Goal: Task Accomplishment & Management: Manage account settings

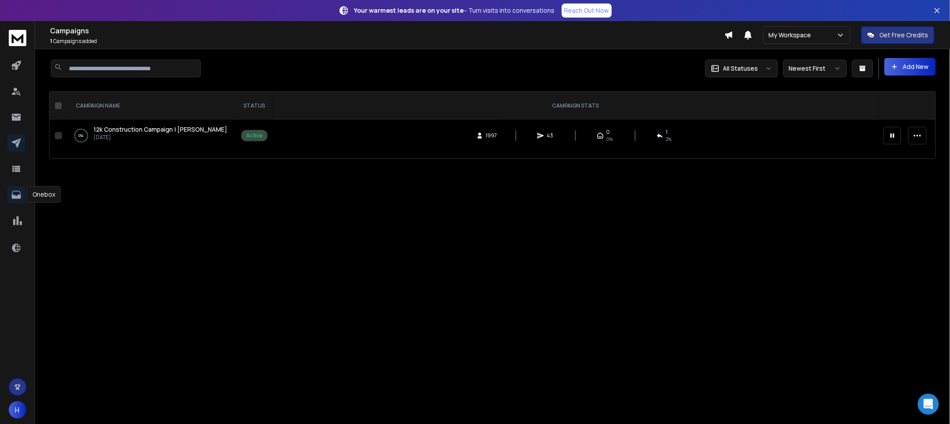
click at [13, 198] on icon at bounding box center [16, 195] width 11 height 11
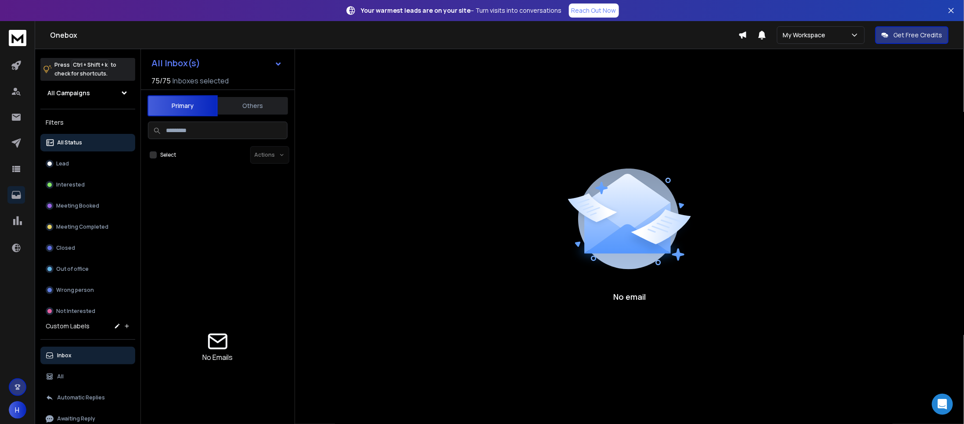
click at [241, 107] on button "Others" at bounding box center [253, 105] width 70 height 19
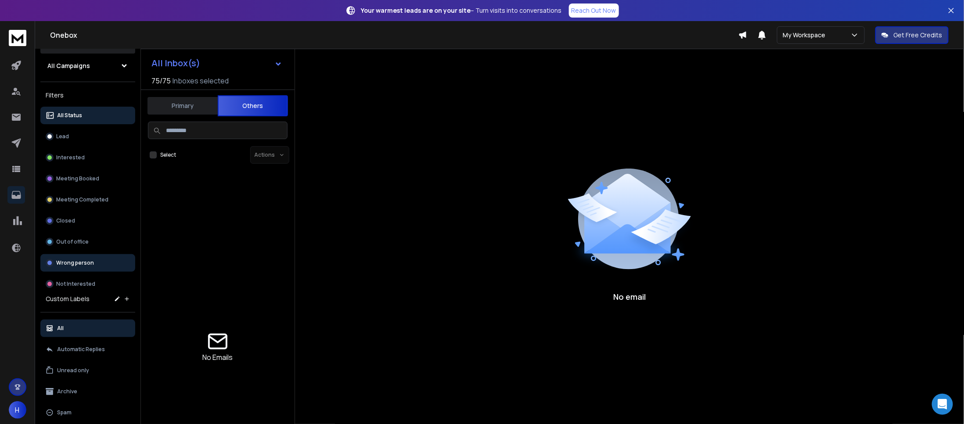
scroll to position [44, 0]
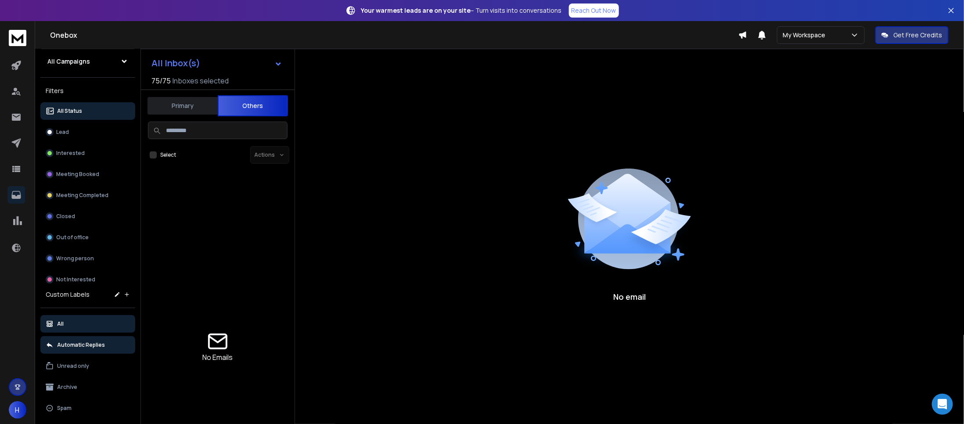
click at [86, 340] on div "Automatic Replies" at bounding box center [75, 345] width 59 height 11
click at [90, 357] on button "Unread only" at bounding box center [87, 366] width 95 height 18
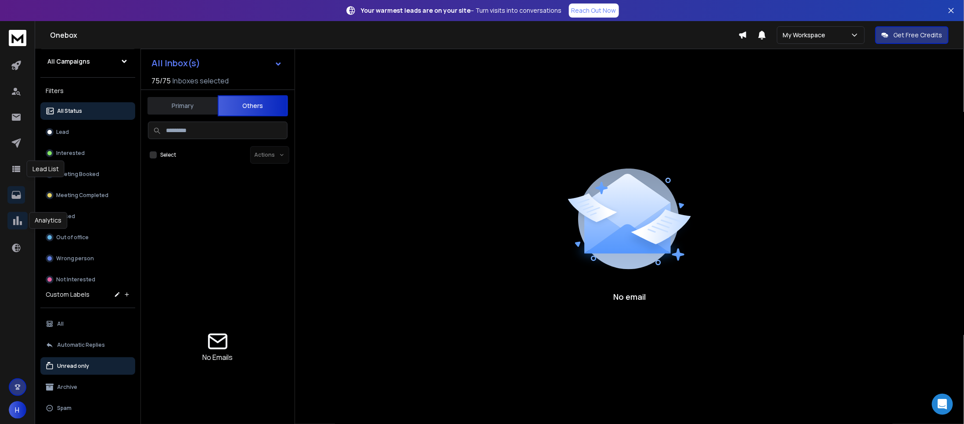
click at [12, 221] on icon at bounding box center [17, 220] width 13 height 13
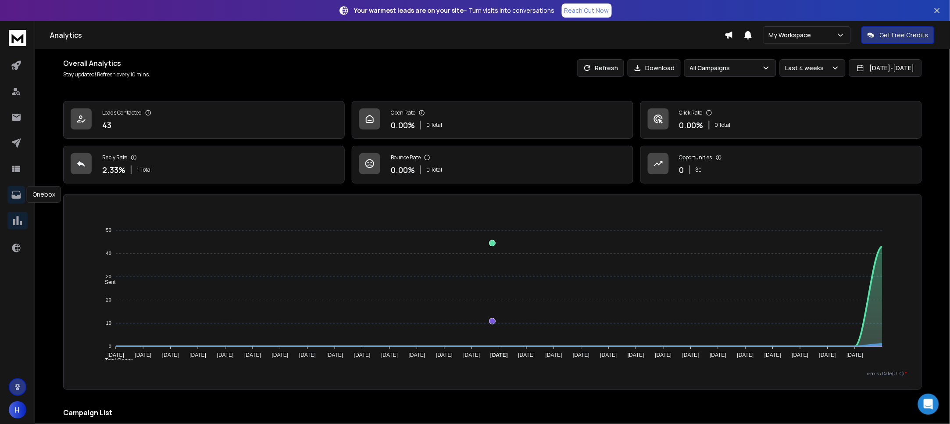
click at [18, 196] on icon at bounding box center [15, 195] width 9 height 8
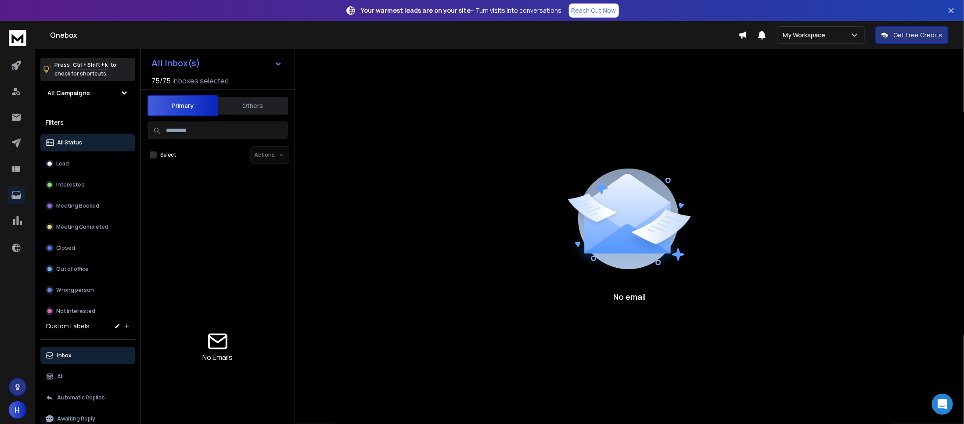
click at [241, 92] on div "All Inbox(s) 75 / 75 Inboxes selected Primary Others Select Actions No Emails" at bounding box center [218, 261] width 154 height 424
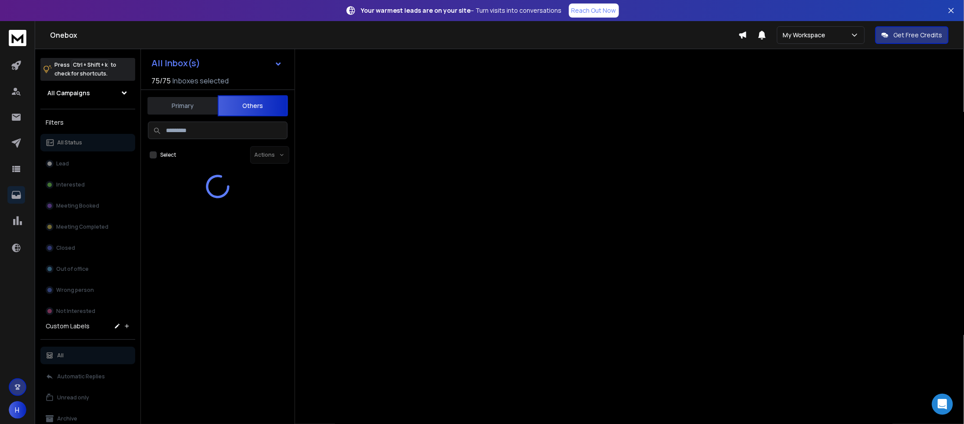
click at [250, 106] on button "Others" at bounding box center [253, 105] width 70 height 21
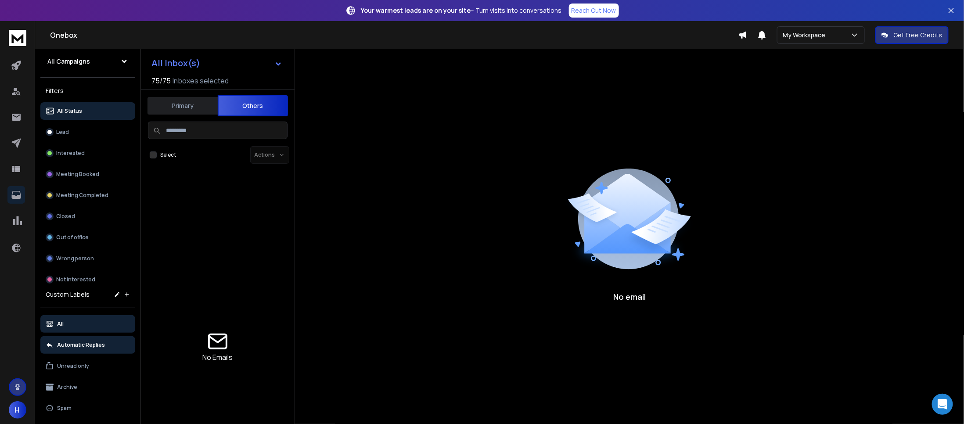
scroll to position [44, 0]
click at [100, 341] on p "Automatic Replies" at bounding box center [81, 344] width 48 height 7
click at [88, 357] on button "Unread only" at bounding box center [87, 366] width 95 height 18
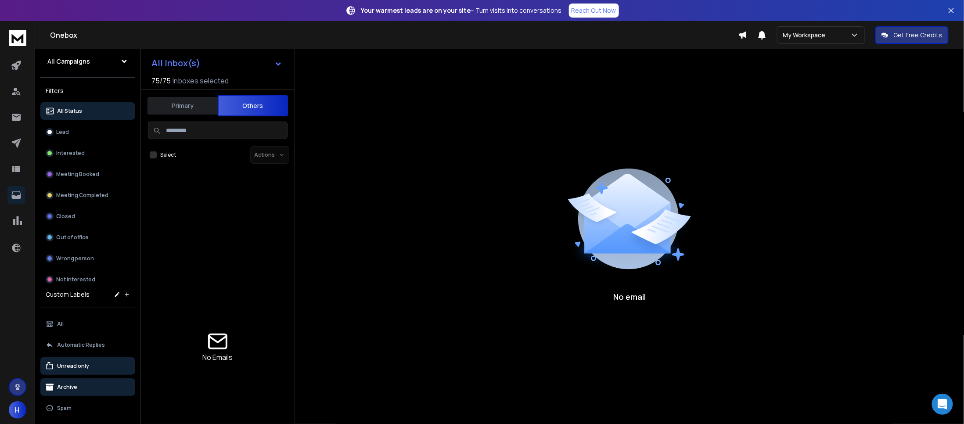
click at [91, 378] on button "Archive" at bounding box center [87, 387] width 95 height 18
click at [90, 399] on button "Spam" at bounding box center [87, 408] width 95 height 18
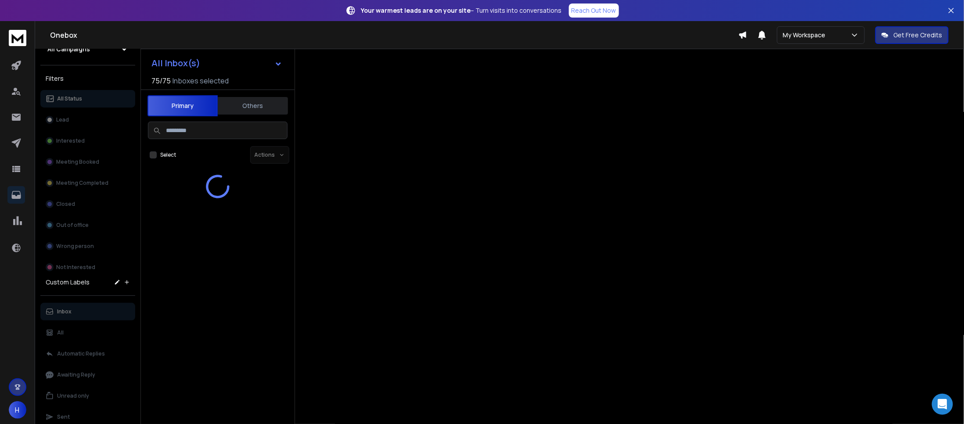
click at [186, 100] on button "Primary" at bounding box center [182, 105] width 70 height 21
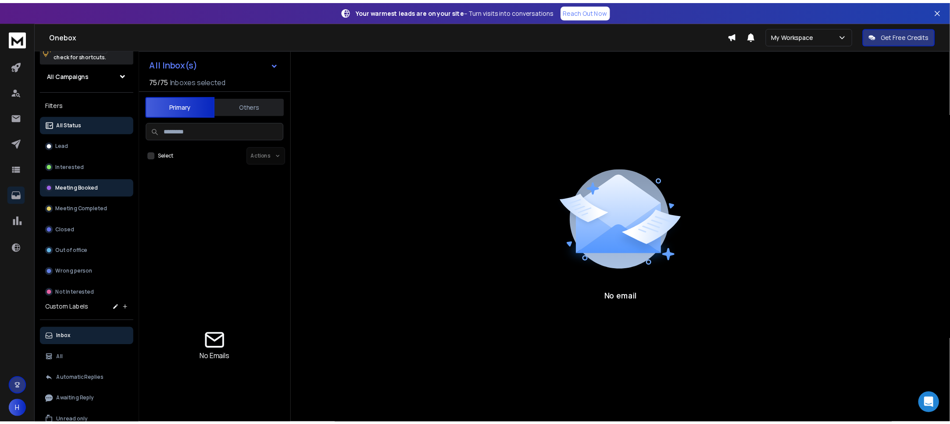
scroll to position [0, 0]
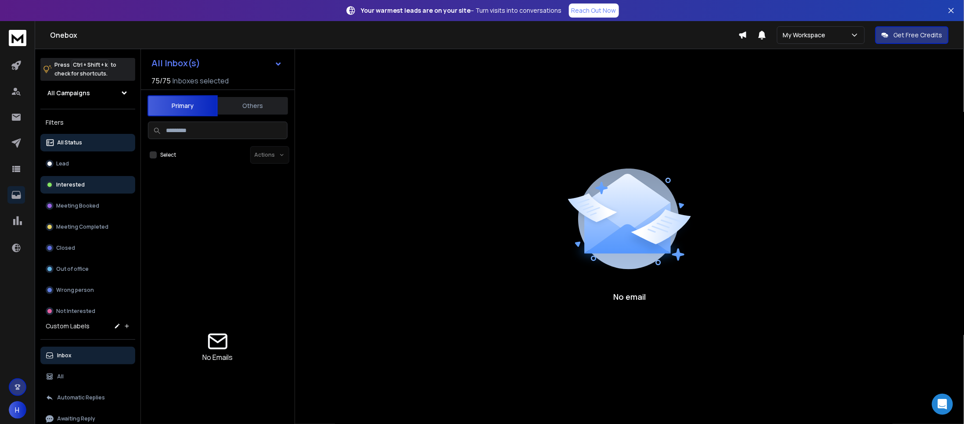
click at [82, 178] on button "Interested" at bounding box center [87, 185] width 95 height 18
click at [103, 140] on button "All Status" at bounding box center [87, 143] width 95 height 18
click at [66, 158] on button "Lead" at bounding box center [87, 164] width 95 height 18
click at [80, 140] on p "All Status" at bounding box center [69, 142] width 25 height 7
click at [15, 142] on icon at bounding box center [15, 142] width 9 height 9
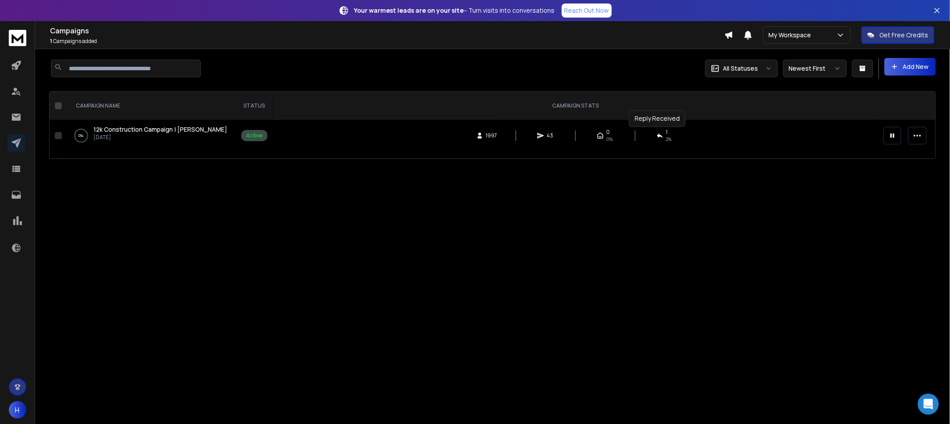
click at [666, 139] on span "2 %" at bounding box center [669, 139] width 6 height 7
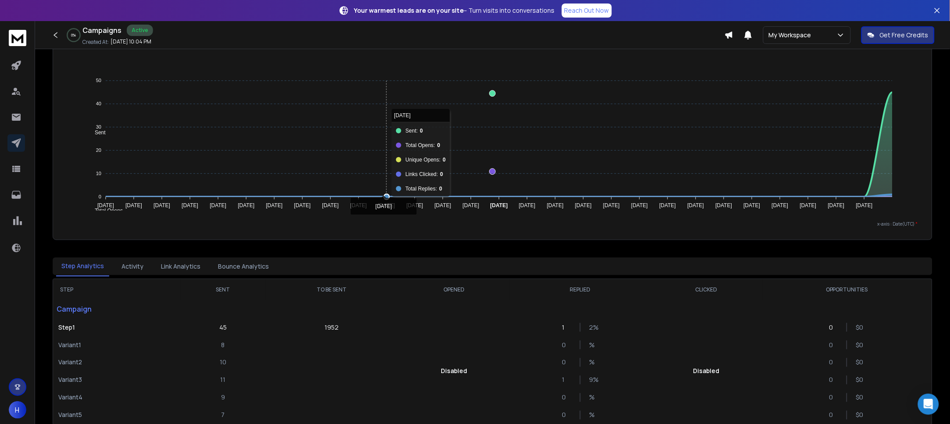
scroll to position [215, 0]
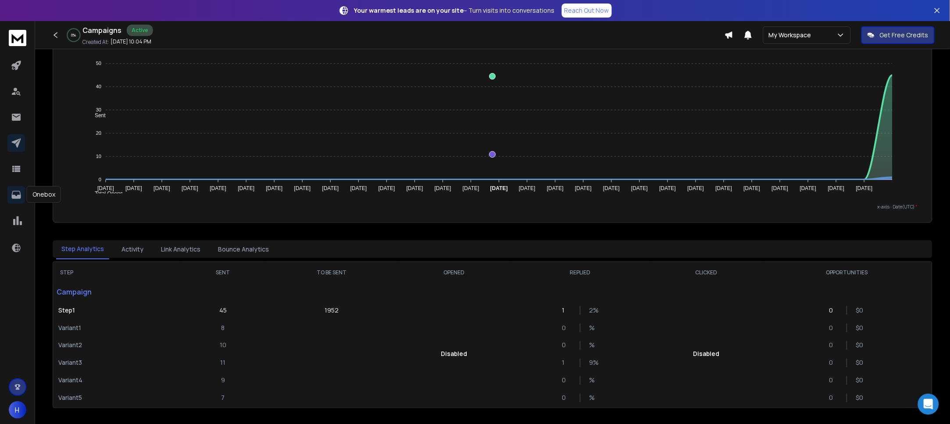
click at [21, 193] on icon at bounding box center [16, 195] width 11 height 11
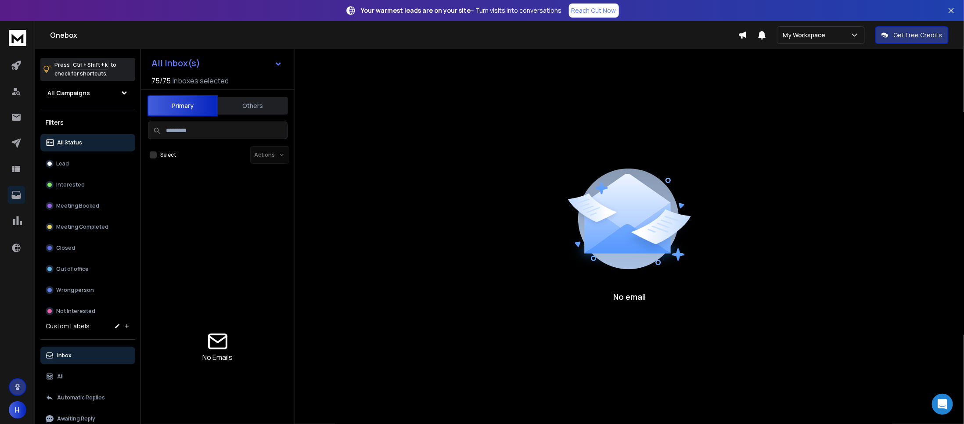
click at [253, 104] on button "Others" at bounding box center [253, 105] width 70 height 19
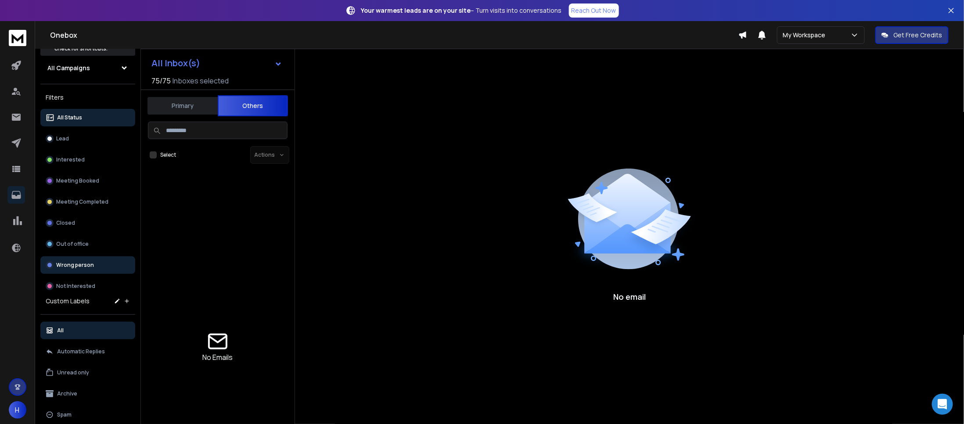
scroll to position [44, 0]
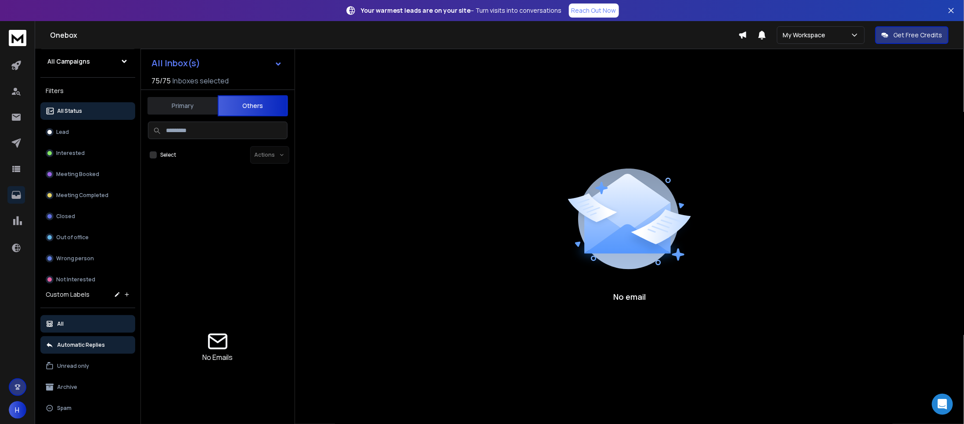
click at [96, 336] on button "Automatic Replies" at bounding box center [87, 345] width 95 height 18
click at [103, 357] on button "Unread only" at bounding box center [87, 366] width 95 height 18
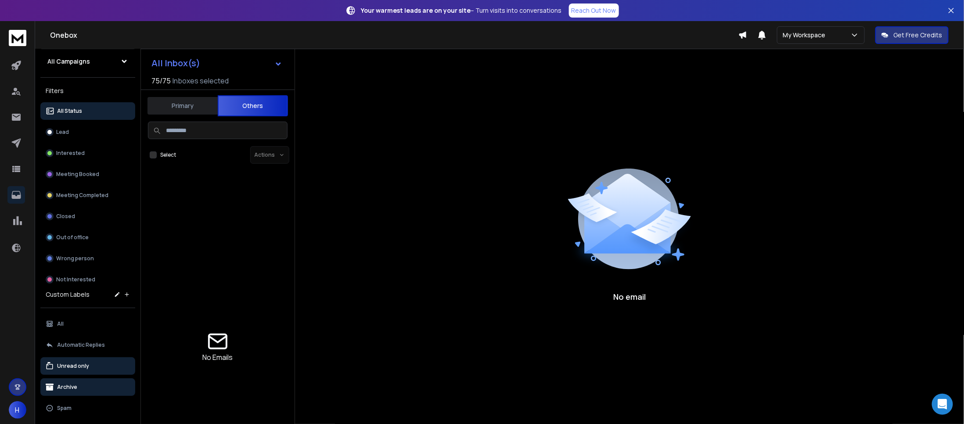
click at [73, 383] on p "Archive" at bounding box center [67, 386] width 20 height 7
click at [89, 399] on button "Spam" at bounding box center [87, 408] width 95 height 18
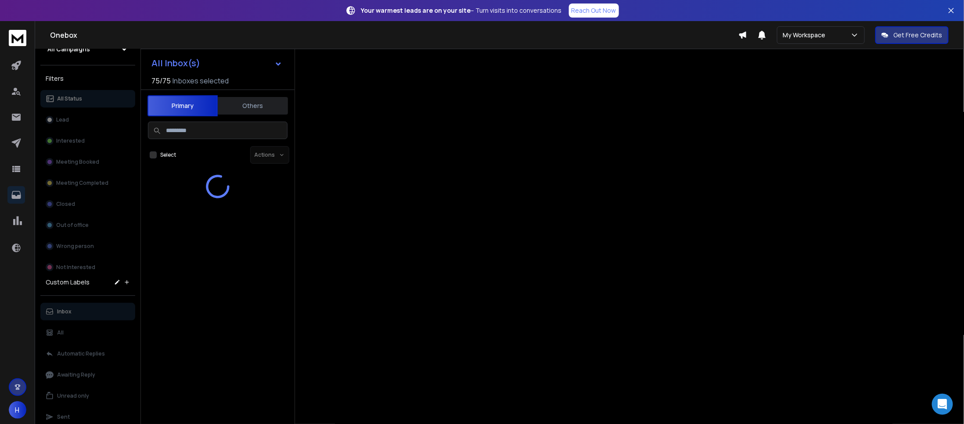
click at [190, 100] on button "Primary" at bounding box center [182, 105] width 70 height 21
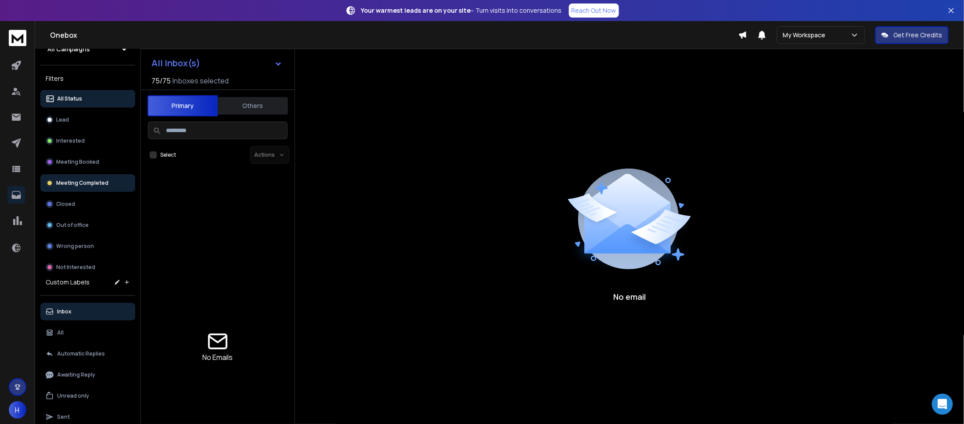
click at [90, 184] on p "Meeting Completed" at bounding box center [82, 182] width 52 height 7
click at [87, 206] on button "Closed" at bounding box center [87, 204] width 95 height 18
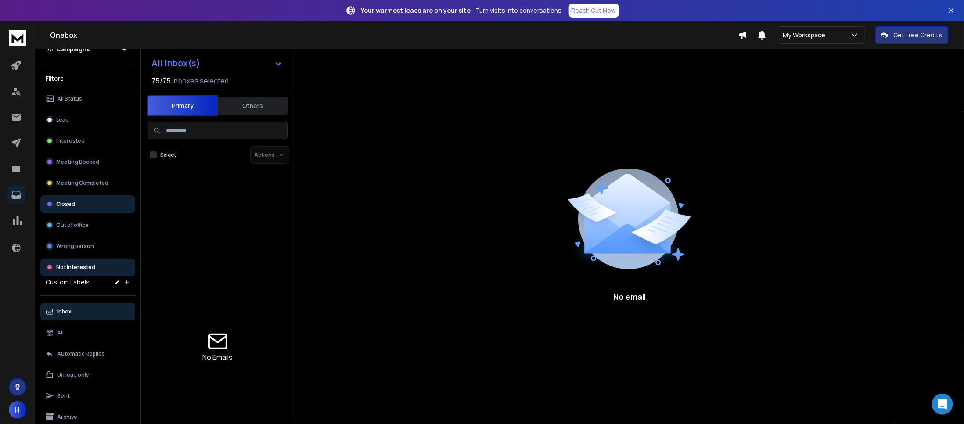
click at [90, 265] on p "Not Interested" at bounding box center [75, 267] width 39 height 7
click at [85, 111] on button "Lead" at bounding box center [87, 120] width 95 height 18
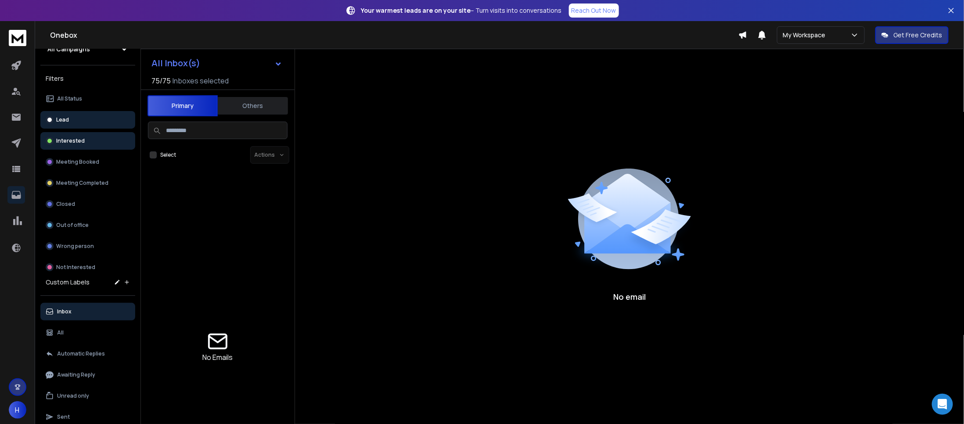
click at [82, 140] on button "Interested" at bounding box center [87, 141] width 95 height 18
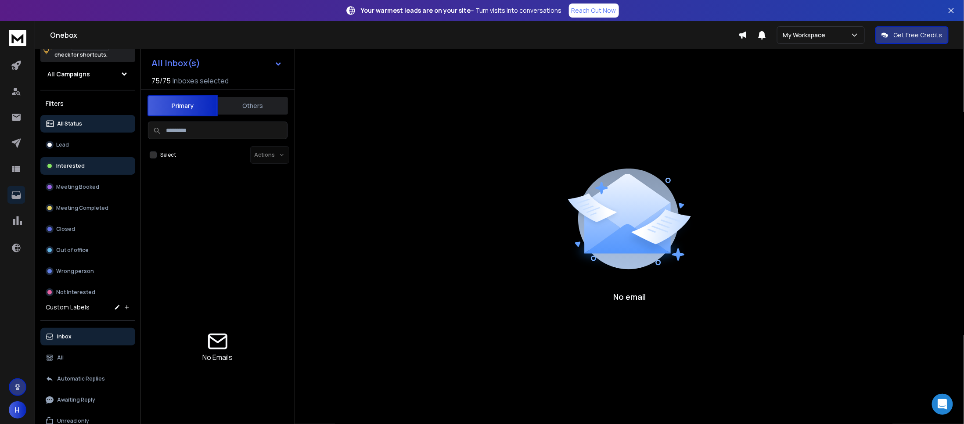
scroll to position [0, 0]
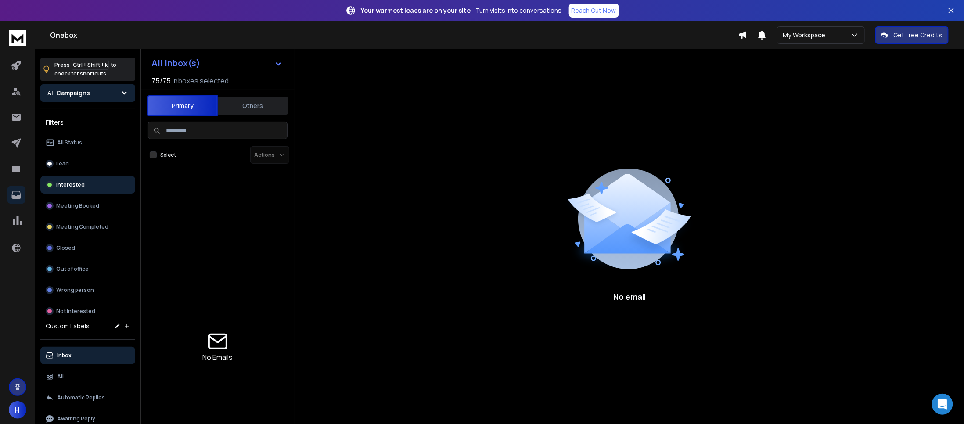
click at [99, 98] on button "All Campaigns" at bounding box center [87, 93] width 95 height 18
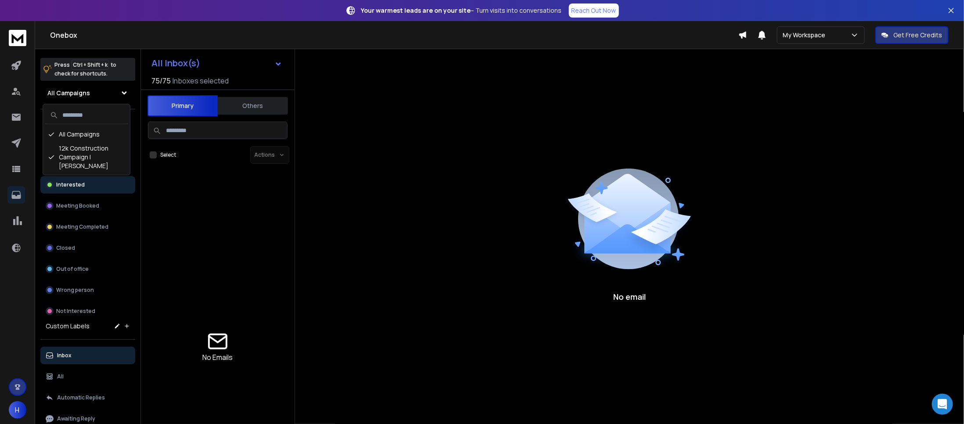
click at [416, 124] on div "No email" at bounding box center [629, 229] width 669 height 360
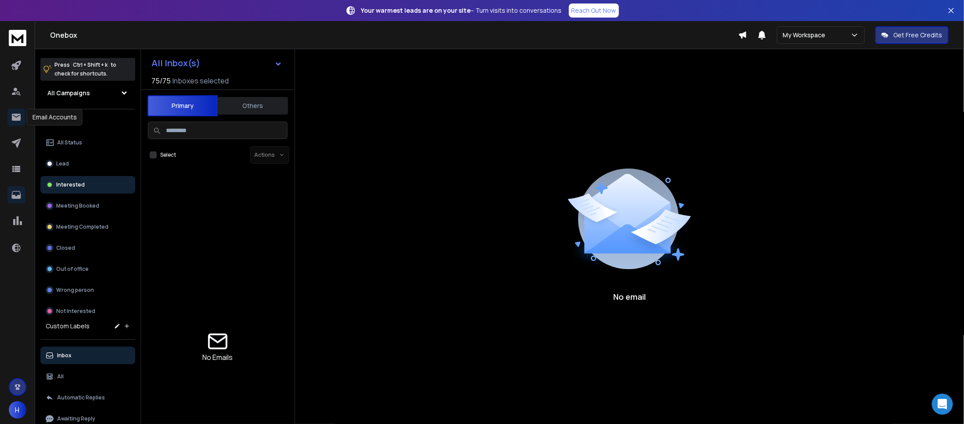
click at [15, 120] on icon at bounding box center [16, 117] width 9 height 7
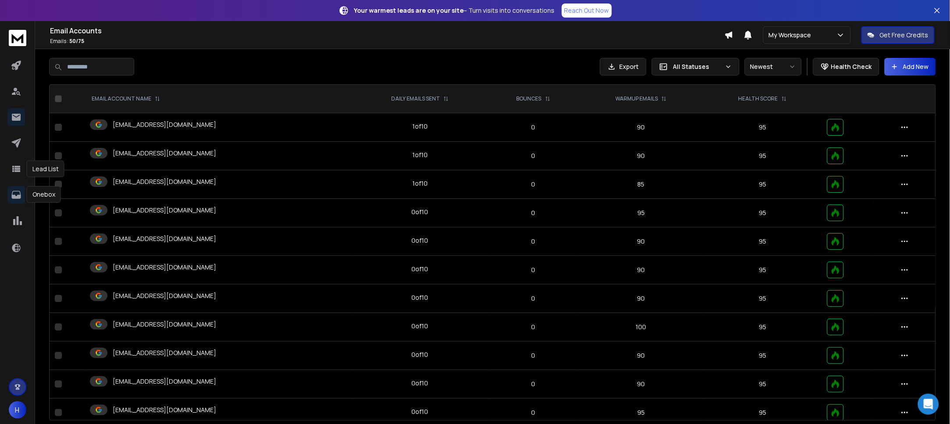
click at [14, 187] on link at bounding box center [16, 195] width 18 height 18
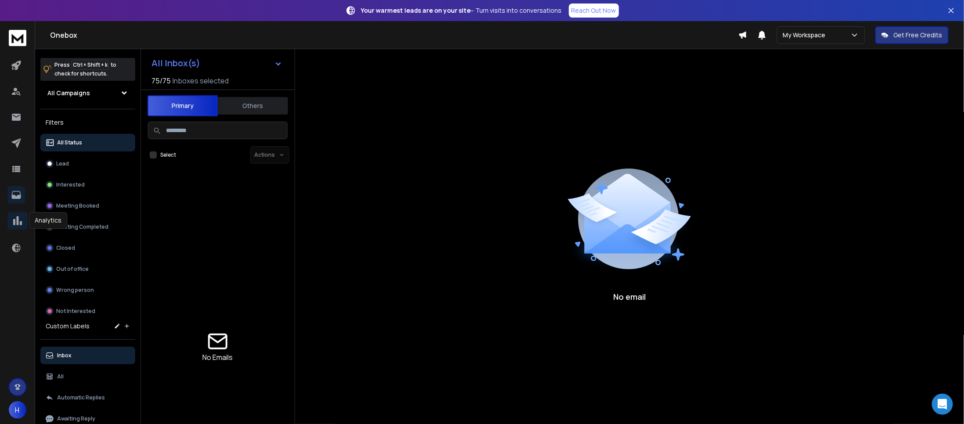
click at [14, 217] on icon at bounding box center [17, 220] width 13 height 13
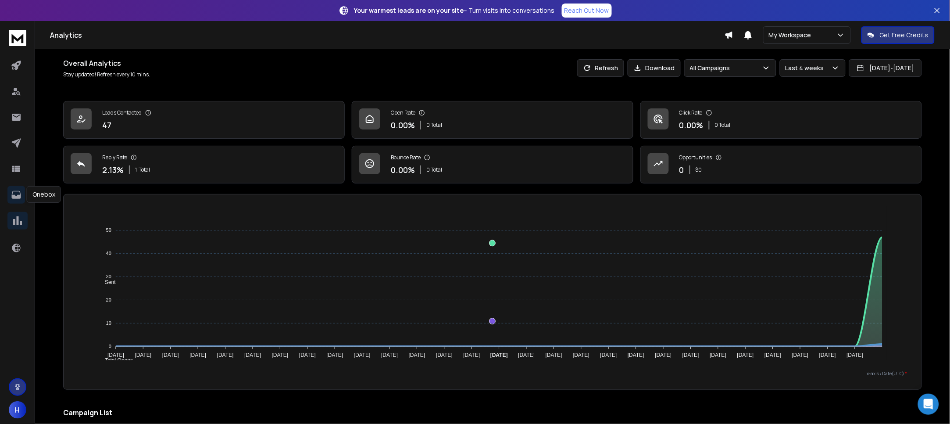
click at [12, 195] on icon at bounding box center [15, 195] width 9 height 8
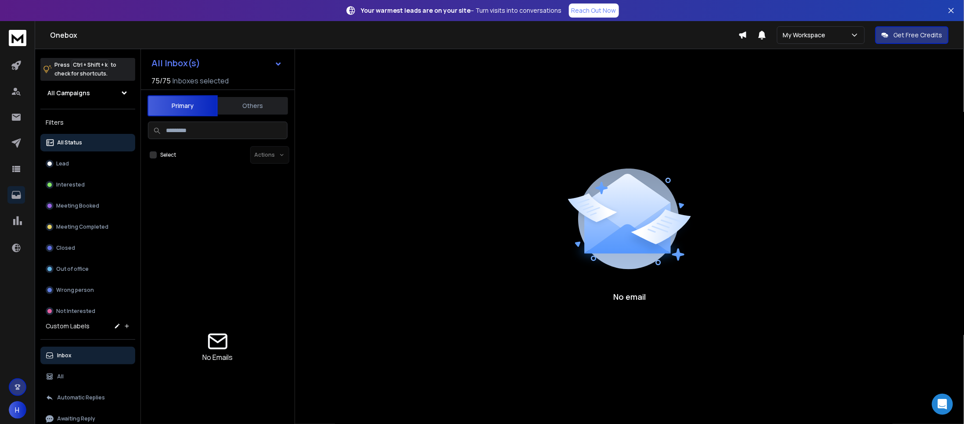
scroll to position [86, 0]
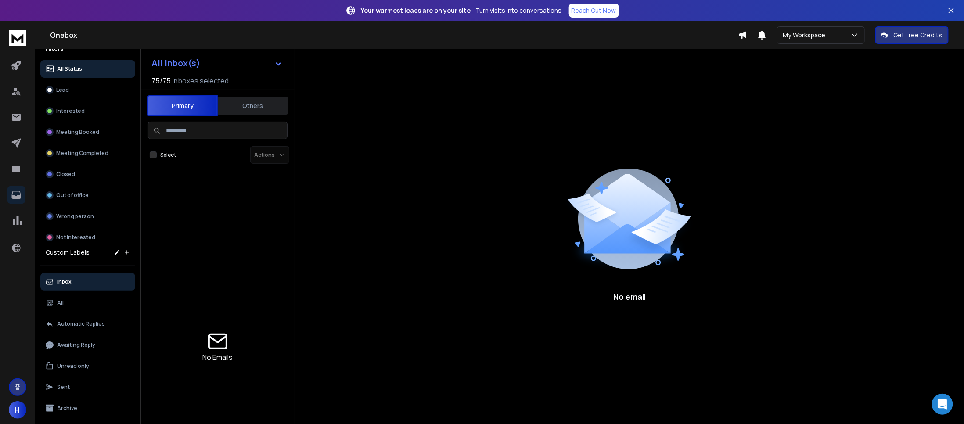
click at [84, 273] on button "Inbox" at bounding box center [87, 282] width 95 height 18
click at [248, 98] on button "Others" at bounding box center [253, 105] width 70 height 19
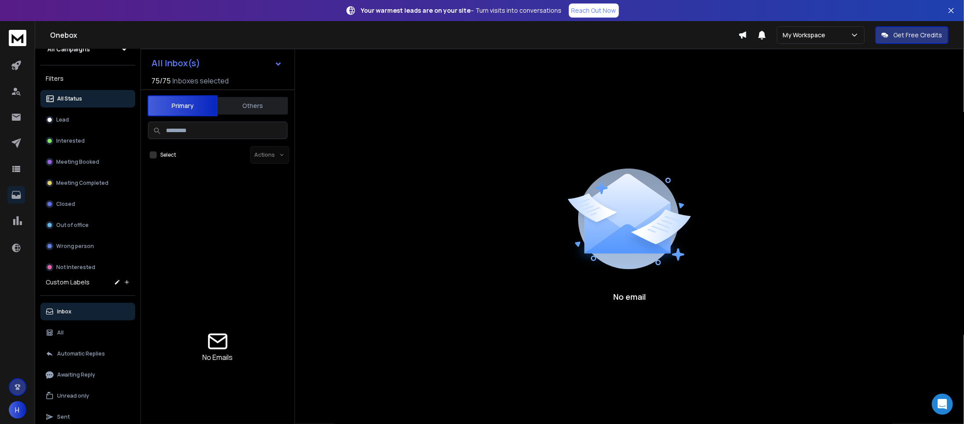
click at [250, 98] on button "Others" at bounding box center [253, 105] width 70 height 19
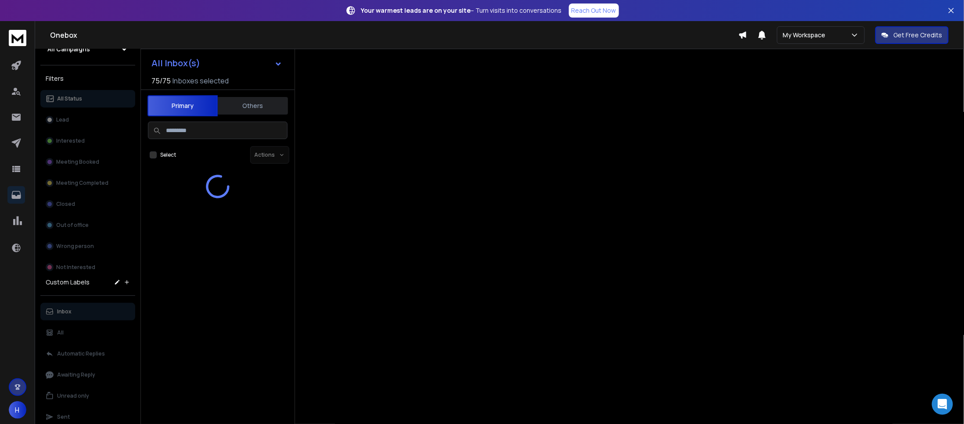
click at [201, 111] on button "Primary" at bounding box center [182, 105] width 70 height 21
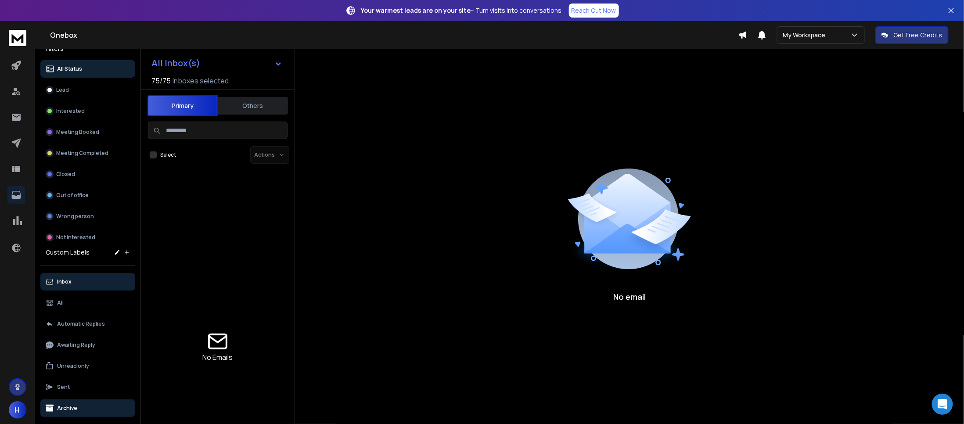
click at [83, 399] on button "Archive" at bounding box center [87, 408] width 95 height 18
click at [82, 378] on button "Sent" at bounding box center [87, 387] width 95 height 18
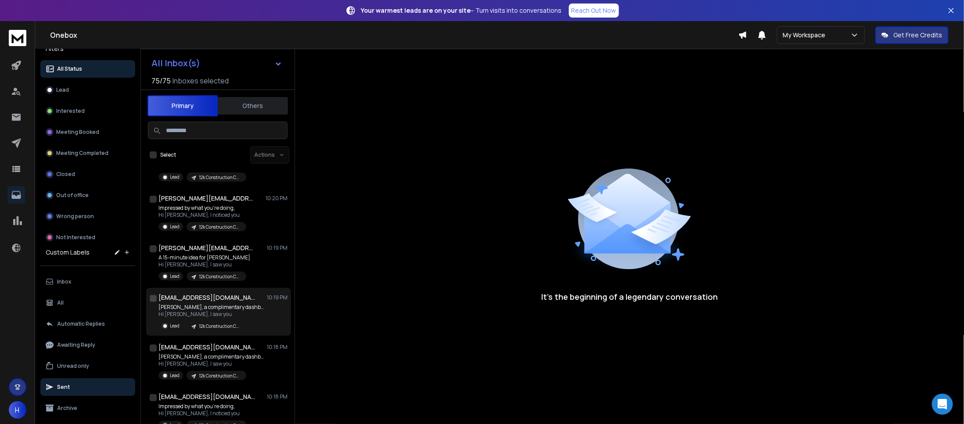
scroll to position [263, 0]
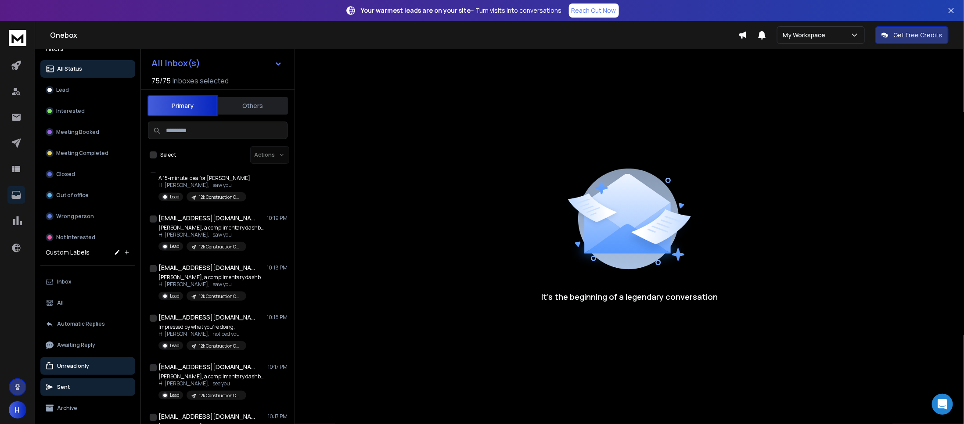
click at [67, 362] on p "Unread only" at bounding box center [73, 365] width 32 height 7
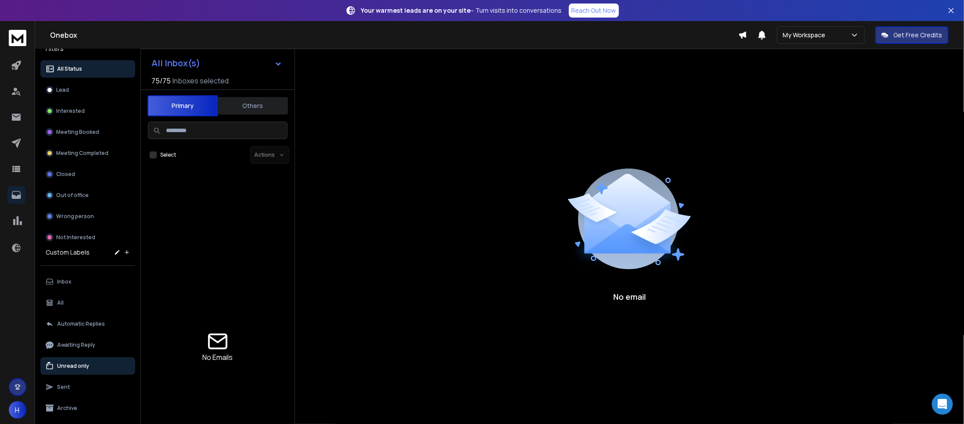
click at [60, 321] on div "Inbox All Automatic Replies Awaiting Reply Unread only Sent Archive" at bounding box center [87, 355] width 95 height 165
click at [82, 341] on p "Awaiting Reply" at bounding box center [76, 344] width 38 height 7
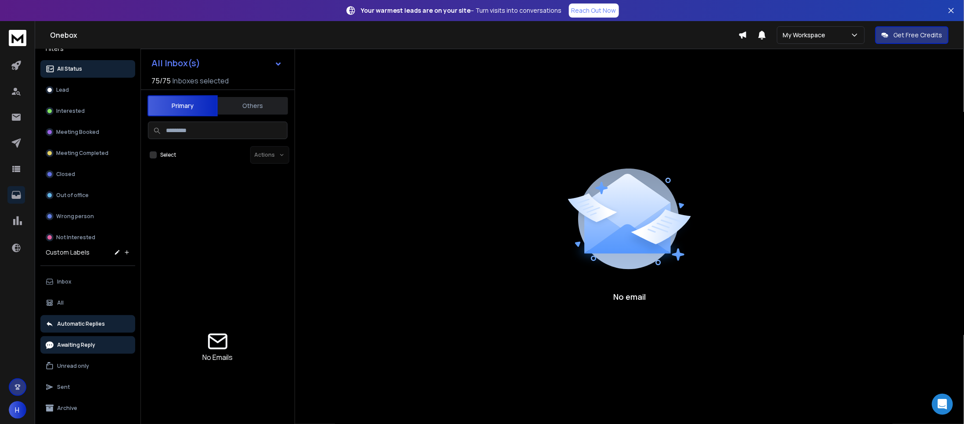
click at [88, 320] on p "Automatic Replies" at bounding box center [81, 323] width 48 height 7
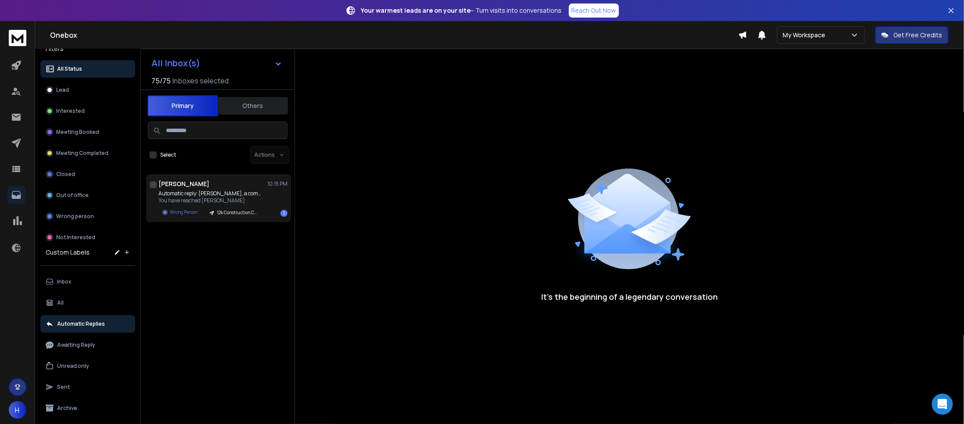
click at [233, 198] on p "You have reached [PERSON_NAME]" at bounding box center [210, 200] width 105 height 7
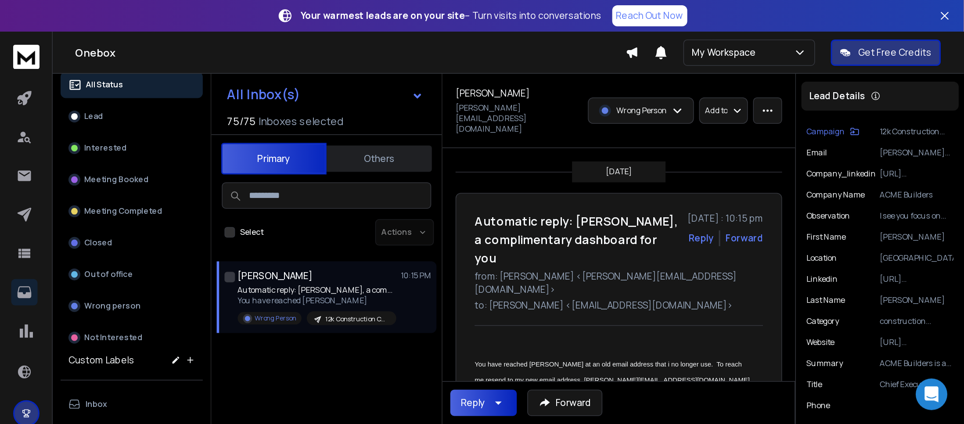
scroll to position [86, 0]
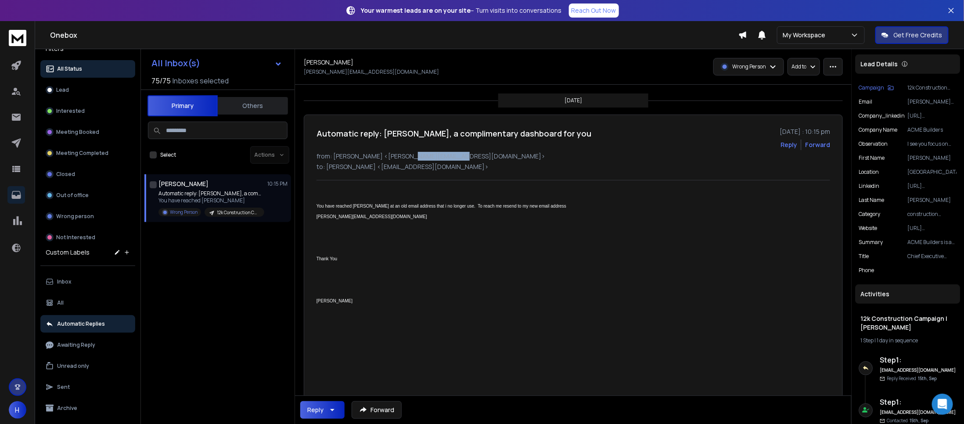
drag, startPoint x: 451, startPoint y: 154, endPoint x: 479, endPoint y: 173, distance: 34.4
click at [404, 154] on p "from: Joey Vartanian <joey@acmechicago.com>" at bounding box center [572, 156] width 513 height 9
click at [479, 154] on p "from: Joey Vartanian <joey@acmechicago.com>" at bounding box center [572, 156] width 513 height 9
drag, startPoint x: 448, startPoint y: 154, endPoint x: 378, endPoint y: 153, distance: 69.8
click at [378, 153] on p "from: Joey Vartanian <joey@acmechicago.com>" at bounding box center [572, 156] width 513 height 9
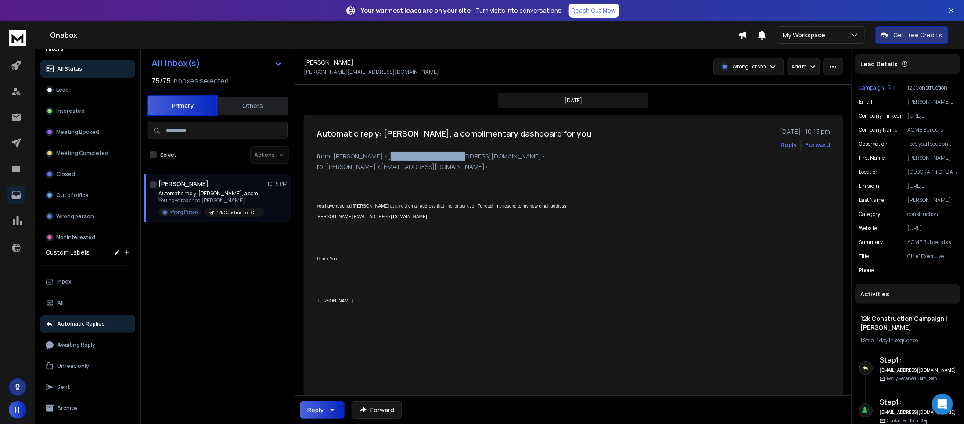
copy p "[PERSON_NAME][EMAIL_ADDRESS][DOMAIN_NAME]"
click at [16, 136] on link at bounding box center [16, 143] width 18 height 18
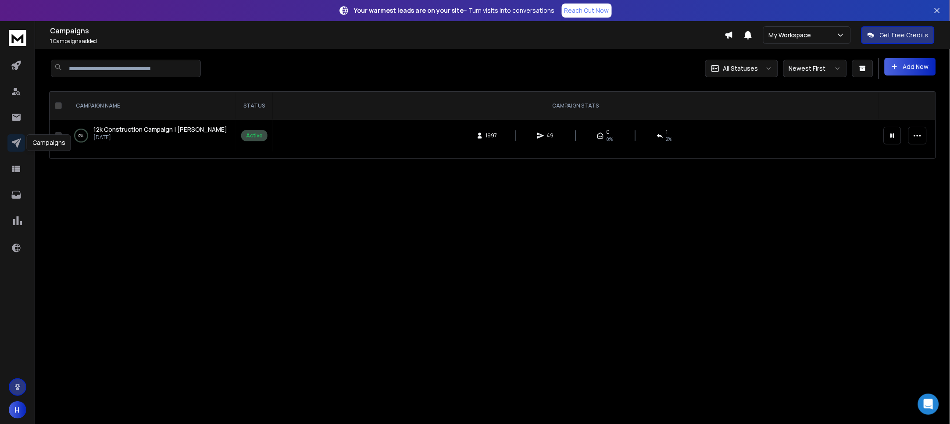
click at [139, 133] on span "12k Construction Campaign | [PERSON_NAME]" at bounding box center [160, 129] width 134 height 8
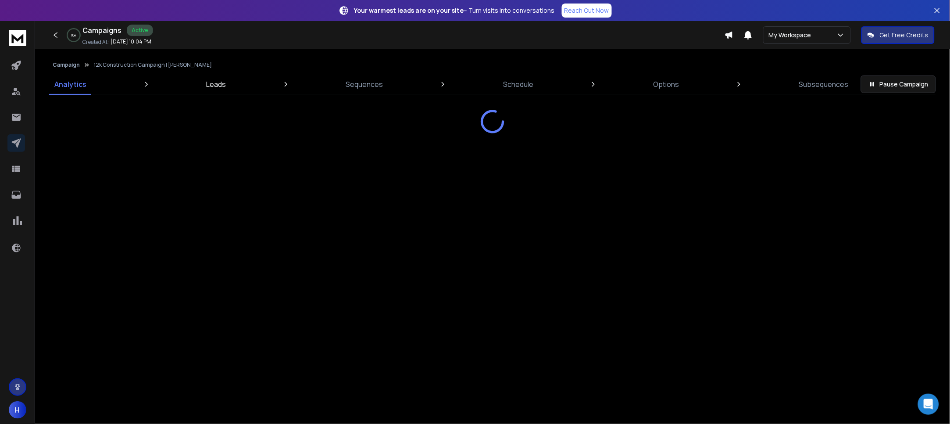
click at [209, 90] on link "Leads" at bounding box center [216, 84] width 30 height 21
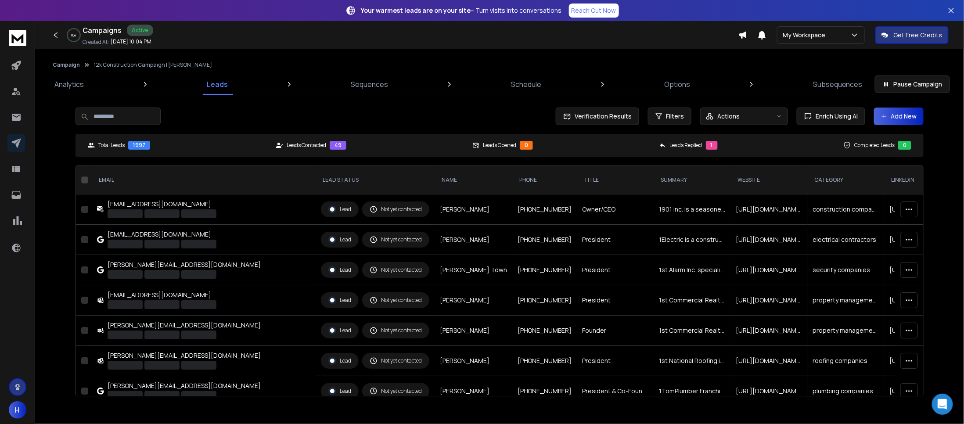
click at [124, 117] on input at bounding box center [117, 116] width 85 height 18
paste input "**********"
type input "**********"
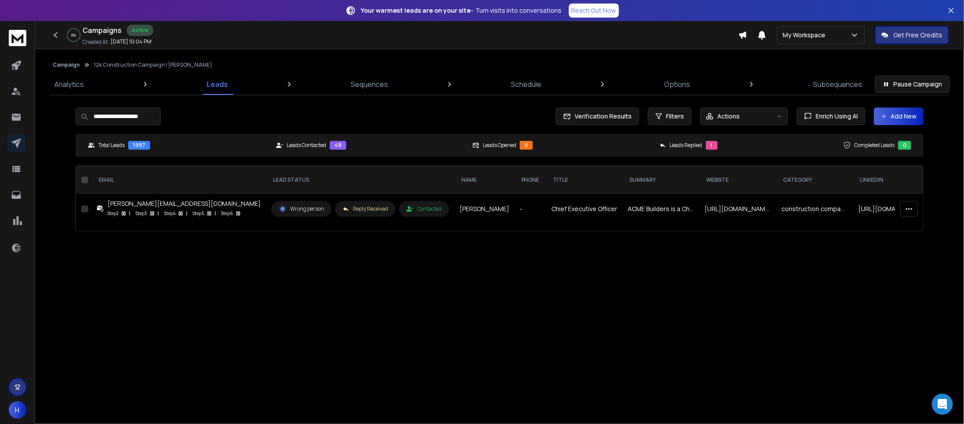
click at [81, 212] on button "button" at bounding box center [84, 208] width 7 height 7
click at [855, 117] on icon "button" at bounding box center [856, 116] width 6 height 7
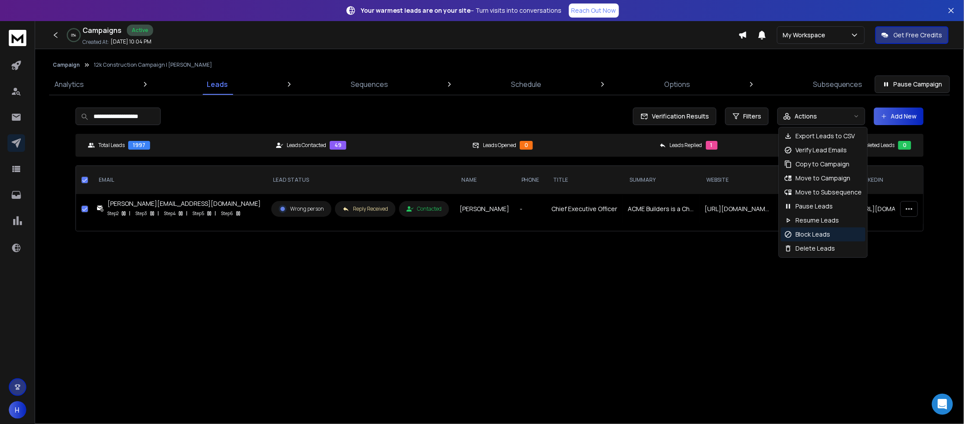
click at [824, 233] on p "Block Leads" at bounding box center [812, 234] width 35 height 9
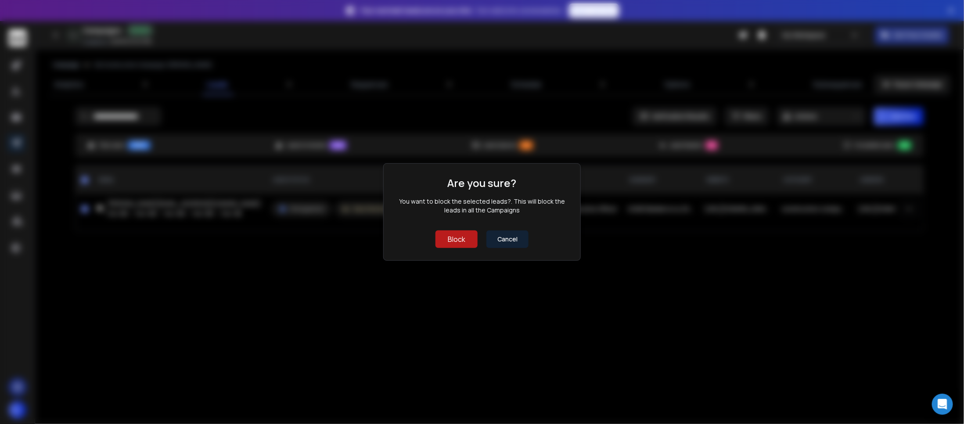
click at [448, 243] on button "Block" at bounding box center [456, 239] width 42 height 18
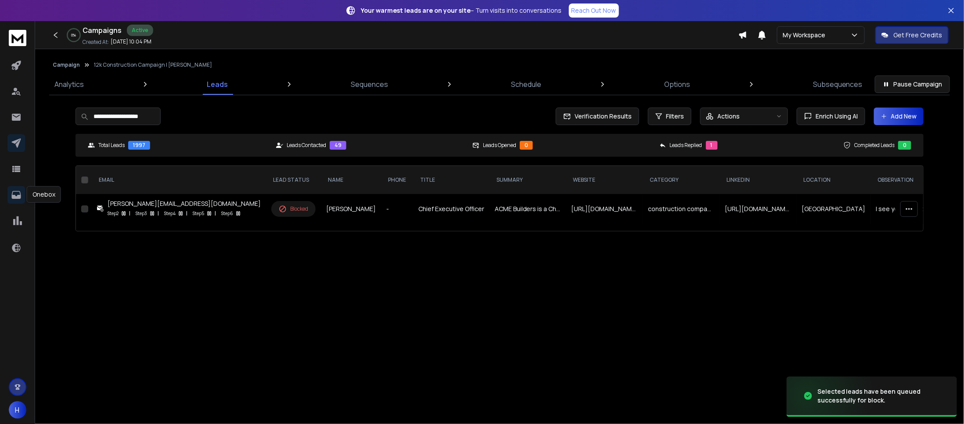
click at [13, 201] on link at bounding box center [16, 195] width 18 height 18
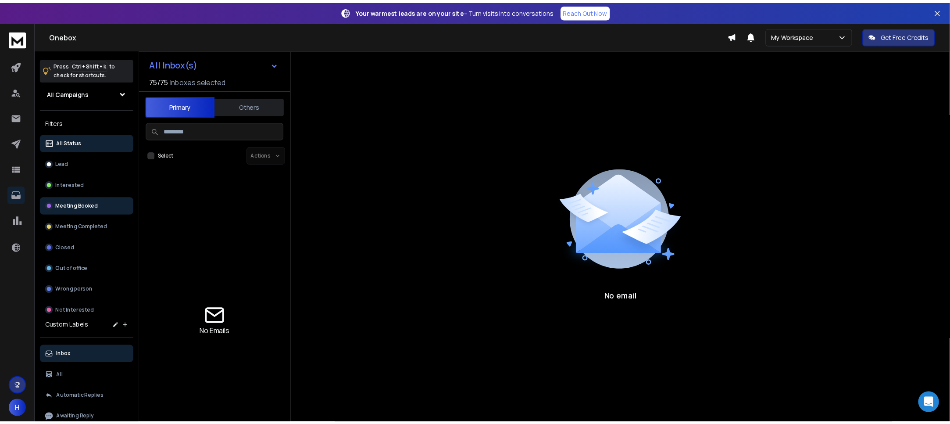
scroll to position [4, 0]
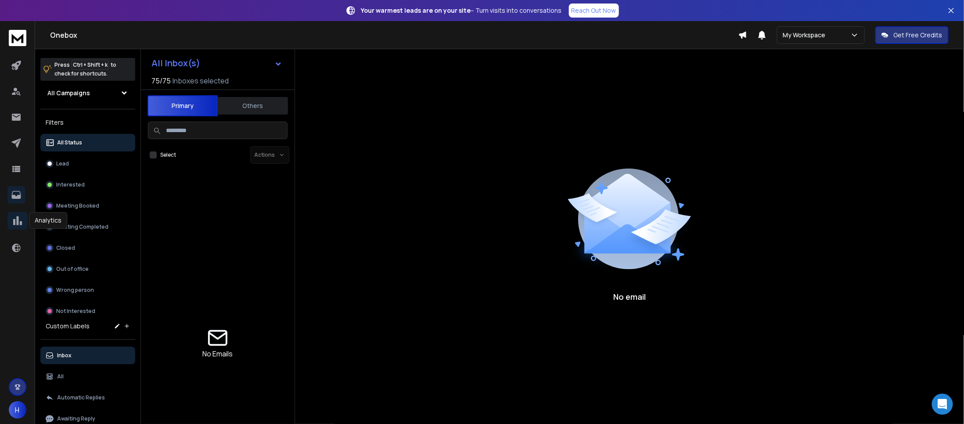
click at [19, 219] on icon at bounding box center [17, 220] width 13 height 13
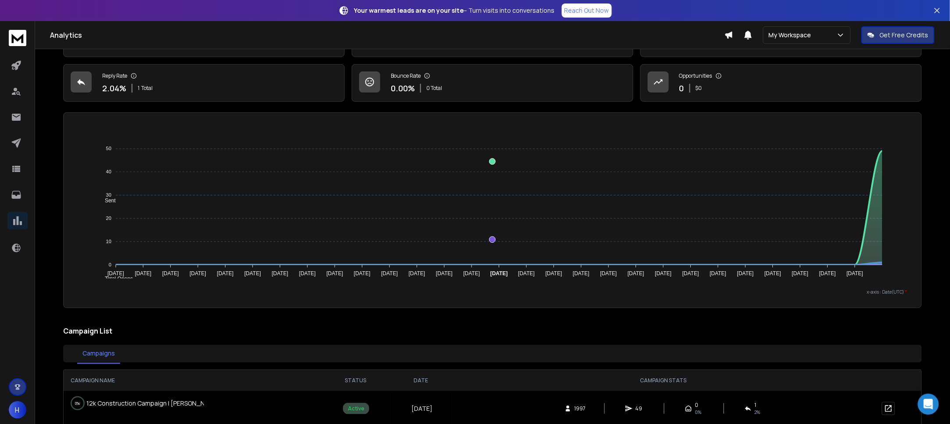
scroll to position [88, 0]
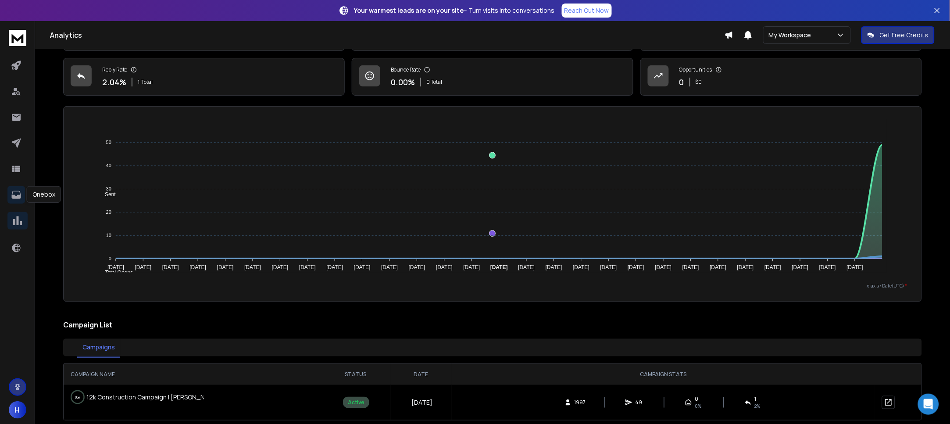
click at [14, 195] on icon at bounding box center [15, 195] width 9 height 8
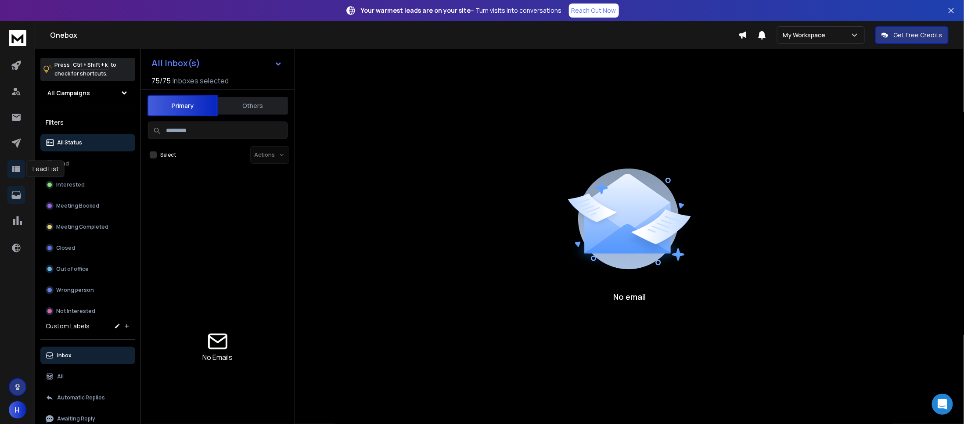
click at [19, 172] on icon at bounding box center [16, 169] width 11 height 11
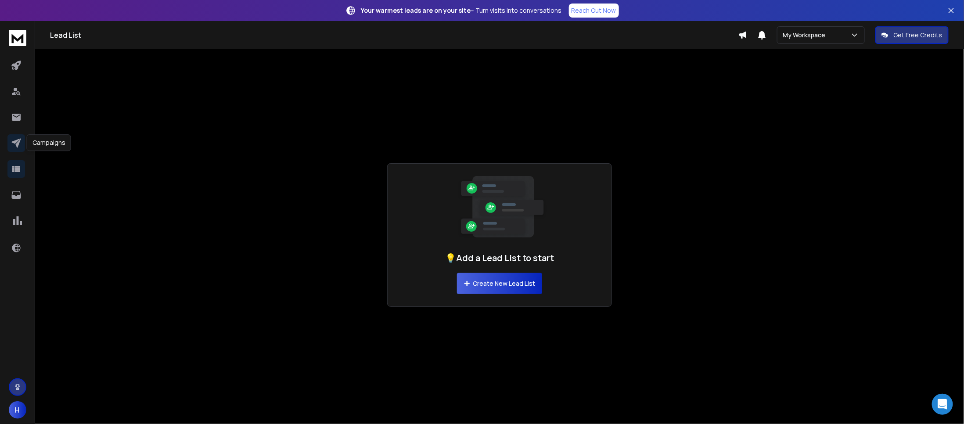
click at [15, 142] on icon at bounding box center [15, 142] width 9 height 9
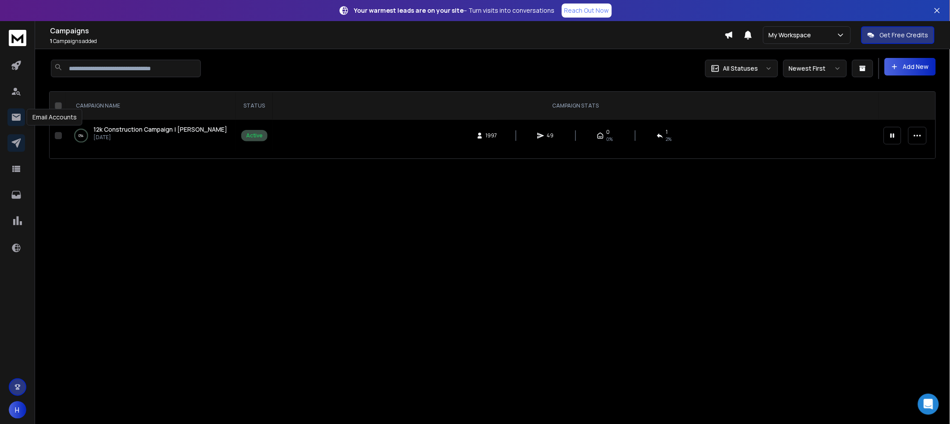
click at [21, 113] on link at bounding box center [16, 117] width 18 height 18
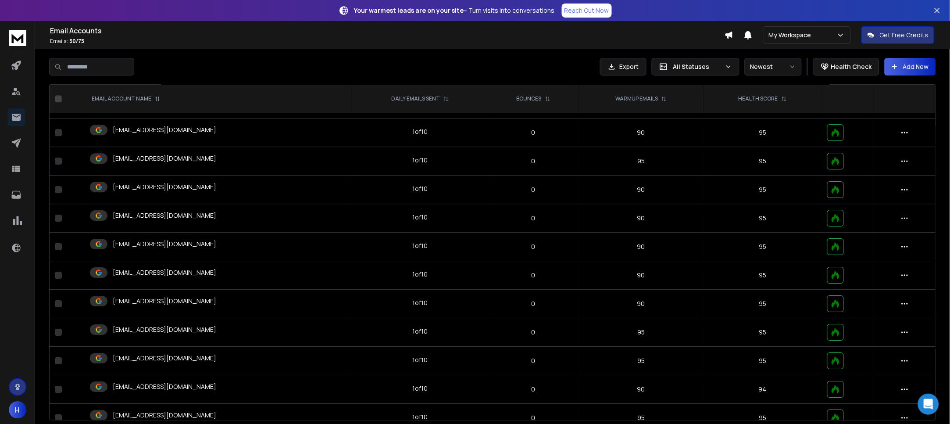
scroll to position [1143, 0]
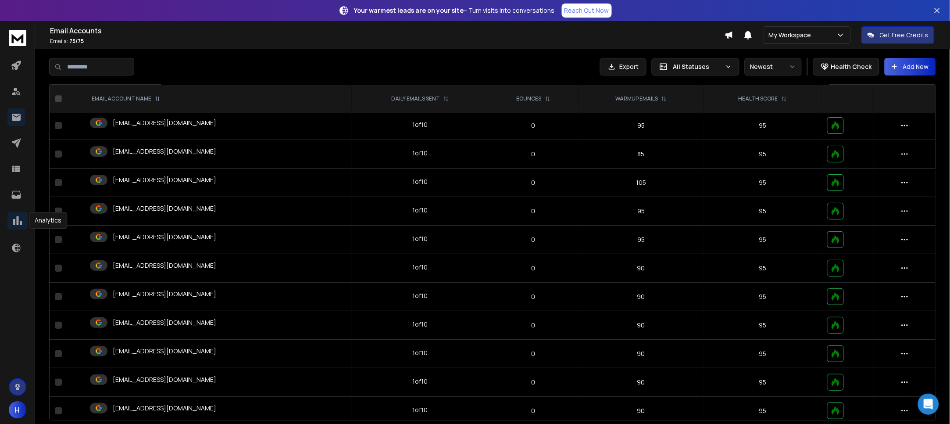
click at [21, 226] on icon at bounding box center [17, 220] width 13 height 13
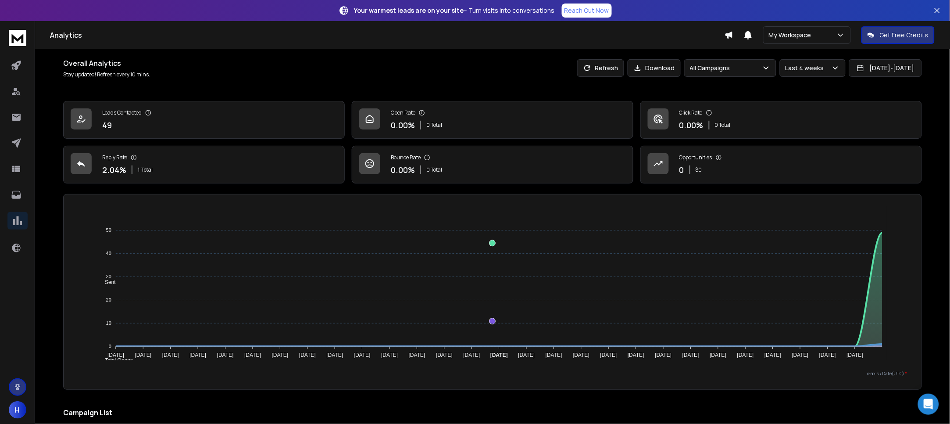
scroll to position [93, 0]
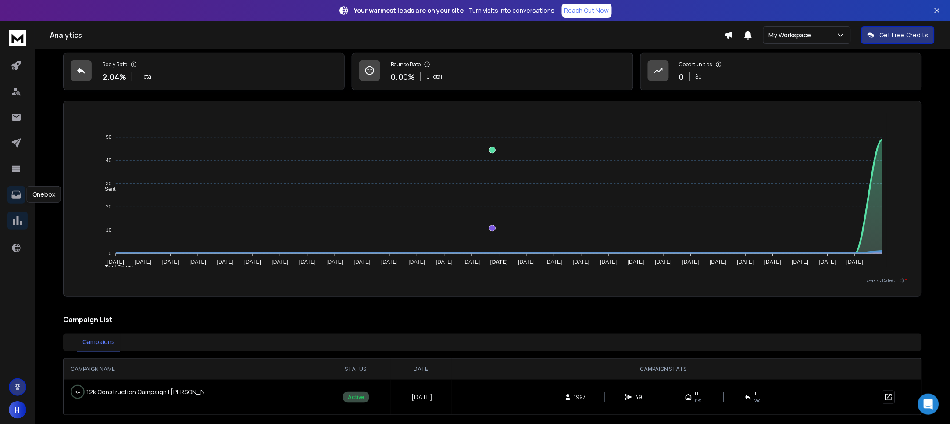
click at [13, 195] on icon at bounding box center [15, 195] width 9 height 8
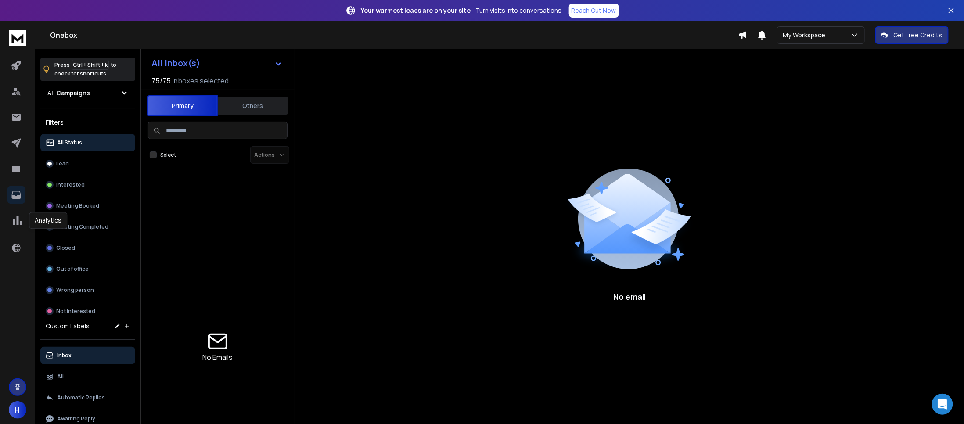
click at [14, 209] on div at bounding box center [17, 158] width 20 height 203
click at [15, 213] on link at bounding box center [17, 221] width 20 height 20
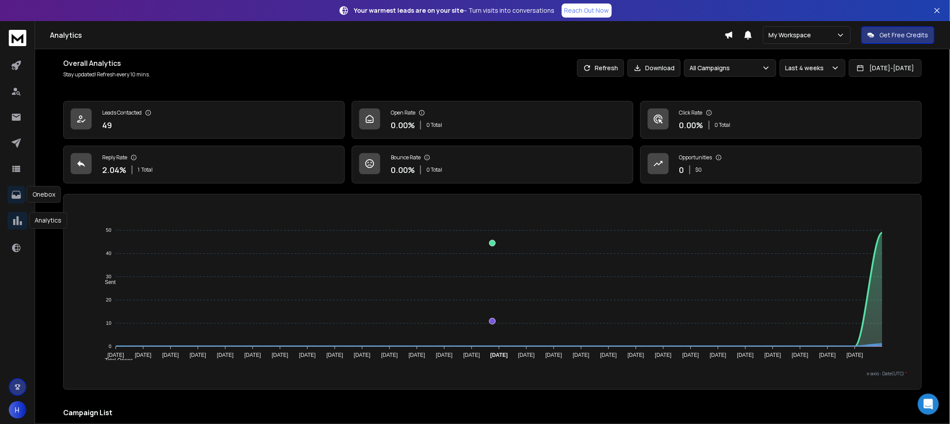
click at [21, 188] on link at bounding box center [16, 195] width 18 height 18
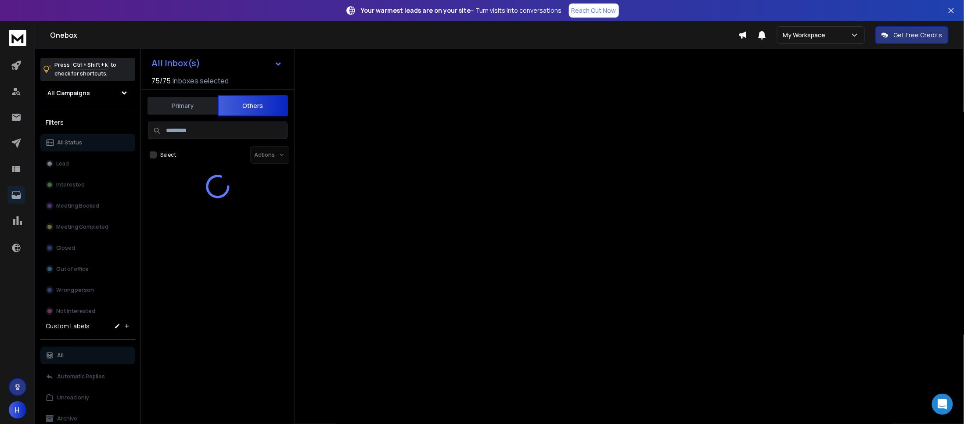
click at [255, 99] on button "Others" at bounding box center [253, 105] width 70 height 21
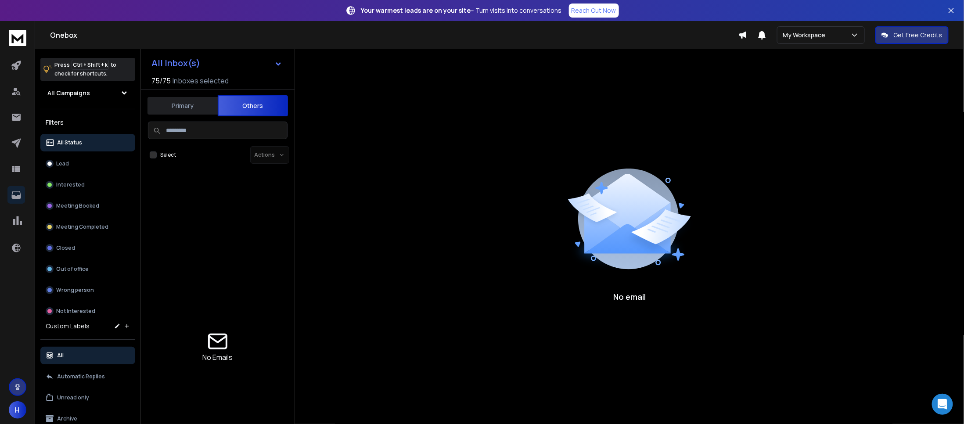
click at [189, 104] on button "Primary" at bounding box center [182, 105] width 70 height 19
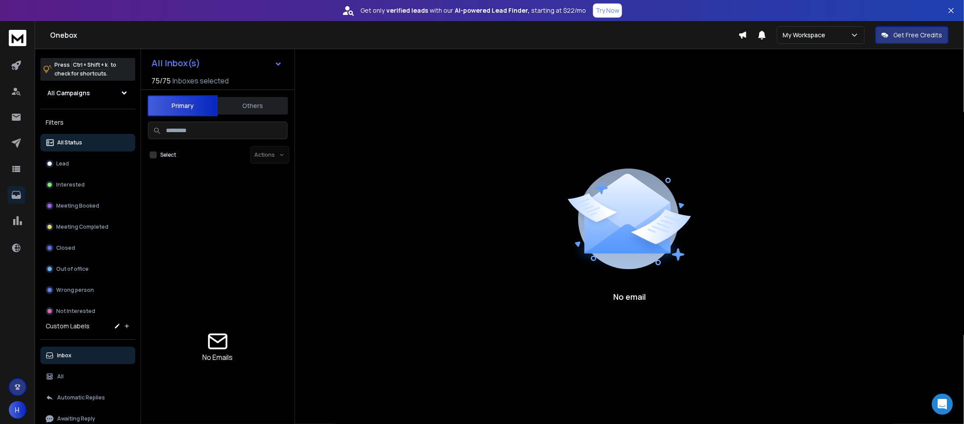
click at [255, 104] on button "Others" at bounding box center [253, 105] width 70 height 19
click at [179, 107] on button "Primary" at bounding box center [182, 105] width 70 height 19
click at [19, 226] on icon at bounding box center [17, 220] width 13 height 13
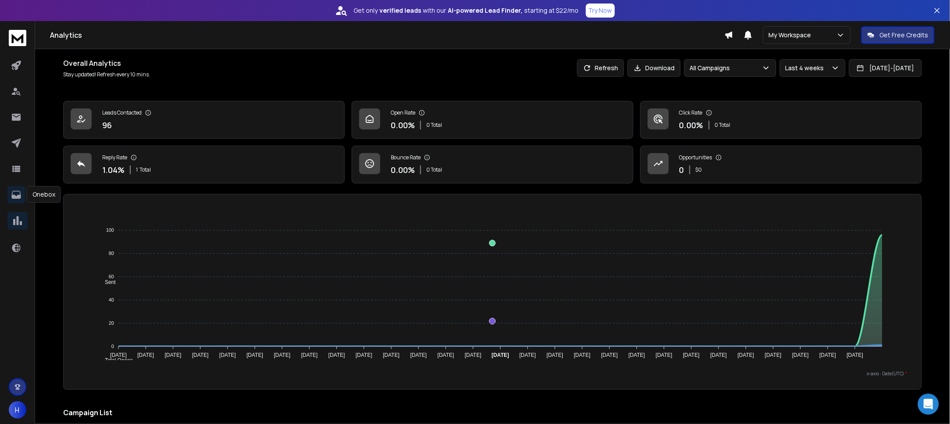
click at [7, 188] on link at bounding box center [16, 195] width 18 height 18
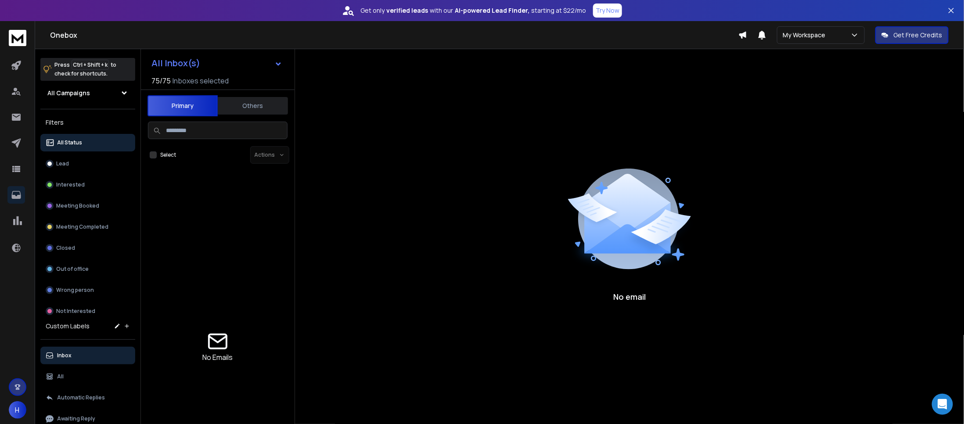
scroll to position [86, 0]
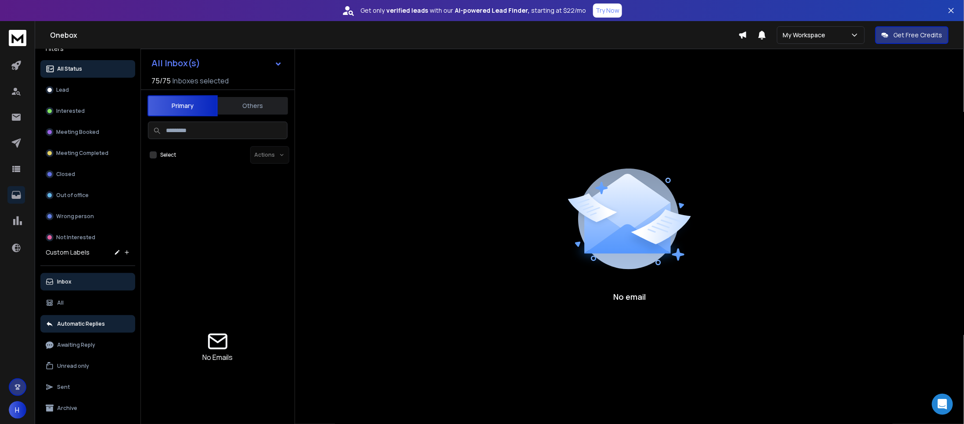
click at [89, 320] on p "Automatic Replies" at bounding box center [81, 323] width 48 height 7
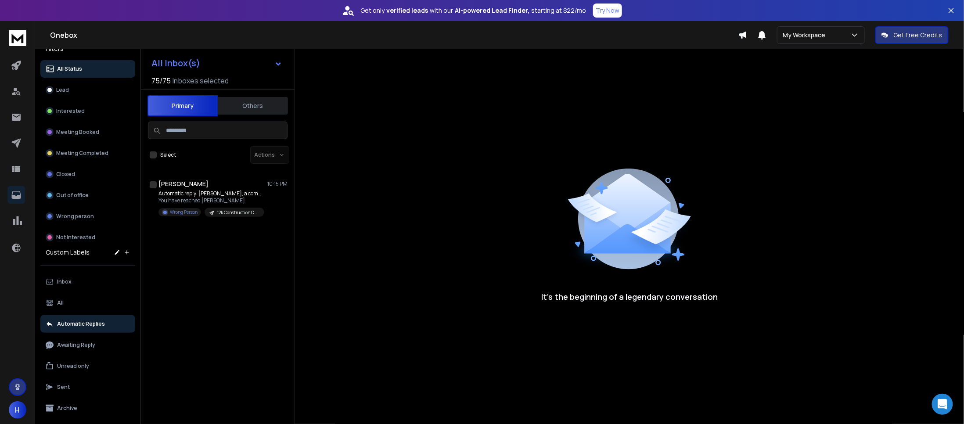
click at [251, 96] on div "All Inbox(s) 75 / 75 Inboxes selected Primary Others Select Actions Joey Vartan…" at bounding box center [218, 261] width 154 height 424
click at [251, 102] on button "Others" at bounding box center [253, 105] width 70 height 19
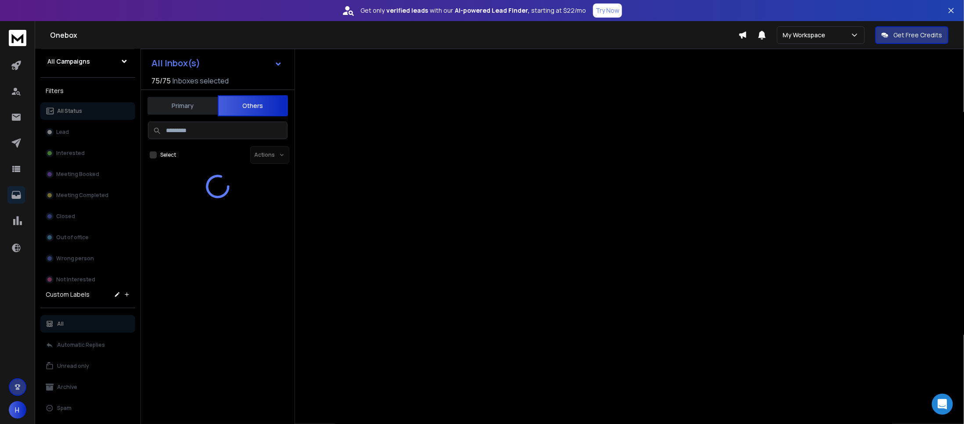
scroll to position [44, 0]
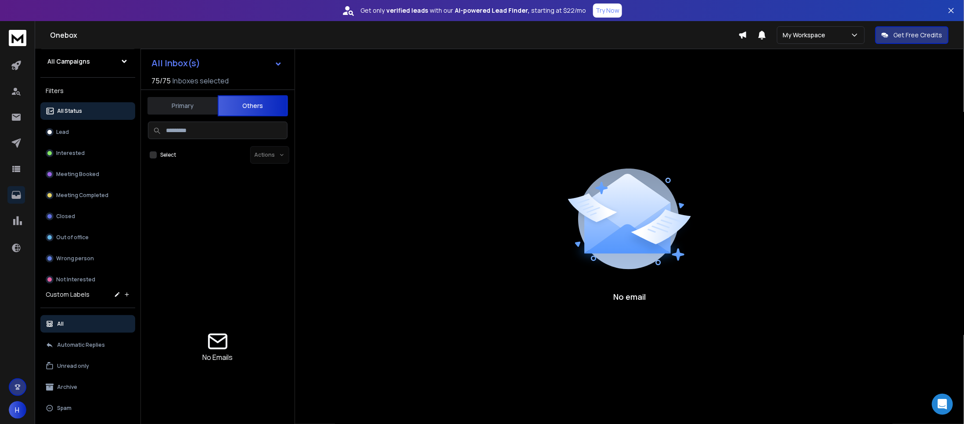
click at [193, 111] on button "Primary" at bounding box center [182, 105] width 70 height 19
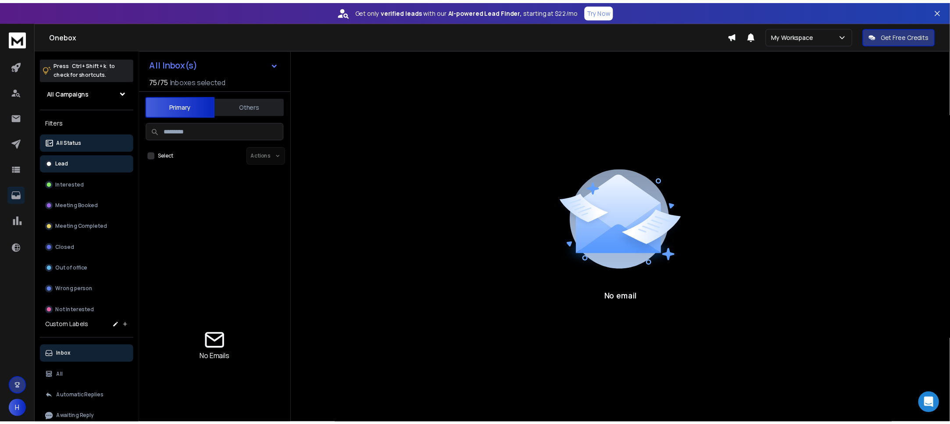
scroll to position [0, 0]
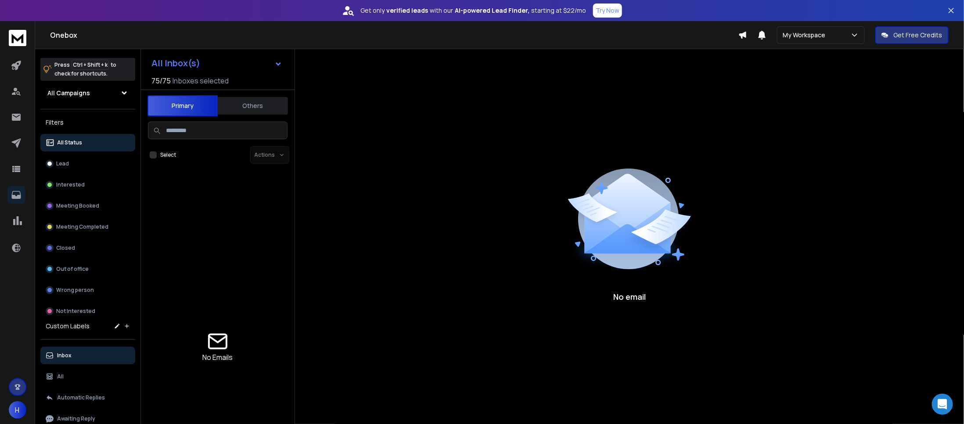
click at [90, 146] on button "All Status" at bounding box center [87, 143] width 95 height 18
click at [16, 122] on link at bounding box center [16, 117] width 18 height 18
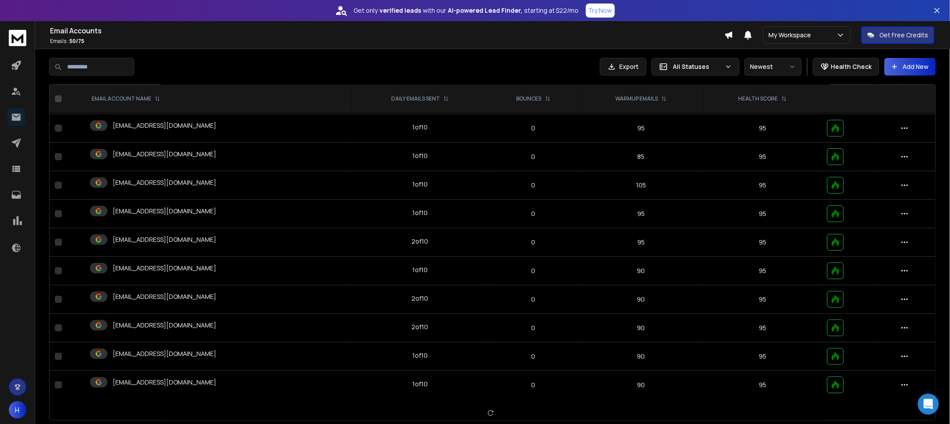
scroll to position [1143, 0]
click at [18, 140] on icon at bounding box center [15, 142] width 9 height 9
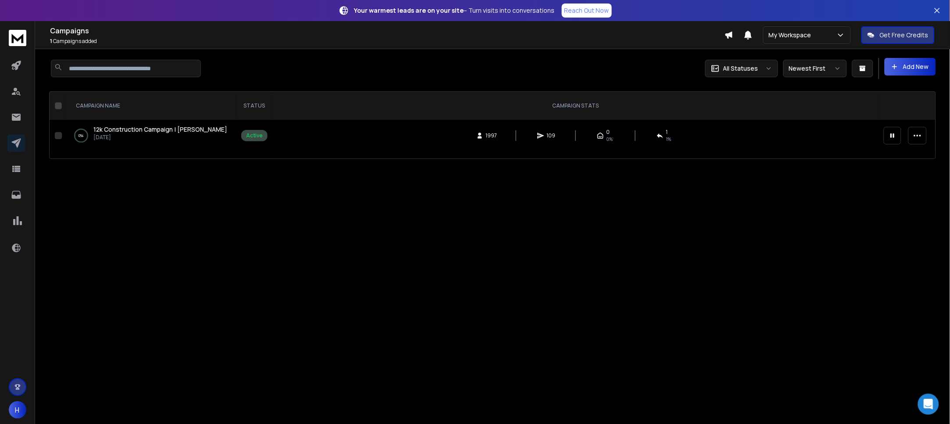
click at [160, 134] on p "[DATE]" at bounding box center [160, 137] width 134 height 7
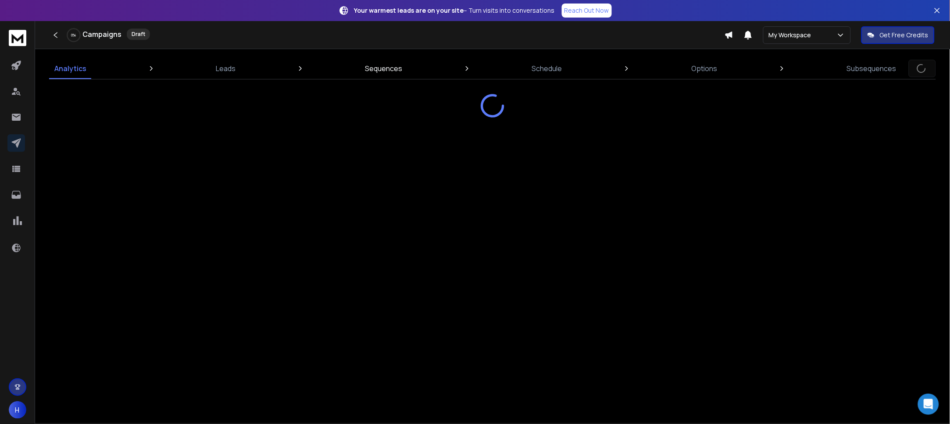
click at [401, 67] on p "Sequences" at bounding box center [383, 68] width 37 height 11
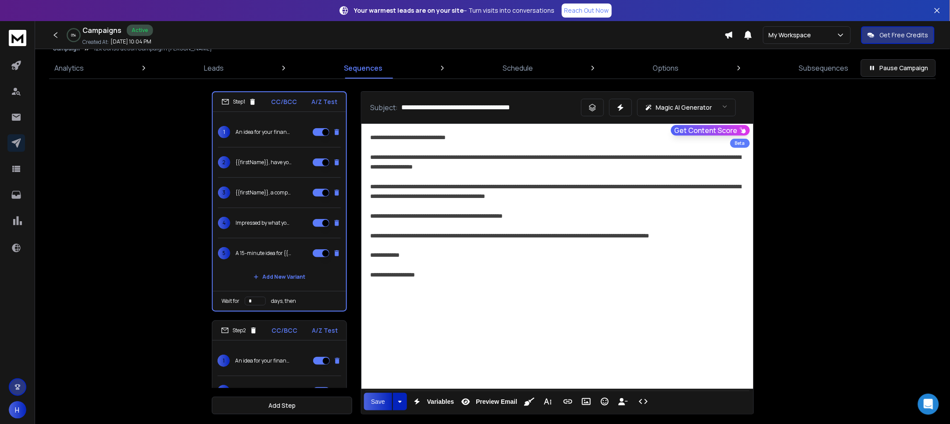
scroll to position [19, 0]
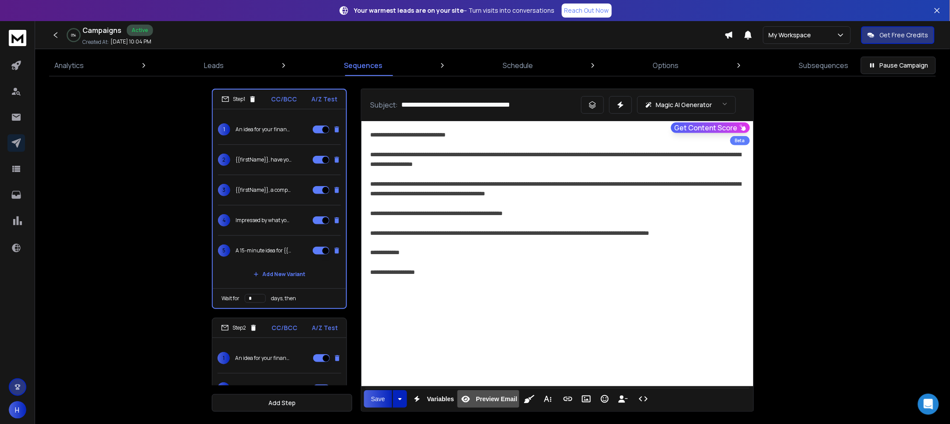
click at [482, 400] on span "Preview Email" at bounding box center [496, 398] width 45 height 7
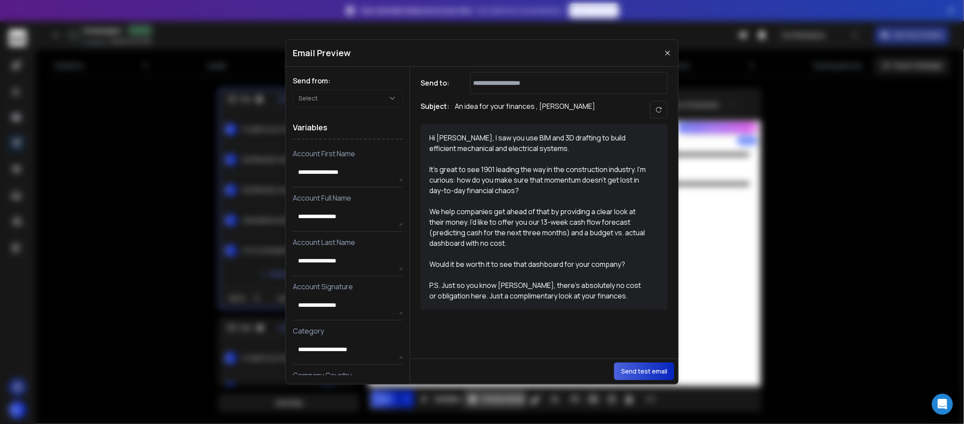
type textarea "**********"
type textarea "****"
type textarea "******"
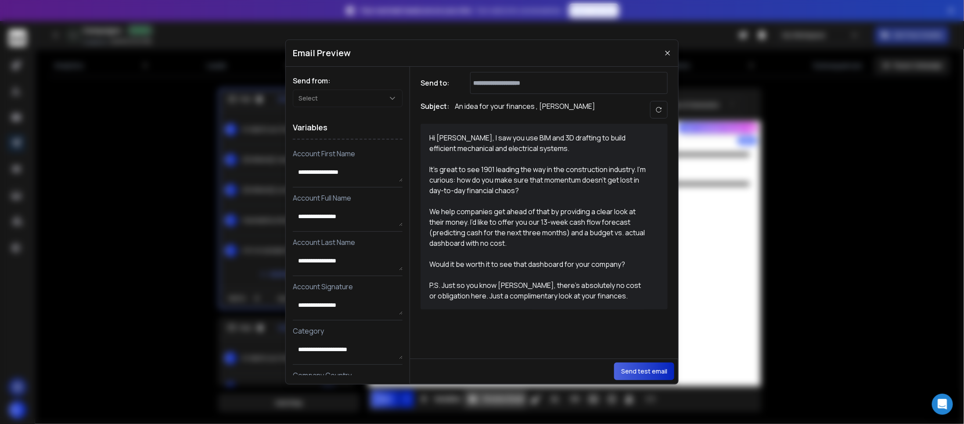
type textarea "**********"
type textarea "*********"
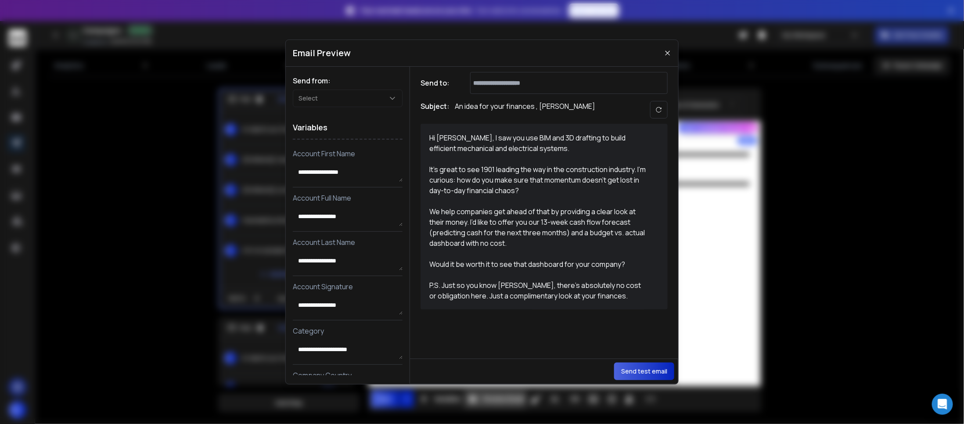
type textarea "**********"
type textarea "*****"
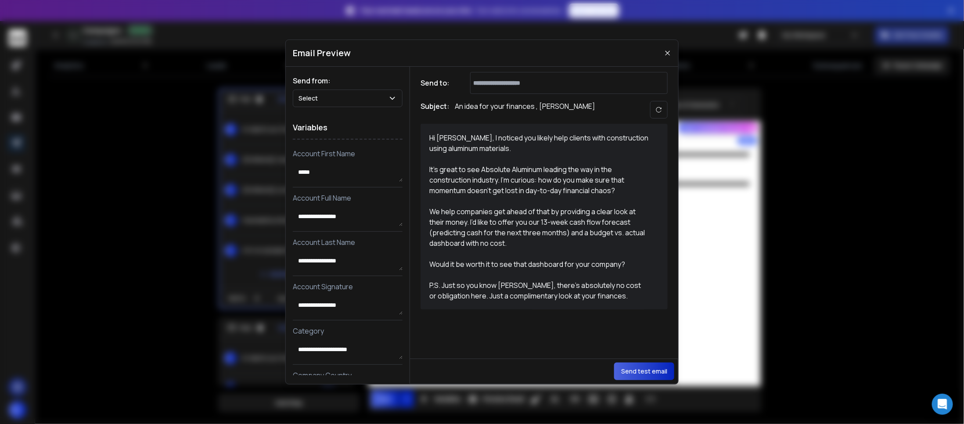
type textarea "**********"
type textarea "*******"
type textarea "**********"
click at [667, 55] on icon at bounding box center [667, 53] width 7 height 7
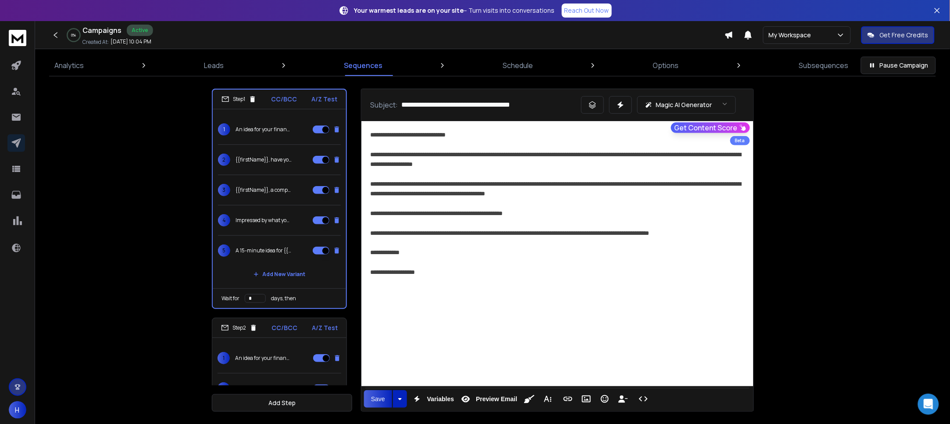
click at [25, 198] on div at bounding box center [17, 196] width 20 height 21
click at [8, 200] on link at bounding box center [16, 195] width 18 height 18
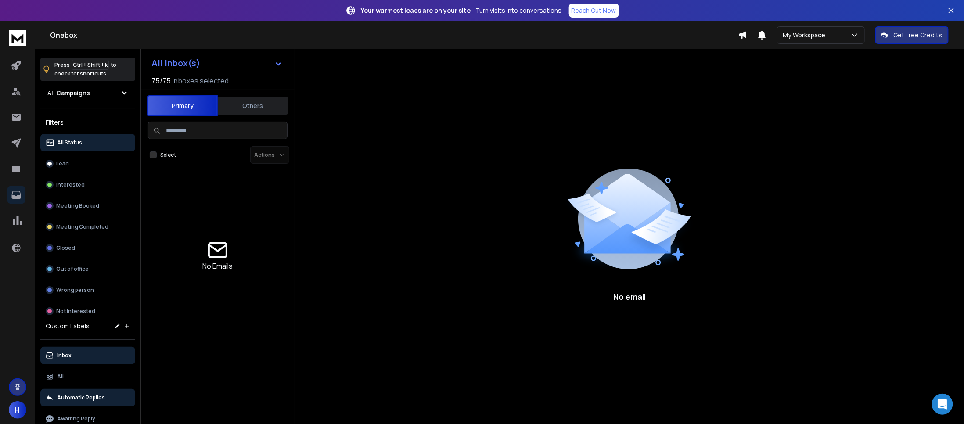
scroll to position [86, 0]
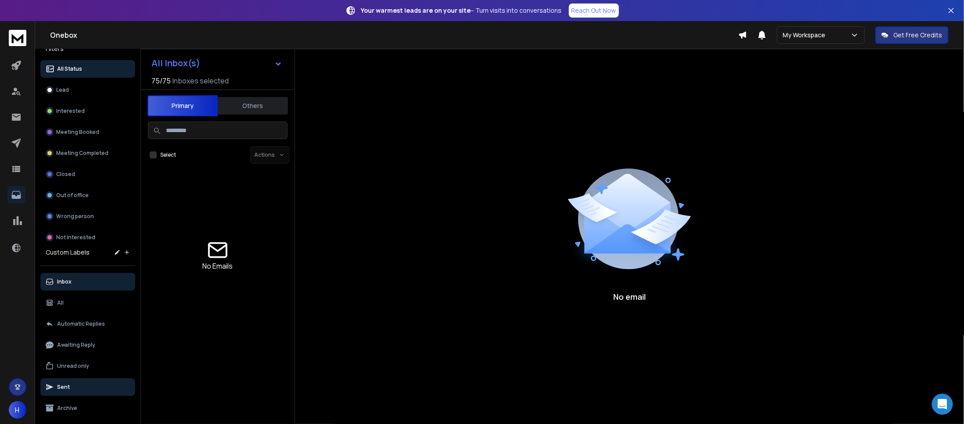
click at [96, 378] on button "Sent" at bounding box center [87, 387] width 95 height 18
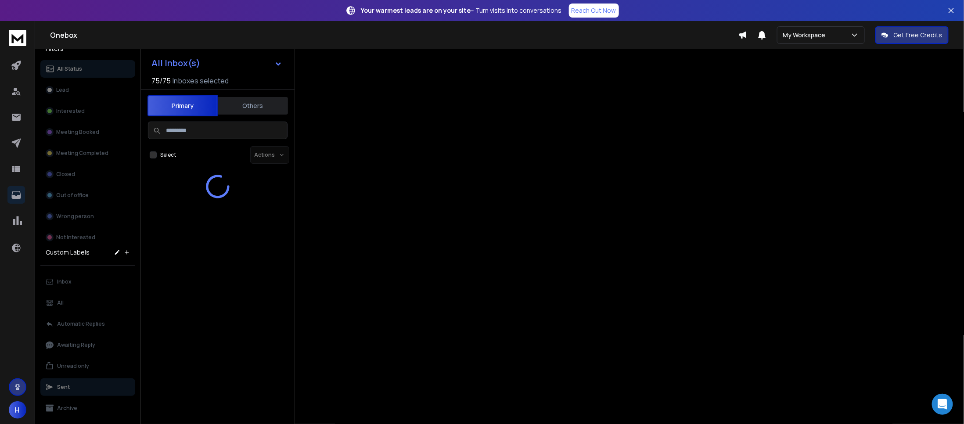
scroll to position [0, 0]
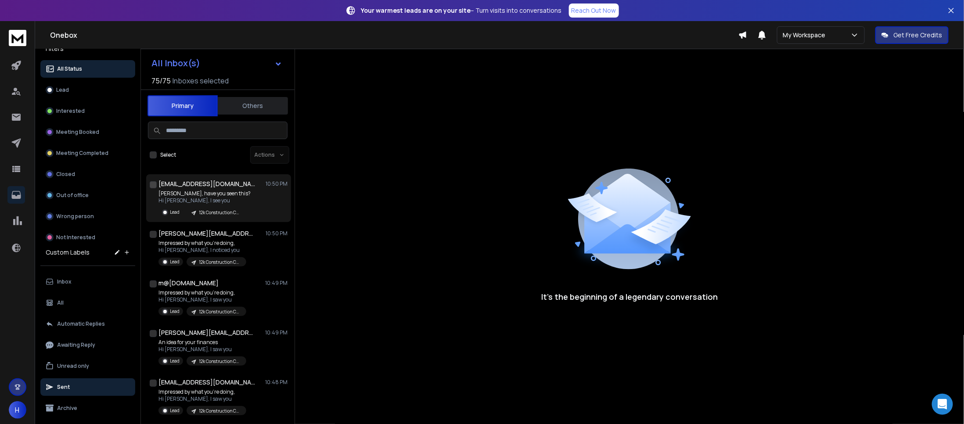
click at [244, 193] on p "Robert, have you seen this?" at bounding box center [204, 193] width 92 height 7
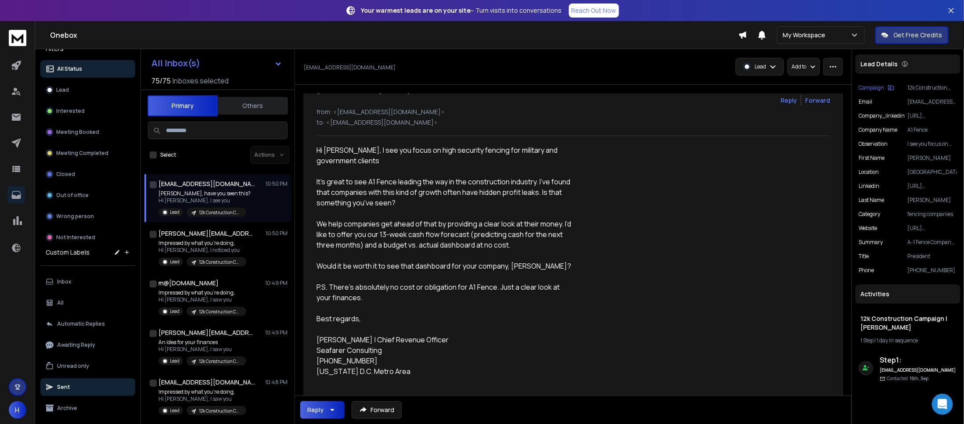
scroll to position [86, 0]
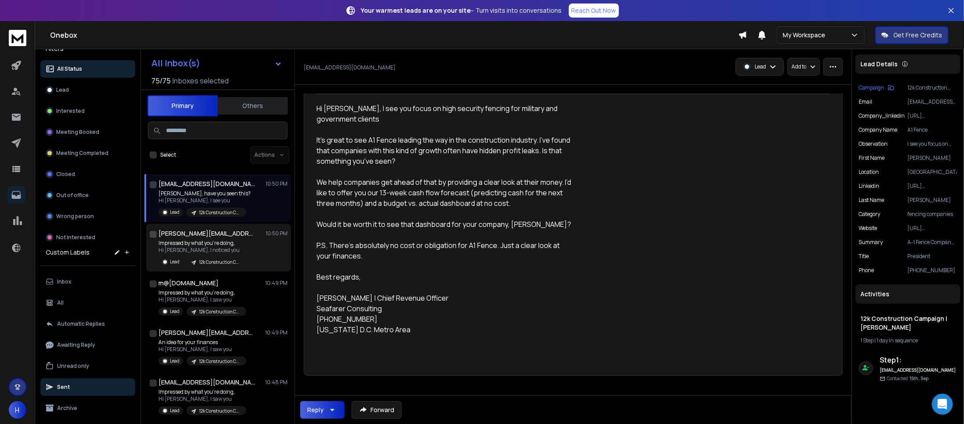
click at [190, 244] on p "Impressed by what you're doing," at bounding box center [202, 243] width 88 height 7
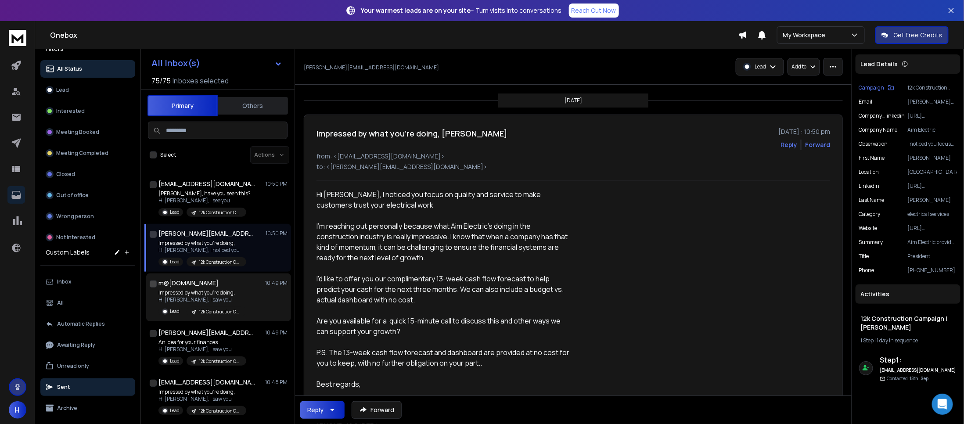
click at [217, 299] on p "Hi Michael, I saw you" at bounding box center [202, 299] width 88 height 7
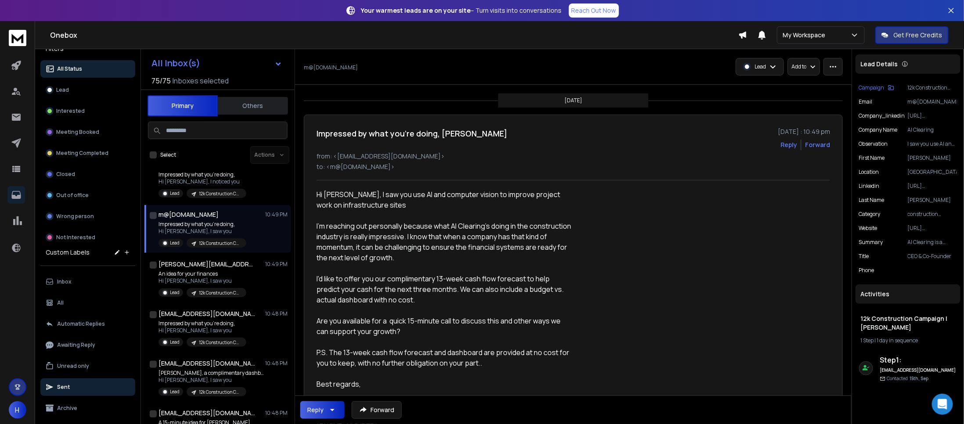
scroll to position [176, 0]
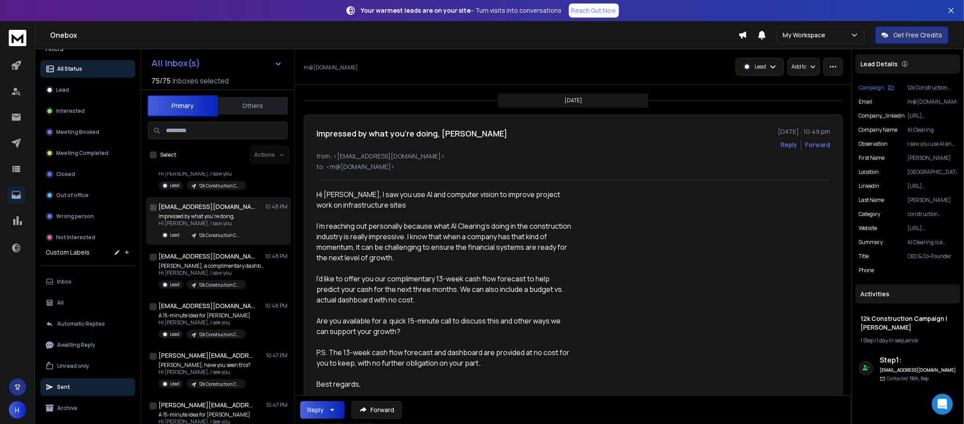
click at [235, 211] on div "dodonnell@ahtna.net 10:48 PM" at bounding box center [222, 206] width 129 height 9
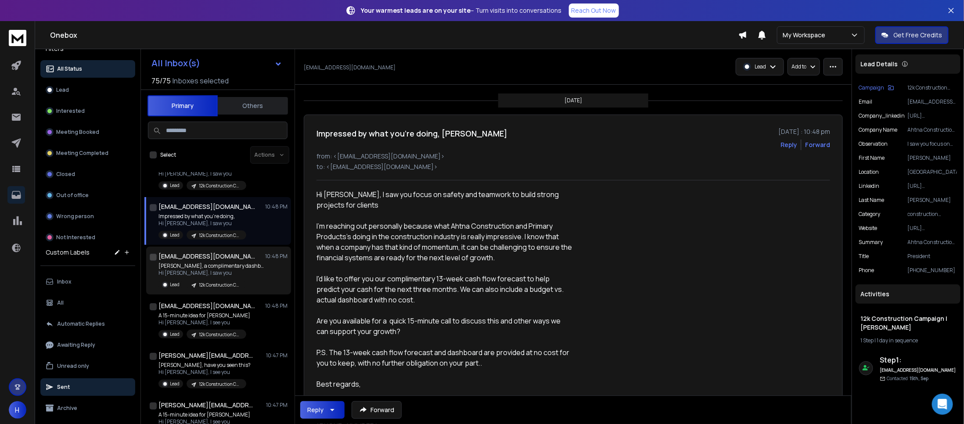
click at [253, 259] on div "gsolimene@a1affordable.com 10:48 PM" at bounding box center [222, 256] width 129 height 9
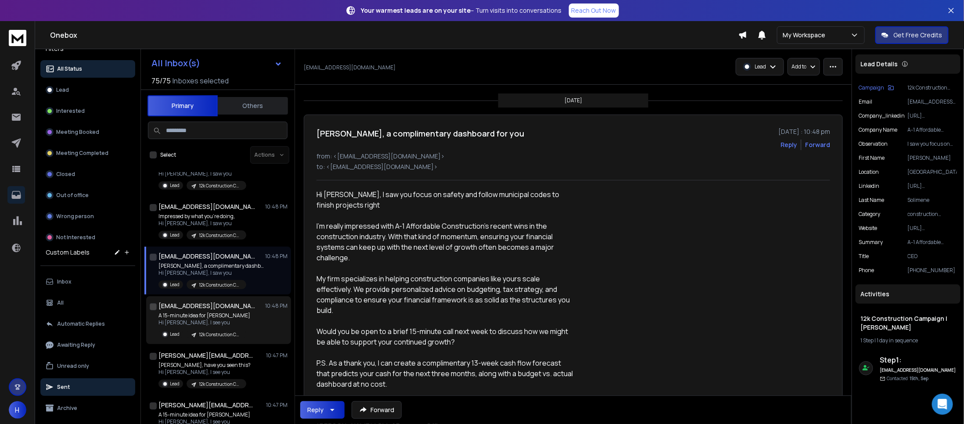
click at [246, 308] on div "eahlborg@ahlborg.com 10:48 PM" at bounding box center [222, 305] width 129 height 9
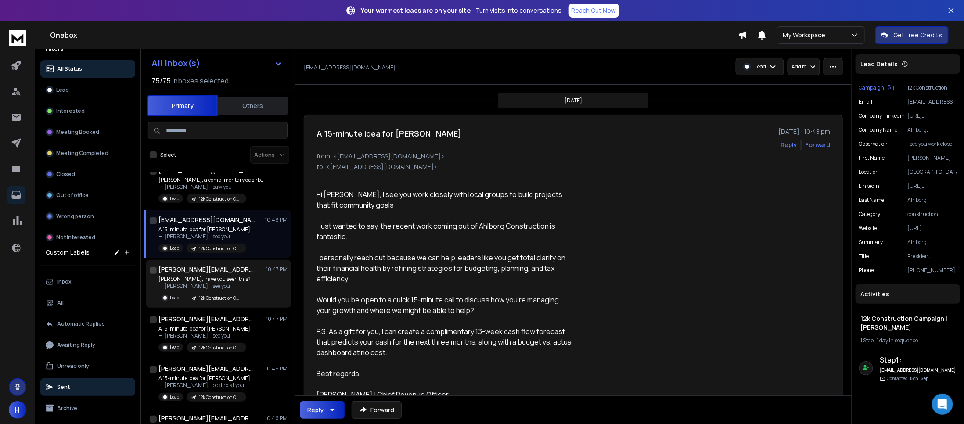
scroll to position [263, 0]
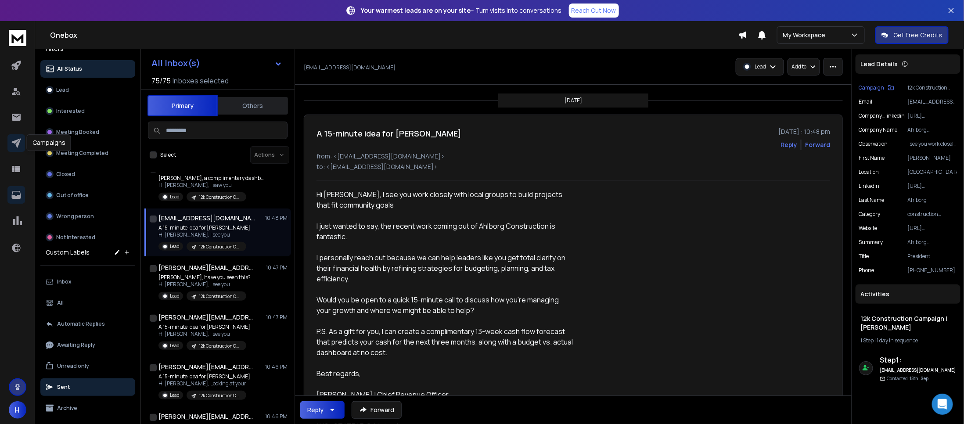
click at [9, 138] on link at bounding box center [16, 143] width 18 height 18
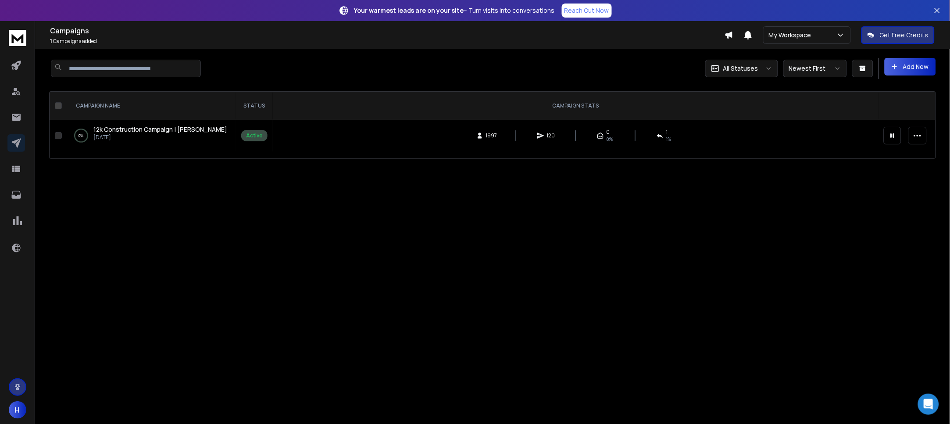
click at [157, 133] on span "12k Construction Campaign | [PERSON_NAME]" at bounding box center [160, 129] width 134 height 8
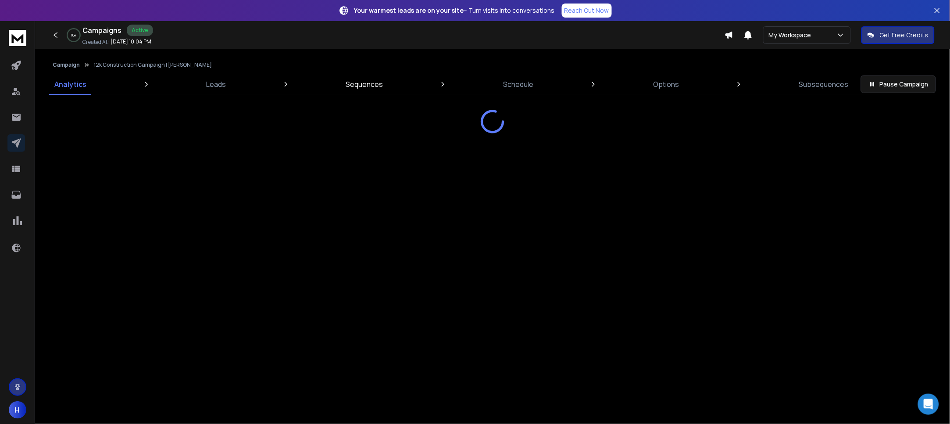
click at [350, 81] on p "Sequences" at bounding box center [364, 84] width 37 height 11
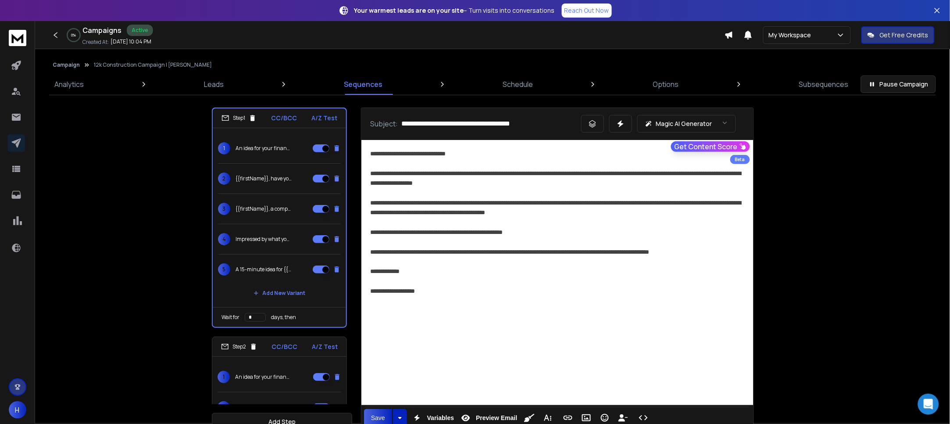
click at [268, 269] on p "A 15-minute idea for {{firstName}}" at bounding box center [264, 269] width 56 height 7
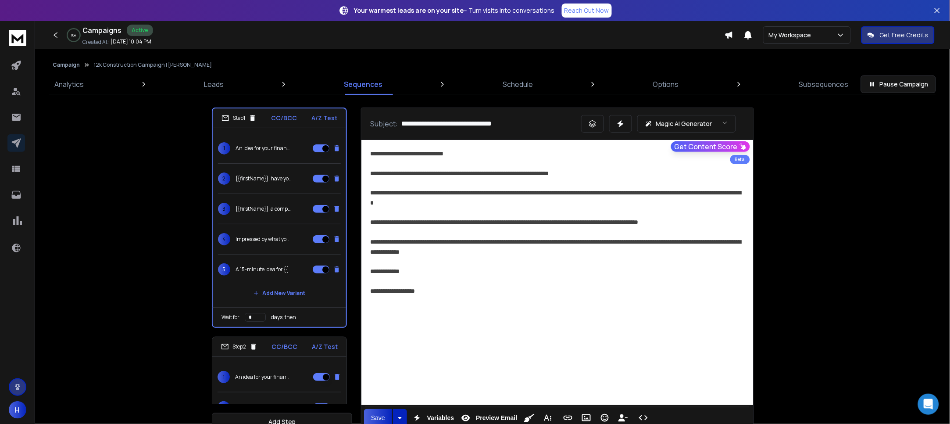
click at [424, 176] on div "**********" at bounding box center [557, 173] width 375 height 10
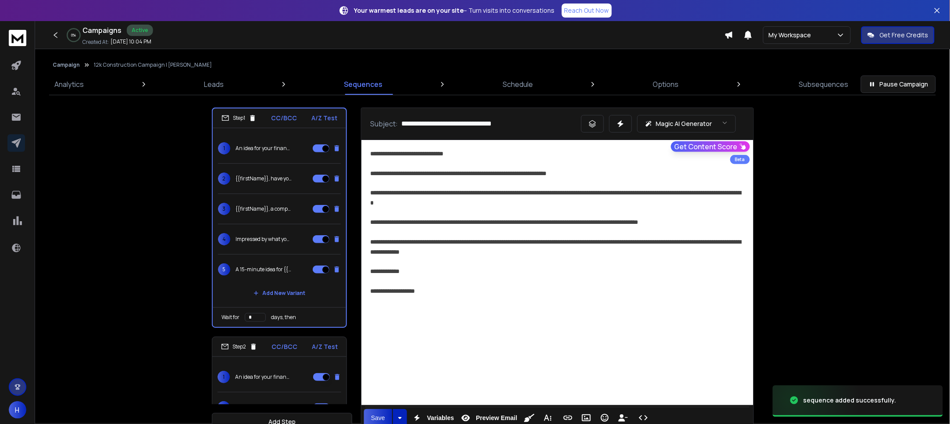
click at [272, 205] on p "{{firstName}}, a complimentary dashboard for you" at bounding box center [264, 208] width 56 height 7
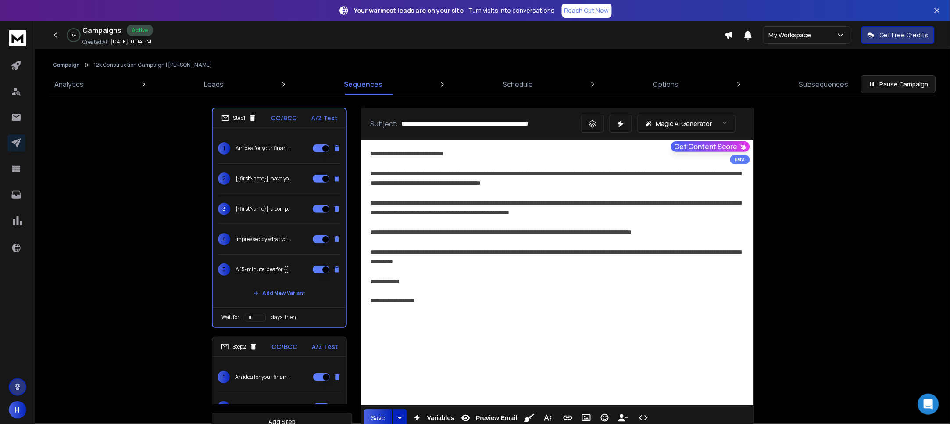
click at [254, 269] on p "A 15-minute idea for {{firstName}}" at bounding box center [264, 269] width 56 height 7
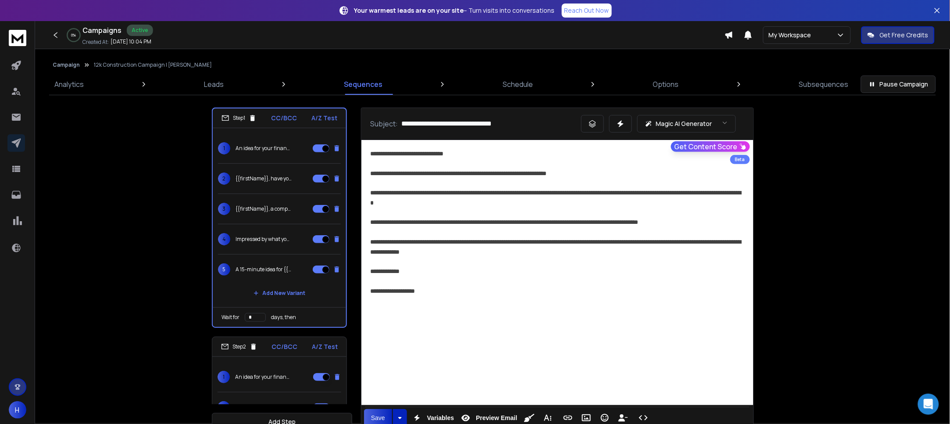
click at [256, 238] on p "Impressed by what you're doing, {{firstName}}" at bounding box center [264, 239] width 56 height 7
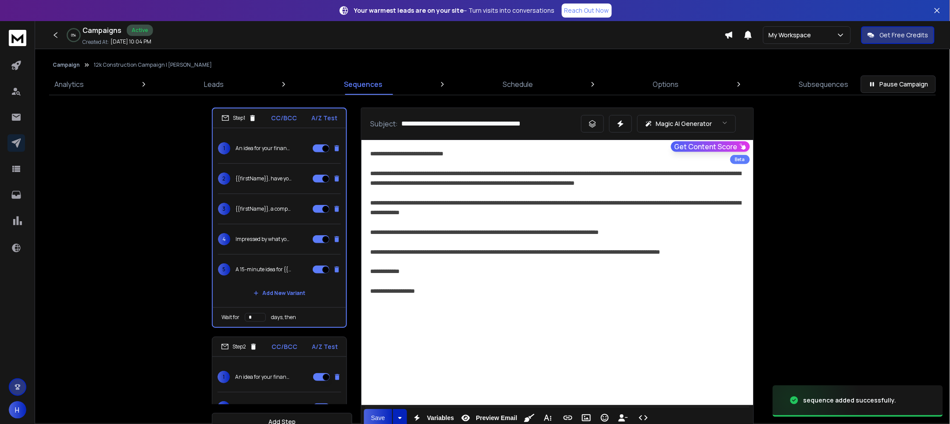
click at [261, 265] on div "5 A 15-minute idea for {{firstName}}" at bounding box center [255, 269] width 74 height 12
type input "**********"
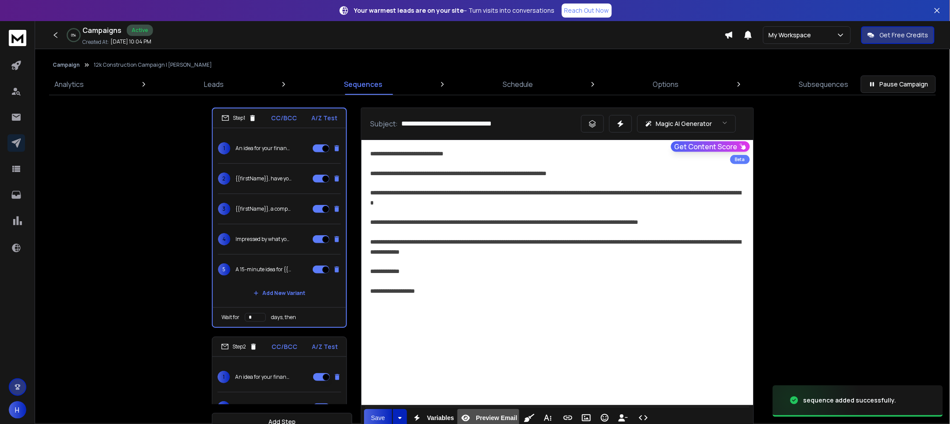
click at [497, 422] on div "Preview Email" at bounding box center [488, 418] width 61 height 14
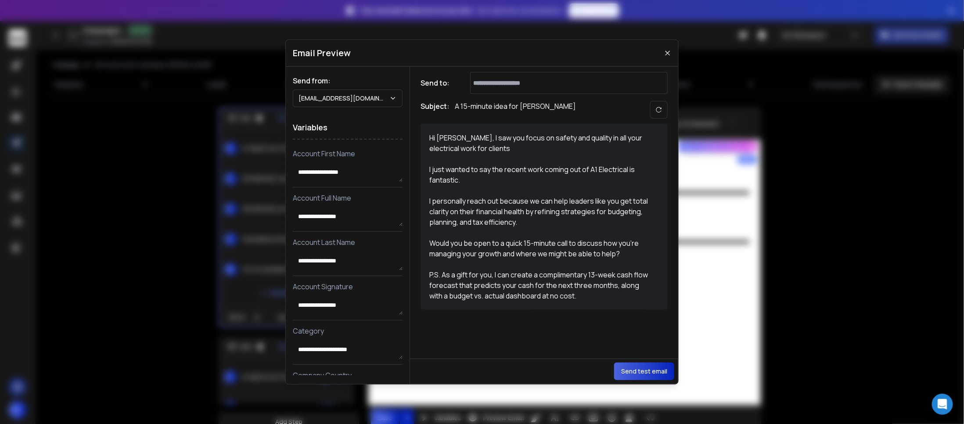
click at [662, 54] on div "Email Preview" at bounding box center [482, 53] width 392 height 26
click at [670, 50] on icon at bounding box center [667, 53] width 7 height 7
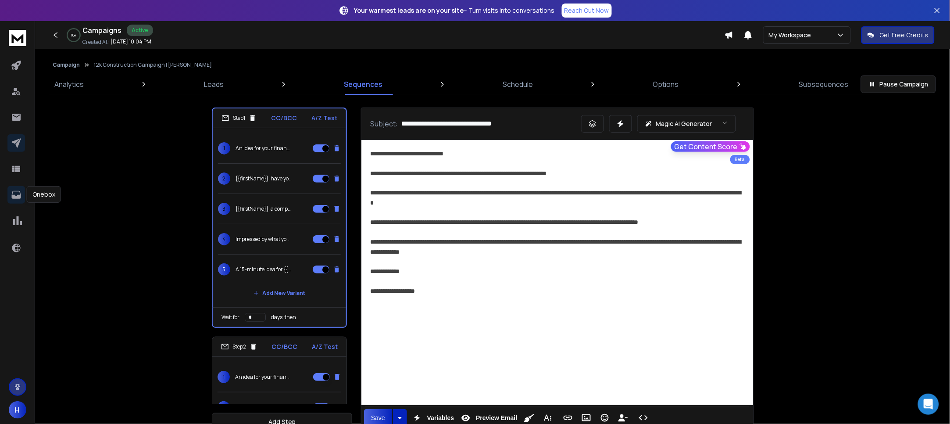
click at [8, 191] on link at bounding box center [16, 195] width 18 height 18
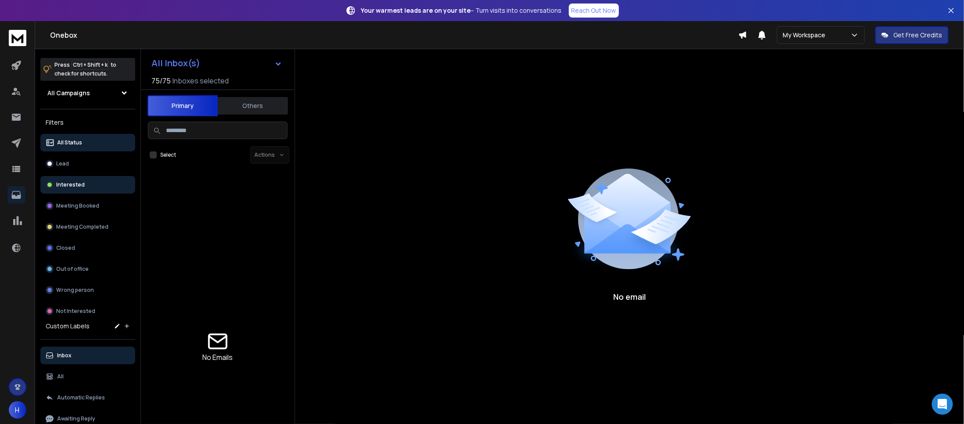
click at [88, 188] on button "Interested" at bounding box center [87, 185] width 95 height 18
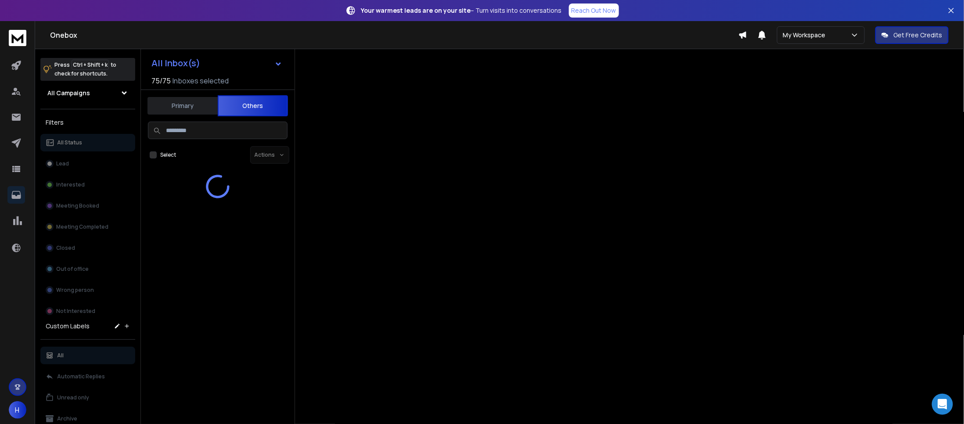
click at [262, 97] on button "Others" at bounding box center [253, 105] width 70 height 21
click at [197, 103] on button "Primary" at bounding box center [182, 105] width 70 height 21
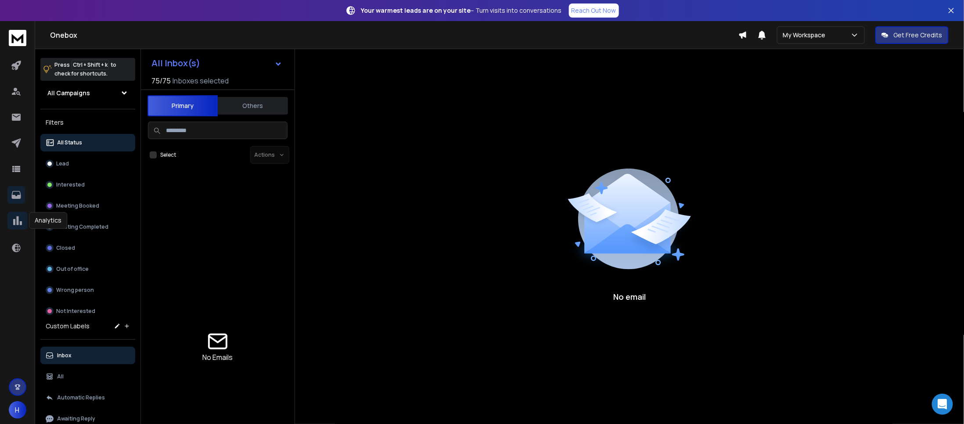
click at [16, 228] on link at bounding box center [17, 221] width 20 height 20
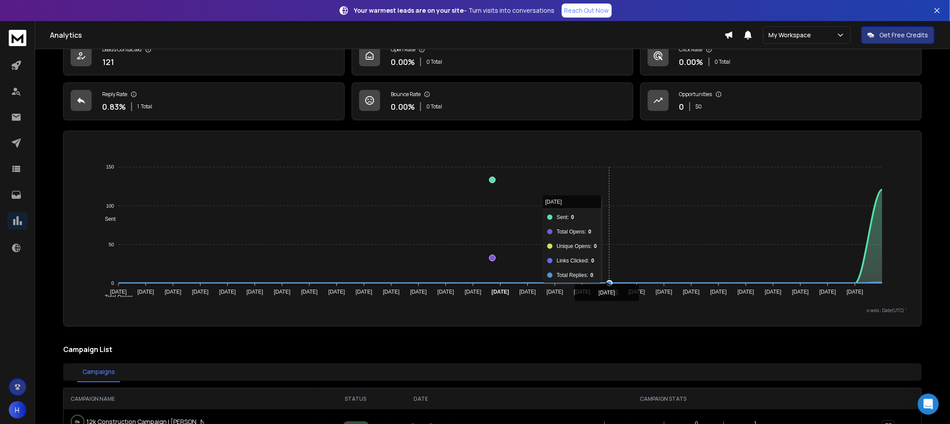
scroll to position [93, 0]
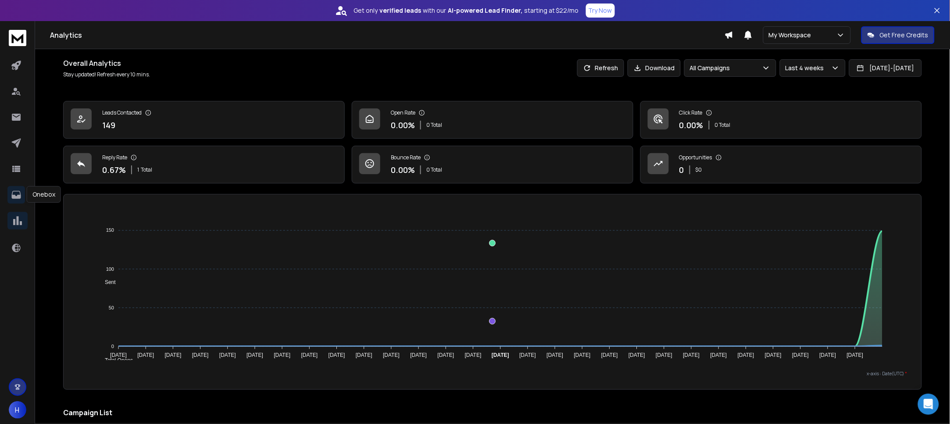
click at [10, 195] on link at bounding box center [16, 195] width 18 height 18
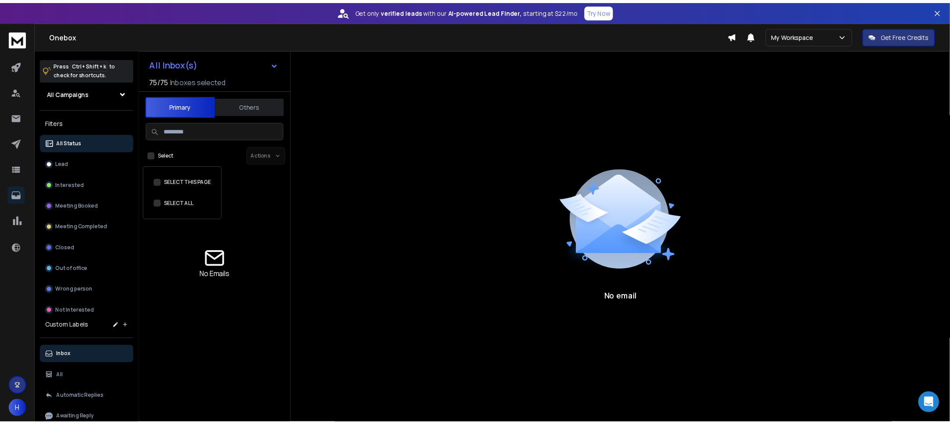
scroll to position [91, 0]
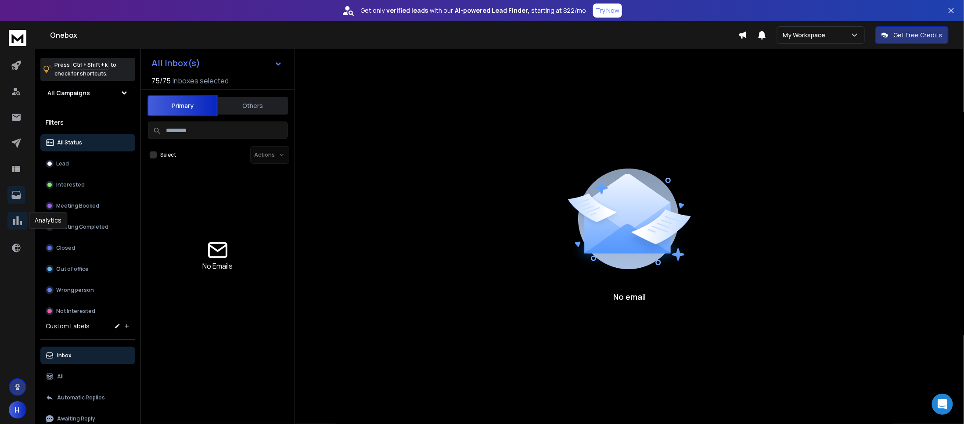
click at [15, 219] on icon at bounding box center [17, 220] width 9 height 9
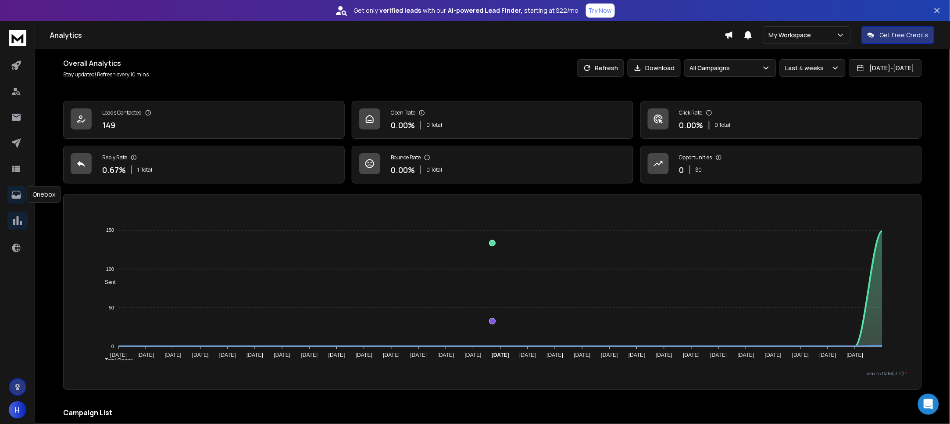
click at [11, 201] on link at bounding box center [16, 195] width 18 height 18
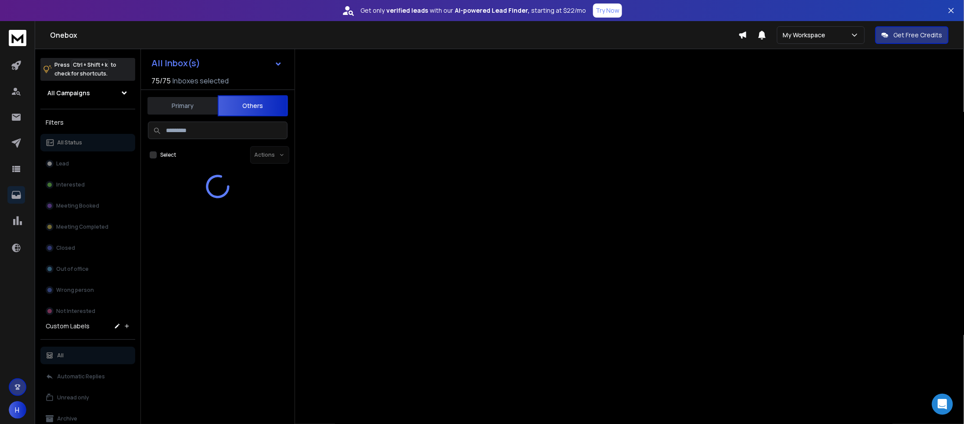
click at [265, 100] on button "Others" at bounding box center [253, 105] width 70 height 21
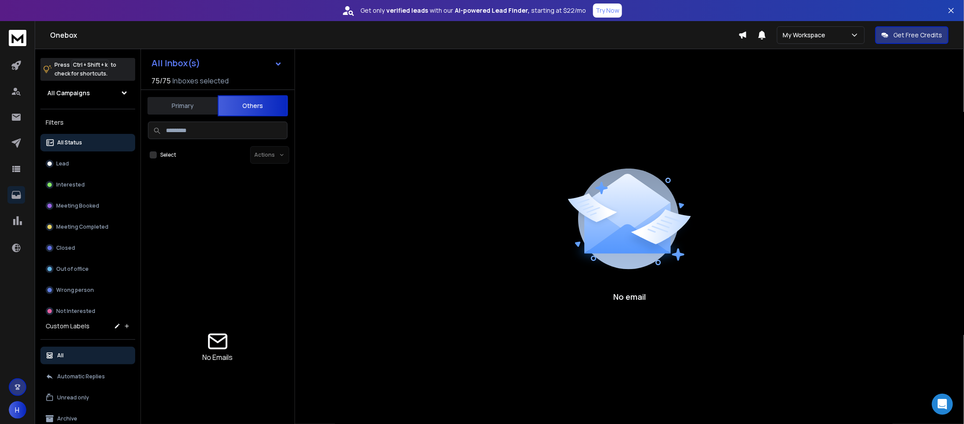
click at [208, 116] on div "Primary Others Select Actions No Emails" at bounding box center [218, 291] width 154 height 389
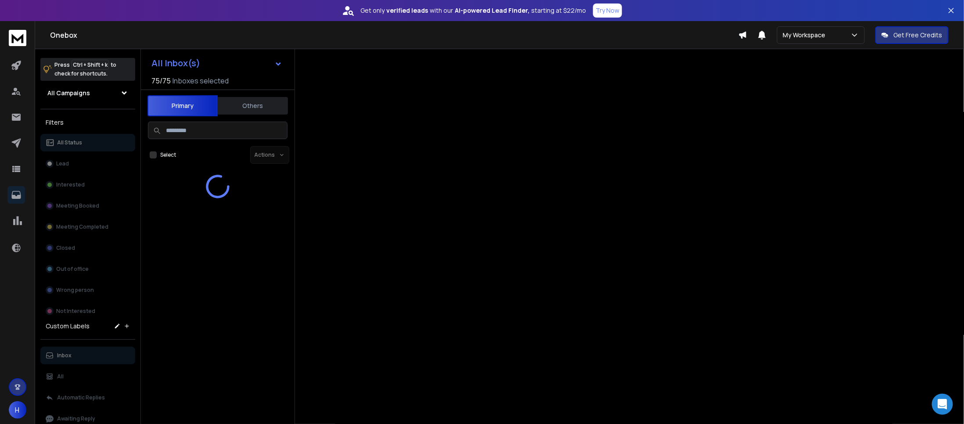
click at [197, 104] on button "Primary" at bounding box center [182, 105] width 70 height 21
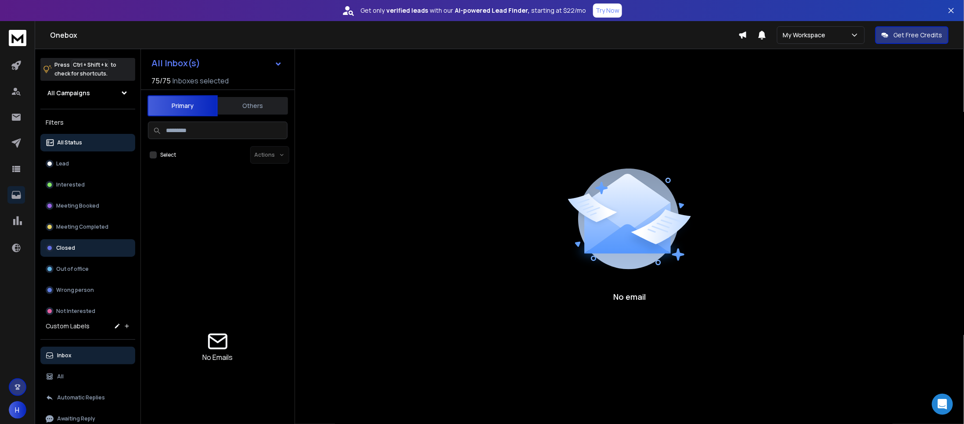
scroll to position [86, 0]
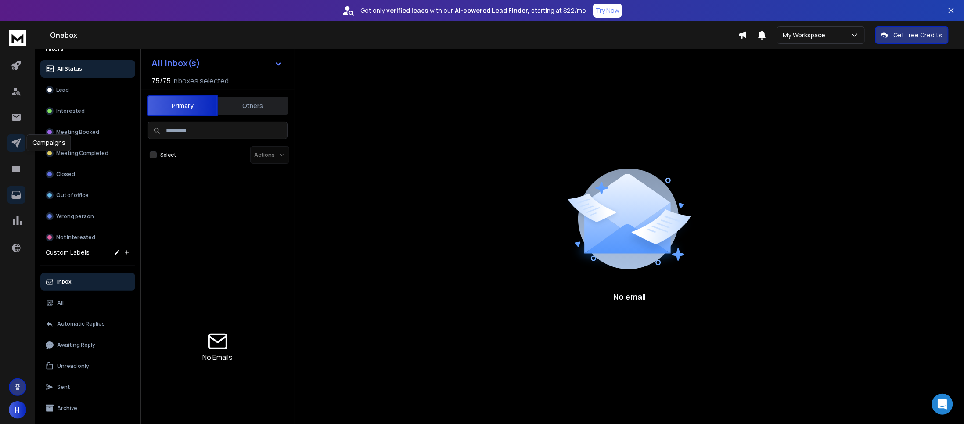
click at [14, 139] on icon at bounding box center [16, 143] width 11 height 11
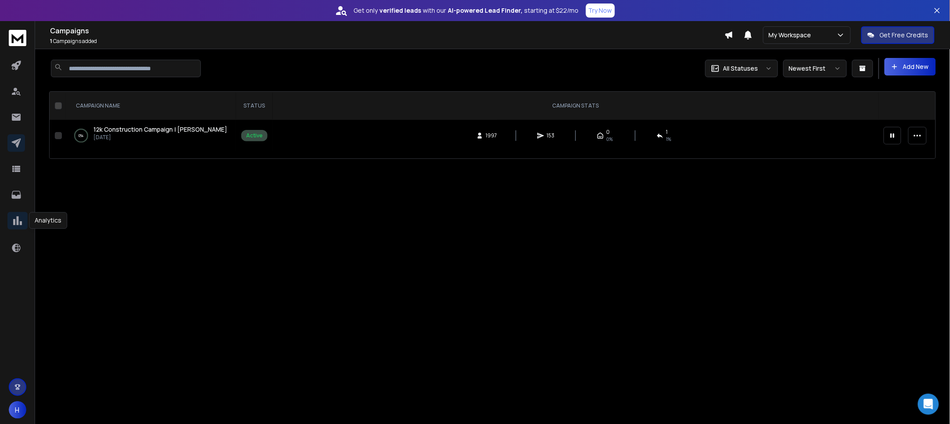
click at [18, 224] on icon at bounding box center [17, 220] width 9 height 9
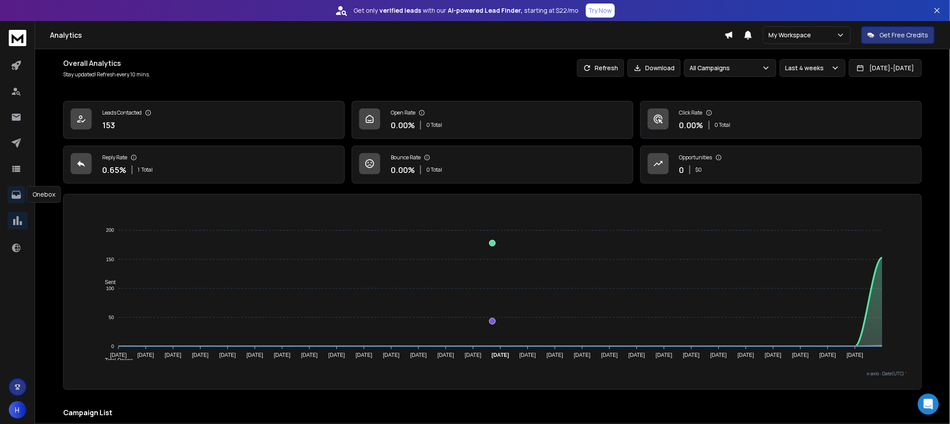
click at [13, 190] on icon at bounding box center [16, 195] width 11 height 11
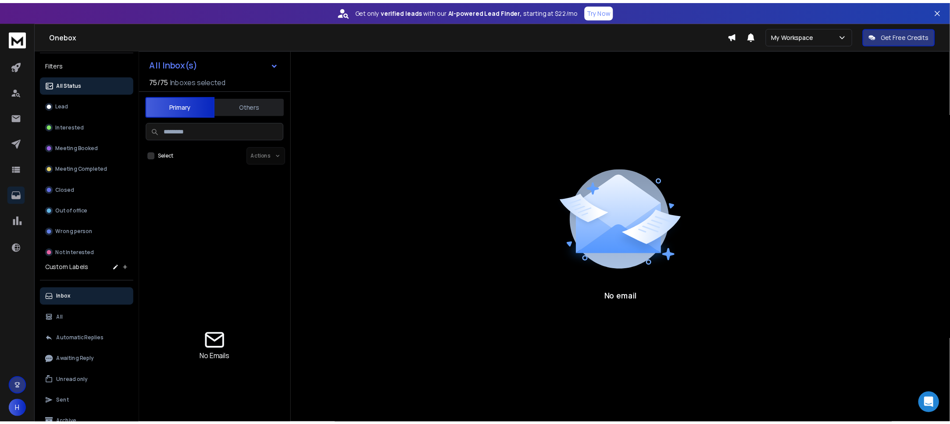
scroll to position [86, 0]
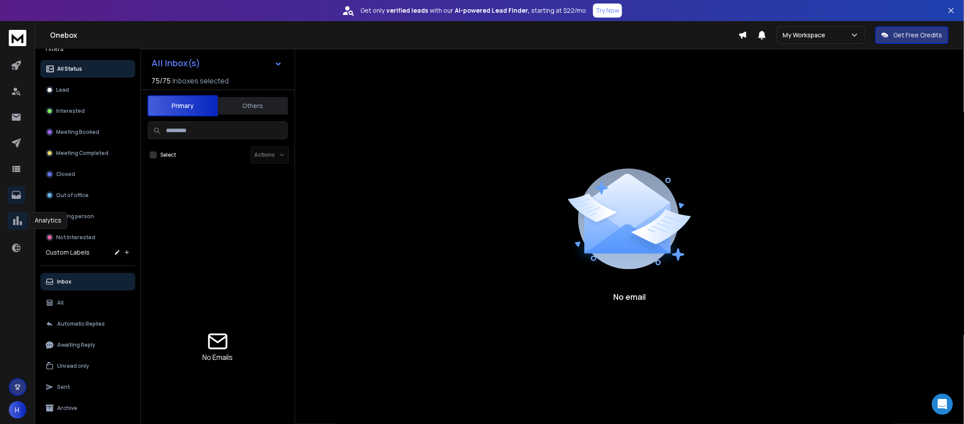
click at [21, 214] on icon at bounding box center [17, 220] width 13 height 13
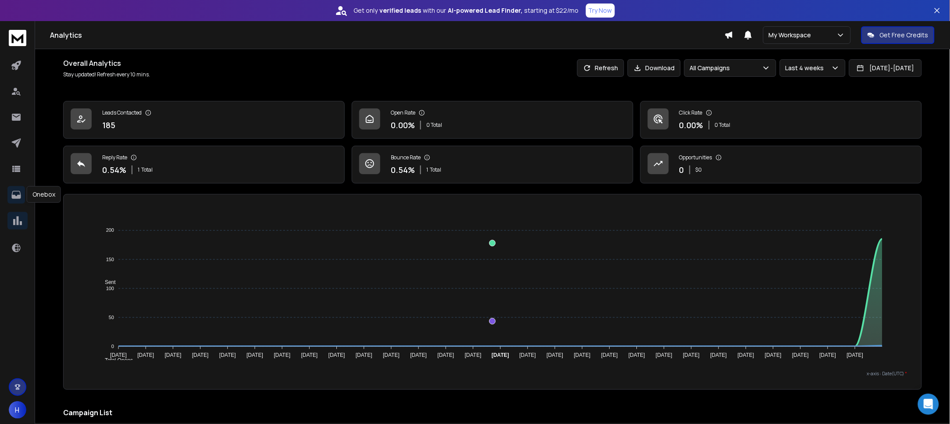
click at [15, 196] on icon at bounding box center [15, 195] width 9 height 8
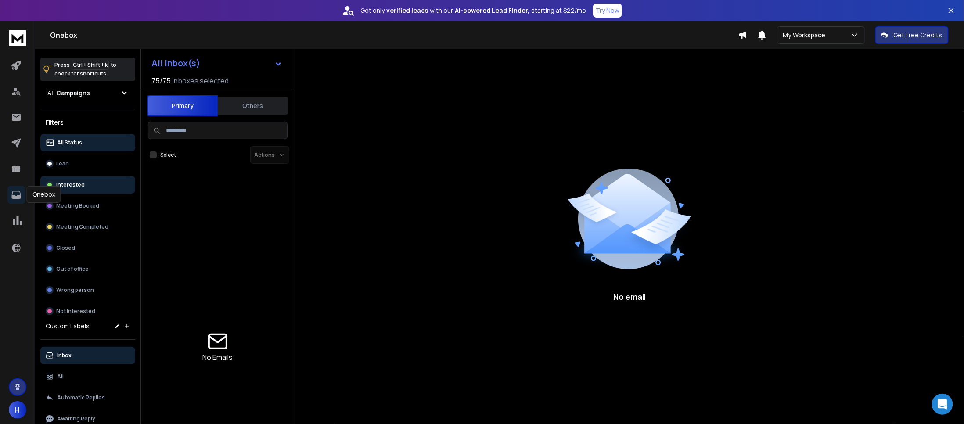
click at [85, 181] on button "Interested" at bounding box center [87, 185] width 95 height 18
click at [260, 111] on button "Others" at bounding box center [253, 105] width 70 height 19
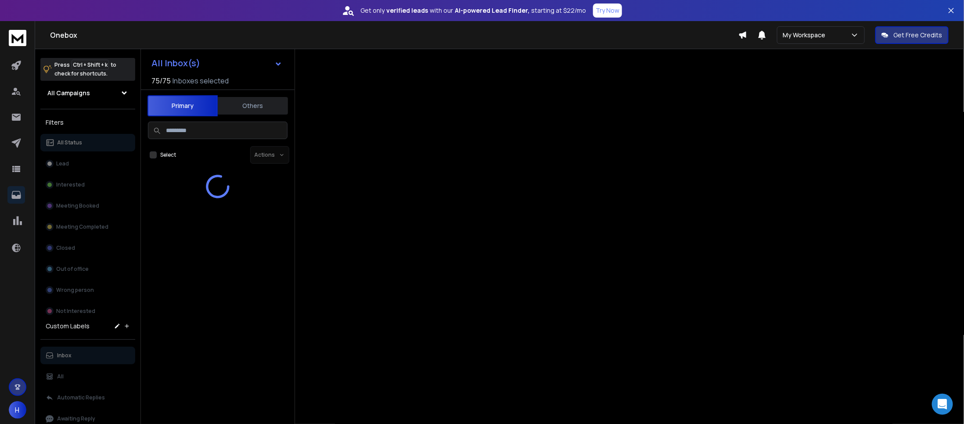
click at [183, 104] on button "Primary" at bounding box center [182, 105] width 70 height 21
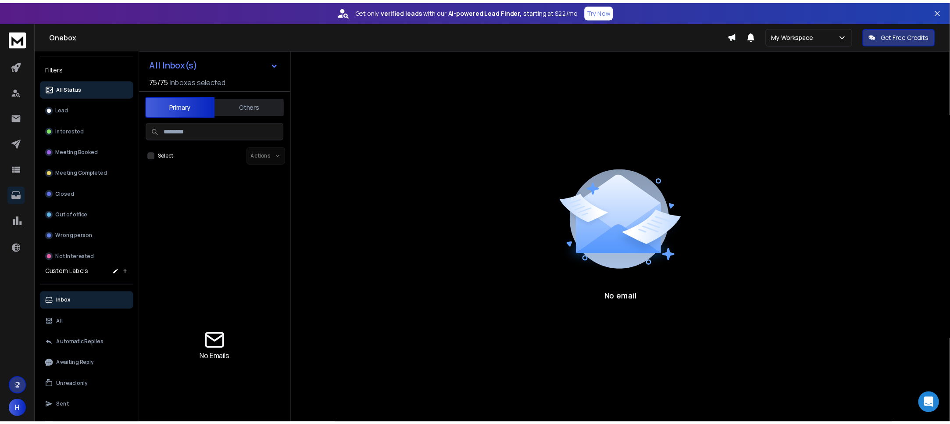
scroll to position [86, 0]
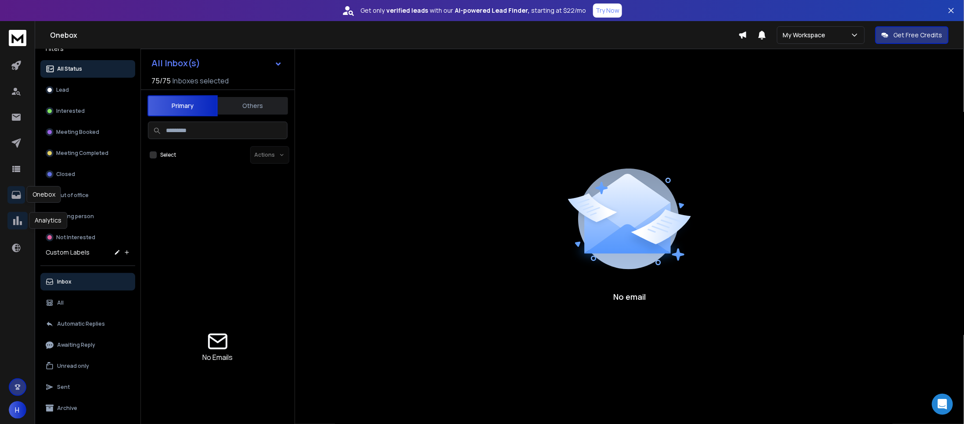
click at [13, 219] on icon at bounding box center [17, 220] width 13 height 13
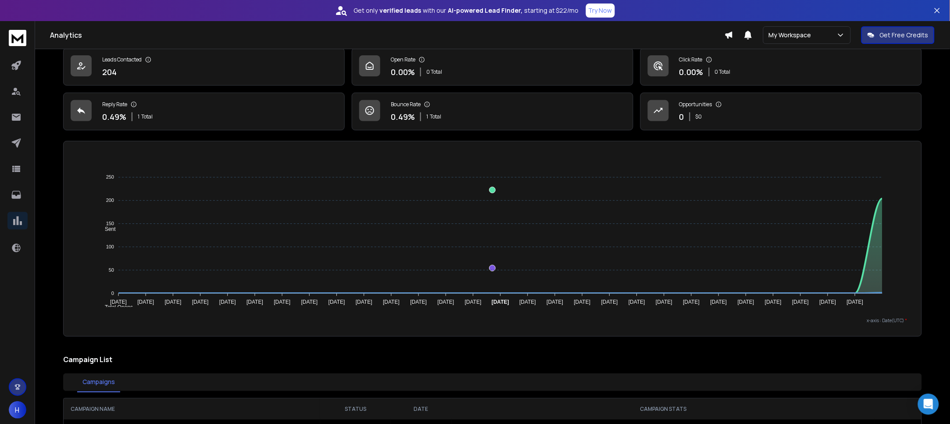
scroll to position [93, 0]
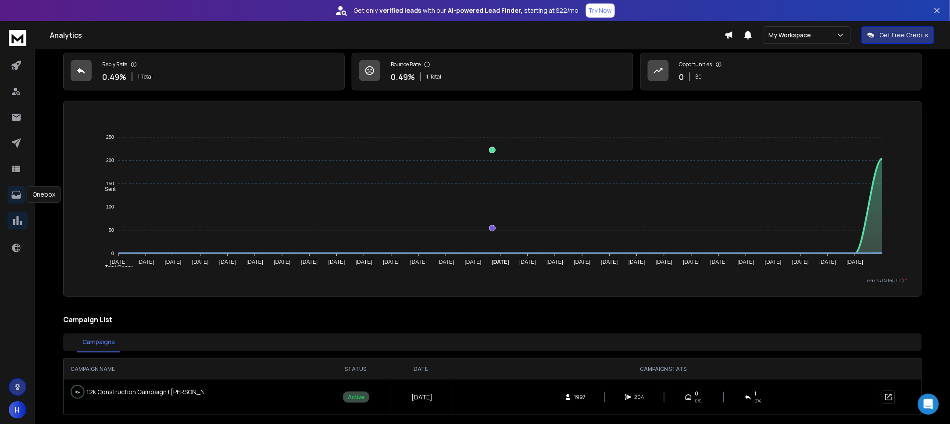
click at [12, 196] on icon at bounding box center [15, 195] width 9 height 8
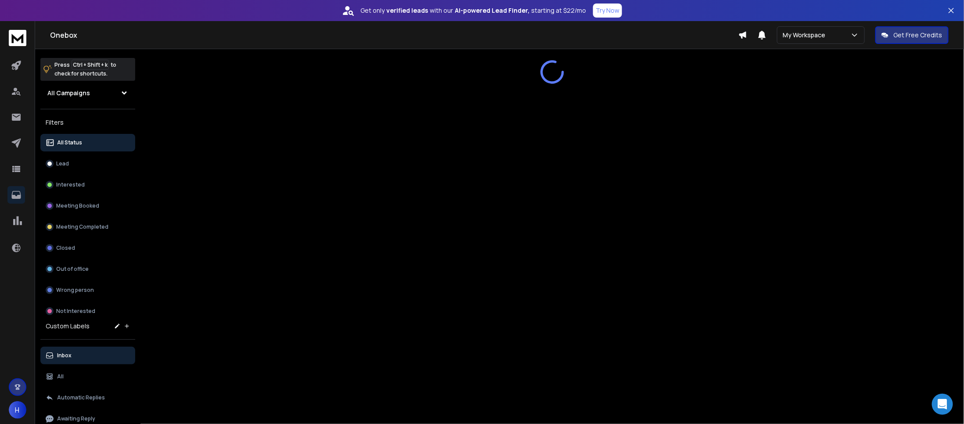
scroll to position [86, 0]
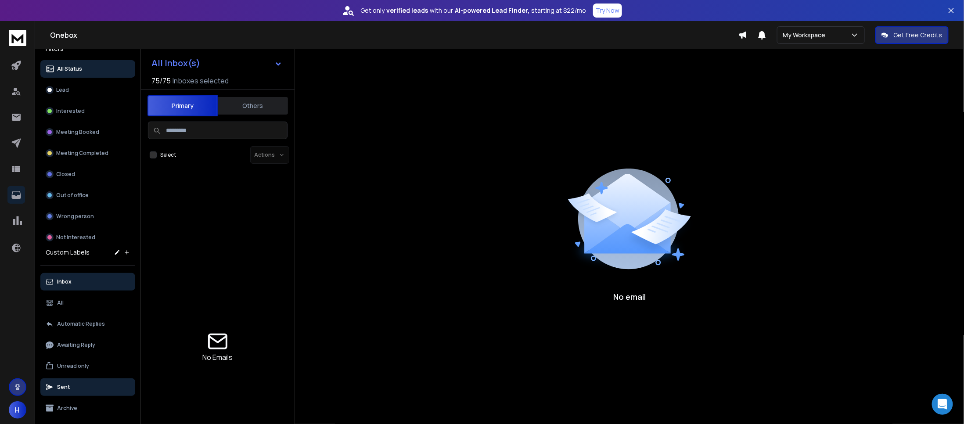
click at [79, 378] on button "Sent" at bounding box center [87, 387] width 95 height 18
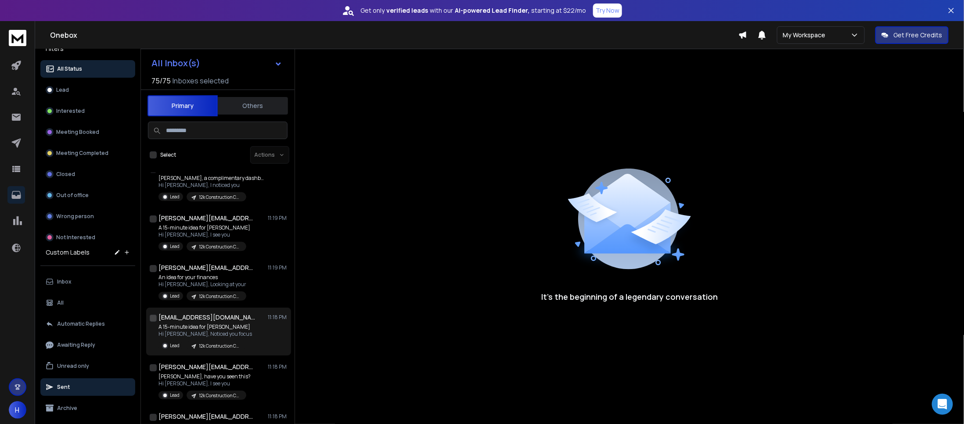
scroll to position [351, 0]
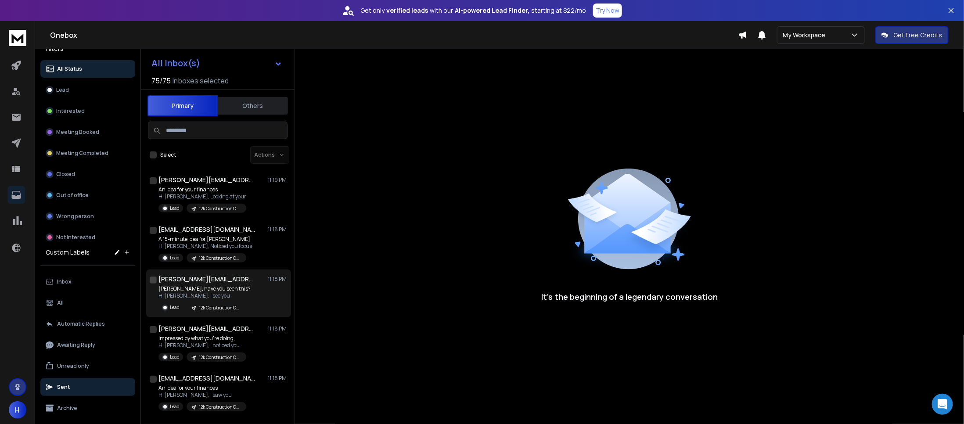
click at [257, 289] on div "Terrill, have you seen this? Hi Terrill, I see you Lead 12k Construction Campai…" at bounding box center [222, 298] width 129 height 27
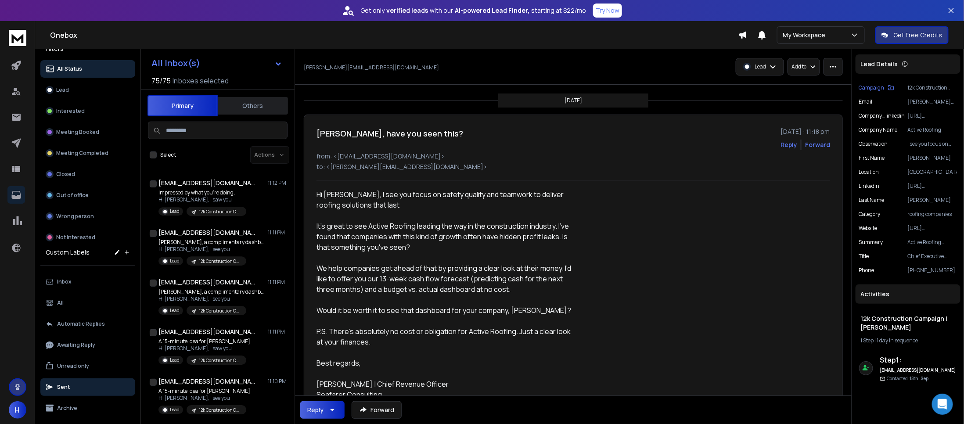
scroll to position [1229, 0]
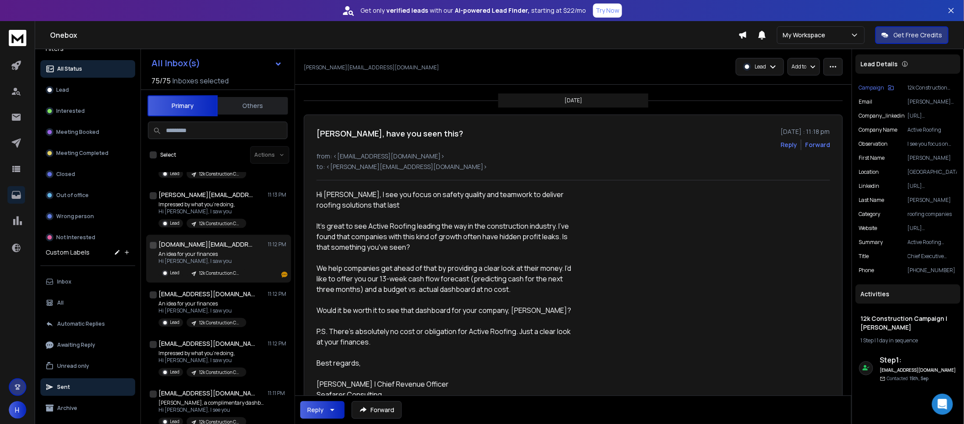
click at [272, 272] on div "An idea for your finances Hi Dick, I saw you Lead 12k Construction Campaign | H…" at bounding box center [222, 264] width 129 height 27
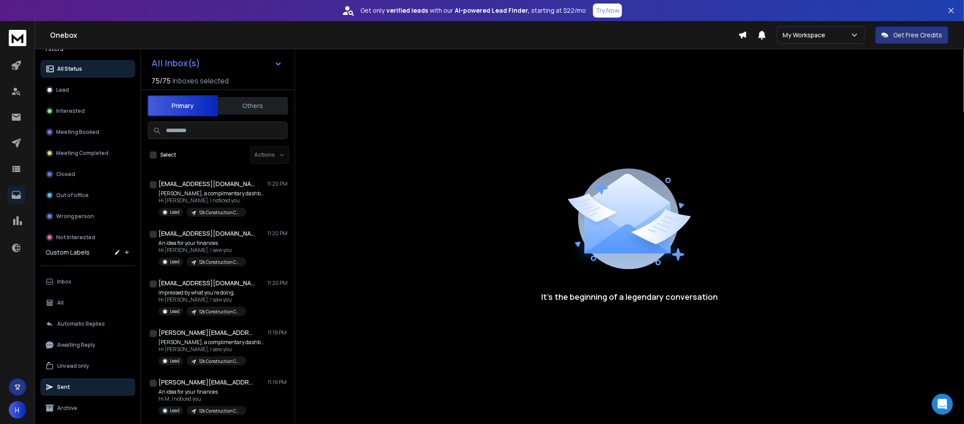
scroll to position [0, 0]
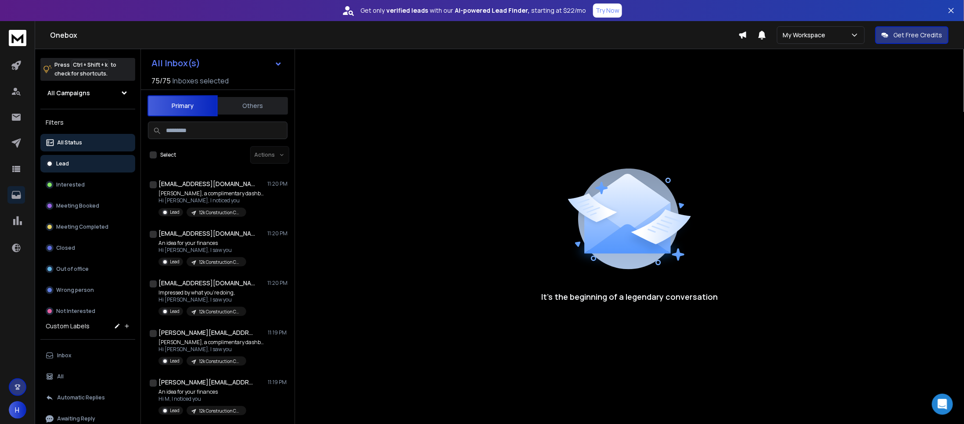
click at [89, 164] on button "Lead" at bounding box center [87, 164] width 95 height 18
click at [90, 139] on button "All Status" at bounding box center [87, 143] width 95 height 18
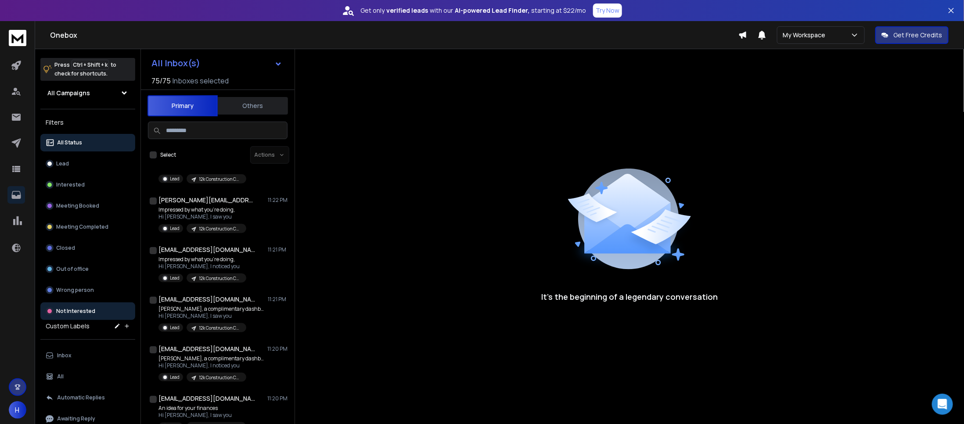
scroll to position [439, 0]
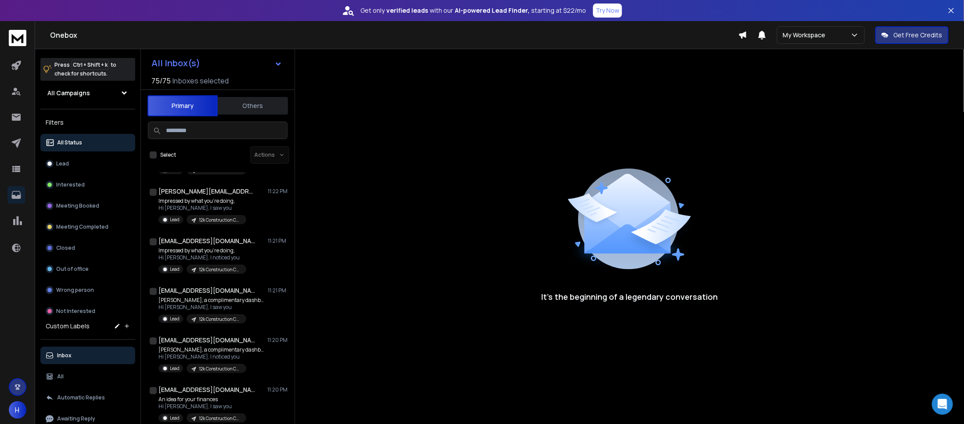
click at [87, 357] on button "Inbox" at bounding box center [87, 356] width 95 height 18
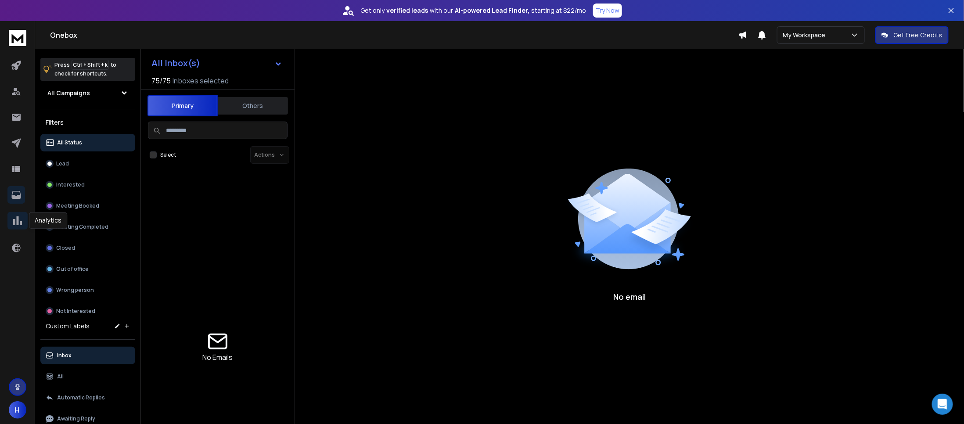
click at [21, 216] on icon at bounding box center [17, 220] width 13 height 13
click at [19, 220] on icon at bounding box center [17, 220] width 13 height 13
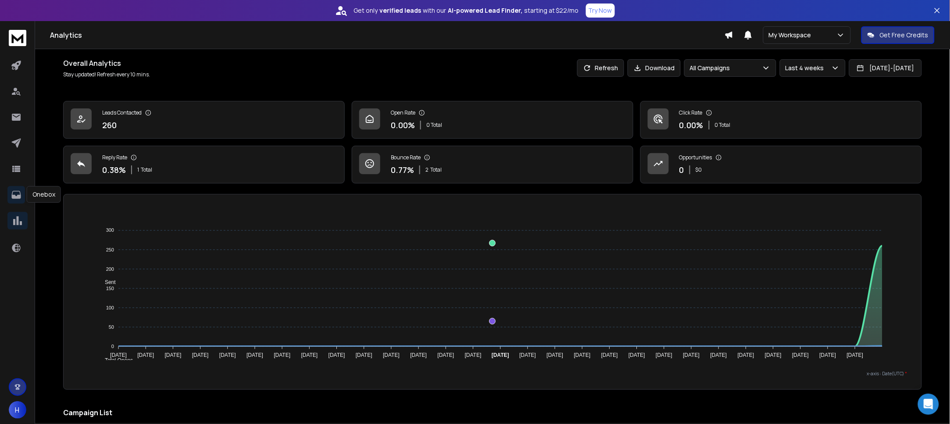
click at [15, 198] on icon at bounding box center [16, 195] width 11 height 11
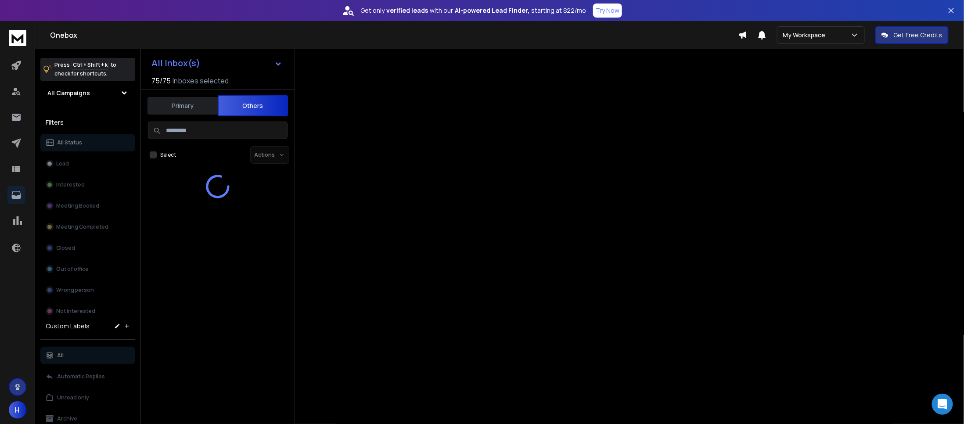
click at [245, 109] on button "Others" at bounding box center [253, 105] width 70 height 21
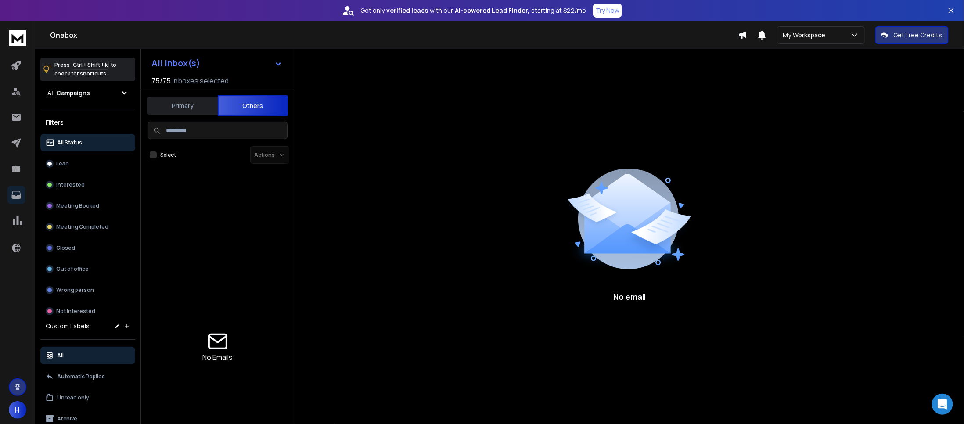
click at [213, 104] on button "Primary" at bounding box center [182, 105] width 70 height 19
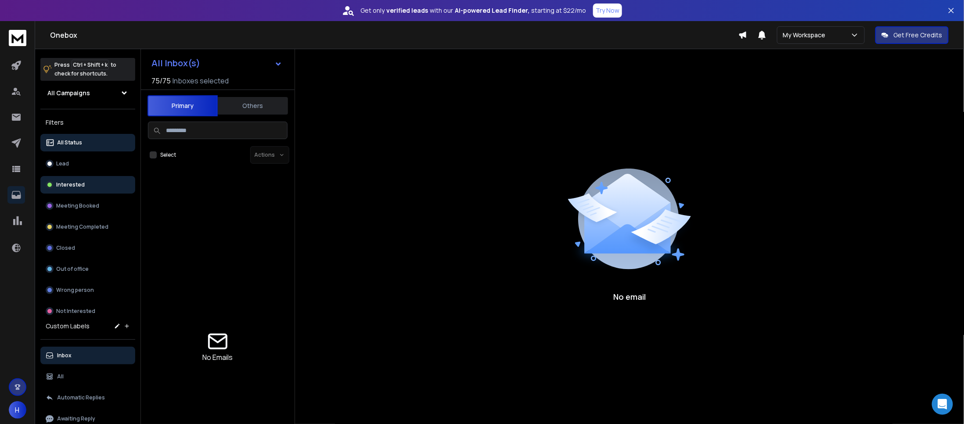
click at [99, 189] on button "Interested" at bounding box center [87, 185] width 95 height 18
click at [76, 157] on button "Lead" at bounding box center [87, 164] width 95 height 18
click at [84, 140] on button "All Status" at bounding box center [87, 143] width 95 height 18
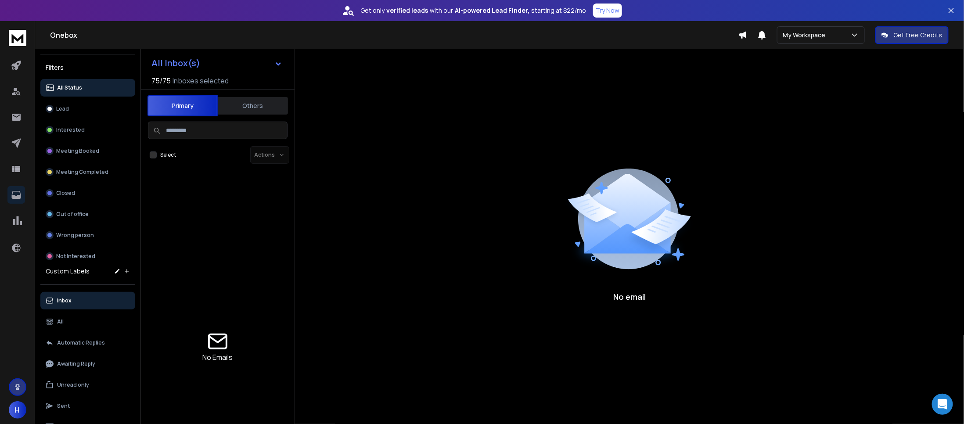
scroll to position [86, 0]
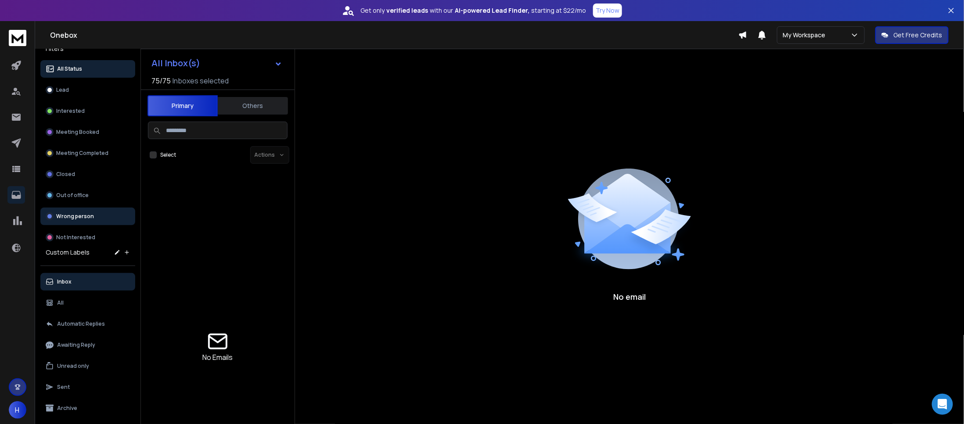
click at [76, 208] on button "Wrong person" at bounding box center [87, 217] width 95 height 18
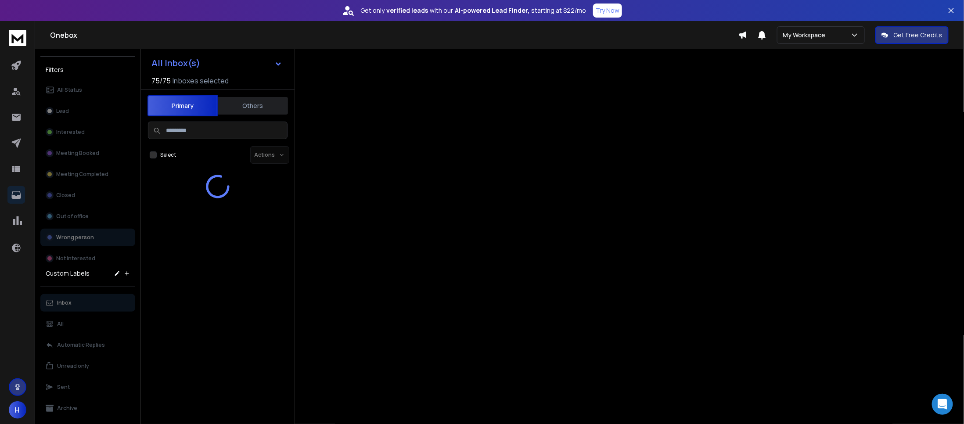
scroll to position [65, 0]
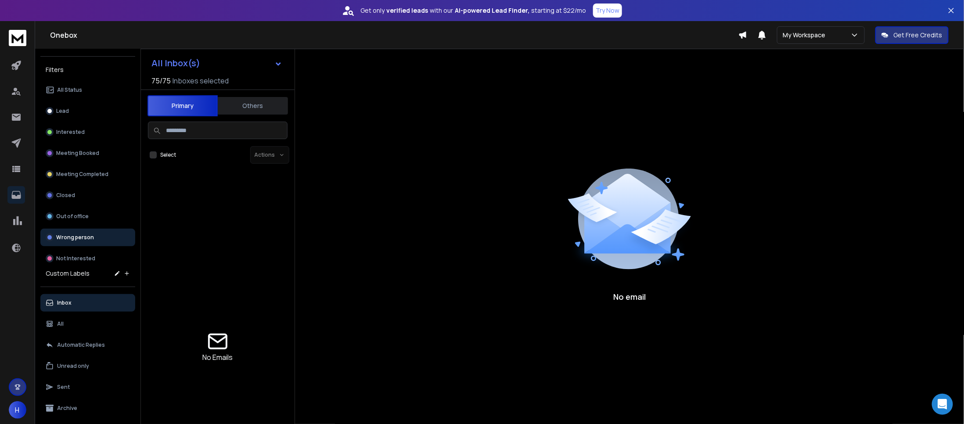
click at [84, 230] on button "Wrong person" at bounding box center [87, 238] width 95 height 18
click at [84, 255] on p "Not Interested" at bounding box center [75, 258] width 39 height 7
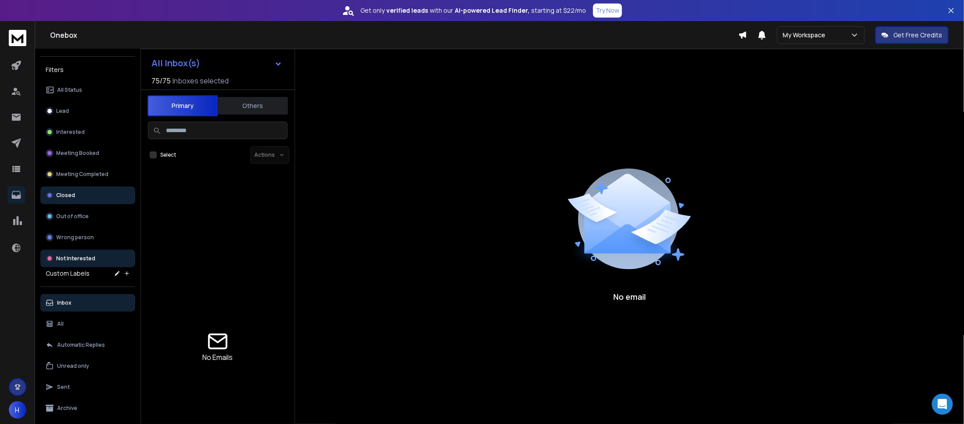
click at [85, 186] on button "Closed" at bounding box center [87, 195] width 95 height 18
click at [89, 165] on button "Meeting Completed" at bounding box center [87, 174] width 95 height 18
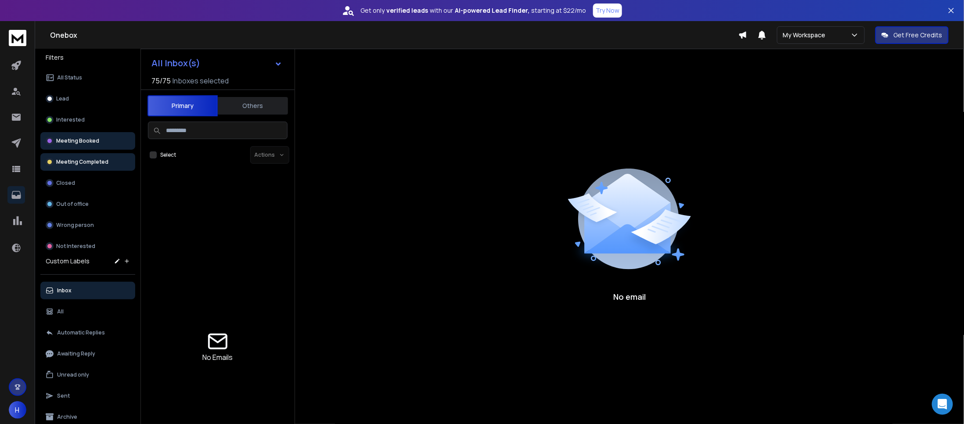
click at [85, 138] on p "Meeting Booked" at bounding box center [77, 140] width 43 height 7
click at [81, 120] on p "Interested" at bounding box center [70, 119] width 29 height 7
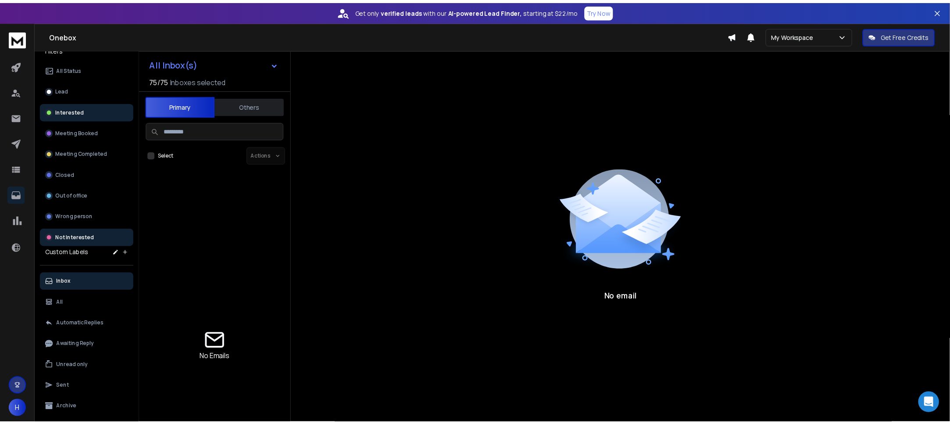
scroll to position [86, 0]
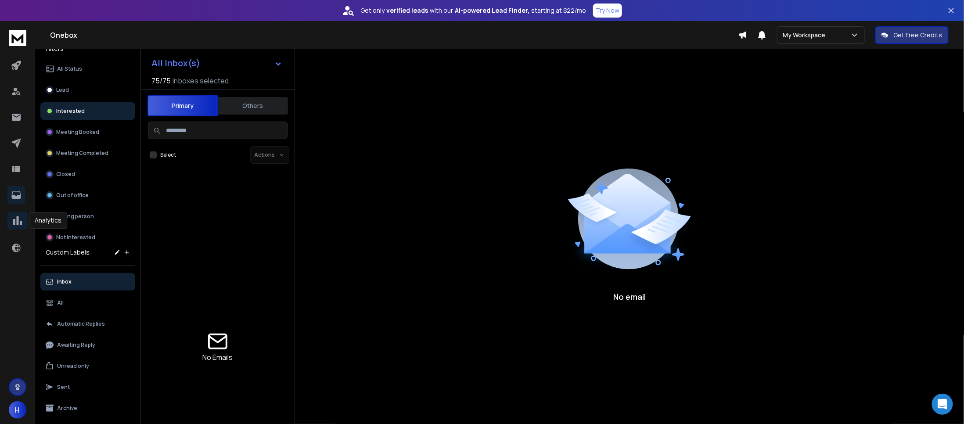
click at [25, 218] on link at bounding box center [17, 221] width 20 height 20
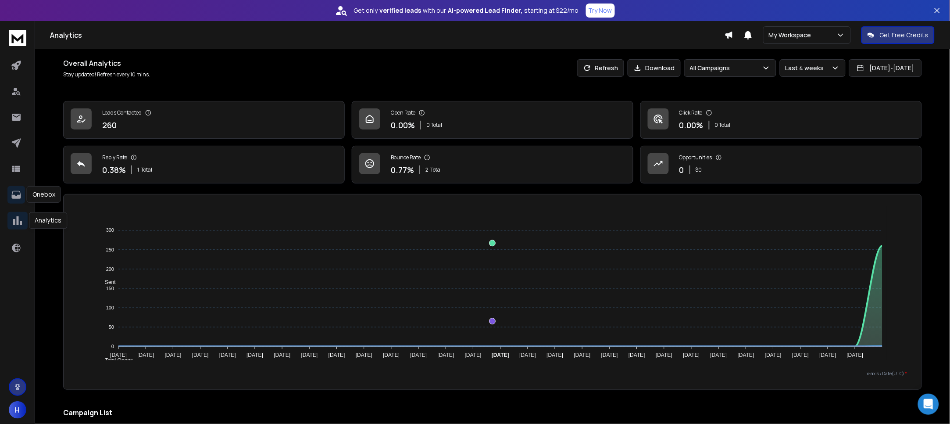
click at [20, 187] on link at bounding box center [16, 195] width 18 height 18
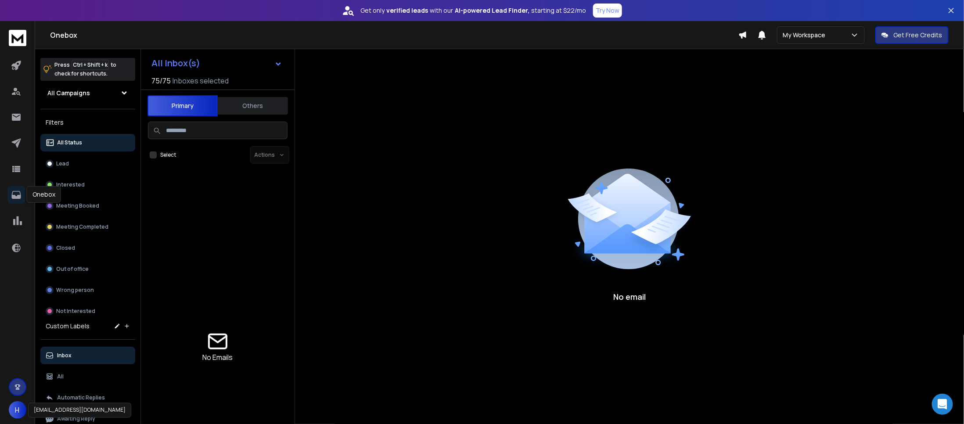
click at [16, 405] on span "H" at bounding box center [18, 410] width 18 height 18
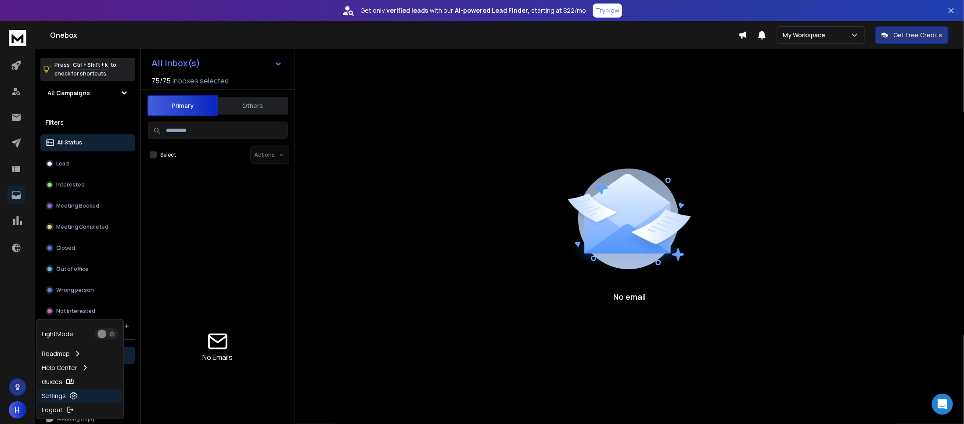
click at [57, 390] on div "Settings" at bounding box center [79, 396] width 83 height 14
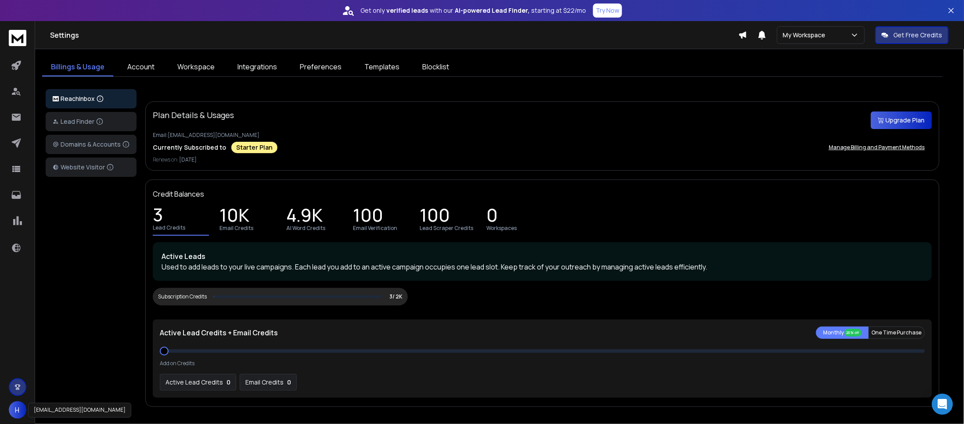
click at [18, 408] on span "H" at bounding box center [18, 410] width 18 height 18
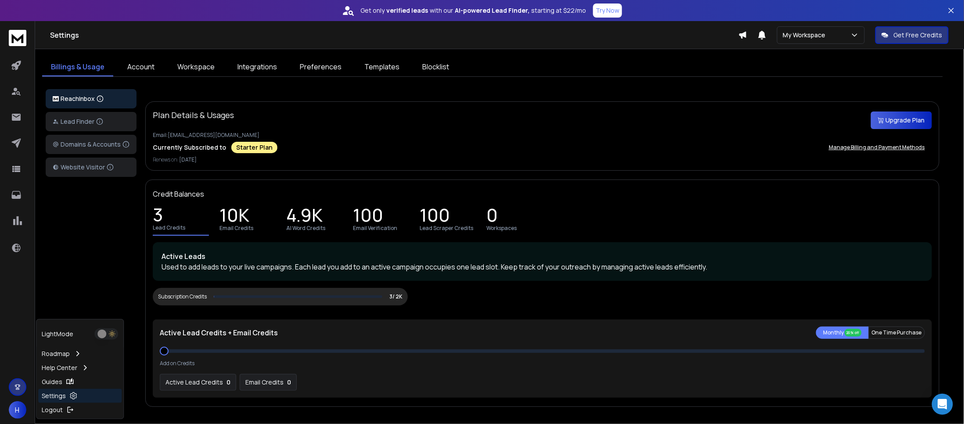
click at [54, 394] on p "Settings" at bounding box center [54, 395] width 24 height 9
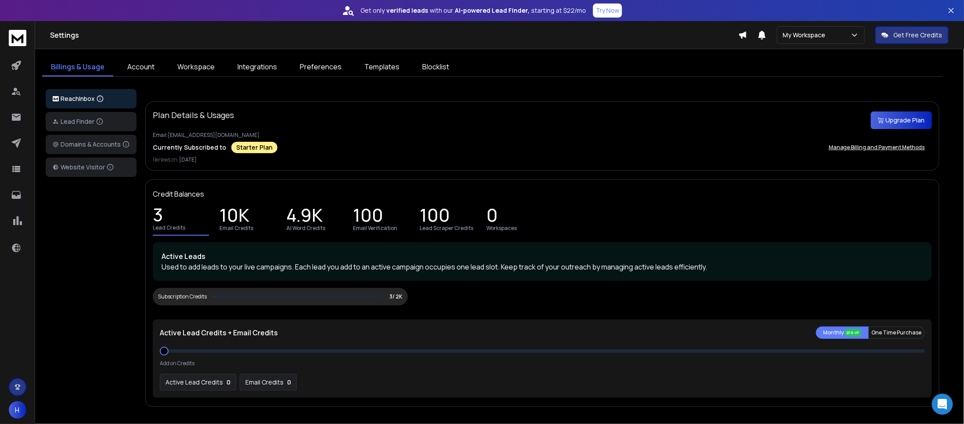
click at [205, 62] on link "Workspace" at bounding box center [195, 67] width 55 height 18
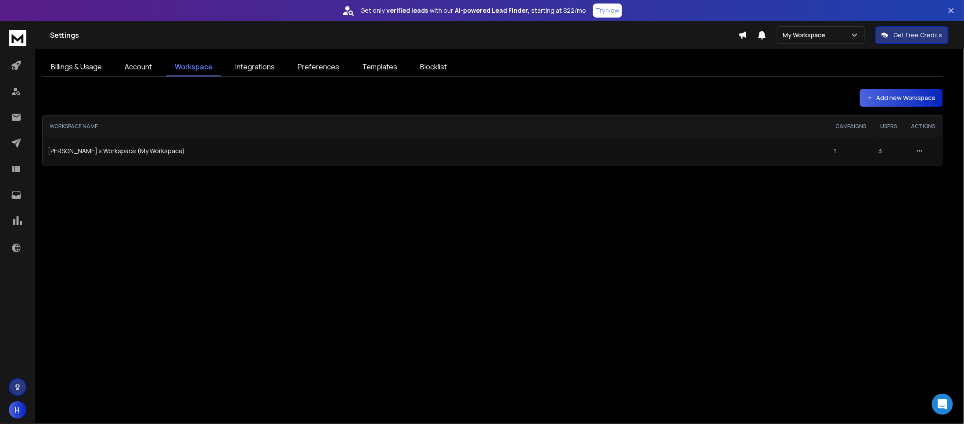
click at [121, 152] on td "Hasan's Workspace (My Workspace)" at bounding box center [435, 151] width 785 height 28
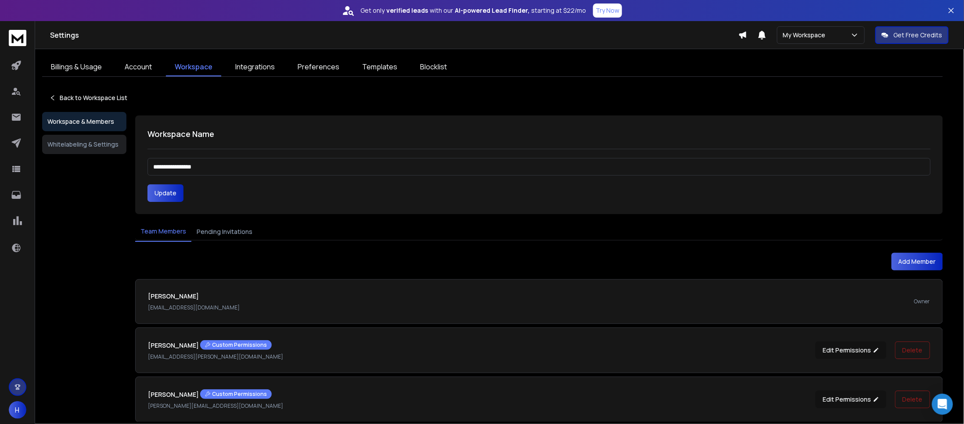
scroll to position [0, 0]
click at [904, 264] on button "Add Member" at bounding box center [916, 261] width 51 height 18
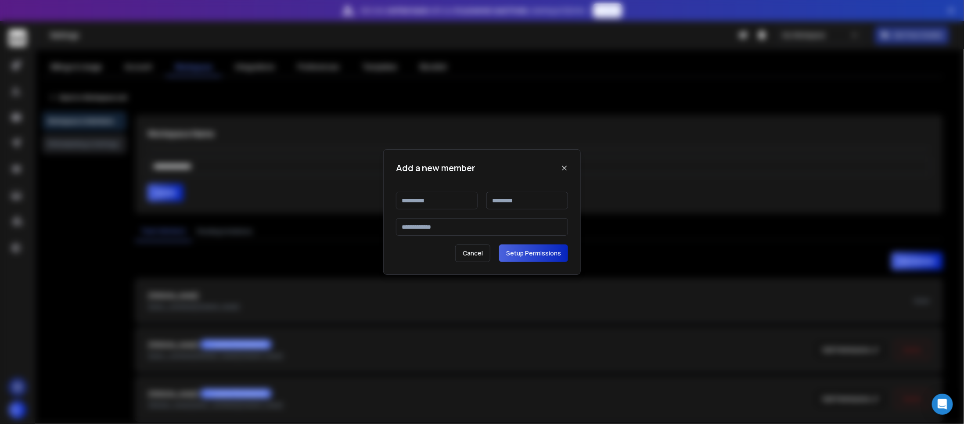
click at [426, 205] on input at bounding box center [437, 201] width 82 height 18
type input "*"
type input "*****"
click at [512, 202] on input at bounding box center [527, 201] width 82 height 18
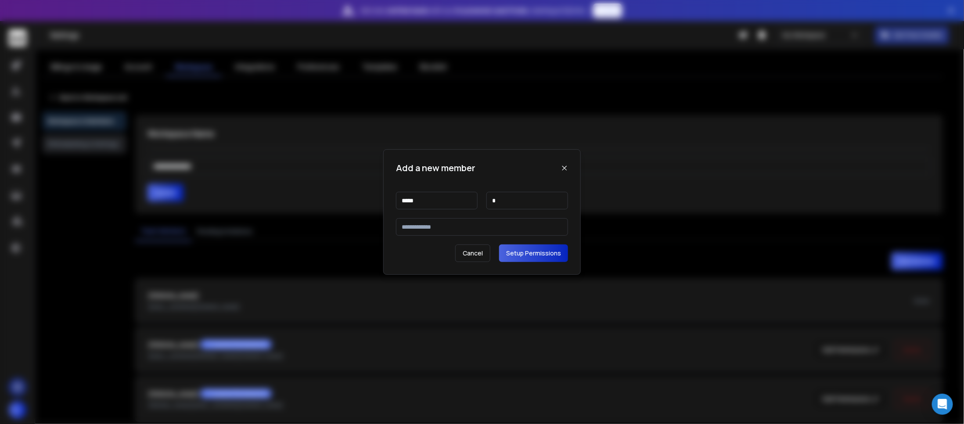
type input "*"
click at [451, 225] on input at bounding box center [482, 227] width 172 height 18
paste input "**********"
type input "**********"
click at [541, 256] on button "Setup Permissions" at bounding box center [533, 253] width 69 height 18
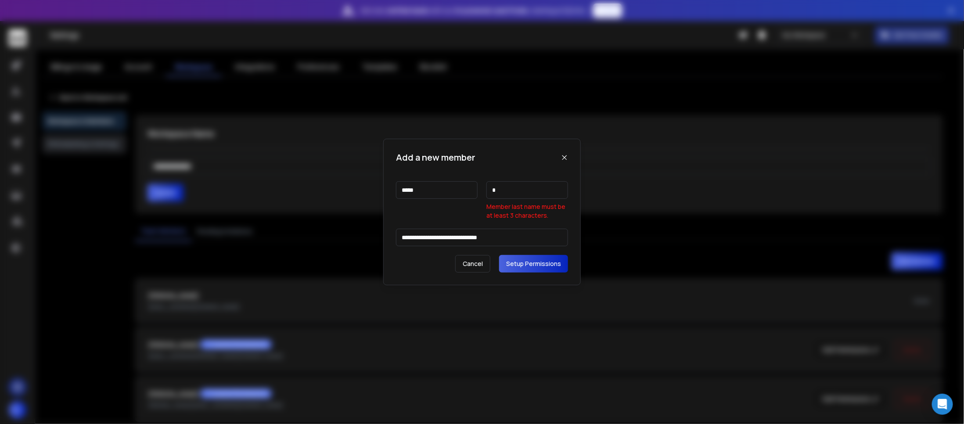
click at [505, 198] on input "*" at bounding box center [527, 190] width 82 height 18
type input "*"
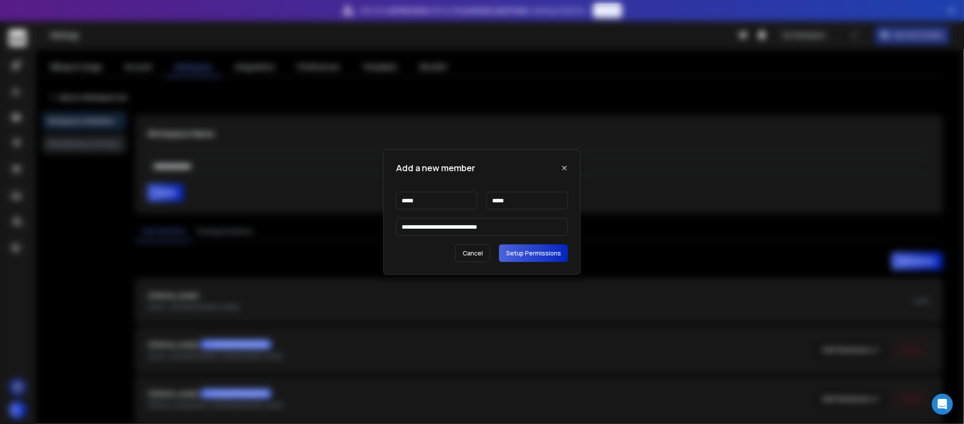
type input "*****"
click at [535, 260] on button "Setup Permissions" at bounding box center [533, 253] width 69 height 18
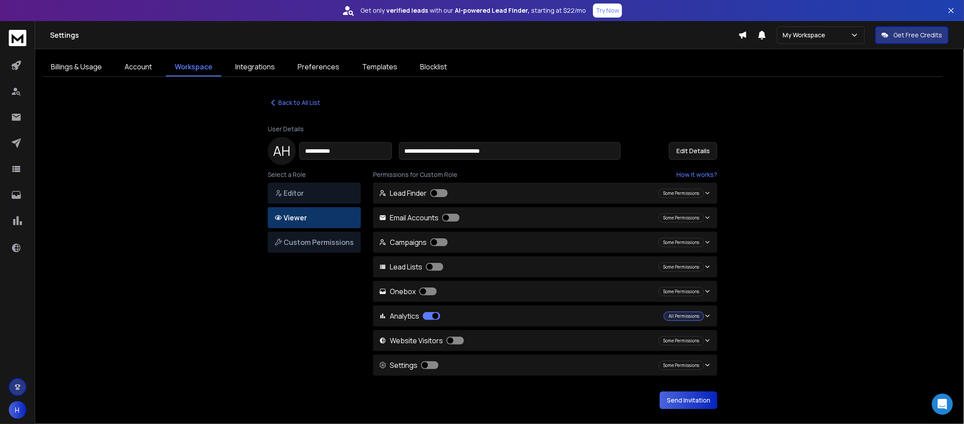
scroll to position [13, 0]
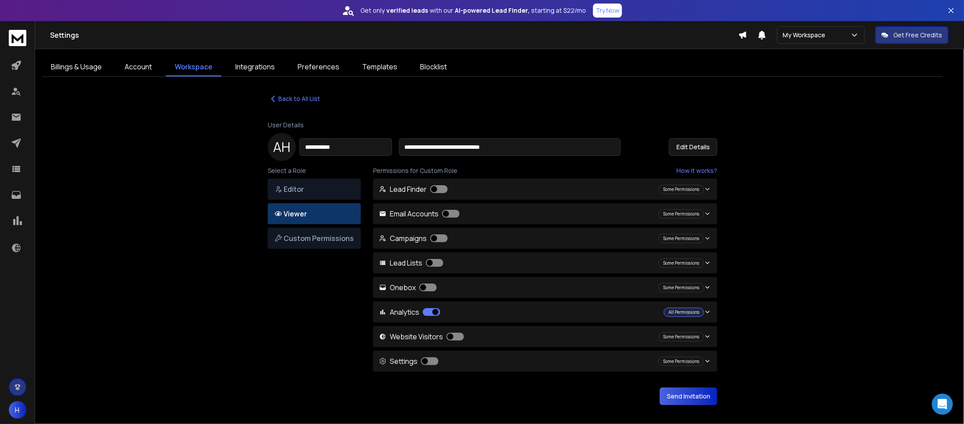
click at [694, 396] on button "Send Invitation" at bounding box center [687, 396] width 57 height 18
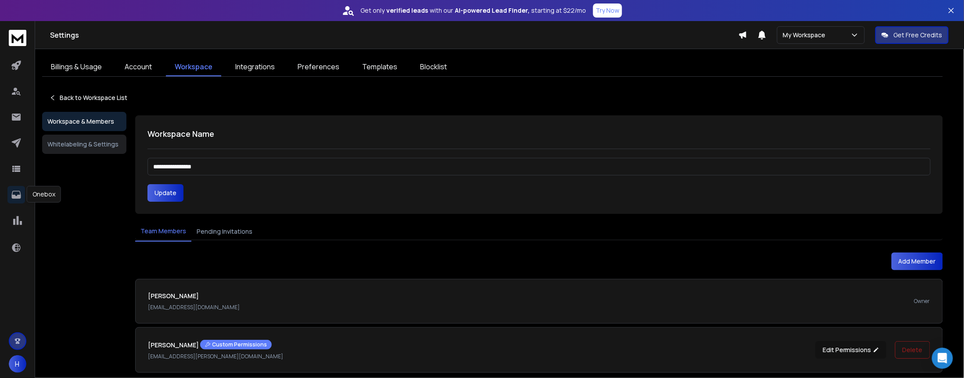
click at [12, 192] on icon at bounding box center [15, 195] width 9 height 8
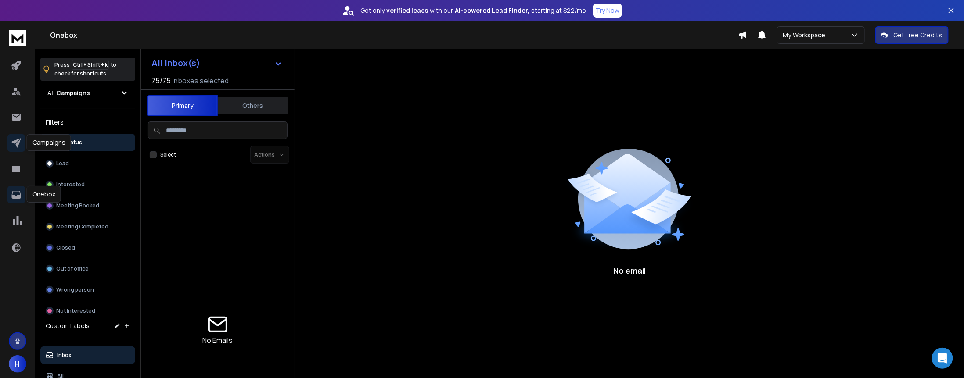
click at [19, 139] on icon at bounding box center [15, 142] width 9 height 9
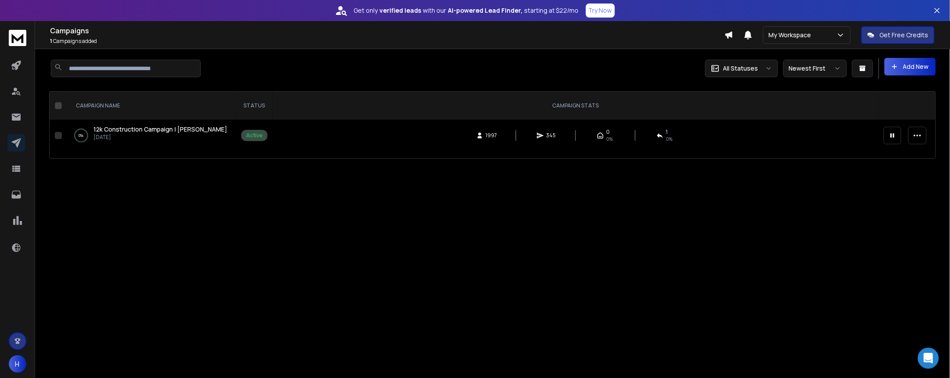
click at [135, 133] on span "12k Construction Campaign | [PERSON_NAME]" at bounding box center [160, 129] width 134 height 8
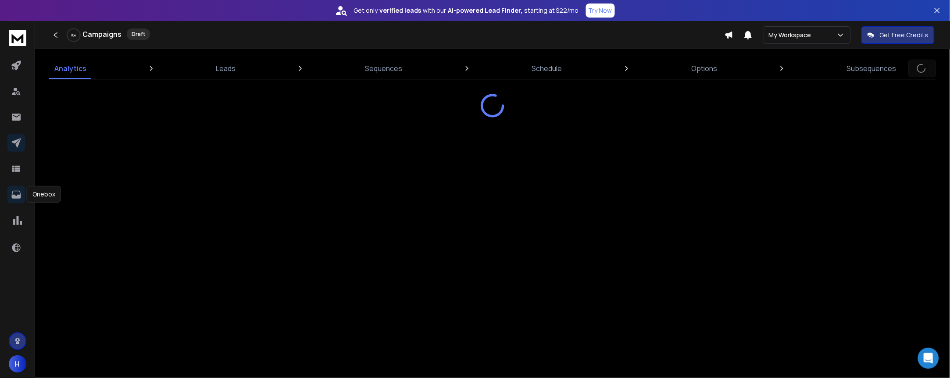
click at [12, 198] on icon at bounding box center [15, 195] width 9 height 8
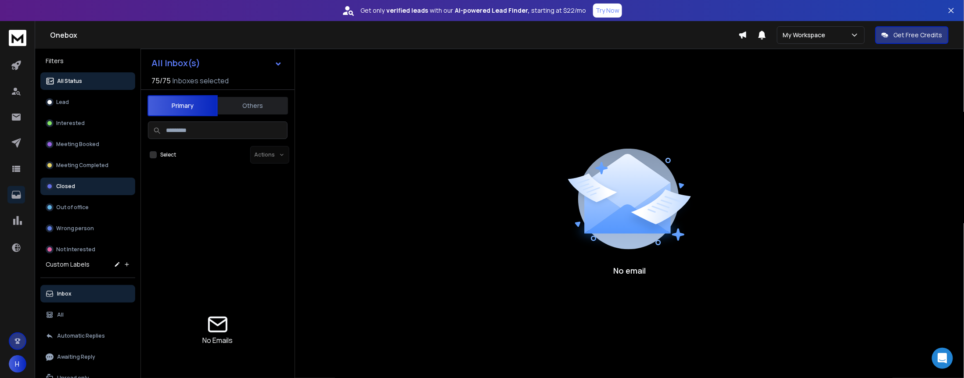
scroll to position [132, 0]
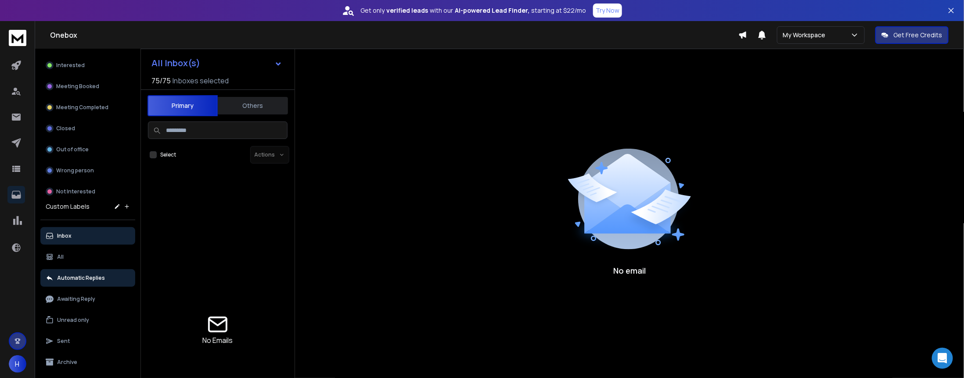
click at [95, 275] on p "Automatic Replies" at bounding box center [81, 278] width 48 height 7
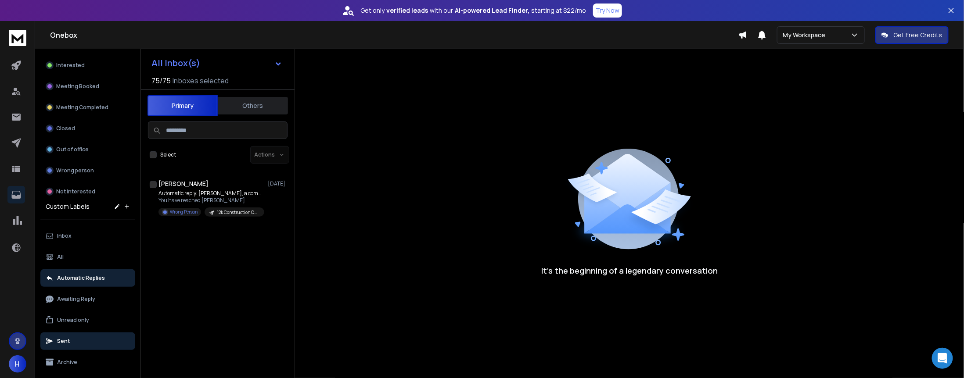
click at [90, 333] on button "Sent" at bounding box center [87, 342] width 95 height 18
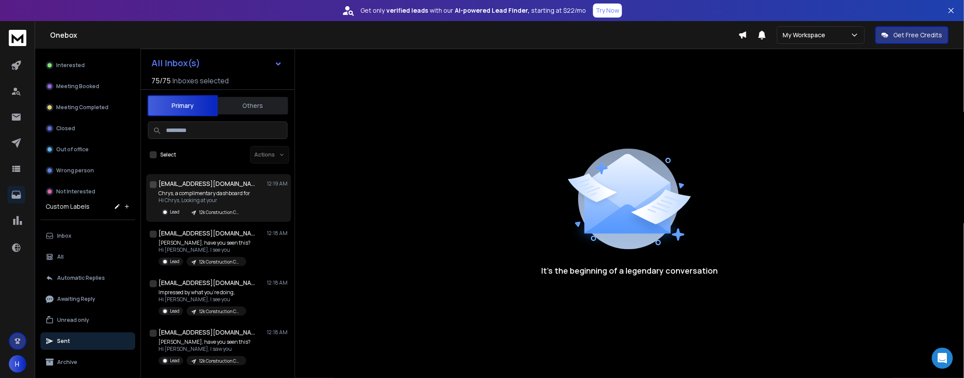
click at [238, 190] on p "Chrys, a complimentary dashboard for" at bounding box center [204, 193] width 92 height 7
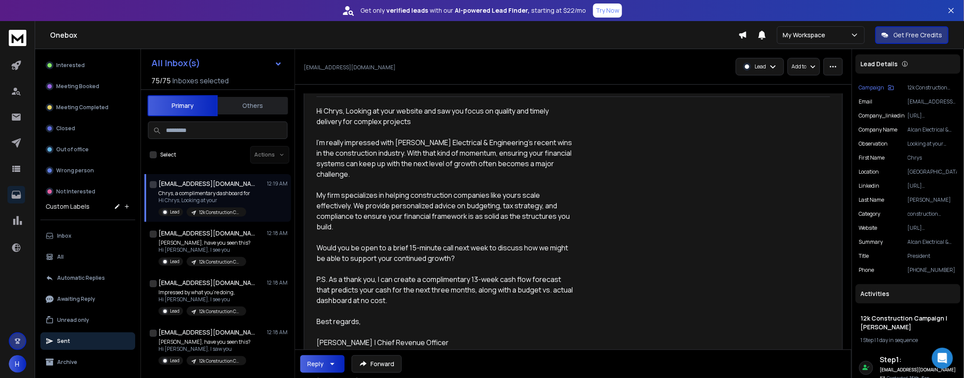
scroll to position [163, 0]
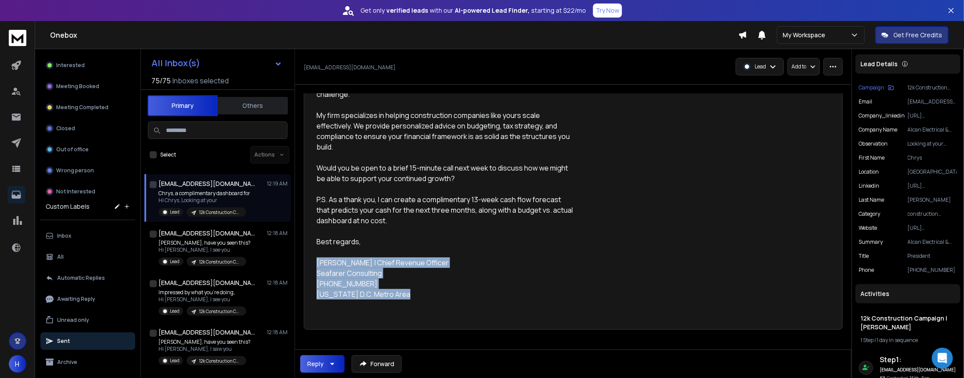
drag, startPoint x: 315, startPoint y: 263, endPoint x: 426, endPoint y: 302, distance: 117.5
click at [426, 302] on div "Chrys, a complimentary dashboard for you 16 September 2025 : 12:19 am Reply For…" at bounding box center [573, 140] width 539 height 379
click at [426, 302] on div "Hi Chrys, Looking at your website and saw you focus on quality and timely deliv…" at bounding box center [447, 171] width 263 height 291
drag, startPoint x: 317, startPoint y: 261, endPoint x: 416, endPoint y: 297, distance: 105.2
click at [416, 299] on div "Angel Smith | Chief Revenue Officer Seafarer Consulting +1 (202) 350-1703 Washi…" at bounding box center [444, 279] width 256 height 42
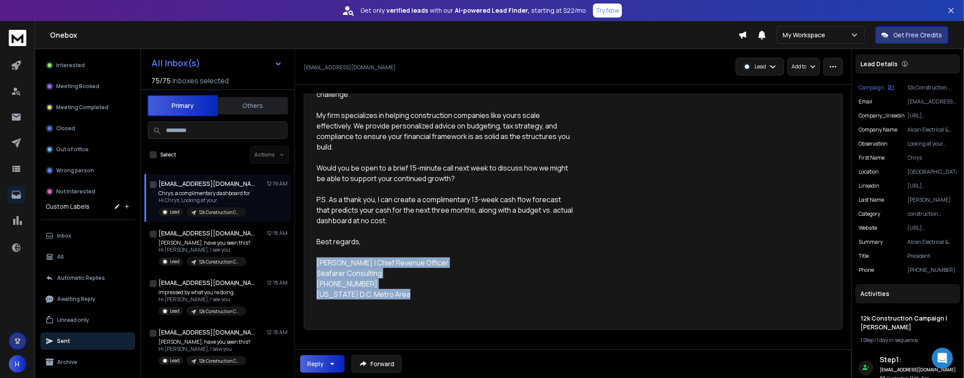
click at [411, 283] on div "+1 (202) 350-1703" at bounding box center [444, 284] width 256 height 11
drag, startPoint x: 313, startPoint y: 257, endPoint x: 413, endPoint y: 308, distance: 112.2
click at [413, 308] on div "Chrys, a complimentary dashboard for you 16 September 2025 : 12:19 am Reply For…" at bounding box center [573, 140] width 539 height 379
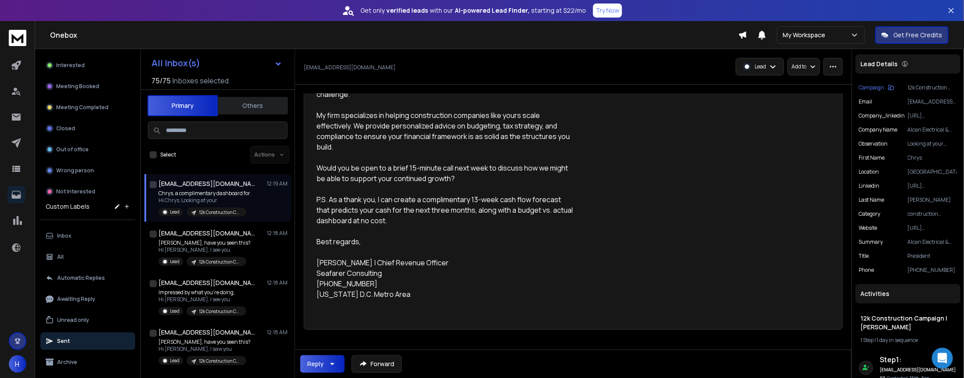
click at [365, 234] on div at bounding box center [444, 231] width 256 height 11
click at [359, 261] on div "Angel Smith | Chief Revenue Officer" at bounding box center [444, 263] width 256 height 11
drag, startPoint x: 359, startPoint y: 259, endPoint x: 417, endPoint y: 259, distance: 57.9
click at [417, 259] on div "Angel Smith | Chief Revenue Officer" at bounding box center [444, 263] width 256 height 11
click at [453, 267] on div "Angel Smith | Chief Revenue Officer" at bounding box center [444, 263] width 256 height 11
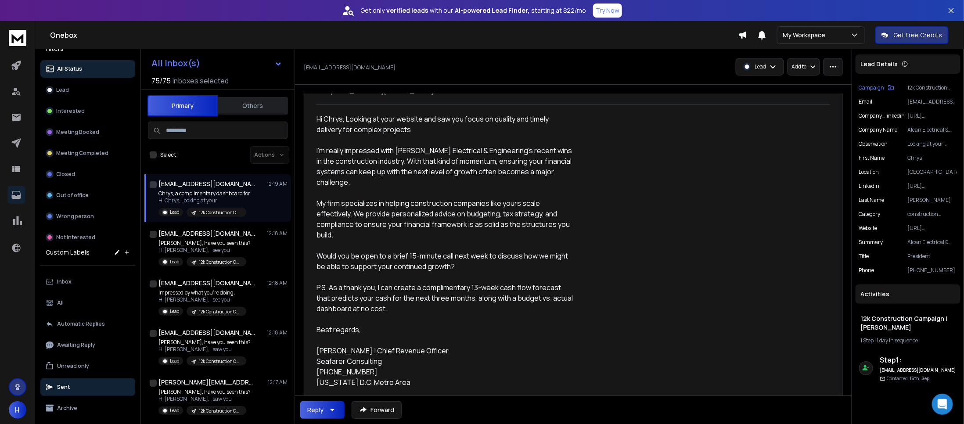
scroll to position [86, 0]
click at [75, 275] on button "Inbox" at bounding box center [87, 282] width 95 height 18
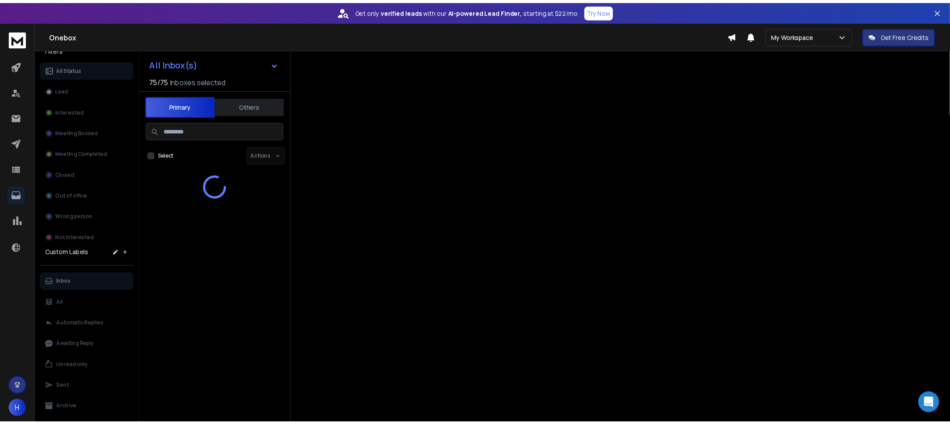
scroll to position [0, 0]
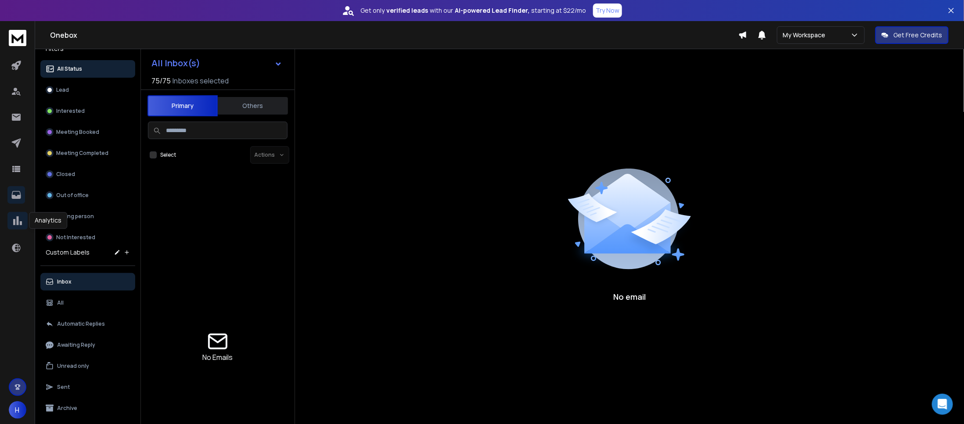
click at [23, 214] on icon at bounding box center [17, 220] width 13 height 13
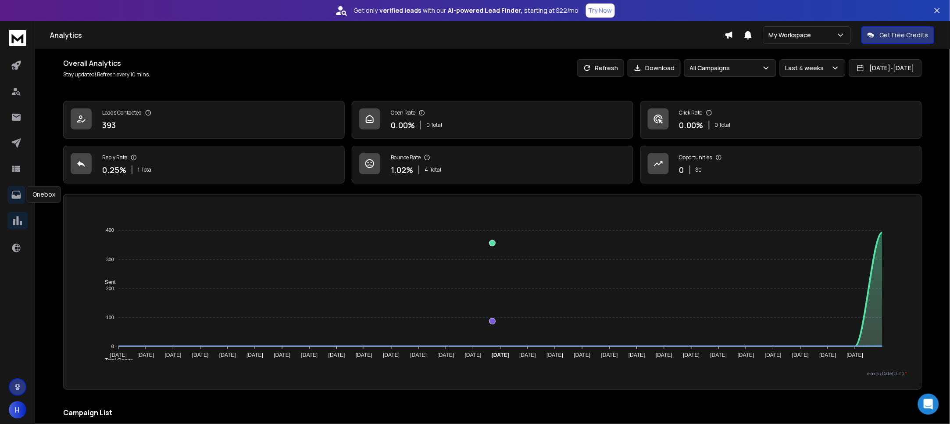
click at [14, 195] on icon at bounding box center [15, 195] width 9 height 8
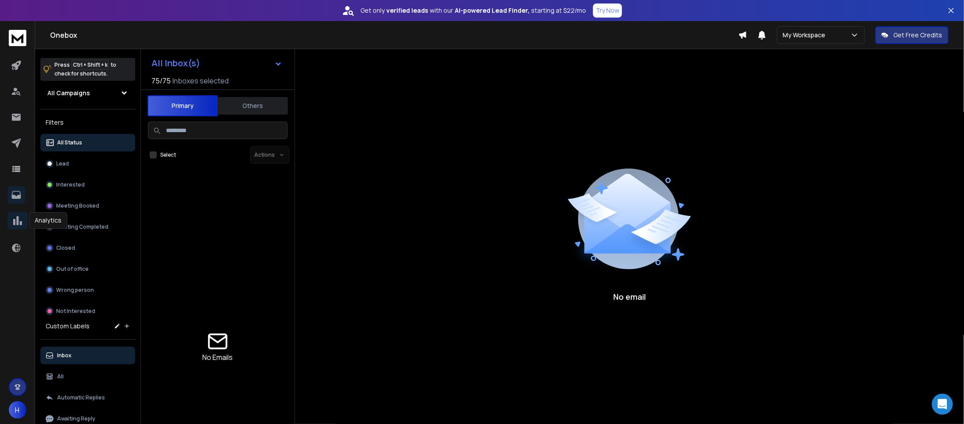
click at [18, 219] on icon at bounding box center [17, 220] width 9 height 9
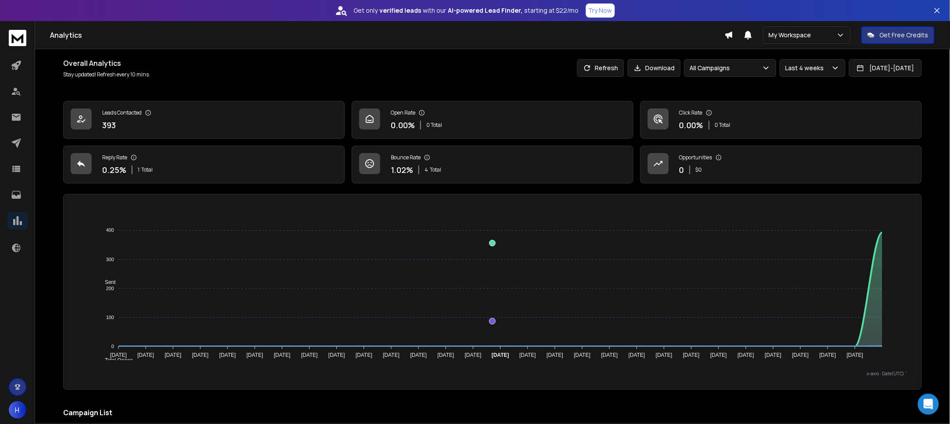
click at [32, 197] on div "H" at bounding box center [17, 224] width 35 height 406
click at [17, 179] on div at bounding box center [17, 170] width 20 height 21
click at [17, 190] on icon at bounding box center [16, 195] width 11 height 11
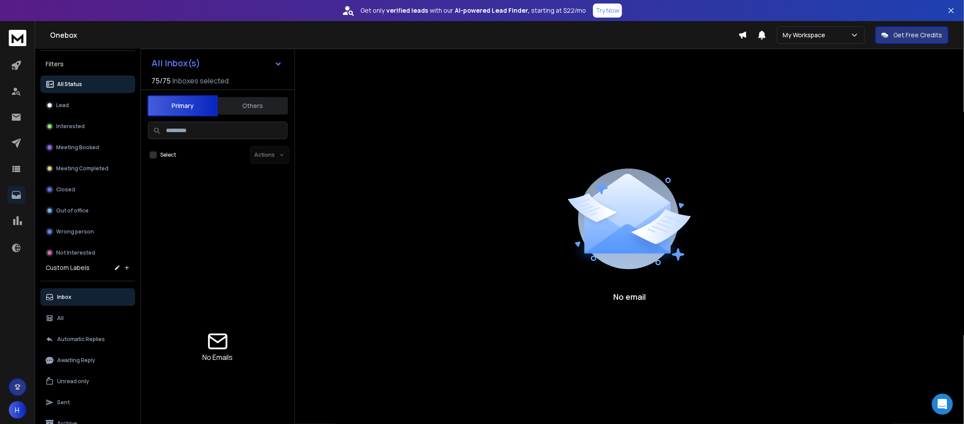
scroll to position [86, 0]
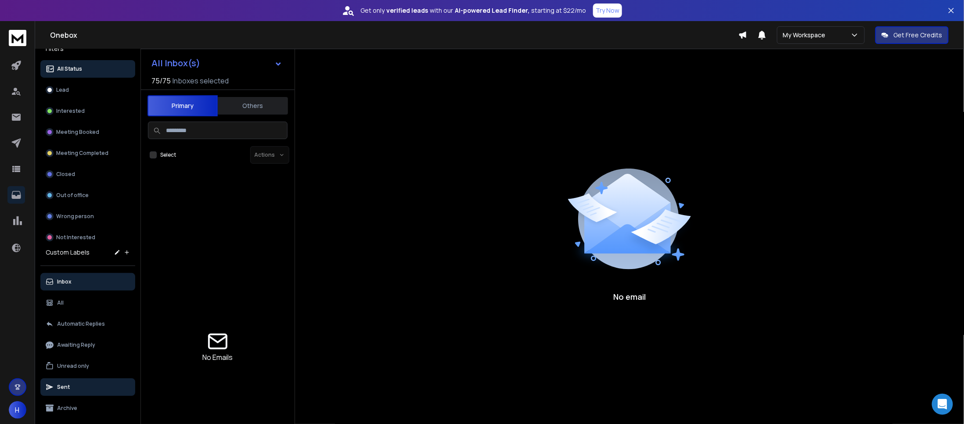
click at [78, 378] on button "Sent" at bounding box center [87, 387] width 95 height 18
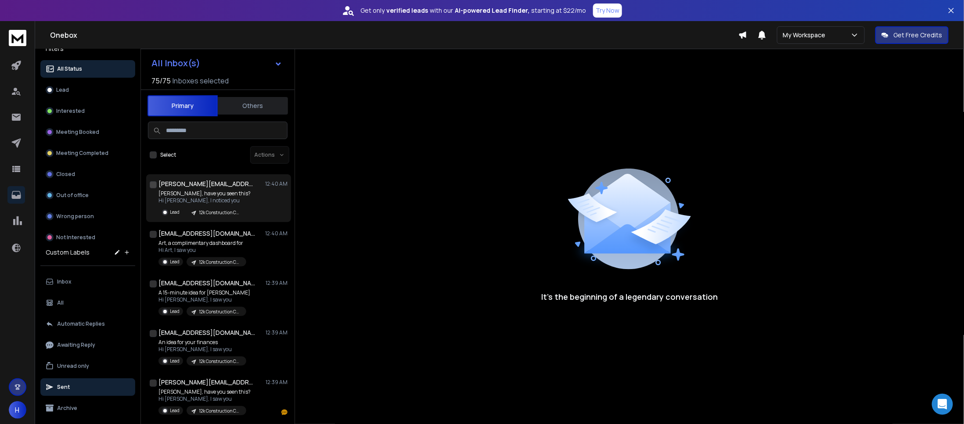
click at [247, 188] on div "shmuel@allairhvacllc.com 12:40 AM" at bounding box center [222, 183] width 129 height 9
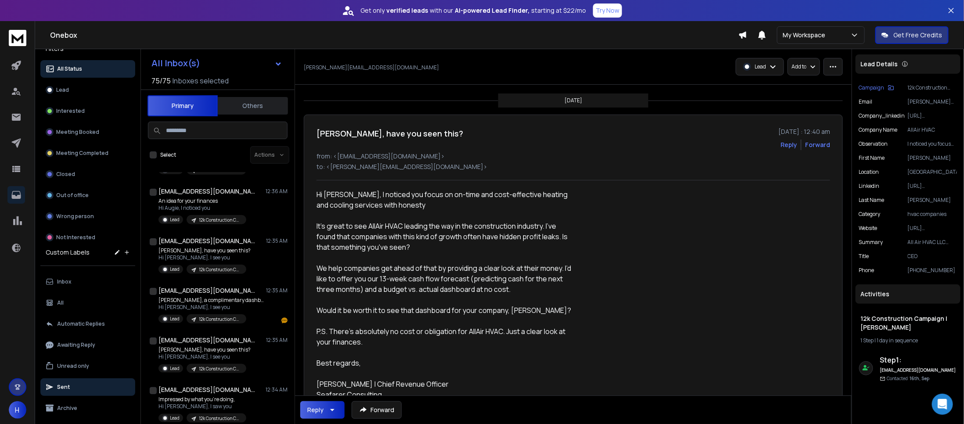
scroll to position [88, 0]
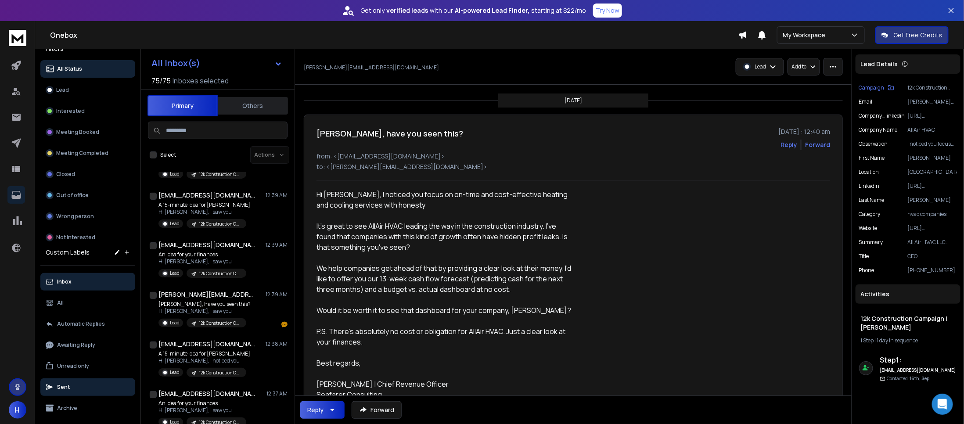
click at [79, 273] on button "Inbox" at bounding box center [87, 282] width 95 height 18
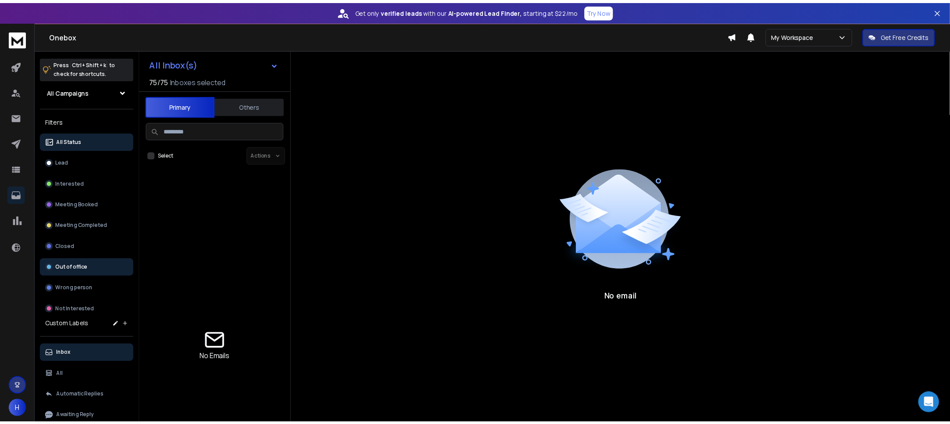
scroll to position [0, 0]
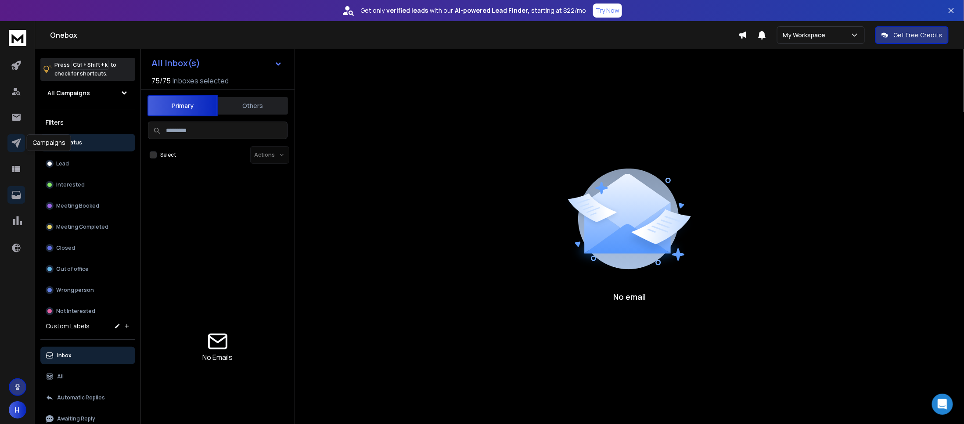
click at [18, 140] on icon at bounding box center [15, 142] width 9 height 9
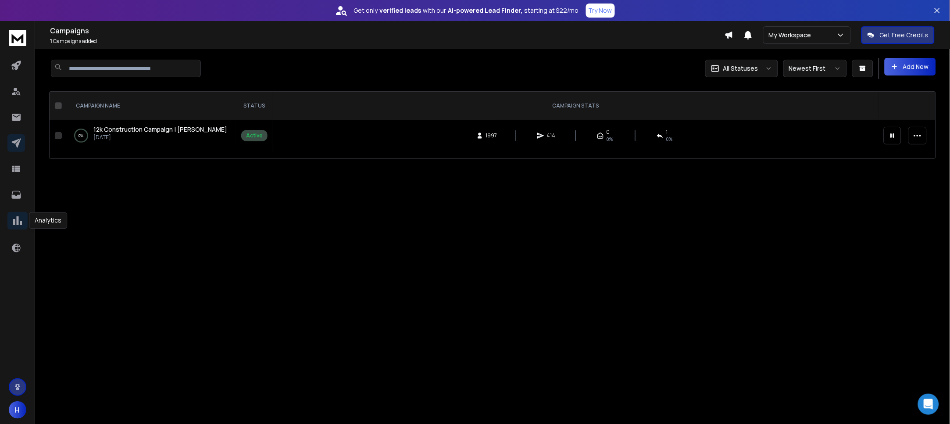
click at [15, 216] on icon at bounding box center [17, 220] width 13 height 13
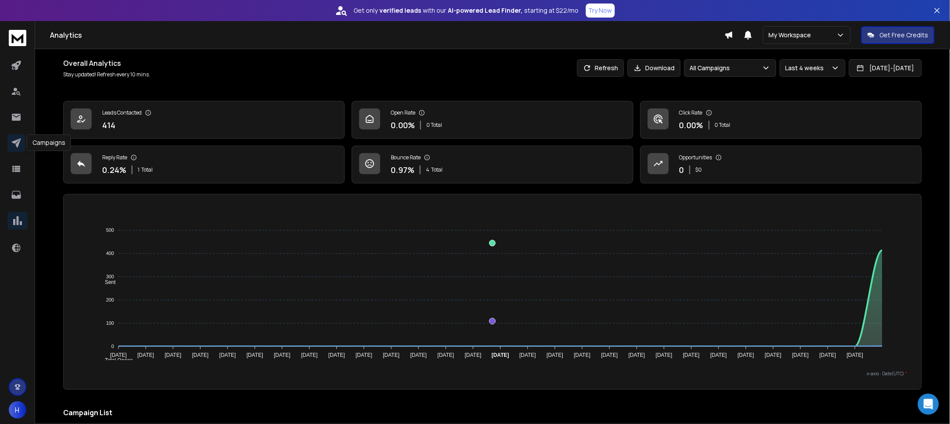
click at [21, 140] on link at bounding box center [16, 143] width 18 height 18
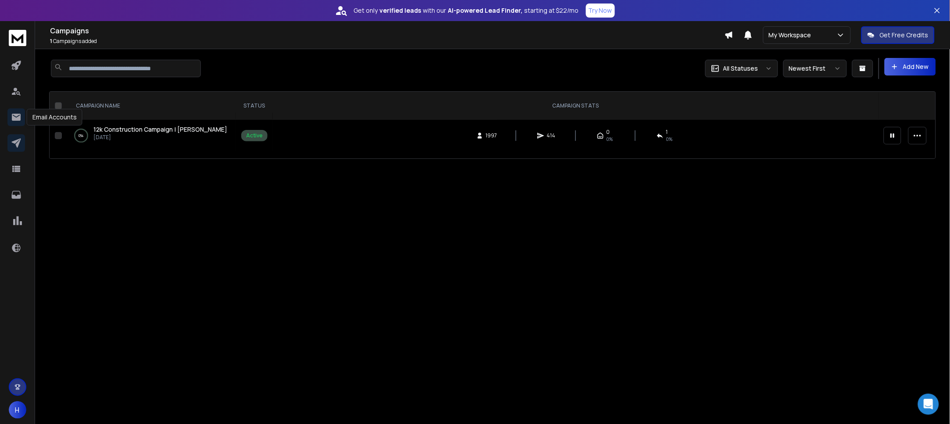
click at [17, 121] on icon at bounding box center [16, 117] width 11 height 11
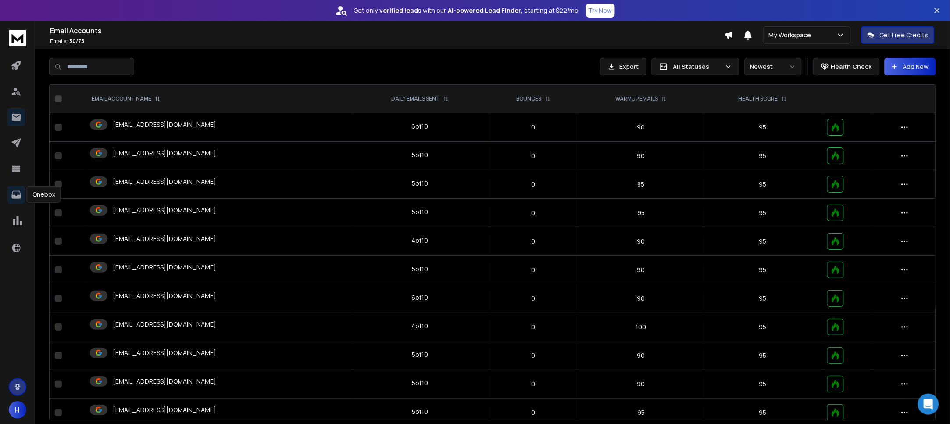
click at [20, 196] on icon at bounding box center [15, 195] width 9 height 8
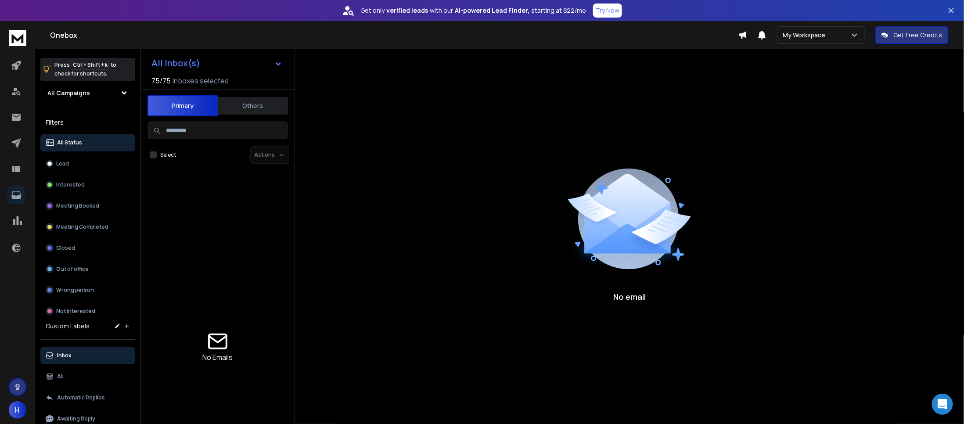
click at [249, 107] on button "Others" at bounding box center [253, 105] width 70 height 19
click at [196, 107] on button "Primary" at bounding box center [182, 105] width 70 height 19
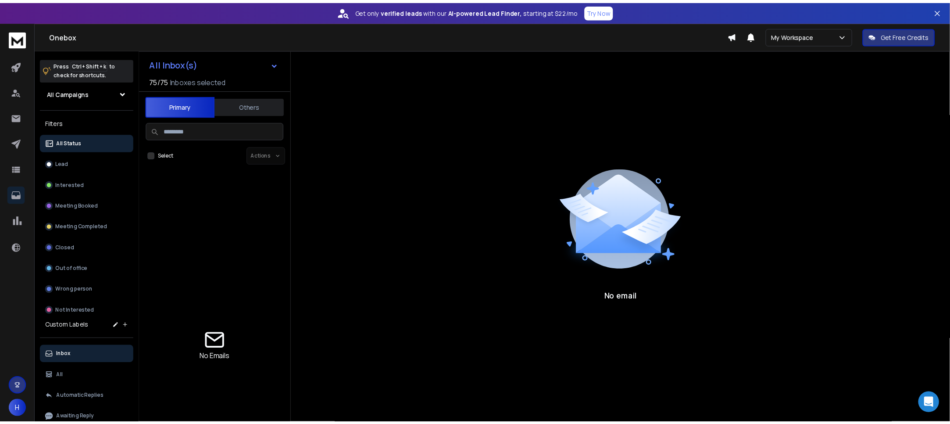
scroll to position [86, 0]
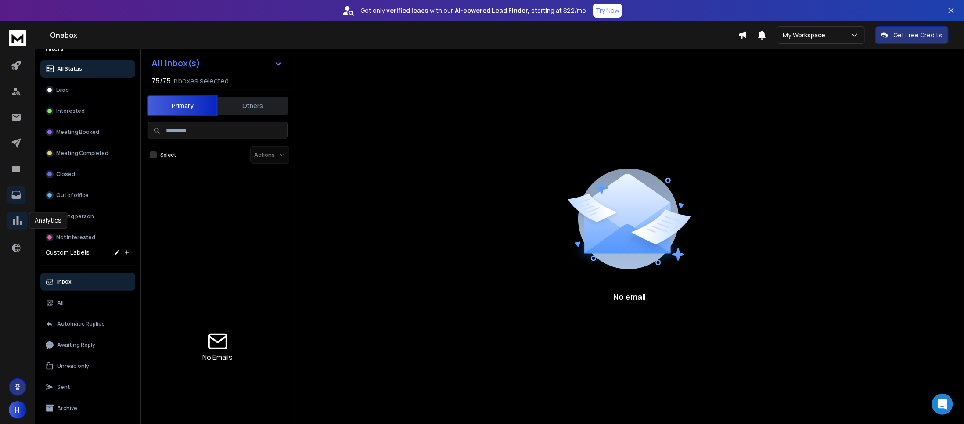
click at [21, 216] on icon at bounding box center [17, 220] width 13 height 13
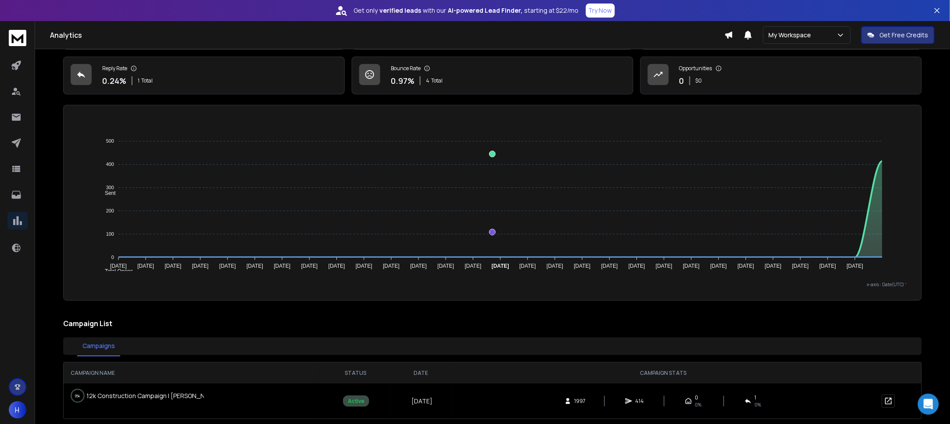
scroll to position [93, 0]
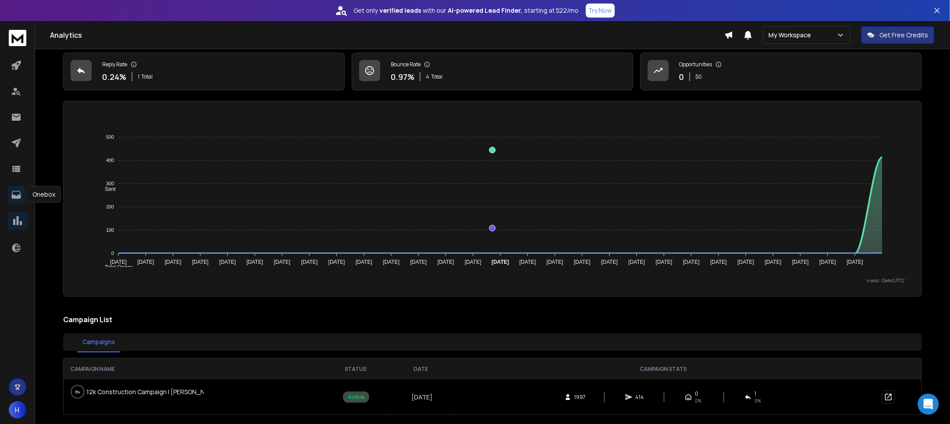
click at [18, 192] on icon at bounding box center [16, 195] width 11 height 11
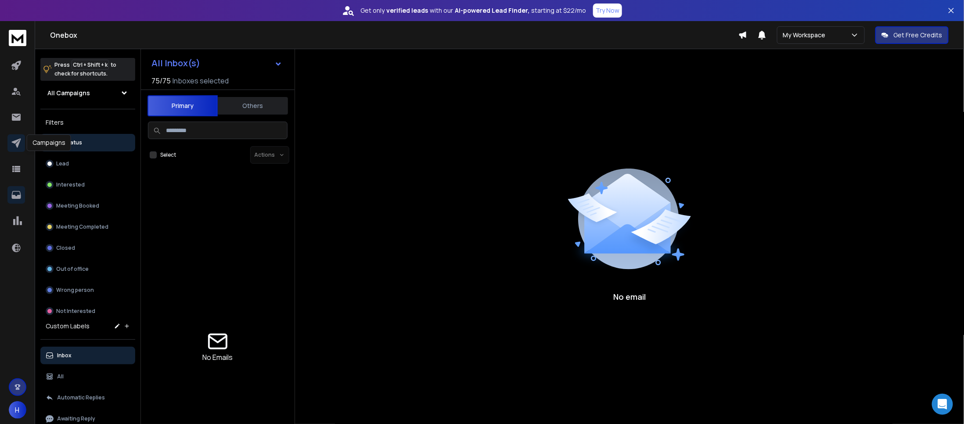
click at [18, 140] on icon at bounding box center [15, 142] width 9 height 9
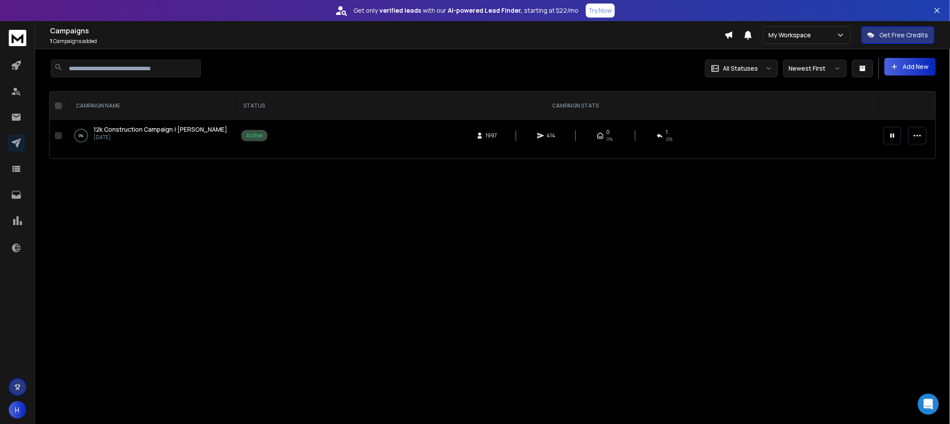
click at [159, 125] on span "12k Construction Campaign | [PERSON_NAME]" at bounding box center [160, 129] width 134 height 8
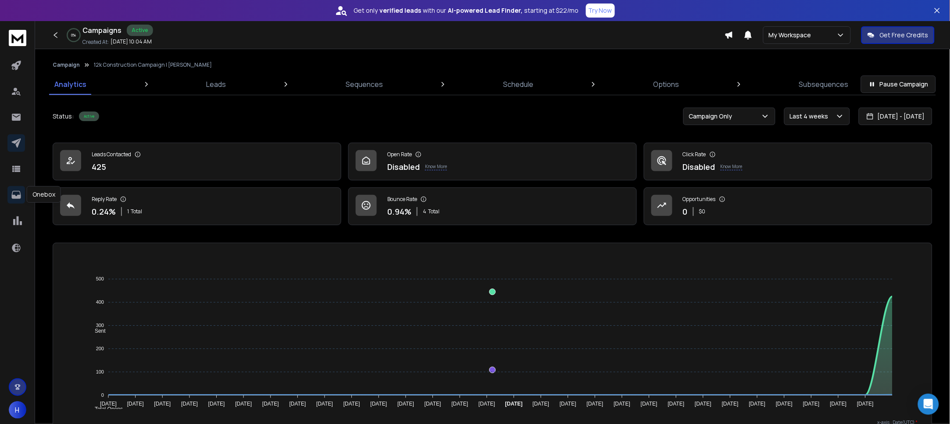
click at [12, 195] on icon at bounding box center [15, 195] width 9 height 8
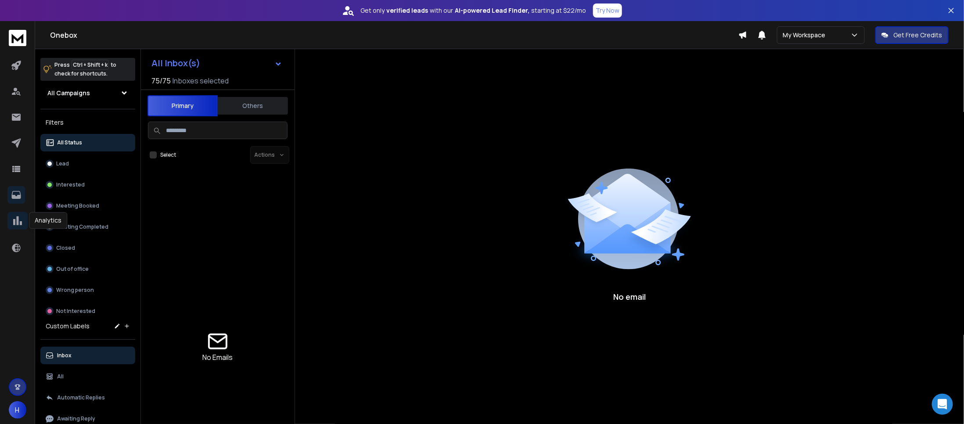
click at [17, 217] on icon at bounding box center [17, 220] width 13 height 13
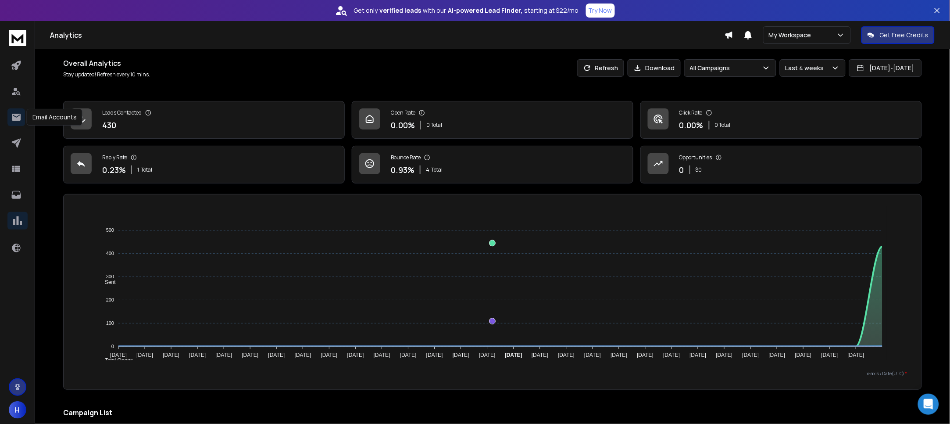
click at [18, 122] on icon at bounding box center [16, 117] width 11 height 11
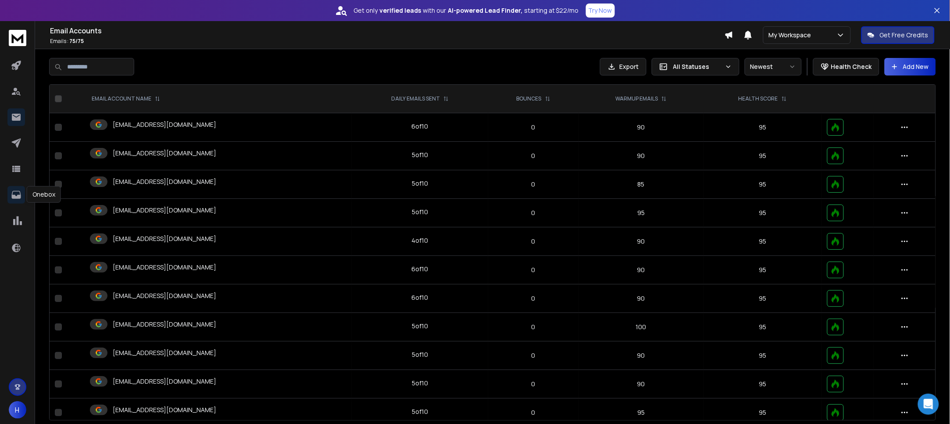
click at [18, 194] on icon at bounding box center [16, 195] width 11 height 11
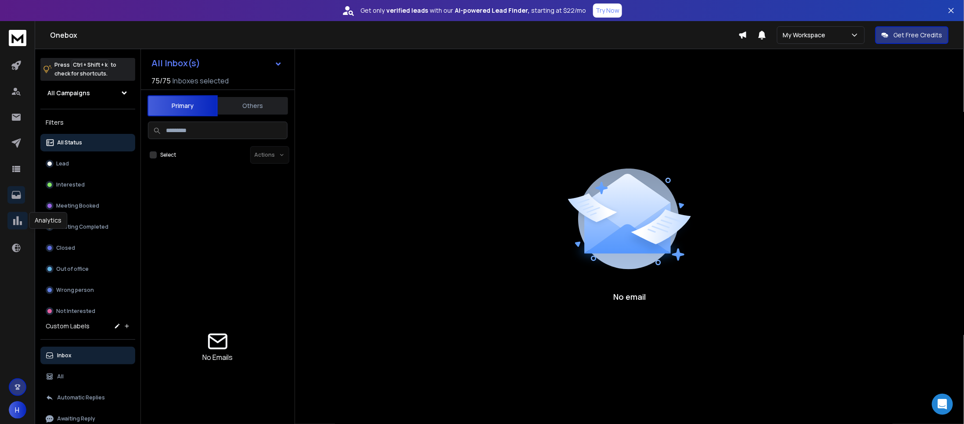
click at [14, 221] on icon at bounding box center [17, 220] width 9 height 9
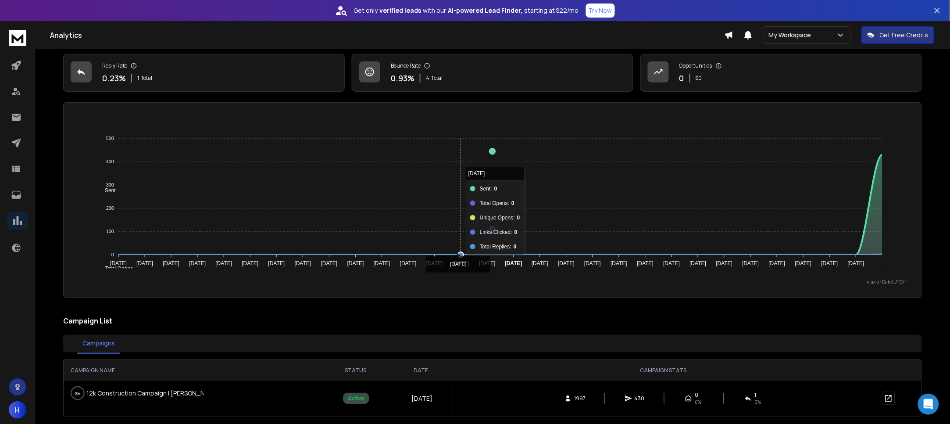
scroll to position [93, 0]
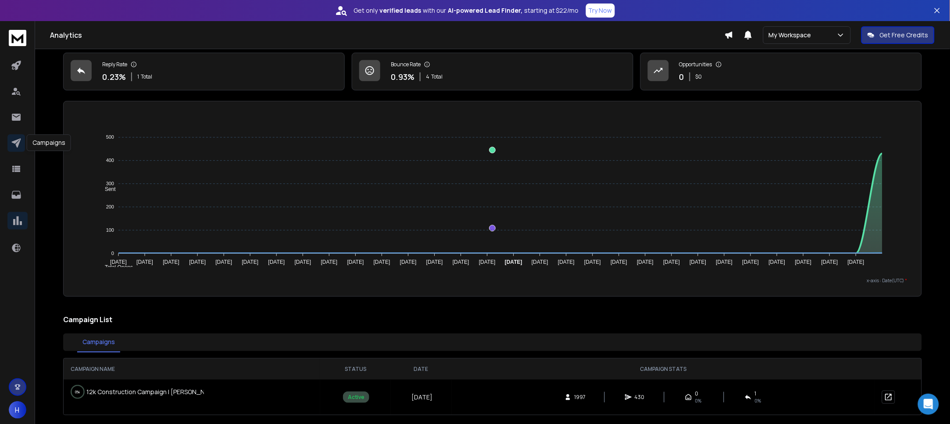
click at [15, 142] on icon at bounding box center [15, 142] width 9 height 9
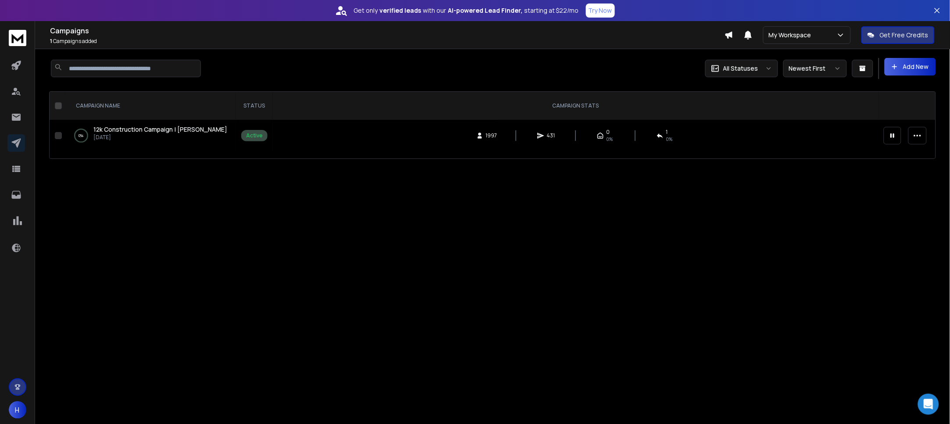
click at [167, 128] on span "12k Construction Campaign | [PERSON_NAME]" at bounding box center [160, 129] width 134 height 8
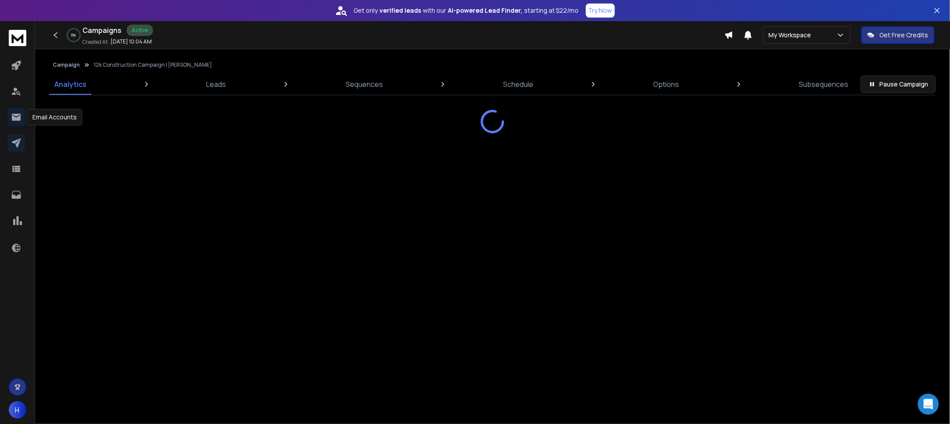
click at [17, 120] on icon at bounding box center [16, 117] width 9 height 7
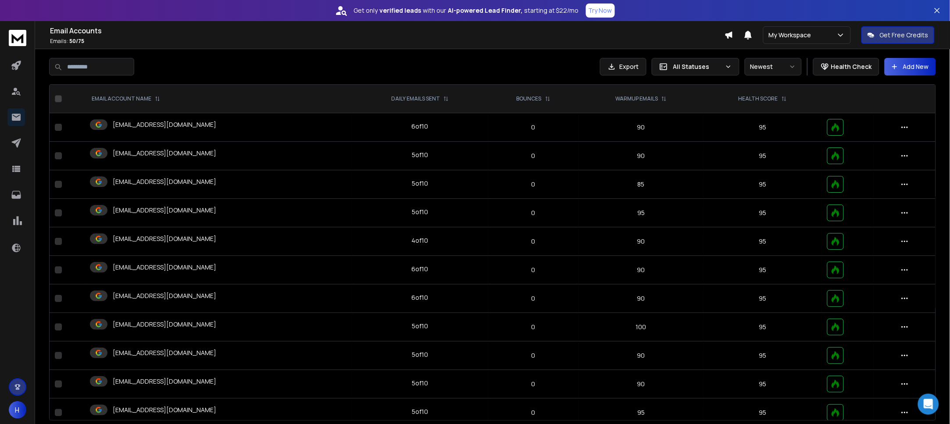
click at [792, 122] on td "95" at bounding box center [763, 127] width 118 height 29
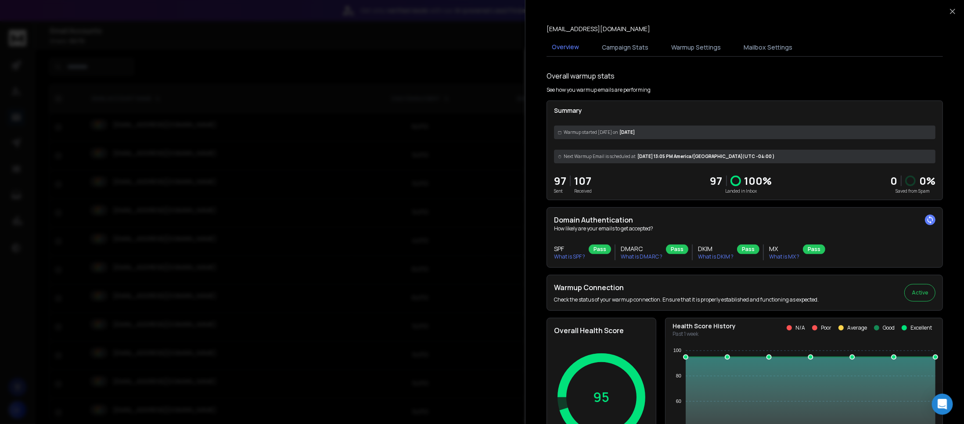
click at [764, 36] on div "angelsmith@seafarerfinadvise.com Overview Campaign Stats Warmup Settings Mailbo…" at bounding box center [744, 360] width 417 height 699
click at [767, 40] on button "Mailbox Settings" at bounding box center [767, 47] width 59 height 19
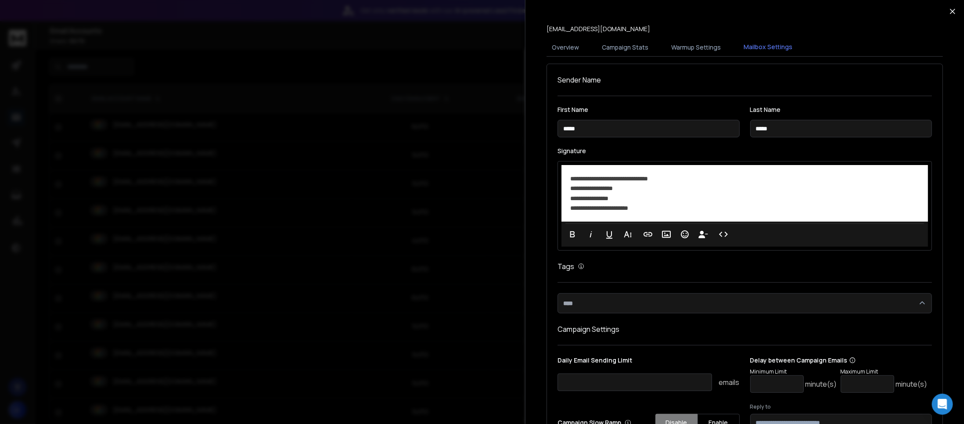
click at [950, 13] on div "**********" at bounding box center [744, 212] width 439 height 424
click at [950, 9] on icon "button" at bounding box center [952, 11] width 9 height 9
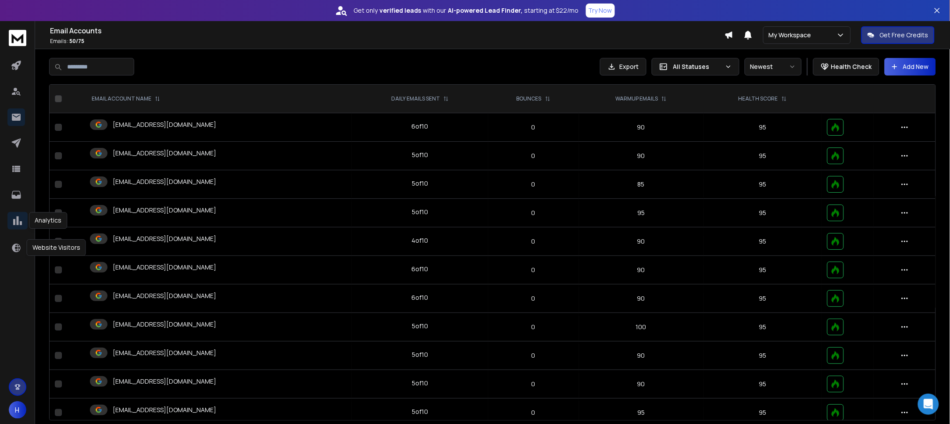
click at [16, 222] on icon at bounding box center [17, 220] width 13 height 13
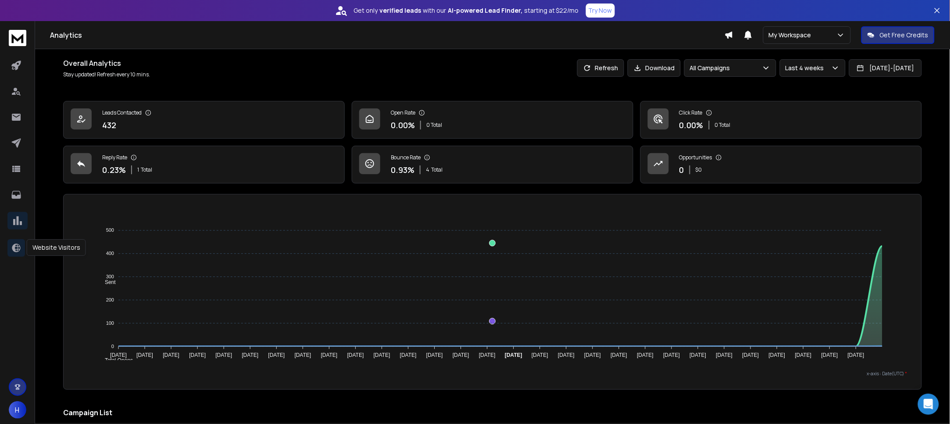
click at [13, 243] on icon at bounding box center [16, 248] width 11 height 11
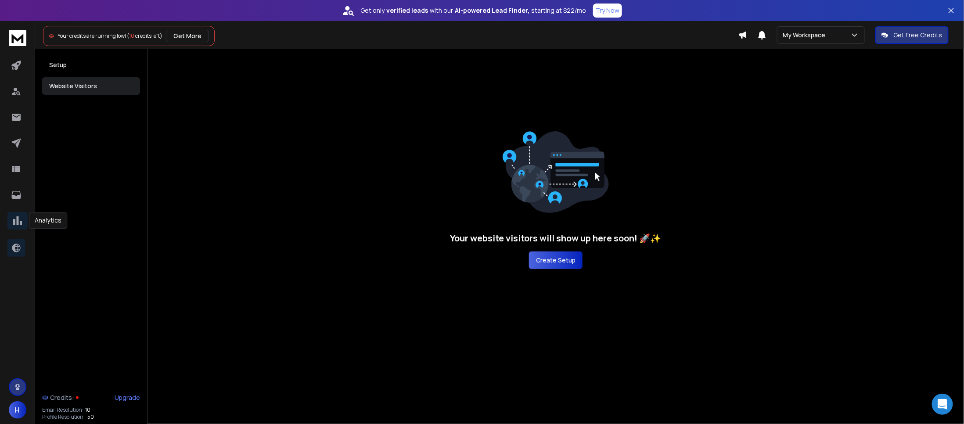
click at [15, 221] on icon at bounding box center [17, 220] width 9 height 9
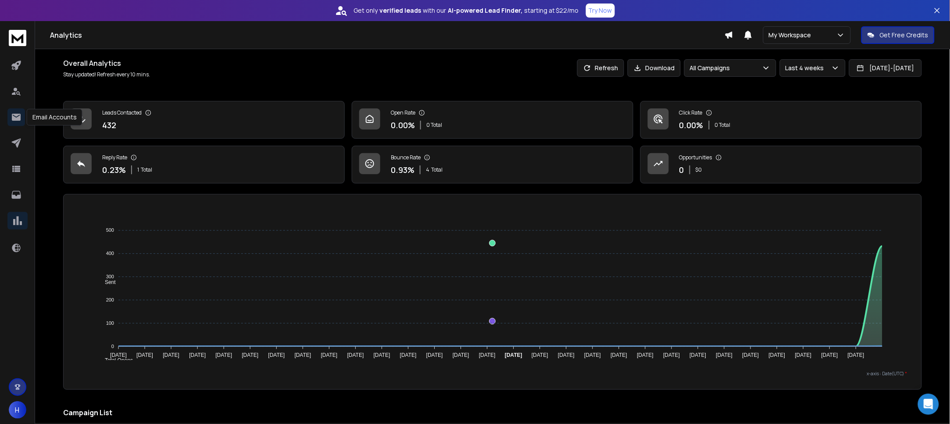
click at [20, 117] on icon at bounding box center [16, 117] width 11 height 11
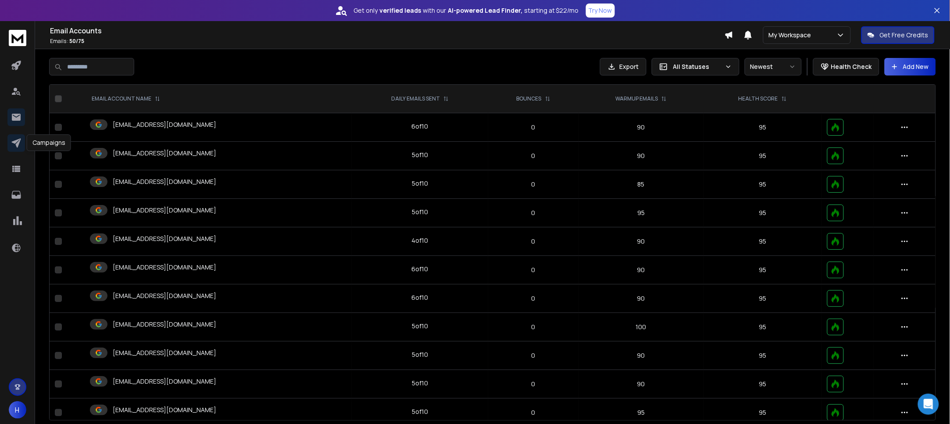
click at [13, 138] on icon at bounding box center [16, 143] width 11 height 11
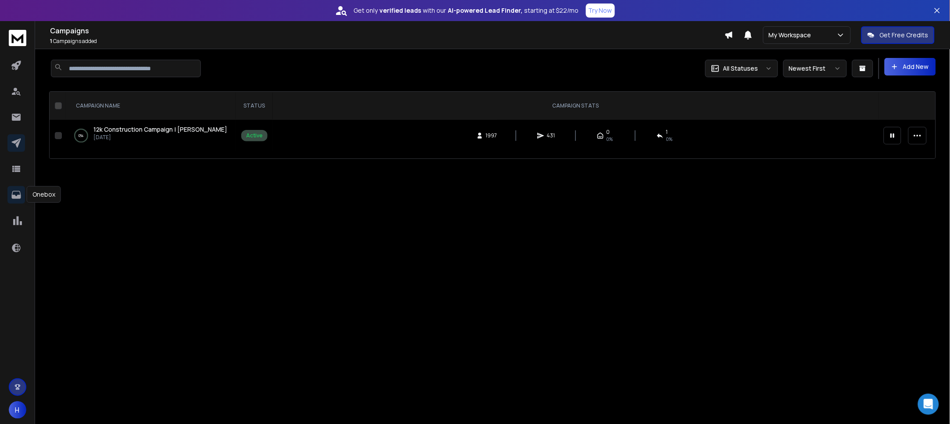
click at [11, 187] on link at bounding box center [16, 195] width 18 height 18
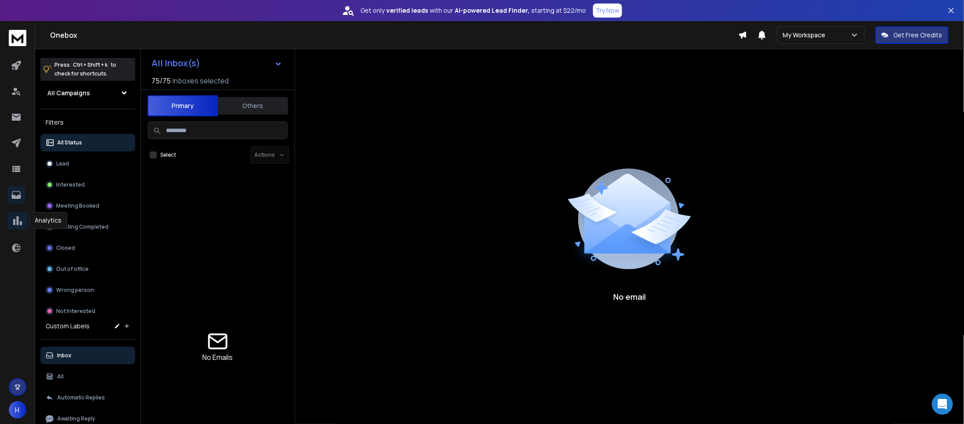
click at [18, 215] on icon at bounding box center [17, 220] width 13 height 13
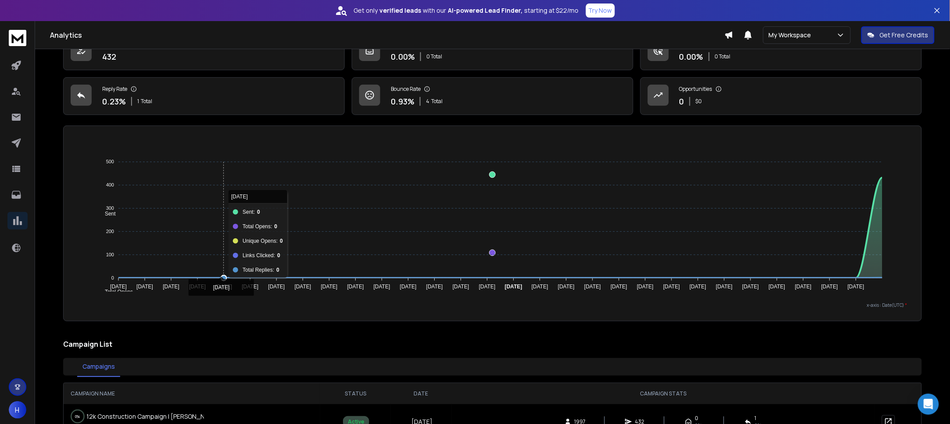
scroll to position [93, 0]
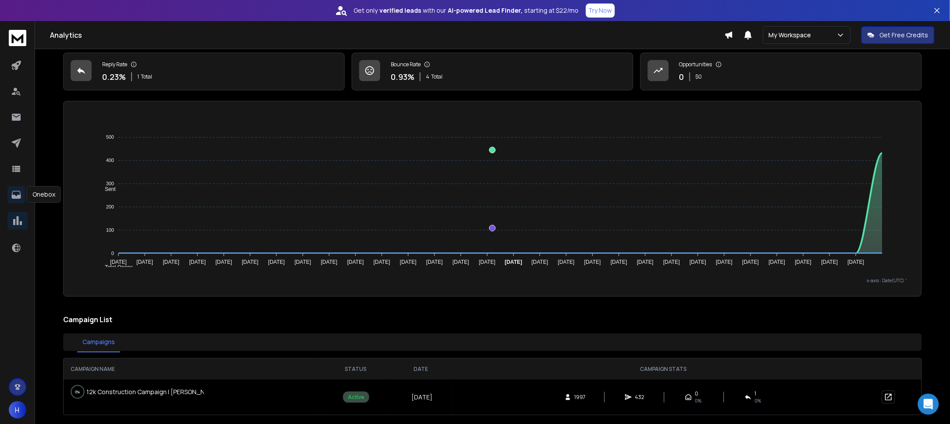
click at [16, 194] on icon at bounding box center [16, 195] width 11 height 11
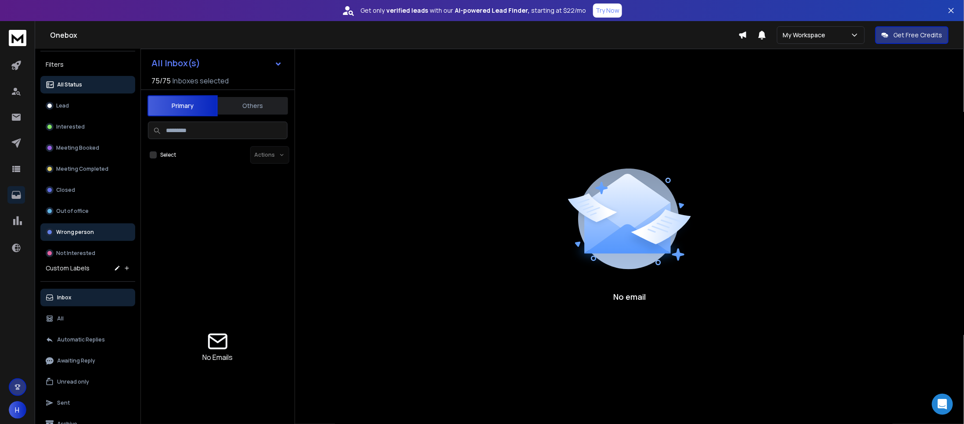
scroll to position [86, 0]
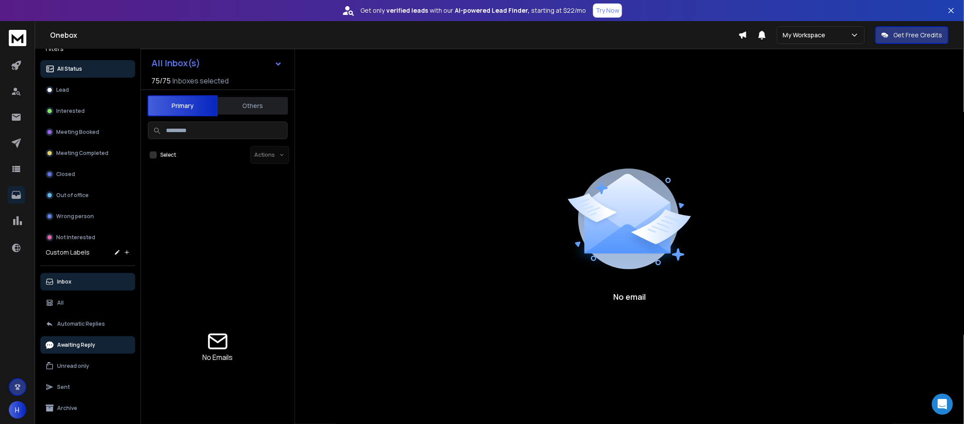
click at [81, 341] on p "Awaiting Reply" at bounding box center [76, 344] width 38 height 7
click at [82, 320] on p "Automatic Replies" at bounding box center [81, 323] width 48 height 7
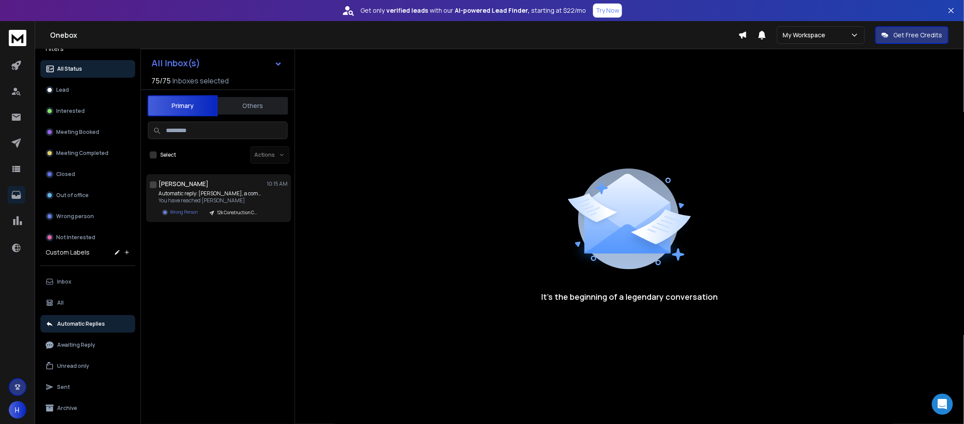
click at [233, 192] on p "Automatic reply: Joseph, a complimentary" at bounding box center [210, 193] width 105 height 7
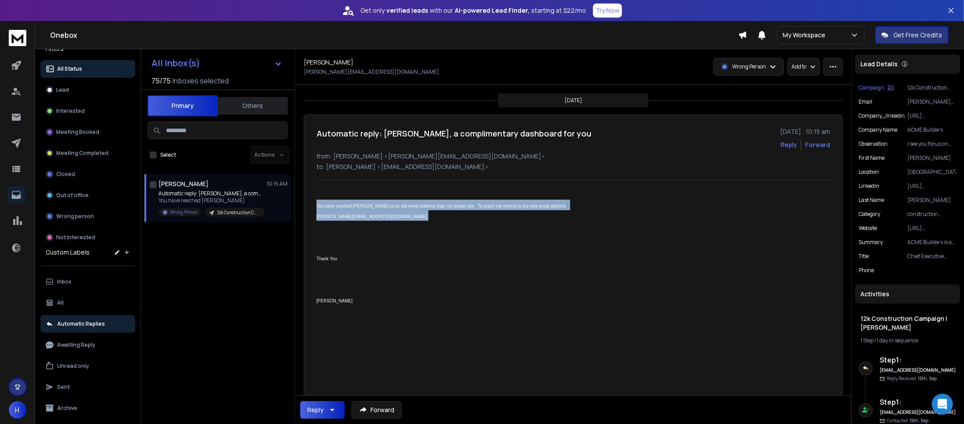
drag, startPoint x: 315, startPoint y: 201, endPoint x: 359, endPoint y: 229, distance: 52.7
click at [359, 229] on div "Automatic reply: Joseph, a complimentary dashboard for you 15 September 2025 : …" at bounding box center [573, 257] width 539 height 284
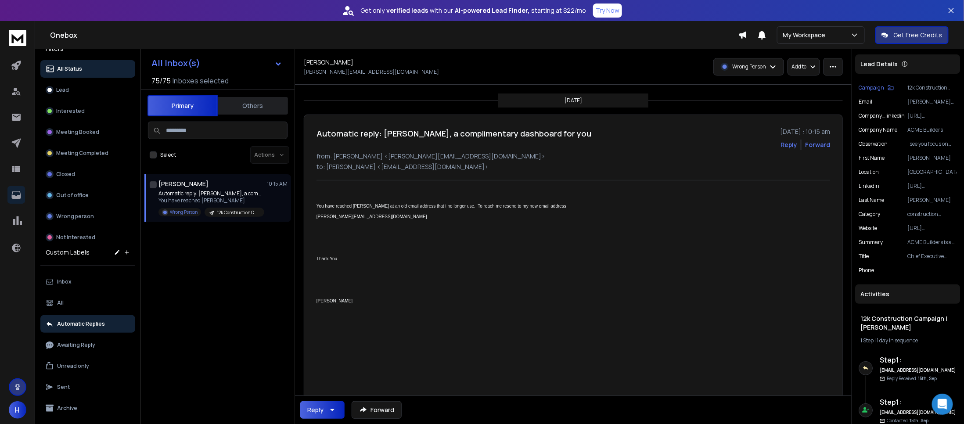
click at [383, 232] on p at bounding box center [444, 236] width 256 height 11
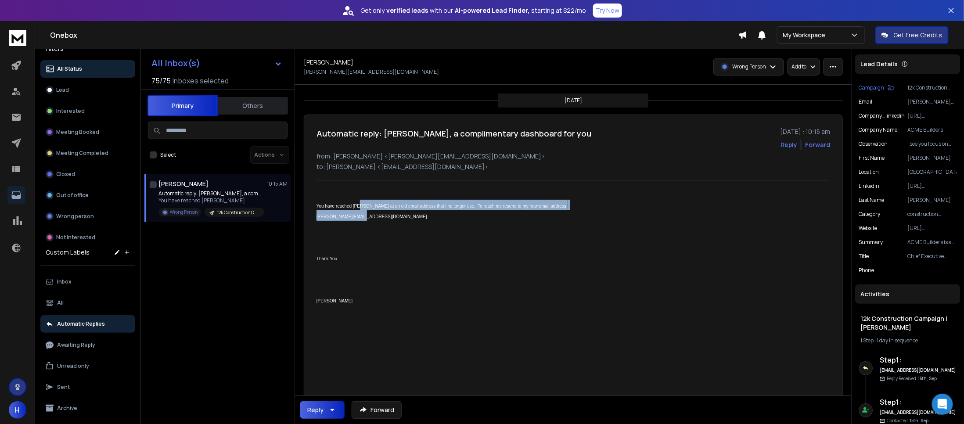
drag, startPoint x: 359, startPoint y: 203, endPoint x: 396, endPoint y: 213, distance: 38.2
click at [392, 213] on p "You have reached Joey vartanian at an old email address that i no longer use. T…" at bounding box center [444, 210] width 256 height 21
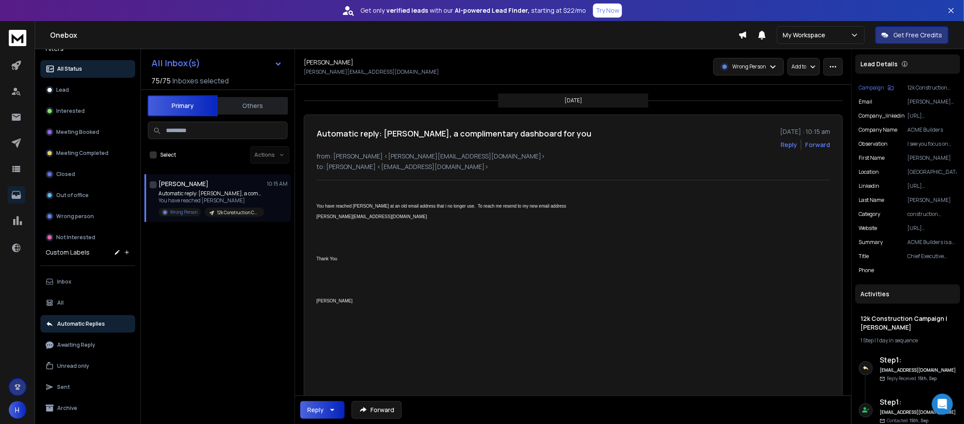
click at [418, 226] on div "You have reached Joey vartanian at an old email address that i no longer use. T…" at bounding box center [444, 262] width 256 height 147
click at [153, 186] on button "button" at bounding box center [153, 184] width 7 height 7
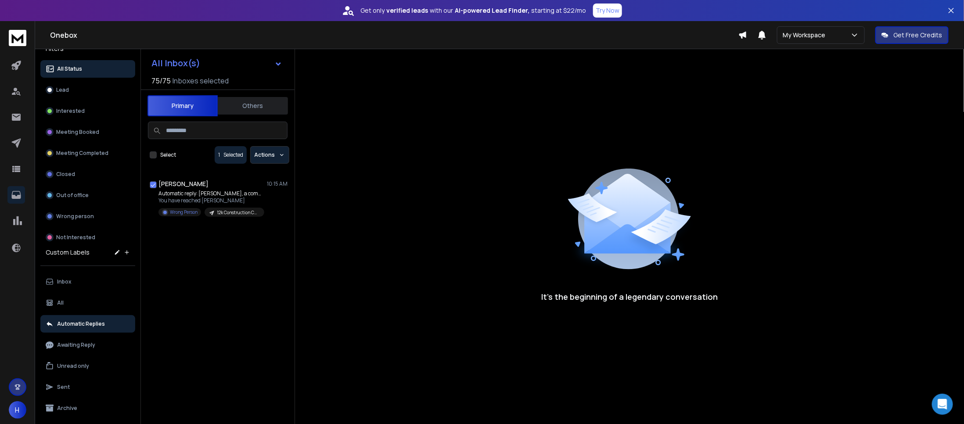
click at [272, 153] on p "Actions" at bounding box center [264, 154] width 21 height 7
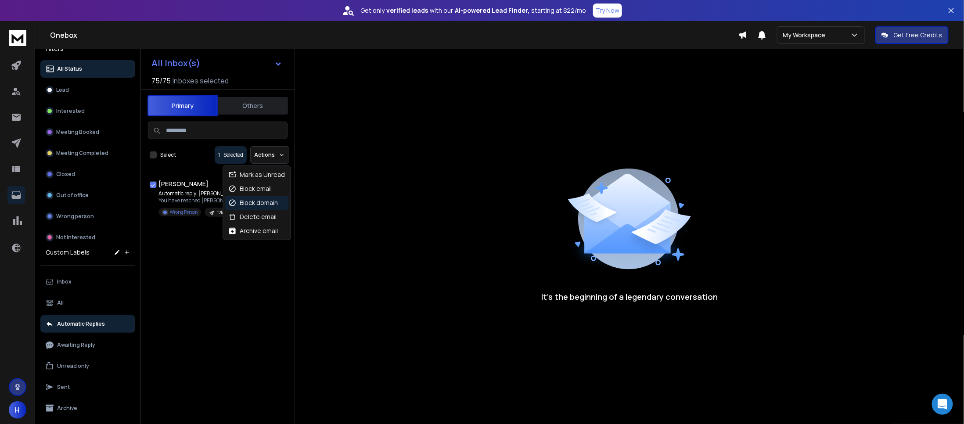
click at [265, 204] on div "Block domain" at bounding box center [253, 202] width 50 height 9
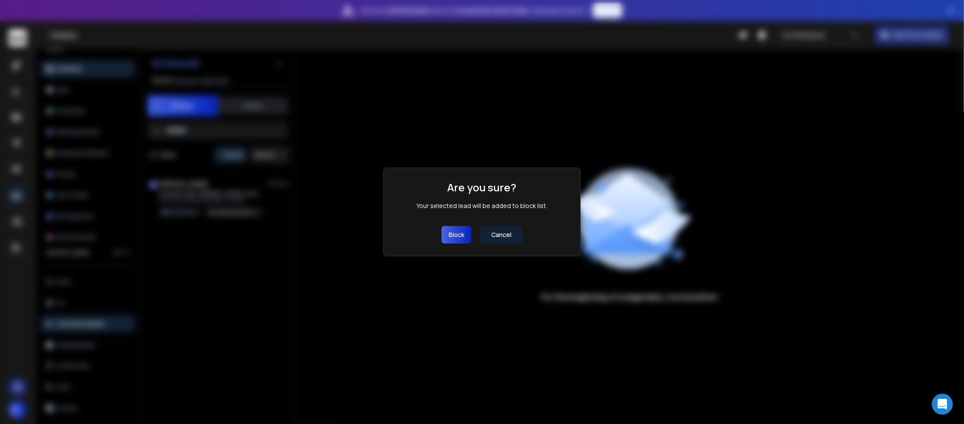
click at [459, 225] on div "Are you sure? Your selected lead will be added to block list. Block Cancel" at bounding box center [482, 211] width 172 height 63
click at [455, 232] on p "Block" at bounding box center [456, 234] width 16 height 9
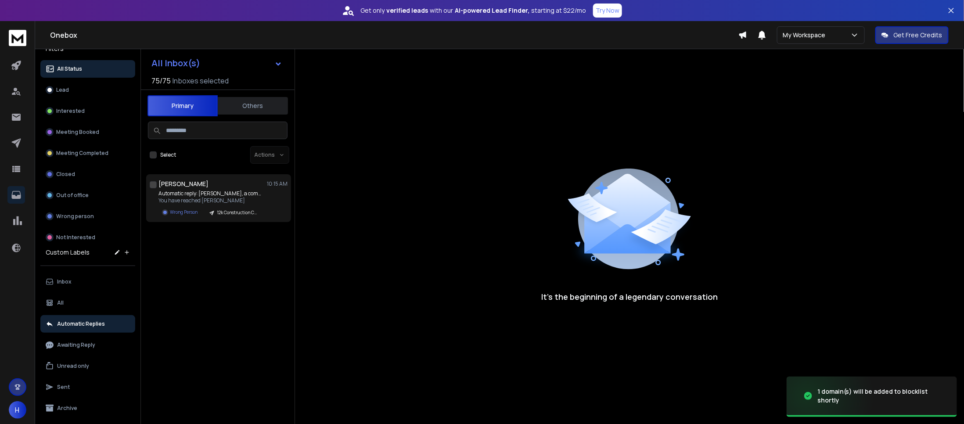
click at [153, 186] on button "button" at bounding box center [153, 184] width 7 height 7
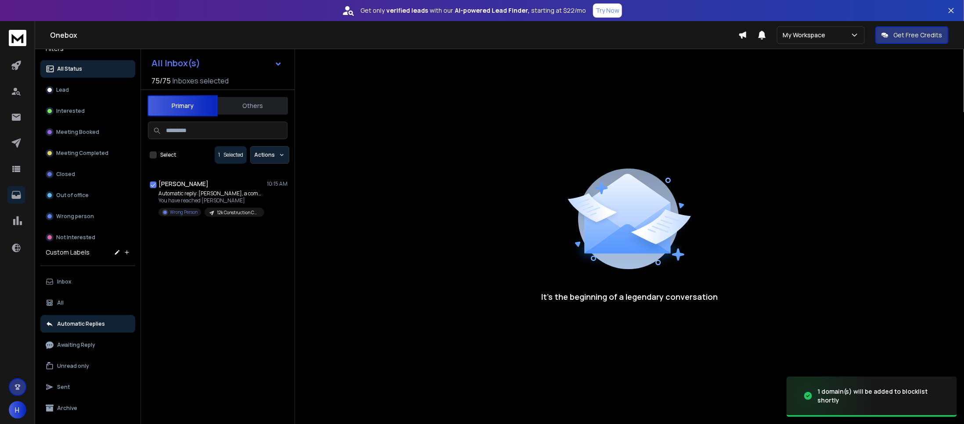
click at [271, 149] on button "Actions" at bounding box center [269, 155] width 39 height 18
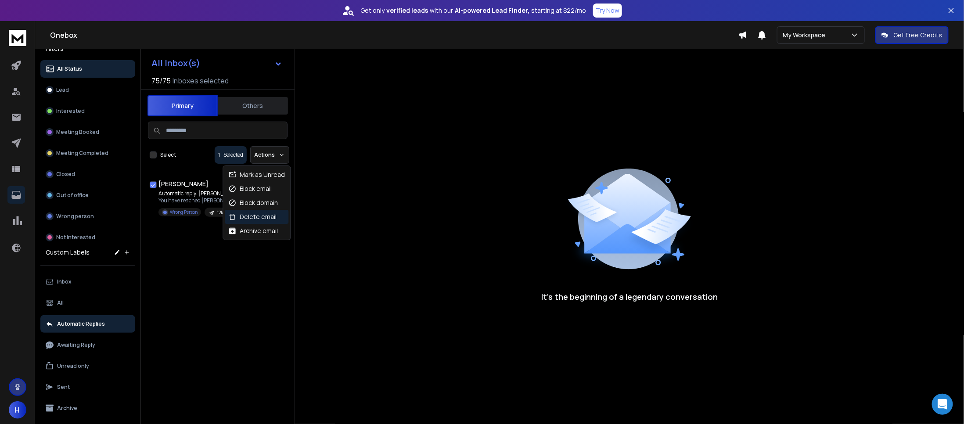
click at [258, 217] on div "Delete email" at bounding box center [252, 216] width 48 height 9
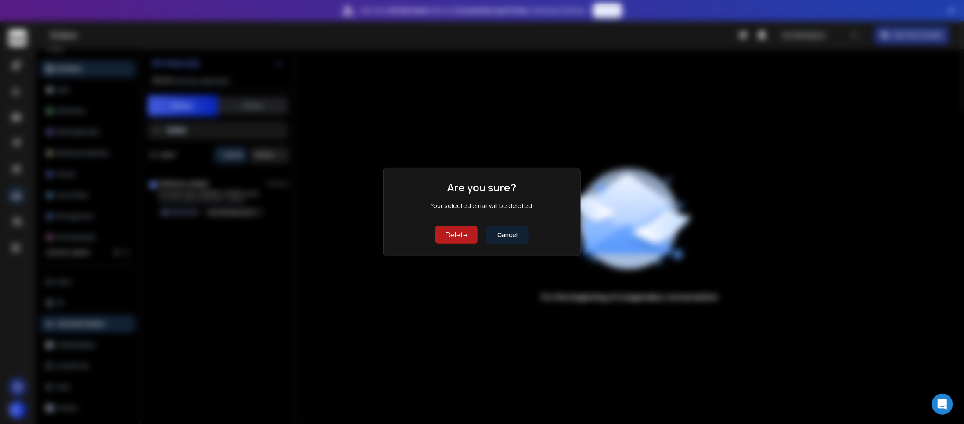
click at [467, 234] on button "Delete" at bounding box center [456, 235] width 42 height 18
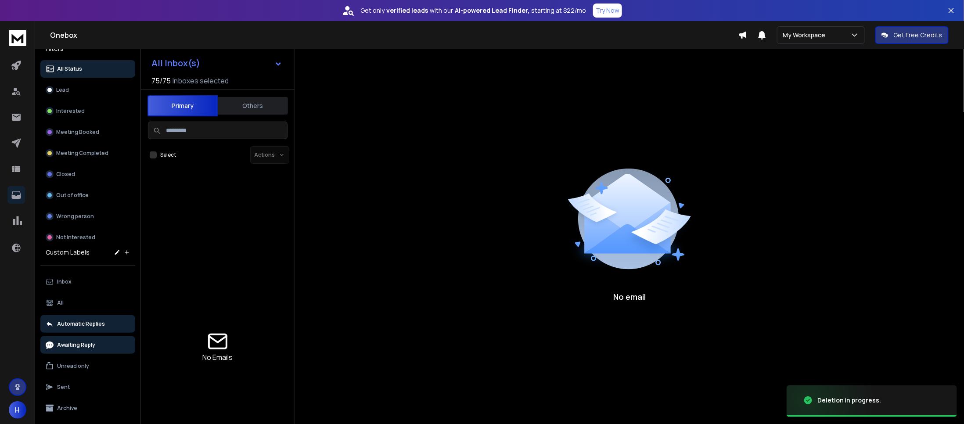
click at [82, 340] on div "Awaiting Reply" at bounding box center [71, 345] width 50 height 11
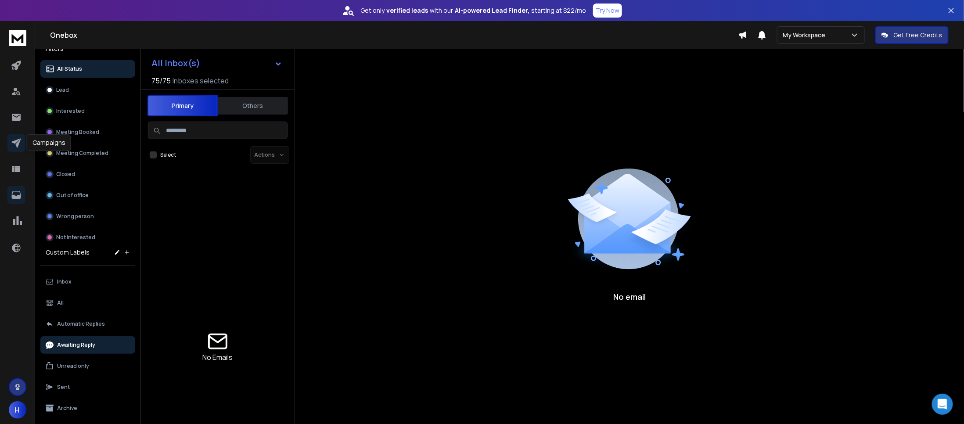
click at [19, 145] on icon at bounding box center [16, 143] width 11 height 11
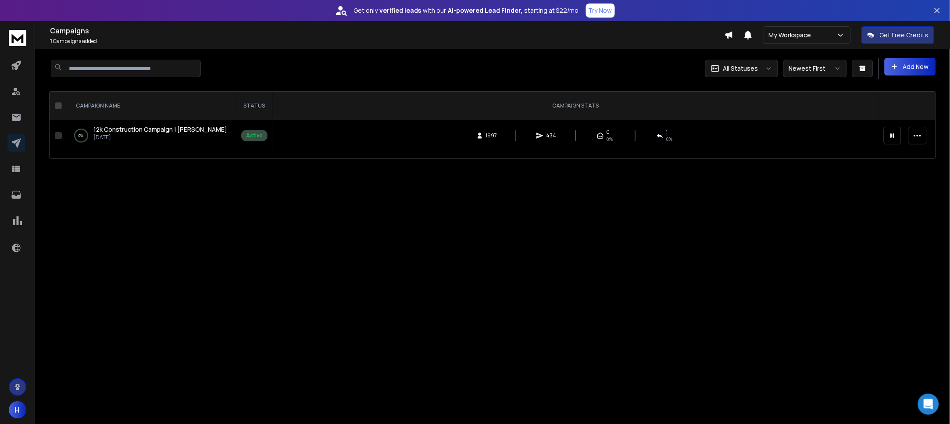
click at [125, 127] on span "12k Construction Campaign | [PERSON_NAME]" at bounding box center [160, 129] width 134 height 8
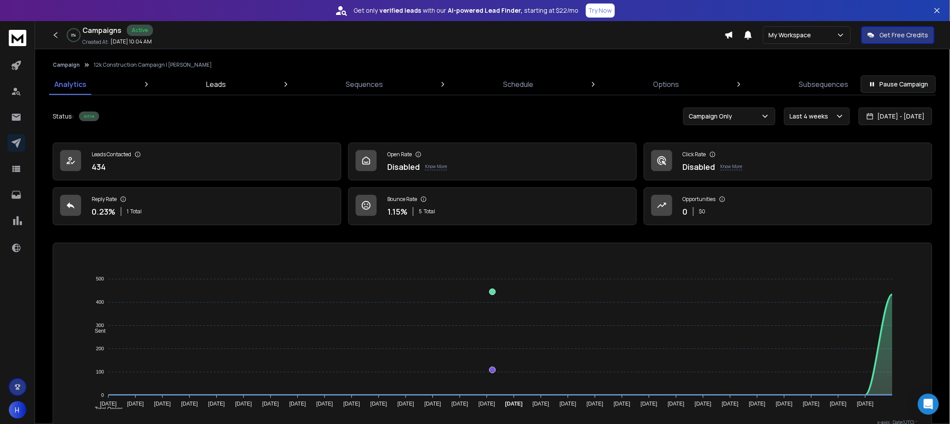
click at [222, 86] on p "Leads" at bounding box center [216, 84] width 20 height 11
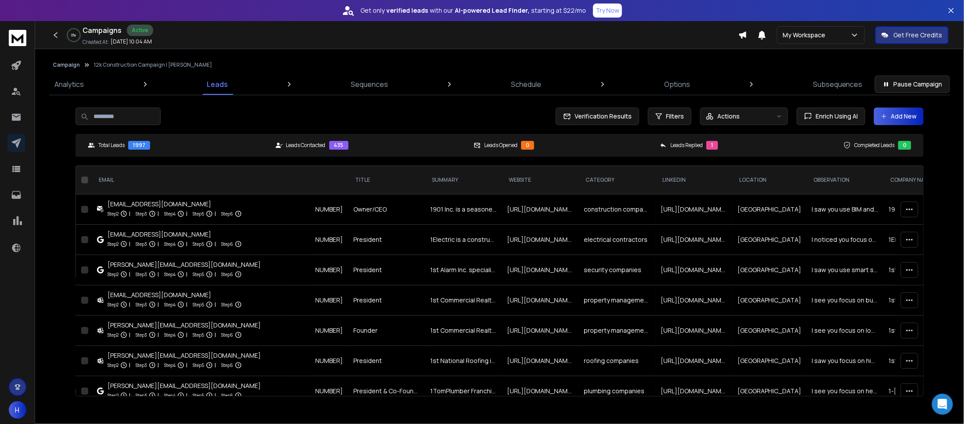
scroll to position [0, 229]
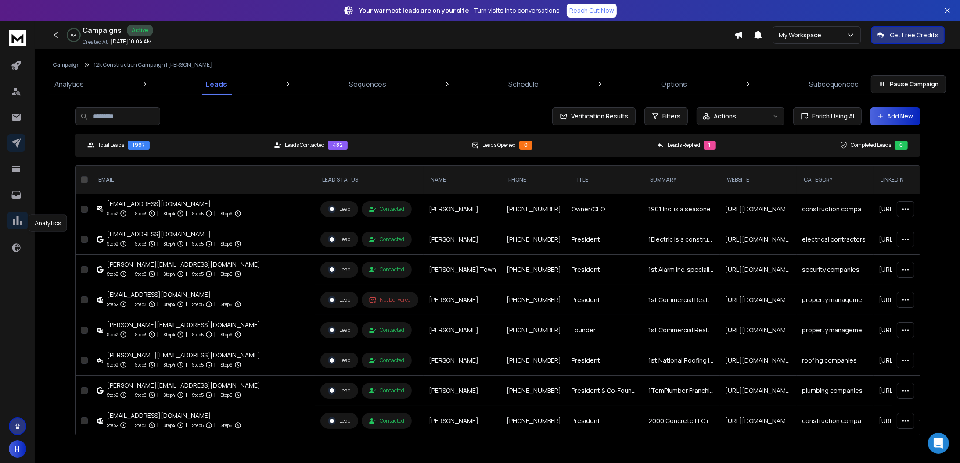
click at [12, 227] on icon at bounding box center [17, 220] width 13 height 13
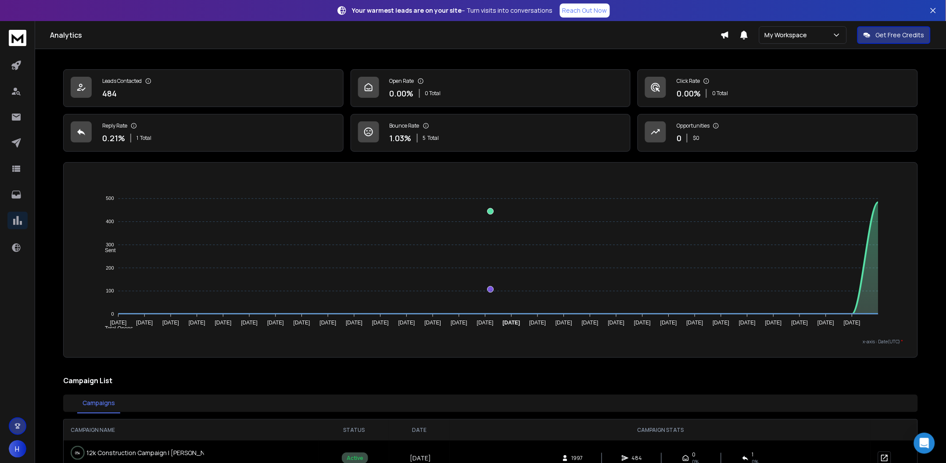
scroll to position [55, 0]
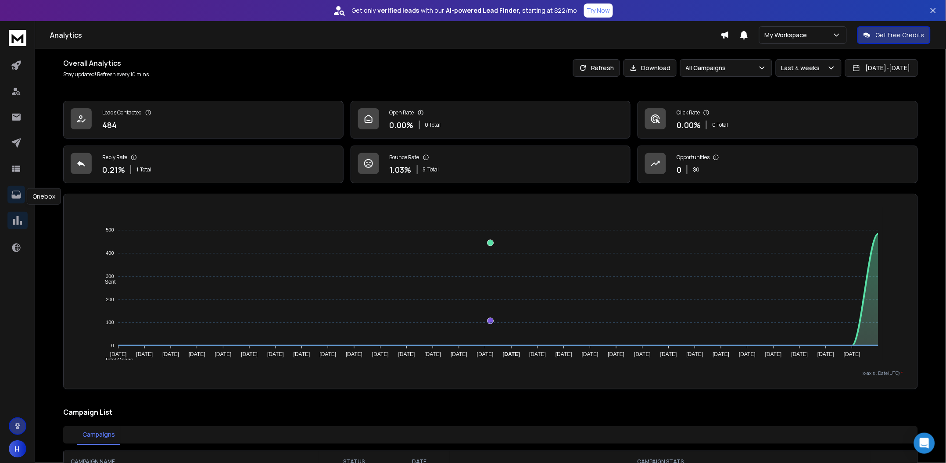
click at [22, 195] on link at bounding box center [16, 195] width 18 height 18
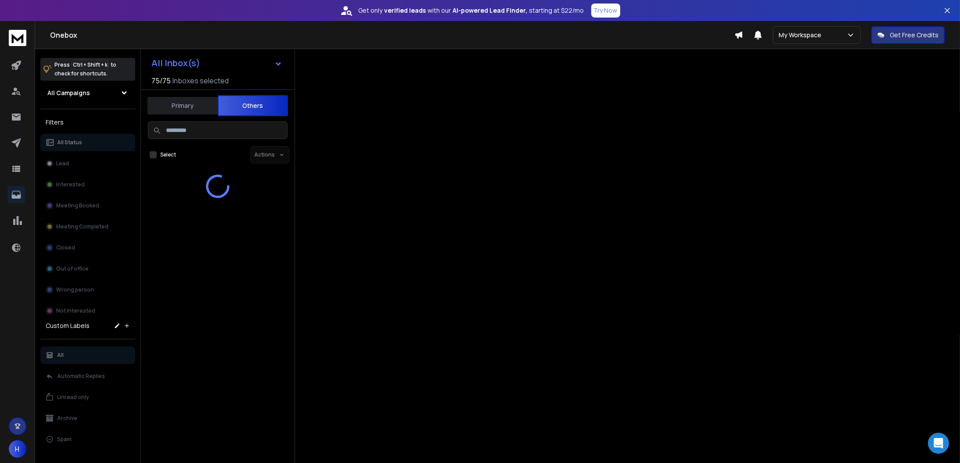
click at [262, 111] on button "Others" at bounding box center [253, 105] width 70 height 21
click at [211, 101] on button "Primary" at bounding box center [182, 105] width 70 height 21
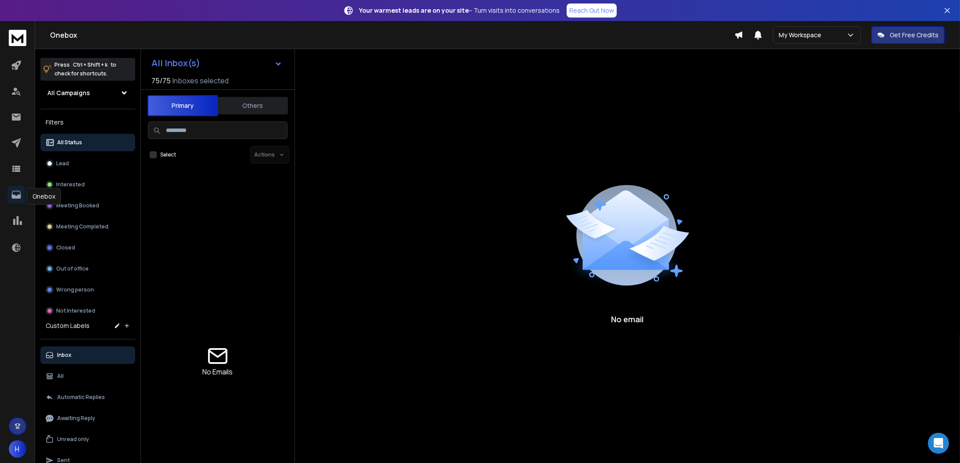
click at [19, 200] on icon at bounding box center [16, 195] width 11 height 11
click at [18, 219] on icon at bounding box center [17, 220] width 13 height 13
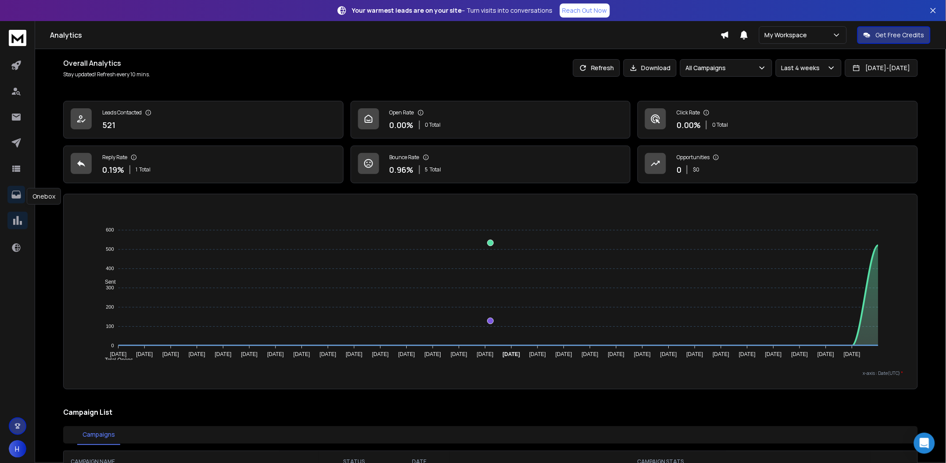
click at [17, 194] on icon at bounding box center [16, 195] width 11 height 11
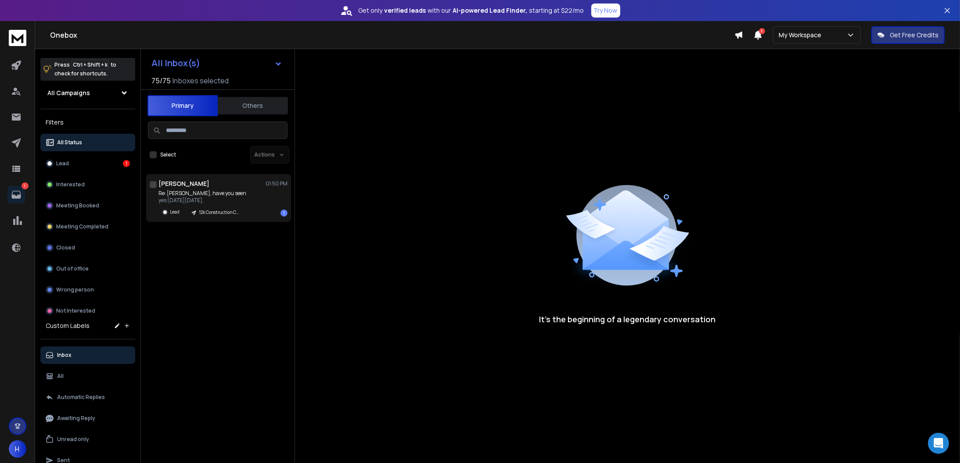
click at [252, 187] on div "[PERSON_NAME] 01:50 PM" at bounding box center [222, 183] width 129 height 9
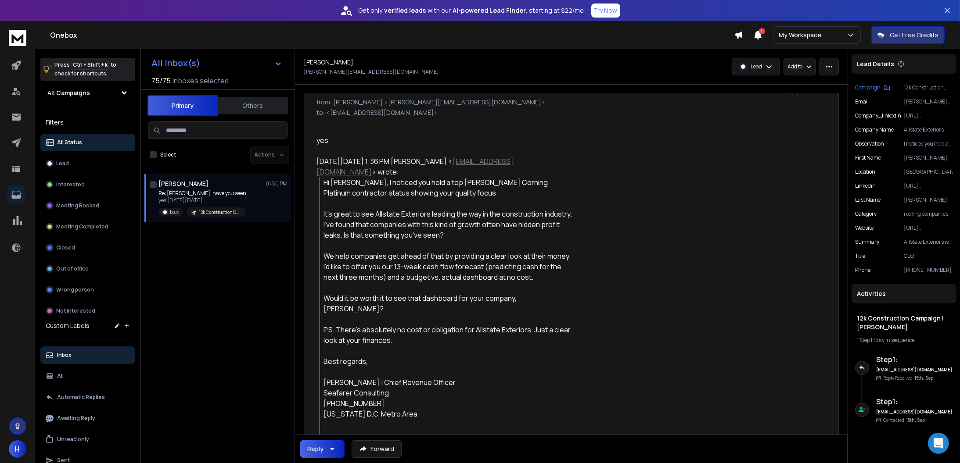
scroll to position [52, 0]
click at [261, 157] on div "Actions" at bounding box center [269, 155] width 39 height 18
click at [199, 272] on div "[PERSON_NAME] 01:50 PM Re: [PERSON_NAME], have you seen yes [DATE][DATE], Lead …" at bounding box center [218, 243] width 154 height 143
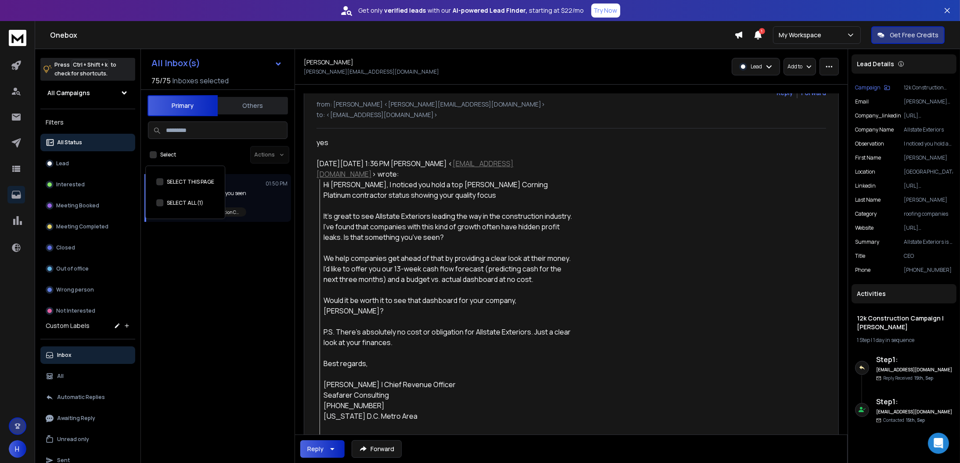
click at [157, 204] on button "SELECT THIS PAGE" at bounding box center [159, 203] width 7 height 7
click at [233, 249] on div "[PERSON_NAME] 01:50 PM Re: [PERSON_NAME], have you seen yes [DATE][DATE], Lead …" at bounding box center [218, 243] width 154 height 143
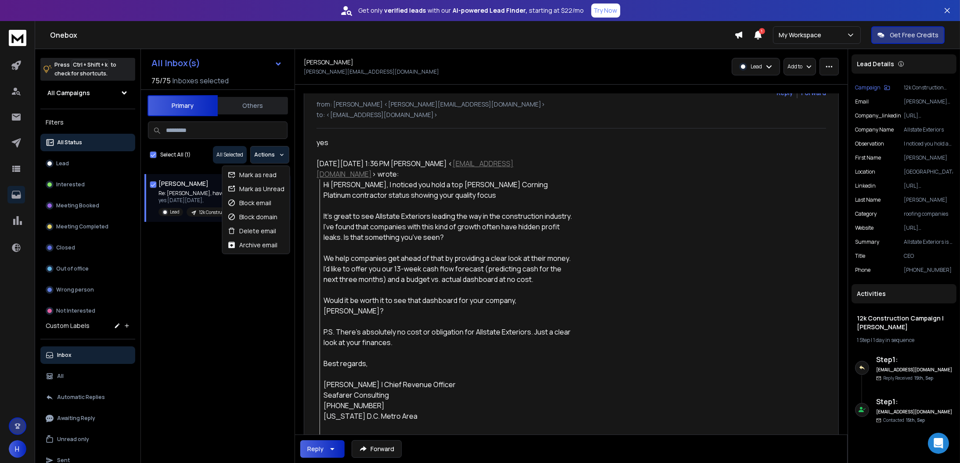
click at [271, 156] on p "Actions" at bounding box center [264, 154] width 21 height 7
click at [200, 155] on div "Select All (1) All Selected Actions" at bounding box center [218, 153] width 154 height 21
click at [272, 148] on button "Actions" at bounding box center [269, 155] width 39 height 18
click at [166, 159] on div "Select All (1)" at bounding box center [170, 155] width 41 height 18
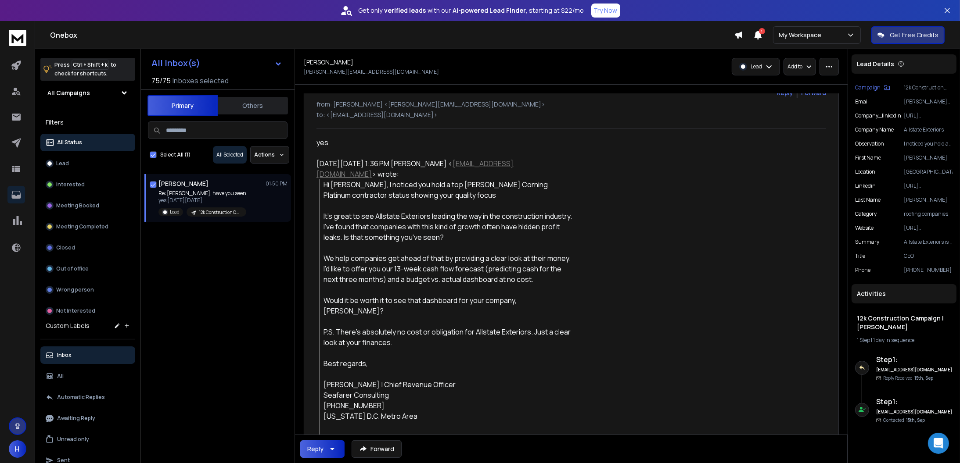
click at [150, 184] on button "button" at bounding box center [153, 184] width 7 height 7
click at [191, 186] on div "[PERSON_NAME] 01:50 PM" at bounding box center [222, 183] width 129 height 9
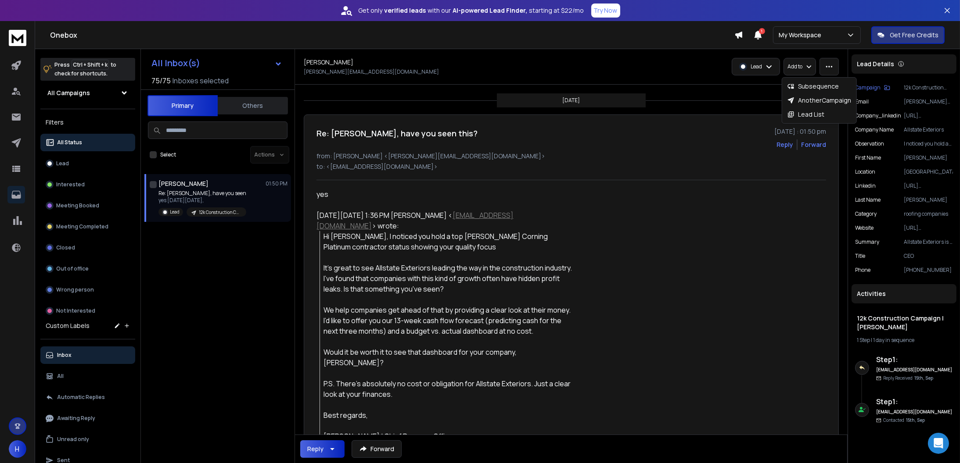
click at [793, 69] on p "Add to" at bounding box center [794, 66] width 15 height 7
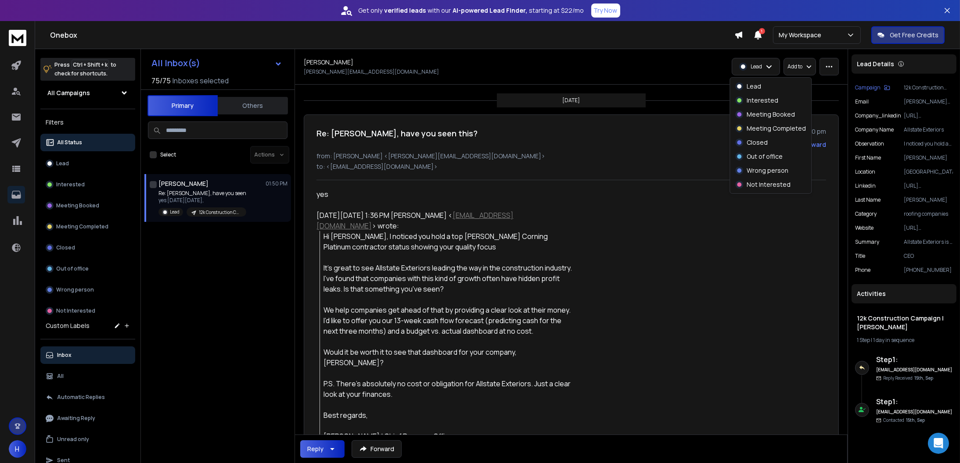
click at [754, 69] on p "Lead" at bounding box center [755, 66] width 11 height 7
click at [754, 97] on p "Interested" at bounding box center [762, 100] width 32 height 9
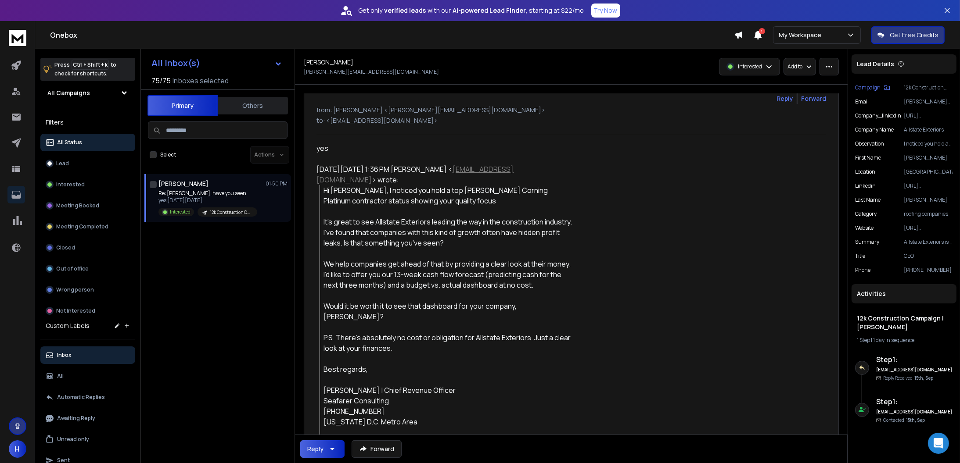
scroll to position [14, 0]
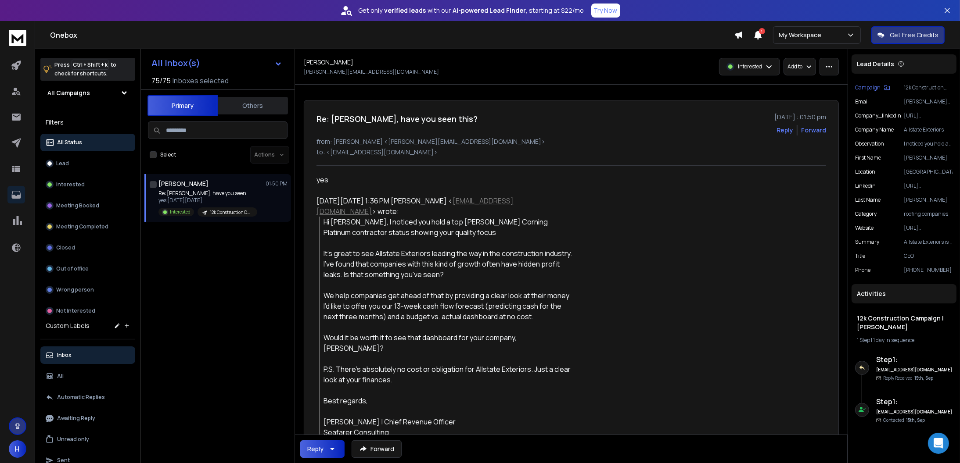
click at [316, 449] on div "Reply" at bounding box center [315, 449] width 16 height 9
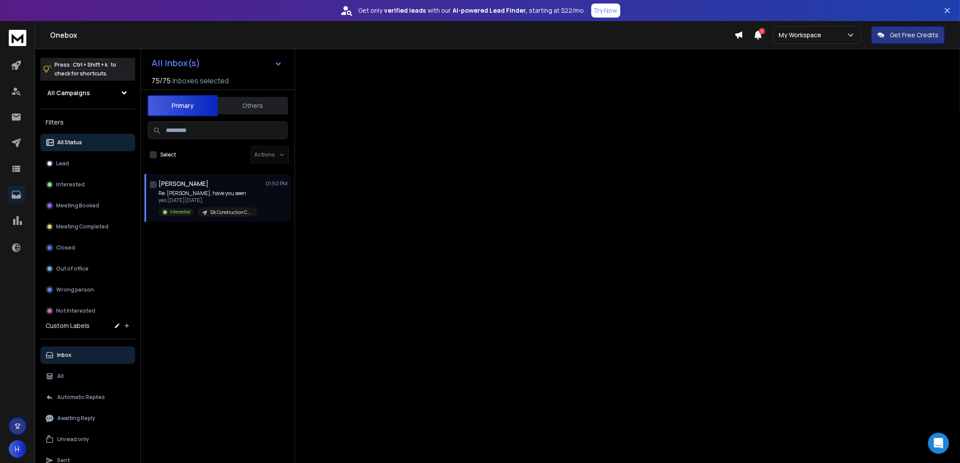
scroll to position [0, 0]
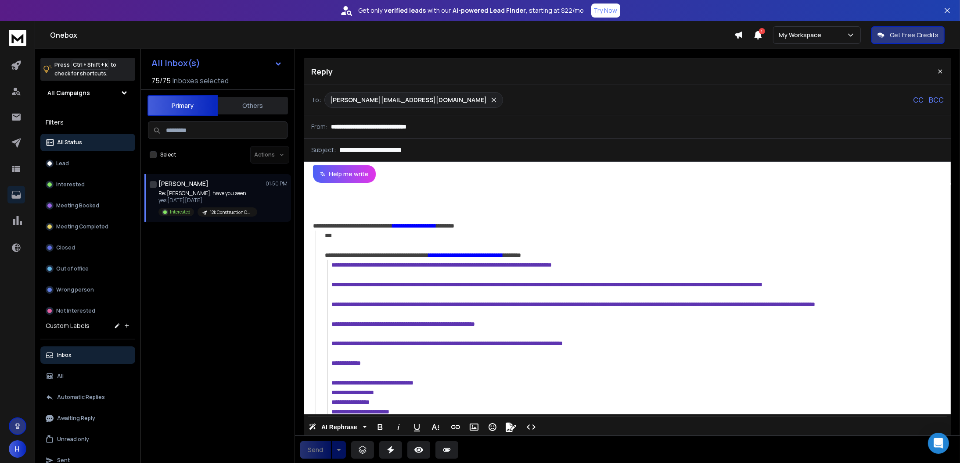
click at [362, 194] on div at bounding box center [627, 197] width 629 height 10
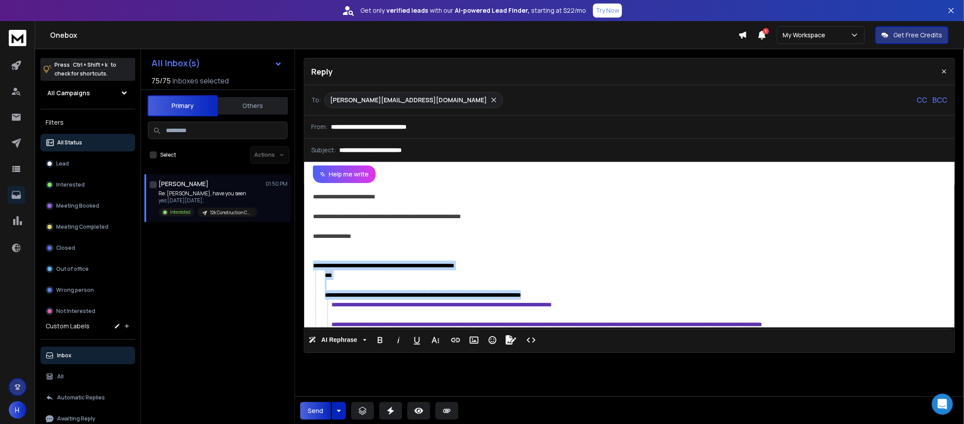
drag, startPoint x: 423, startPoint y: 294, endPoint x: 307, endPoint y: 268, distance: 119.2
click at [307, 268] on div "**********" at bounding box center [628, 255] width 648 height 144
copy div "**********"
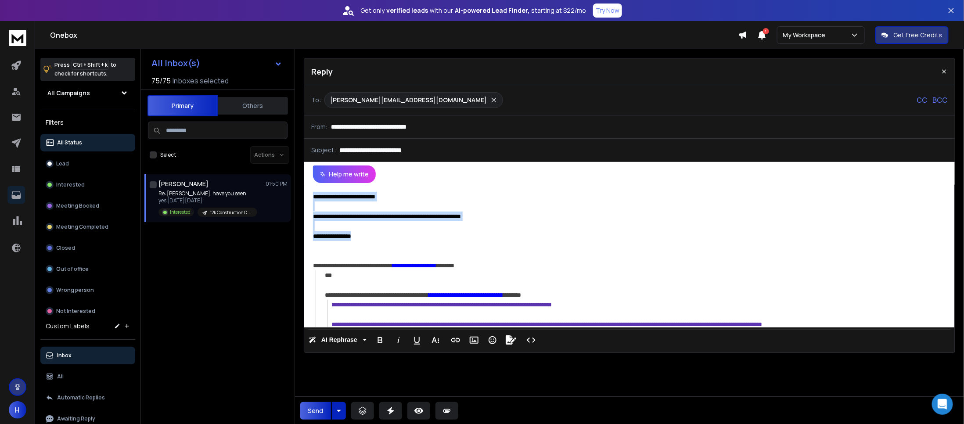
drag, startPoint x: 363, startPoint y: 235, endPoint x: 296, endPoint y: 202, distance: 74.6
click at [296, 202] on div "**********" at bounding box center [629, 255] width 669 height 413
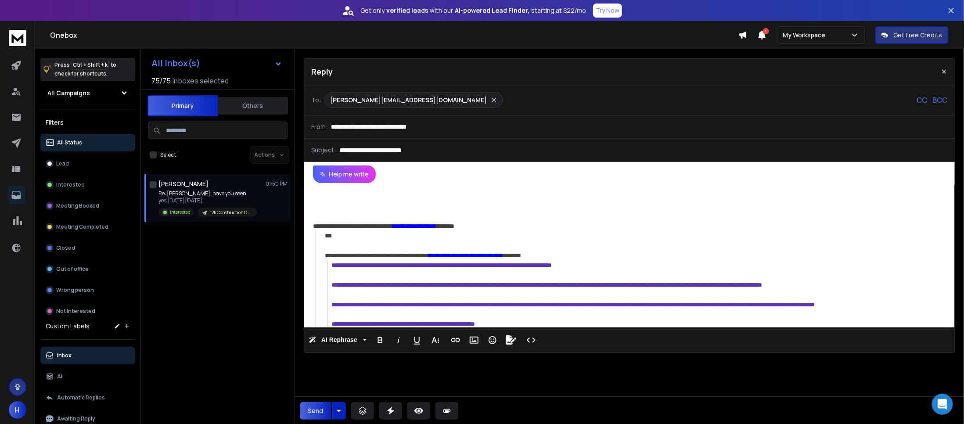
click at [331, 200] on div at bounding box center [621, 197] width 617 height 10
click at [327, 193] on div at bounding box center [628, 197] width 630 height 10
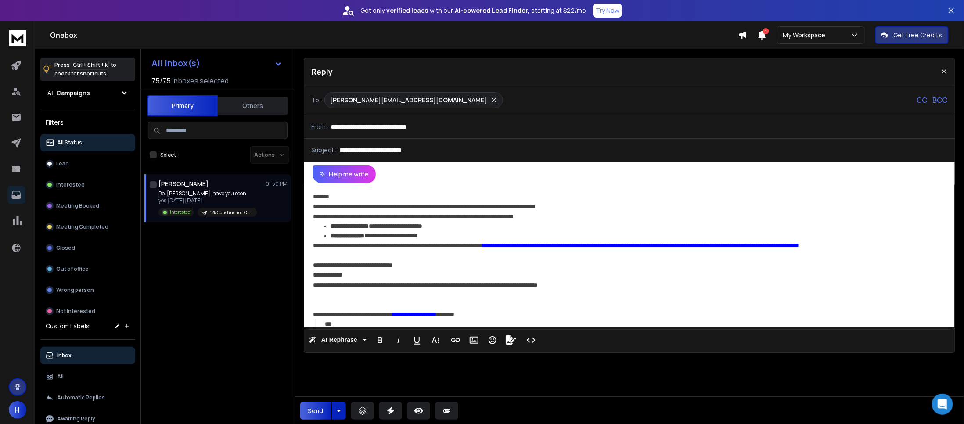
click at [339, 193] on div "*******" at bounding box center [621, 197] width 617 height 10
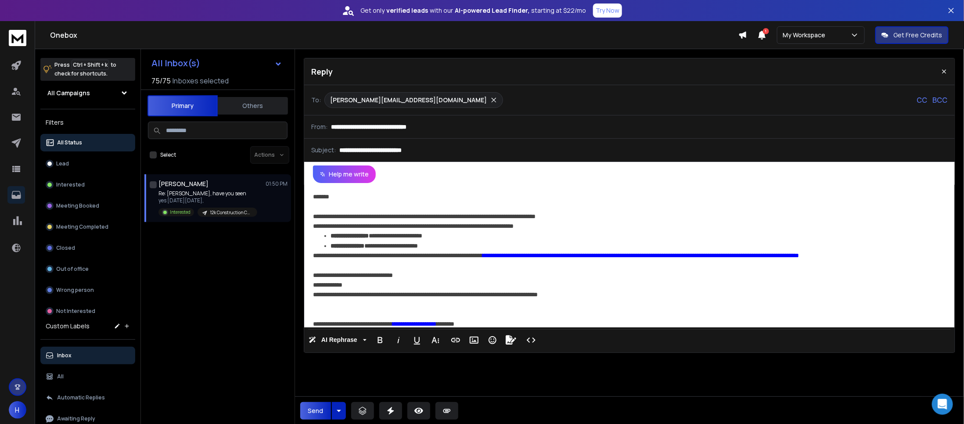
click at [587, 218] on div "**********" at bounding box center [621, 216] width 617 height 10
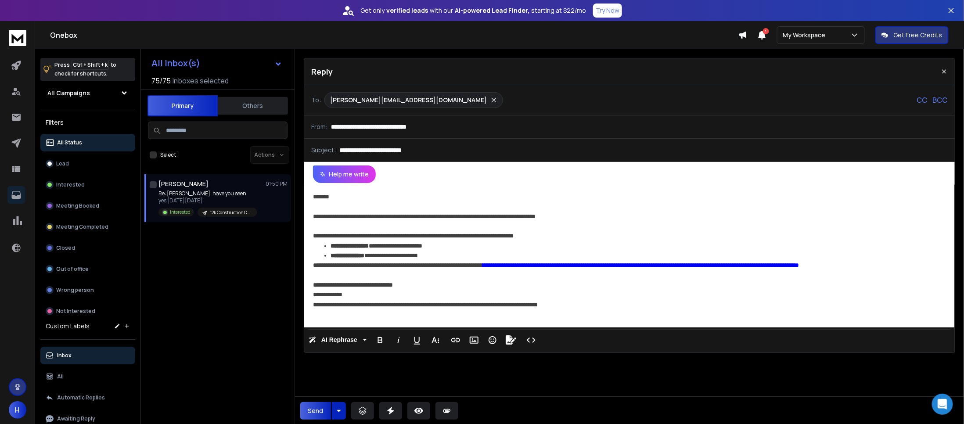
click at [563, 235] on div "**********" at bounding box center [621, 236] width 617 height 10
click at [468, 254] on div "**********" at bounding box center [630, 256] width 600 height 10
click at [410, 277] on div "**********" at bounding box center [621, 270] width 617 height 20
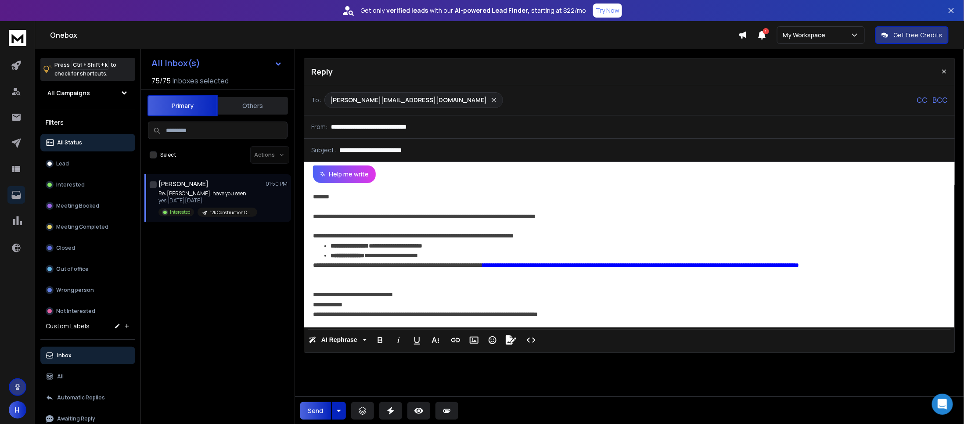
click at [419, 296] on div "**********" at bounding box center [621, 295] width 617 height 10
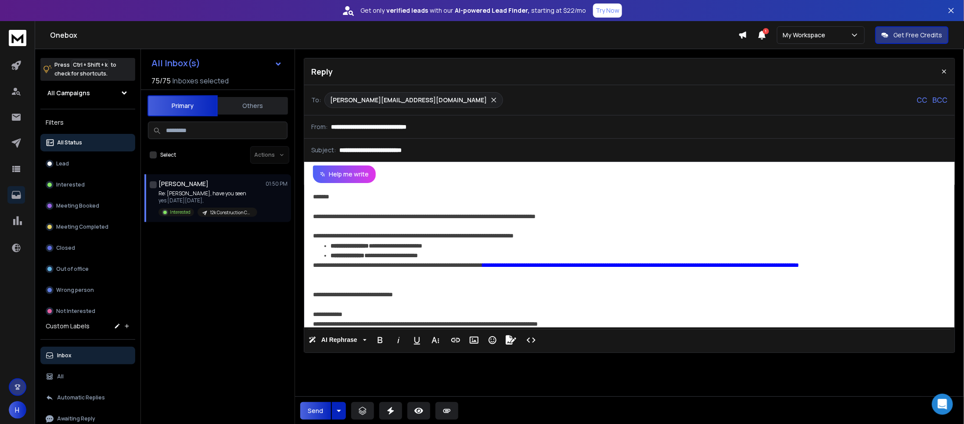
click at [420, 324] on div "**********" at bounding box center [621, 324] width 617 height 10
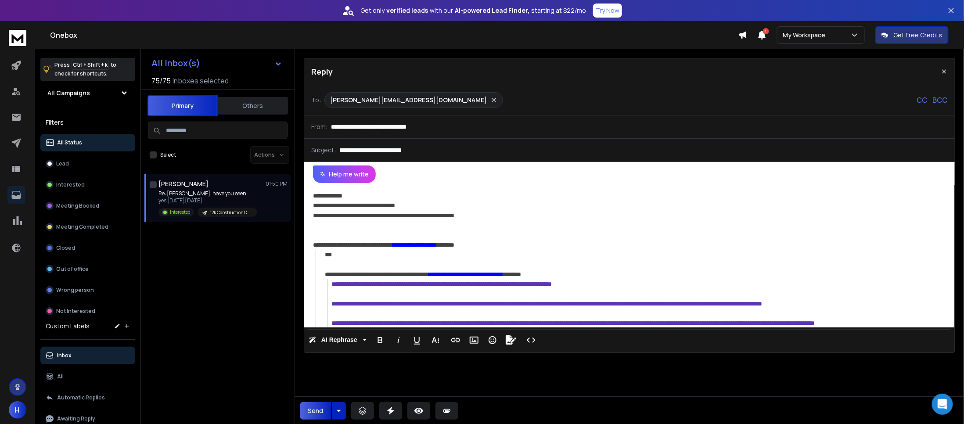
scroll to position [88, 0]
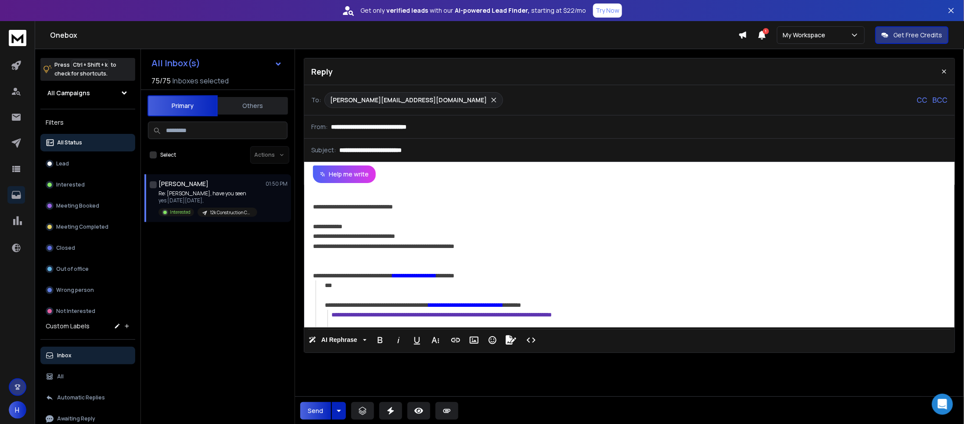
click at [369, 247] on div "**********" at bounding box center [621, 246] width 617 height 10
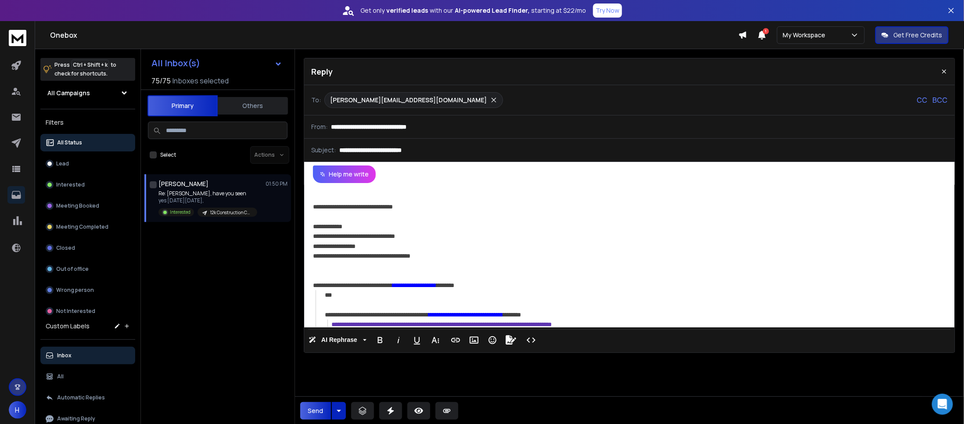
click at [366, 256] on div "**********" at bounding box center [621, 256] width 617 height 10
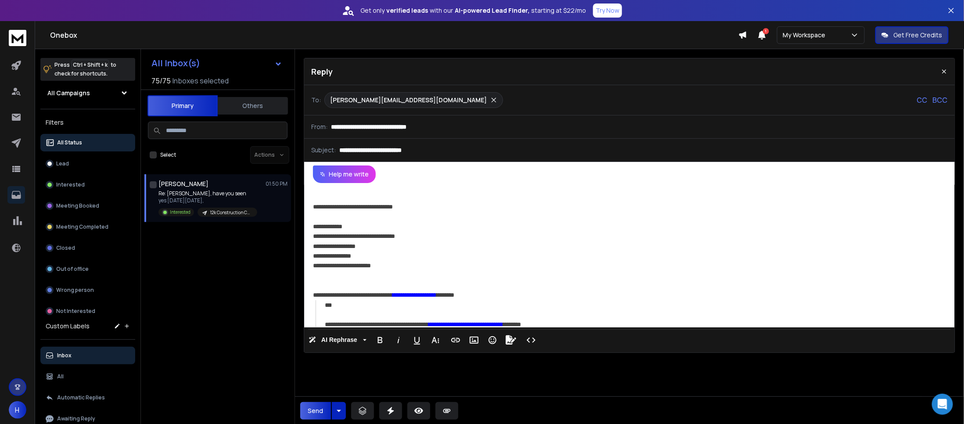
click at [353, 224] on div "**********" at bounding box center [621, 227] width 617 height 10
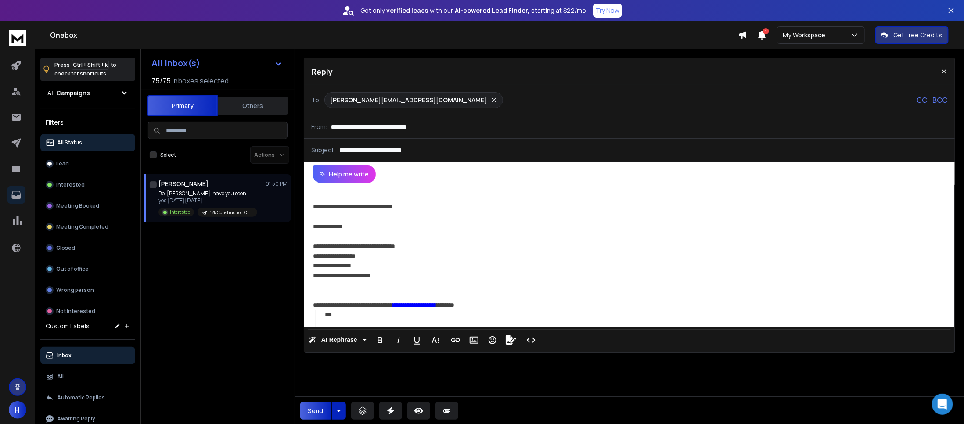
scroll to position [0, 0]
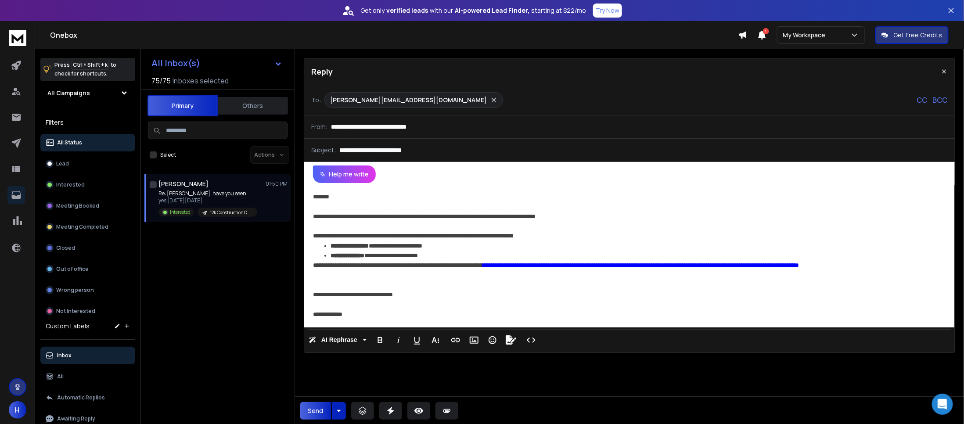
click at [454, 256] on div "**********" at bounding box center [630, 256] width 600 height 10
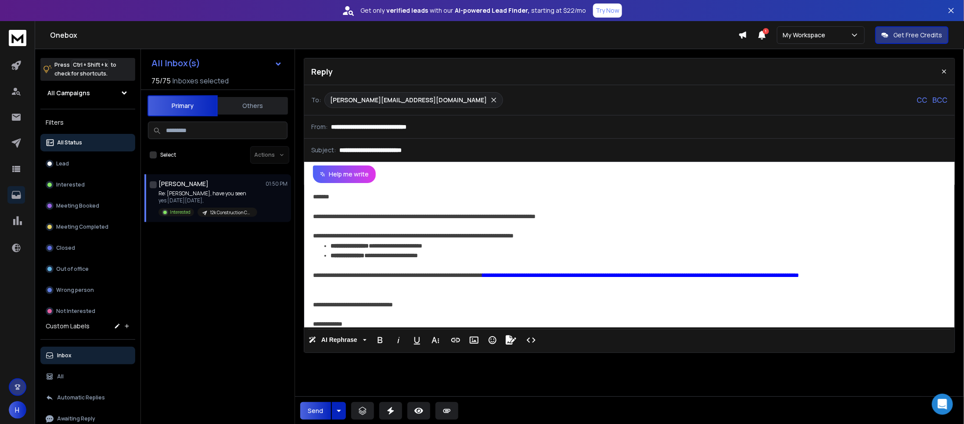
click at [566, 237] on div "**********" at bounding box center [621, 236] width 617 height 10
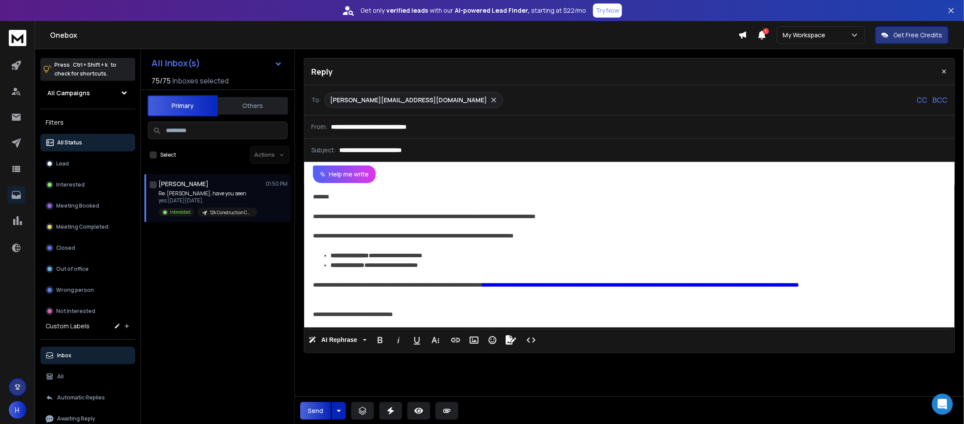
click at [369, 197] on div "*******" at bounding box center [621, 197] width 617 height 10
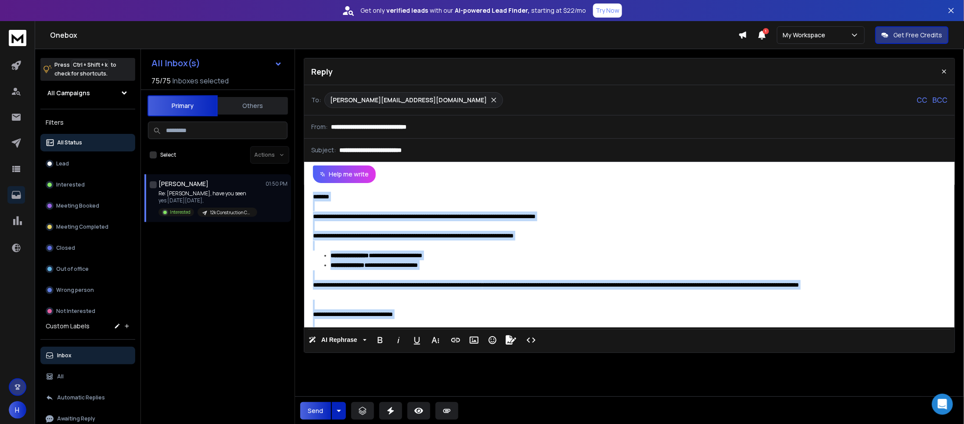
click at [480, 272] on div at bounding box center [628, 275] width 630 height 10
drag, startPoint x: 396, startPoint y: 301, endPoint x: 299, endPoint y: 172, distance: 161.8
click at [299, 172] on div "**********" at bounding box center [629, 255] width 669 height 413
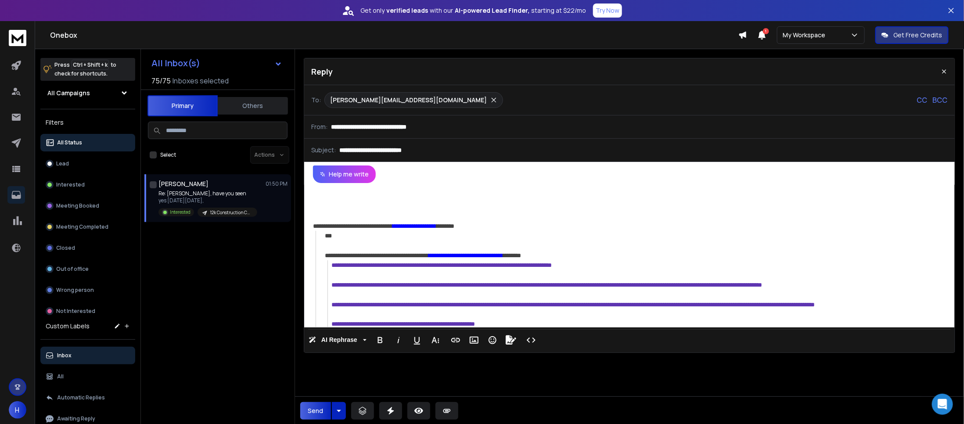
drag, startPoint x: 306, startPoint y: 215, endPoint x: 322, endPoint y: 207, distance: 17.9
click at [308, 213] on div "**********" at bounding box center [628, 255] width 648 height 144
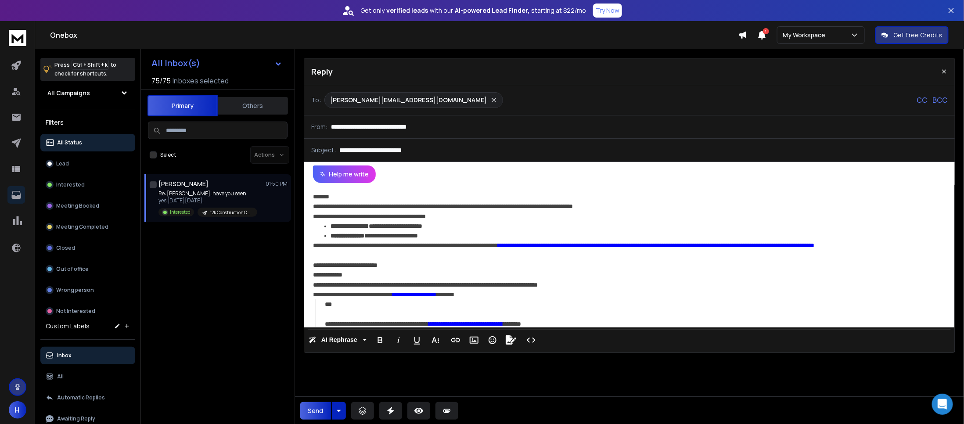
click at [349, 201] on div "*******" at bounding box center [621, 197] width 617 height 10
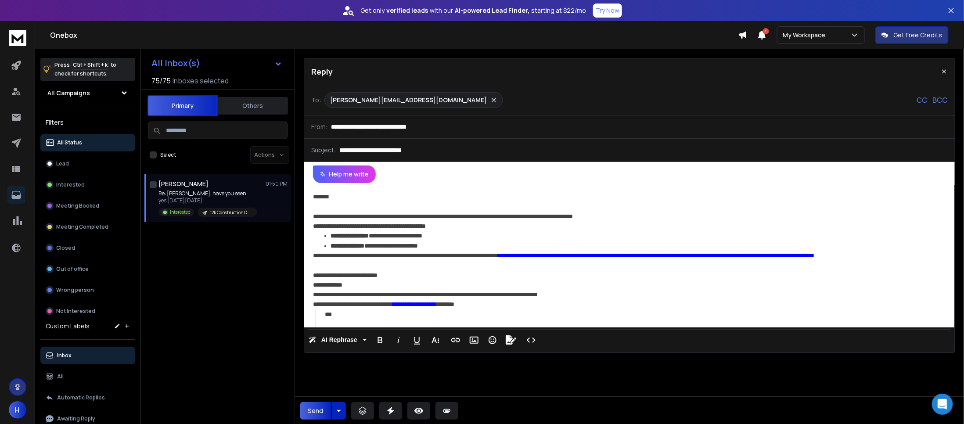
click at [632, 217] on div "**********" at bounding box center [621, 216] width 617 height 10
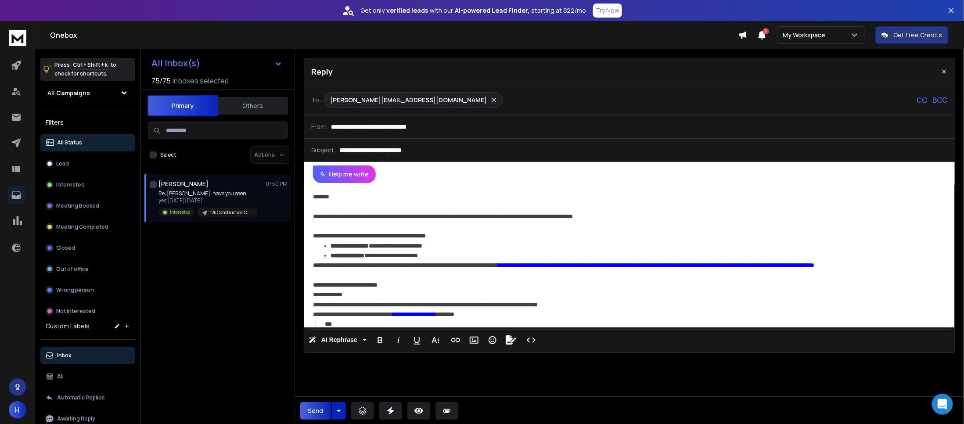
click at [460, 256] on div "**********" at bounding box center [630, 256] width 600 height 10
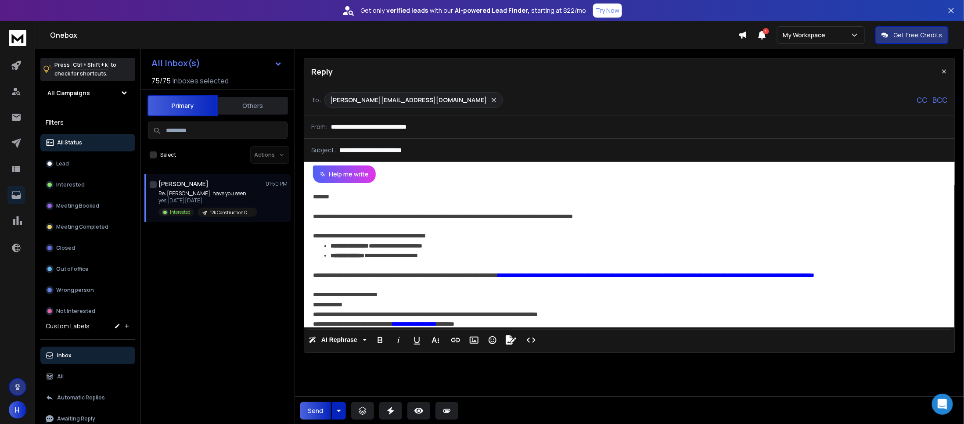
click at [413, 283] on div "**********" at bounding box center [621, 280] width 617 height 20
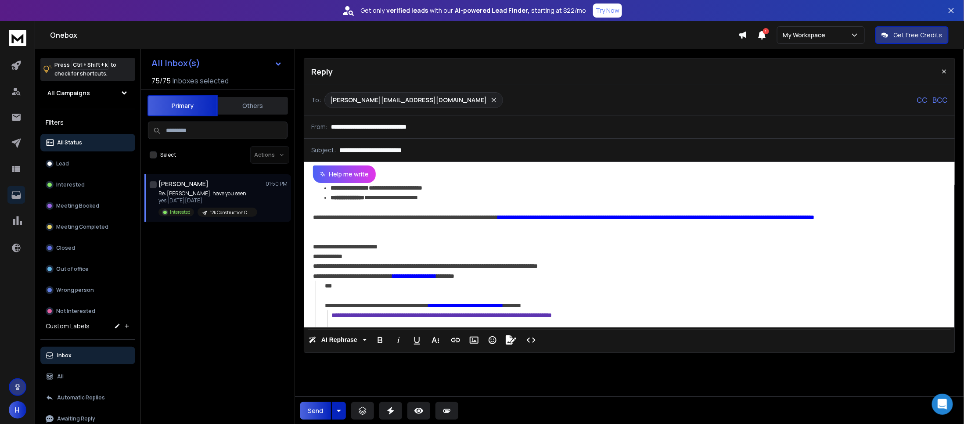
scroll to position [88, 0]
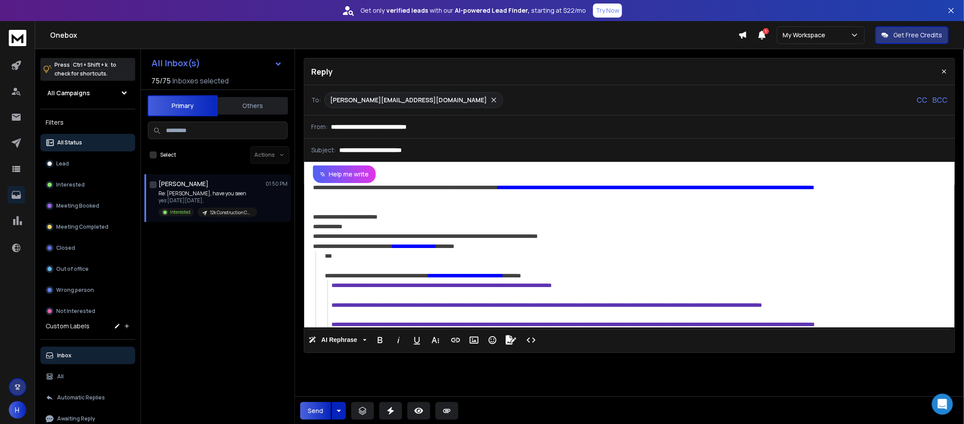
click at [364, 224] on div "**********" at bounding box center [621, 227] width 617 height 10
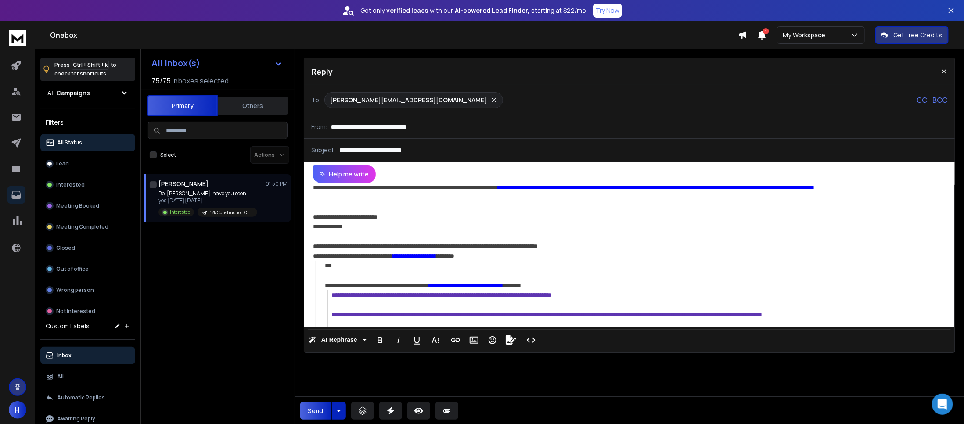
click at [421, 244] on div "**********" at bounding box center [621, 246] width 617 height 10
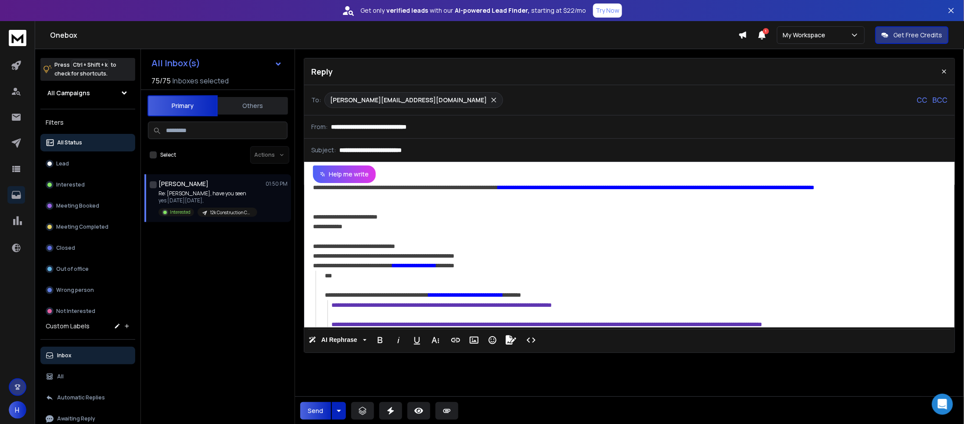
click at [369, 252] on div "**********" at bounding box center [621, 256] width 617 height 10
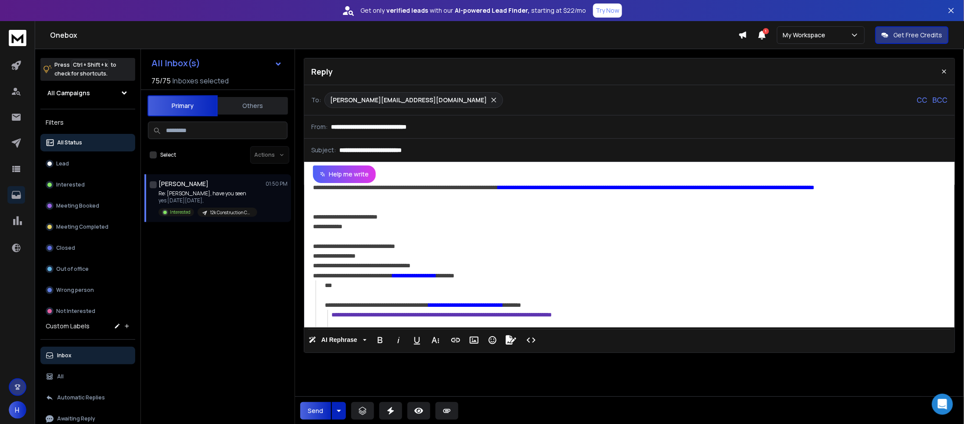
click at [368, 265] on div "**********" at bounding box center [621, 266] width 617 height 10
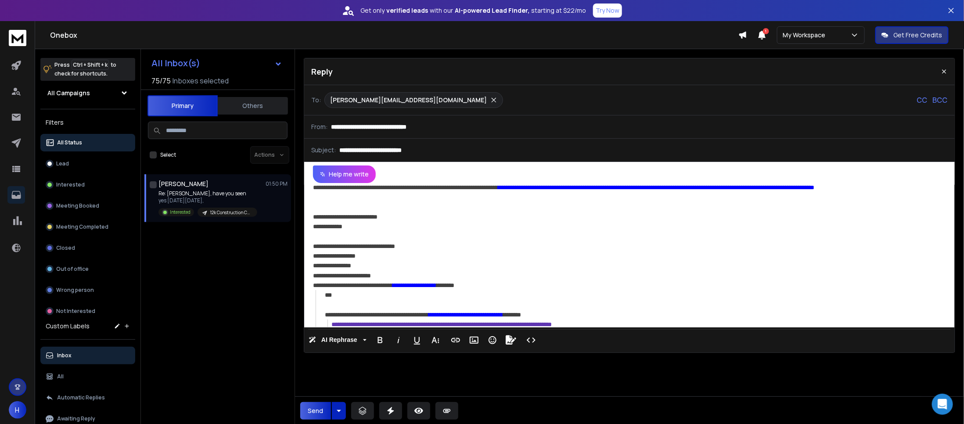
click at [403, 275] on div "**********" at bounding box center [621, 276] width 617 height 10
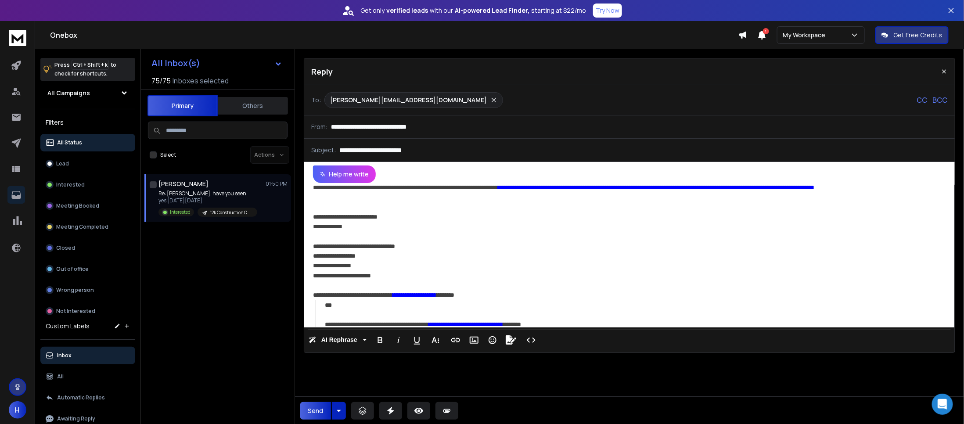
click at [398, 217] on div "**********" at bounding box center [621, 217] width 617 height 10
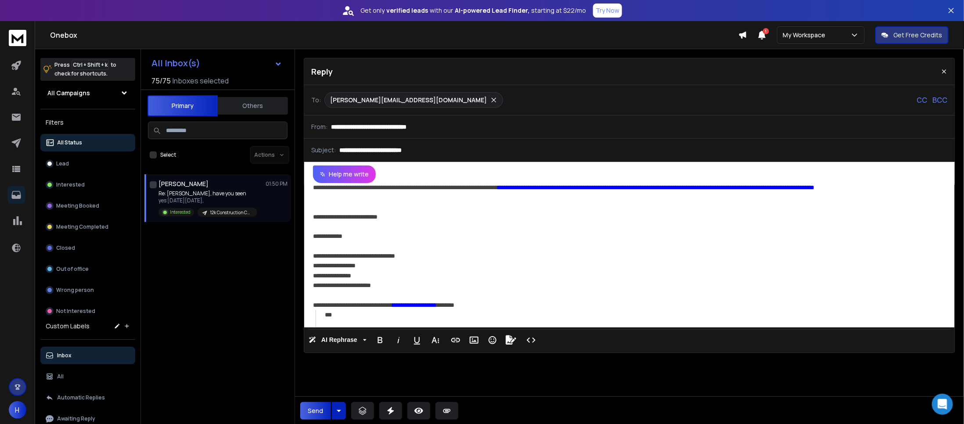
scroll to position [0, 0]
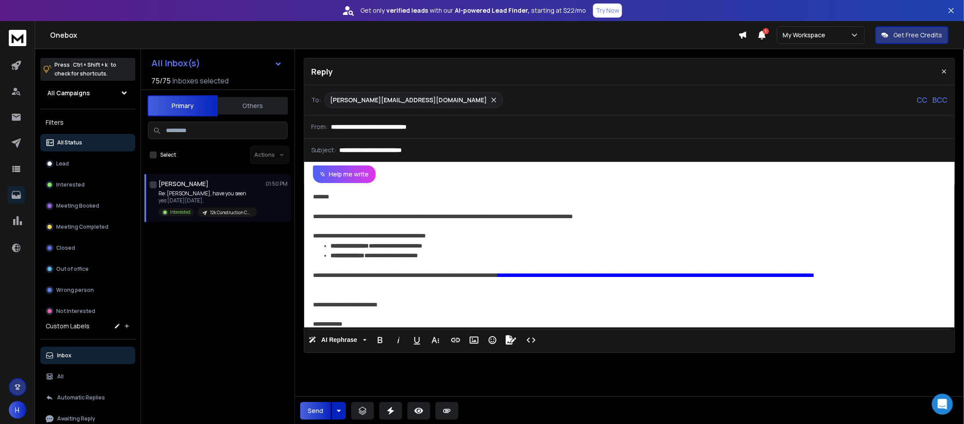
click at [314, 406] on button "Send" at bounding box center [315, 411] width 31 height 18
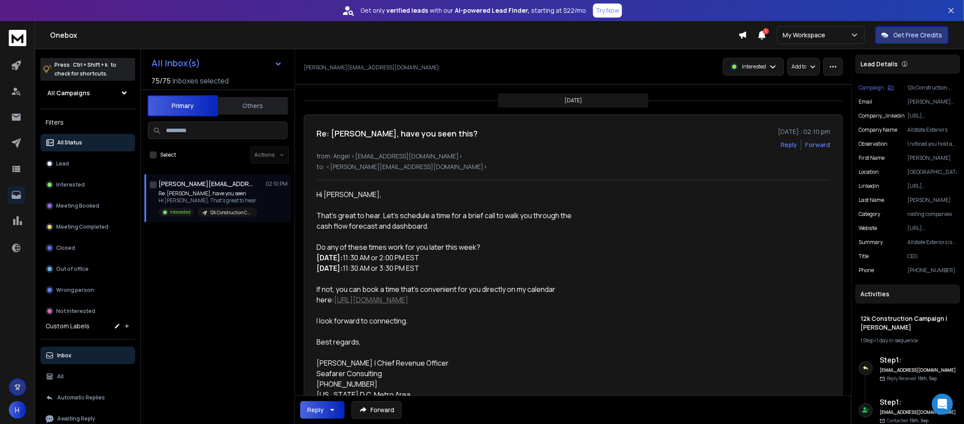
click at [496, 43] on div "Onebox 1 My Workspace Get Free Credits" at bounding box center [482, 35] width 964 height 28
click at [930, 99] on p "[PERSON_NAME][EMAIL_ADDRESS][DOMAIN_NAME]" at bounding box center [931, 101] width 49 height 7
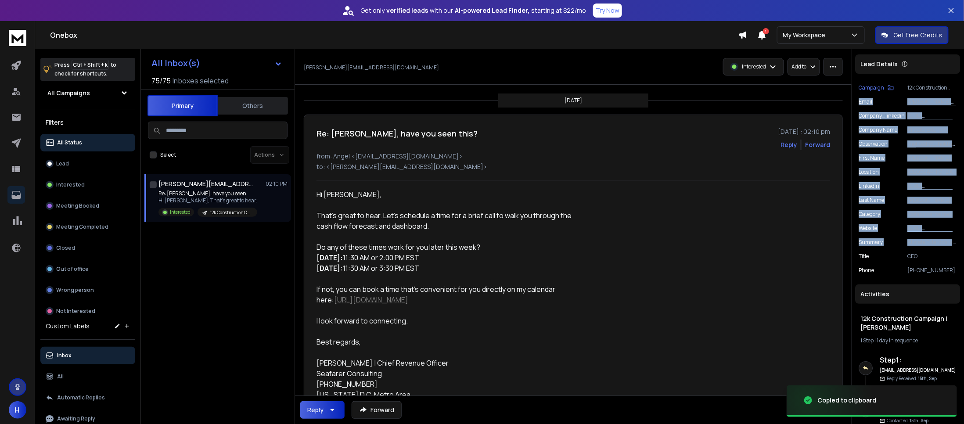
drag, startPoint x: 856, startPoint y: 96, endPoint x: 955, endPoint y: 241, distance: 175.0
click at [955, 241] on div "Campaign 12k Construction Campaign | Hasan Email joe@allstateroof.com company_l…" at bounding box center [907, 179] width 105 height 211
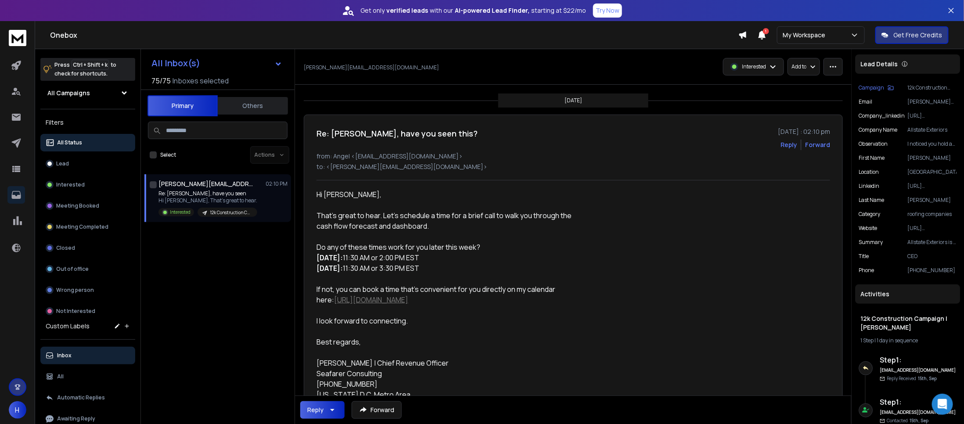
click at [937, 289] on div "Activities" at bounding box center [907, 293] width 105 height 19
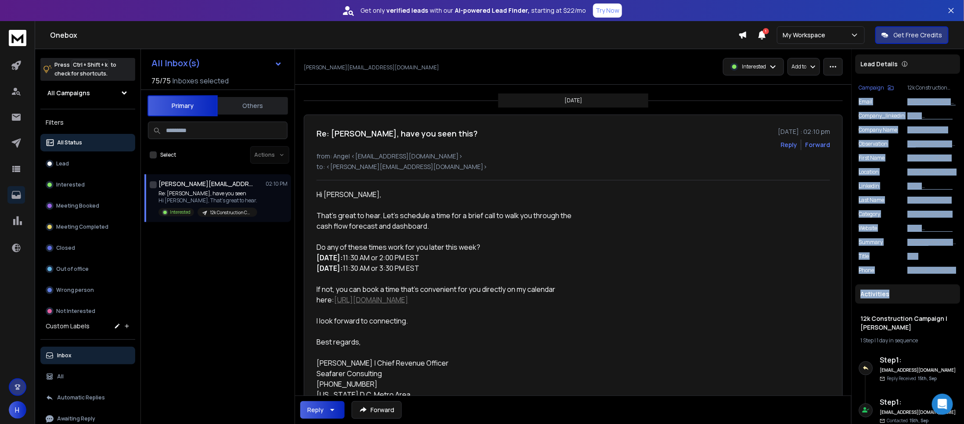
drag, startPoint x: 855, startPoint y: 97, endPoint x: 960, endPoint y: 290, distance: 219.1
click at [959, 290] on div "Lead Details Campaign 12k Construction Campaign | Hasan Email joe@allstateroof.…" at bounding box center [907, 261] width 112 height 424
click at [934, 295] on div "Activities" at bounding box center [907, 293] width 105 height 19
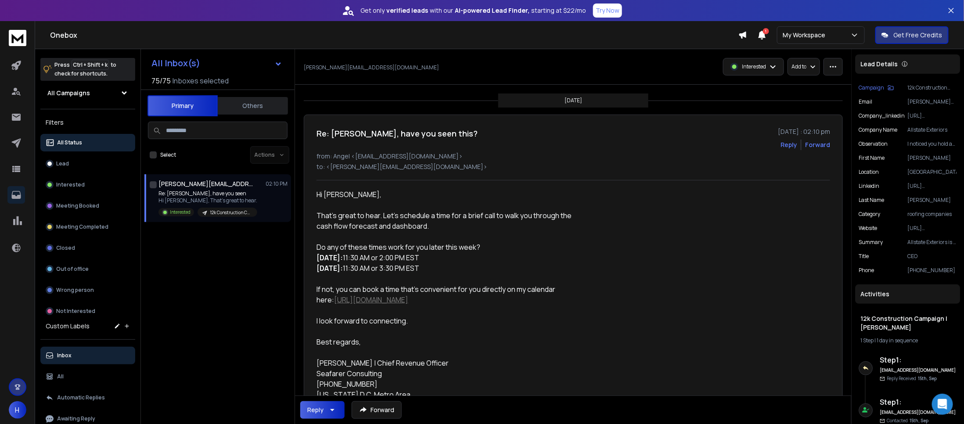
click at [939, 235] on div "Campaign 12k Construction Campaign | Hasan Email joe@allstateroof.com company_l…" at bounding box center [907, 179] width 105 height 211
click at [920, 102] on p "[PERSON_NAME][EMAIL_ADDRESS][DOMAIN_NAME]" at bounding box center [931, 101] width 49 height 7
click at [934, 114] on p "[URL][DOMAIN_NAME]" at bounding box center [931, 115] width 49 height 7
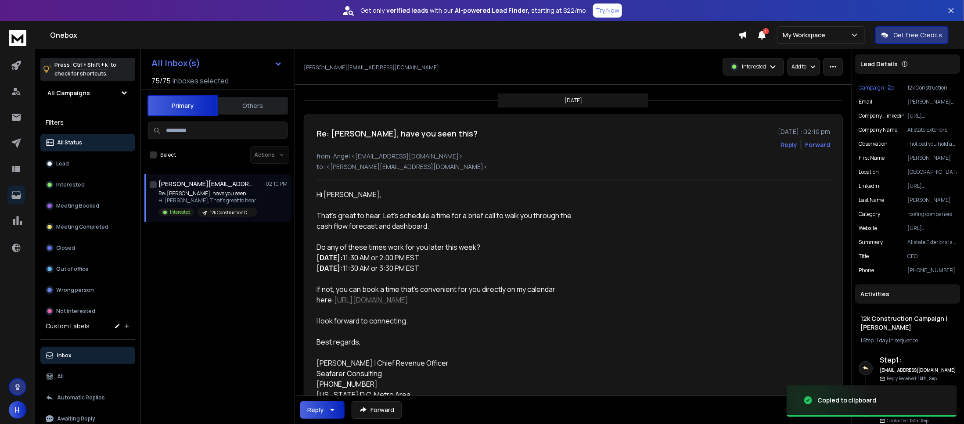
click at [918, 128] on p "Allstate Exteriors" at bounding box center [931, 129] width 49 height 7
click at [936, 142] on p "I noticed you hold a top [PERSON_NAME] Corning Platinum contractor status showi…" at bounding box center [931, 143] width 49 height 7
click at [914, 159] on p "[PERSON_NAME]" at bounding box center [931, 157] width 49 height 7
click at [917, 201] on p "[PERSON_NAME]" at bounding box center [931, 200] width 49 height 7
click at [918, 167] on div "Campaign 12k Construction Campaign | Hasan Email joe@allstateroof.com company_l…" at bounding box center [907, 179] width 105 height 211
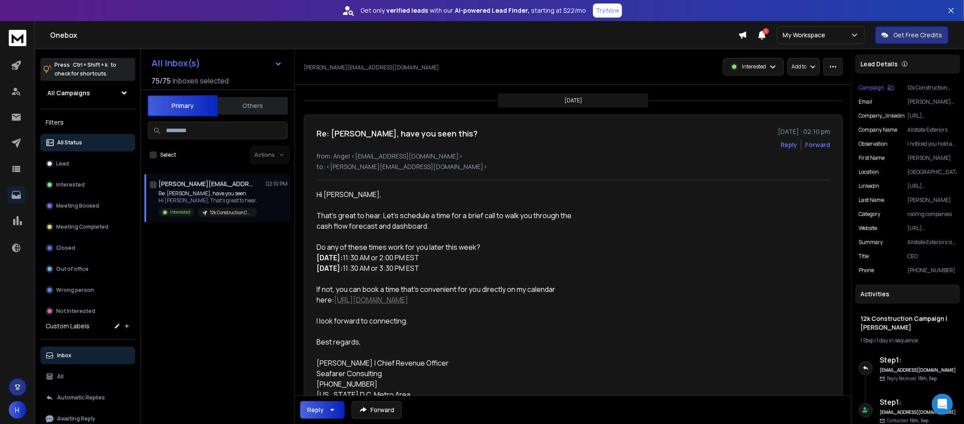
click at [928, 171] on p "[GEOGRAPHIC_DATA]" at bounding box center [931, 171] width 49 height 7
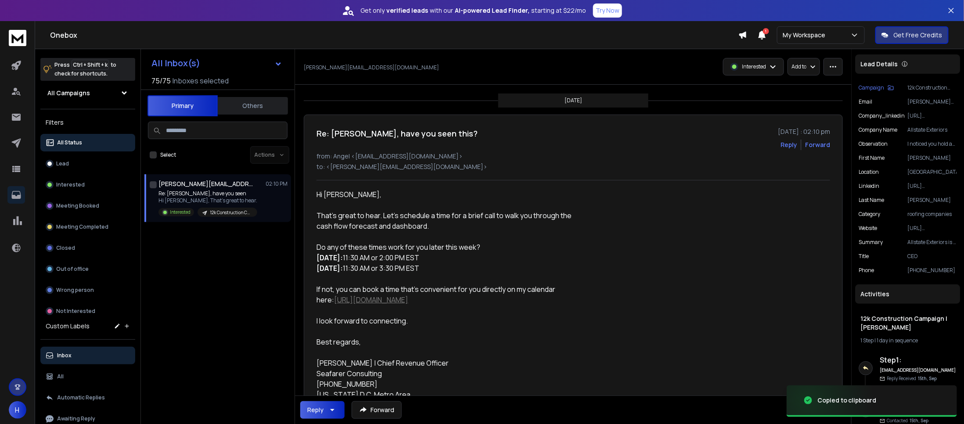
click at [931, 187] on p "[URL][DOMAIN_NAME][PERSON_NAME]" at bounding box center [931, 186] width 49 height 7
click at [927, 213] on p "roofing companies" at bounding box center [931, 214] width 49 height 7
click at [927, 229] on p "[URL][DOMAIN_NAME]" at bounding box center [931, 228] width 49 height 7
click at [927, 240] on p "Allstate Exteriors is a building professional team specializing in roof, siding…" at bounding box center [931, 242] width 49 height 7
click at [913, 258] on p "CEO" at bounding box center [931, 256] width 49 height 7
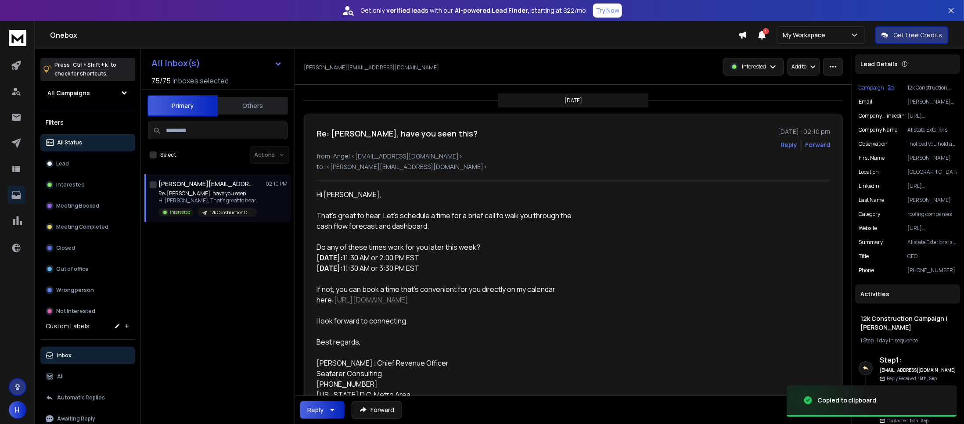
click at [918, 267] on p "[PHONE_NUMBER]" at bounding box center [931, 270] width 49 height 7
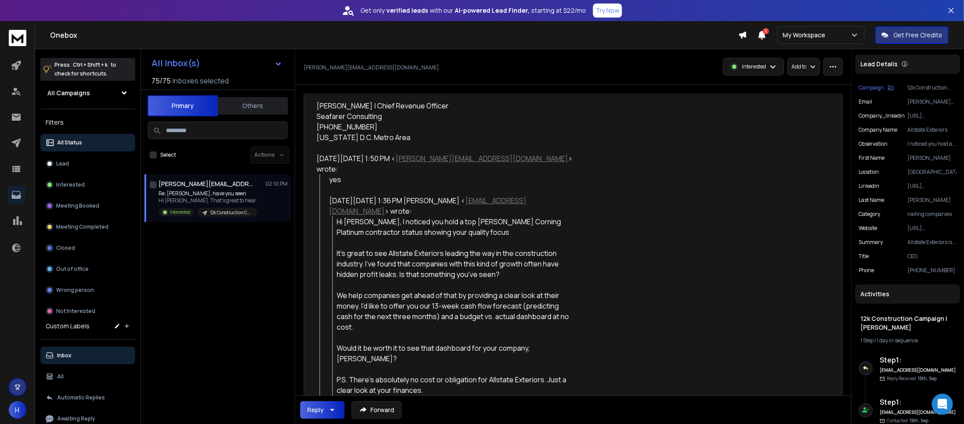
scroll to position [285, 0]
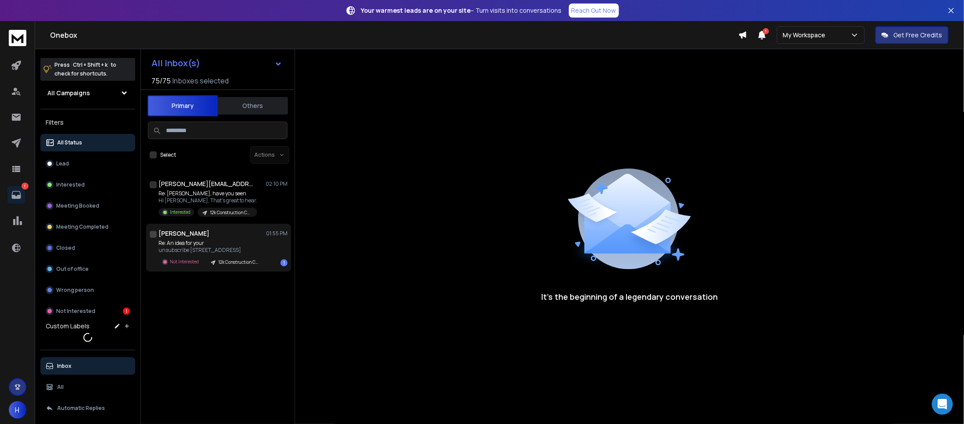
click at [247, 244] on p "Re: An idea for your" at bounding box center [210, 243] width 105 height 7
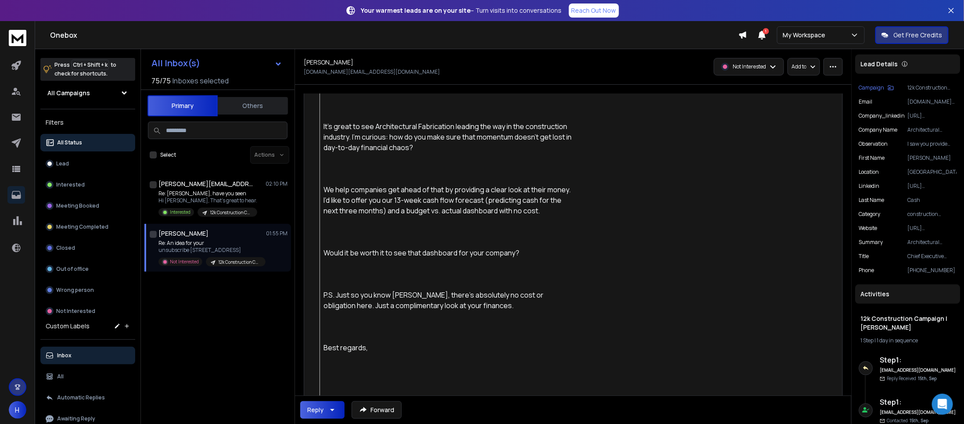
scroll to position [790, 0]
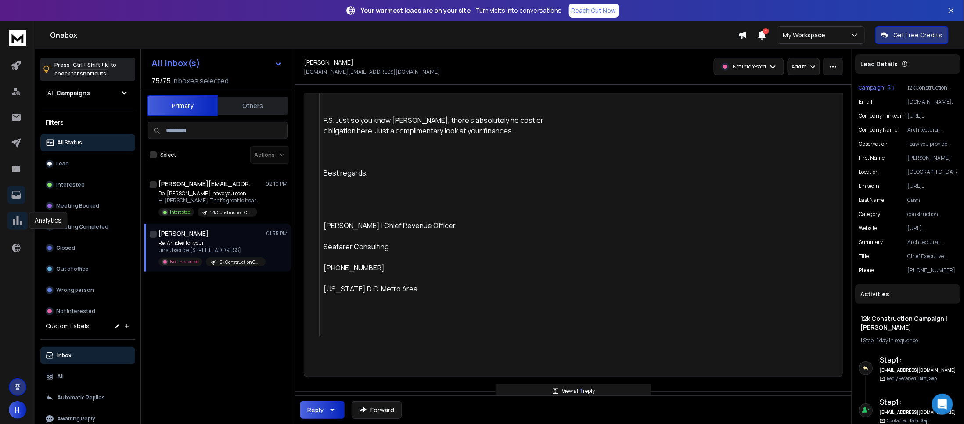
click at [19, 214] on icon at bounding box center [17, 220] width 13 height 13
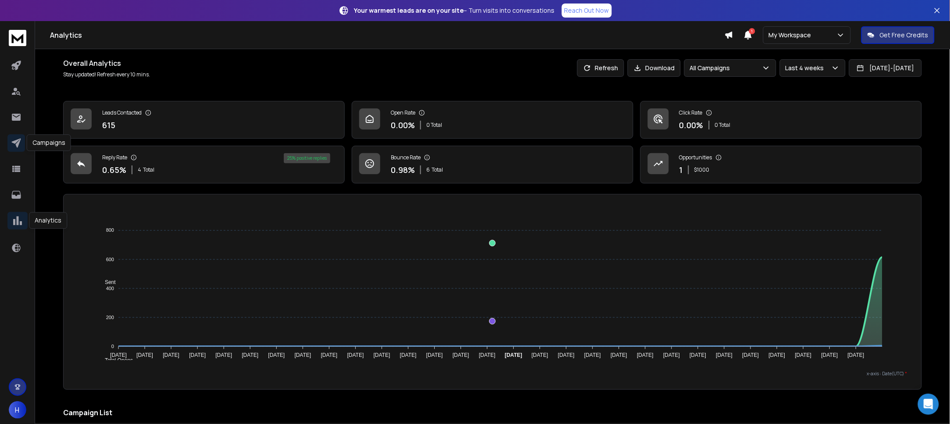
click at [12, 138] on icon at bounding box center [16, 143] width 11 height 11
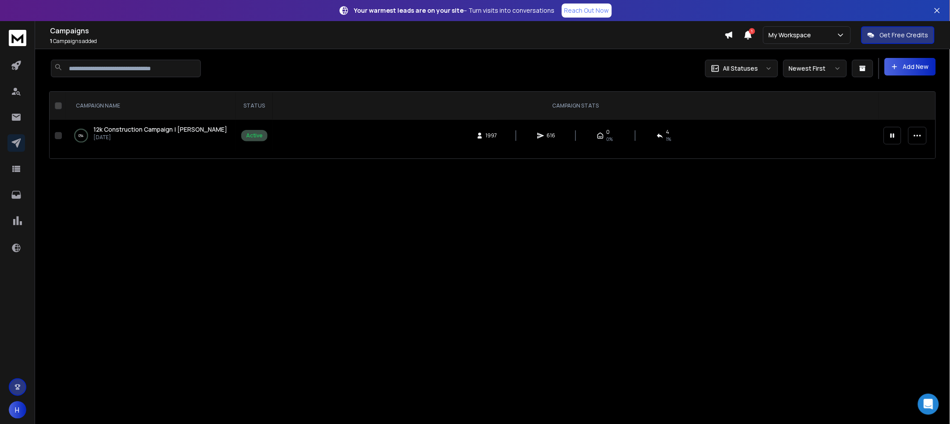
click at [152, 131] on span "12k Construction Campaign | [PERSON_NAME]" at bounding box center [160, 129] width 134 height 8
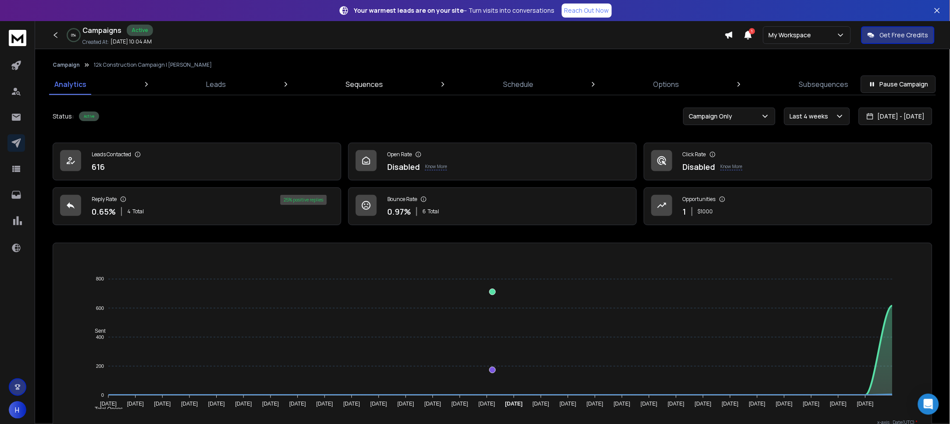
click at [349, 87] on p "Sequences" at bounding box center [364, 84] width 37 height 11
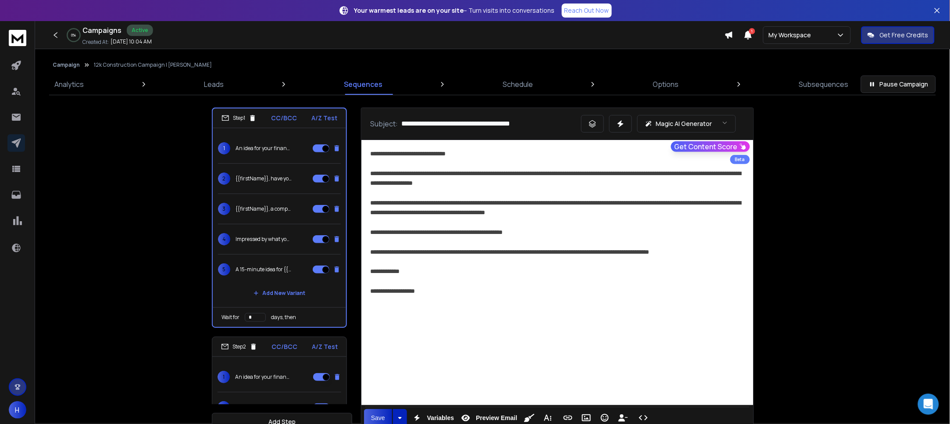
click at [269, 150] on p "An idea for your finances , {{firstName}}" at bounding box center [264, 148] width 56 height 7
click at [412, 125] on input "**********" at bounding box center [486, 123] width 171 height 11
click at [491, 122] on input "**********" at bounding box center [486, 123] width 171 height 11
type input "**********"
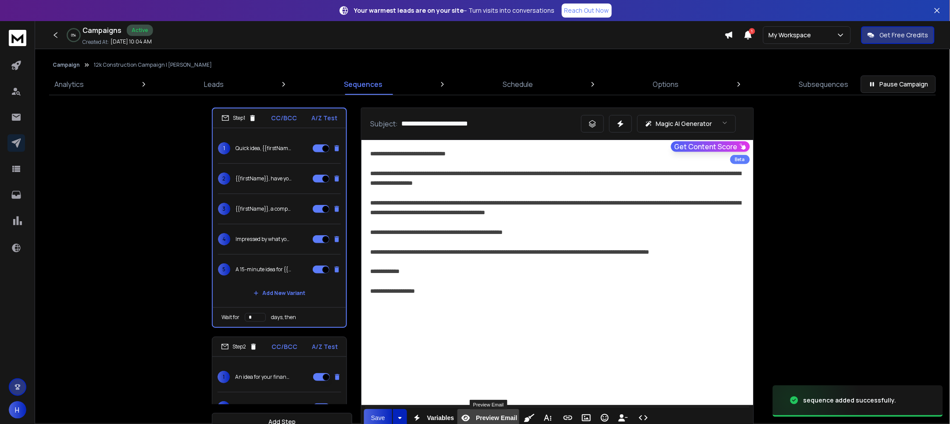
click at [474, 413] on div "Preview Email" at bounding box center [488, 418] width 61 height 14
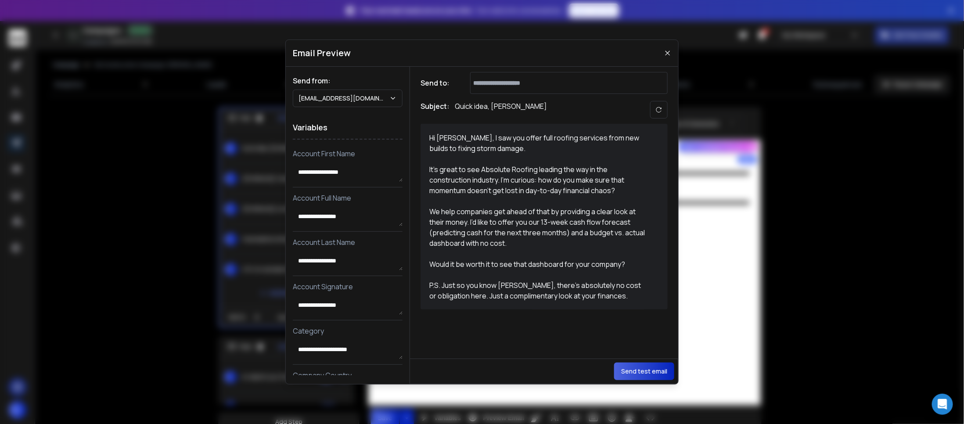
click at [670, 52] on icon at bounding box center [667, 53] width 7 height 7
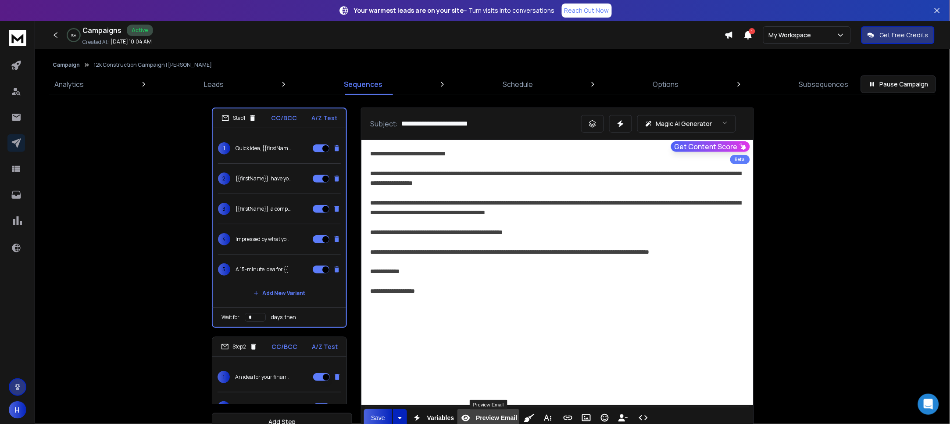
click at [476, 412] on div "Preview Email" at bounding box center [488, 418] width 61 height 14
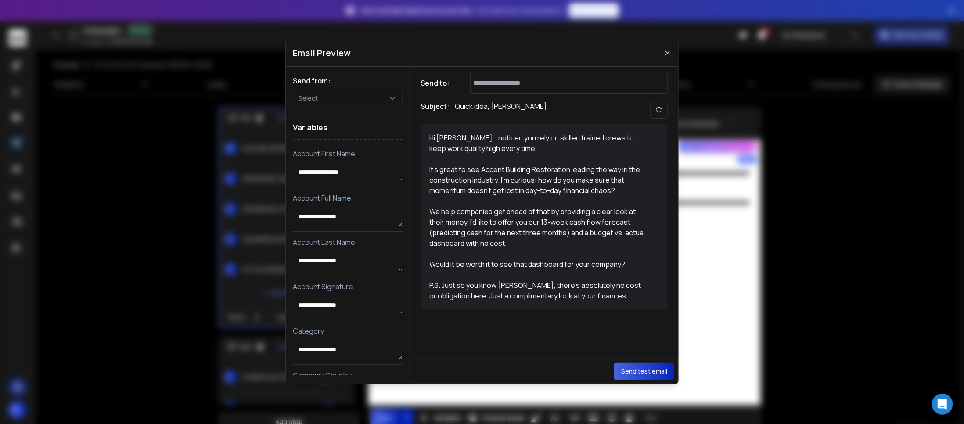
click at [666, 54] on icon at bounding box center [667, 52] width 5 height 5
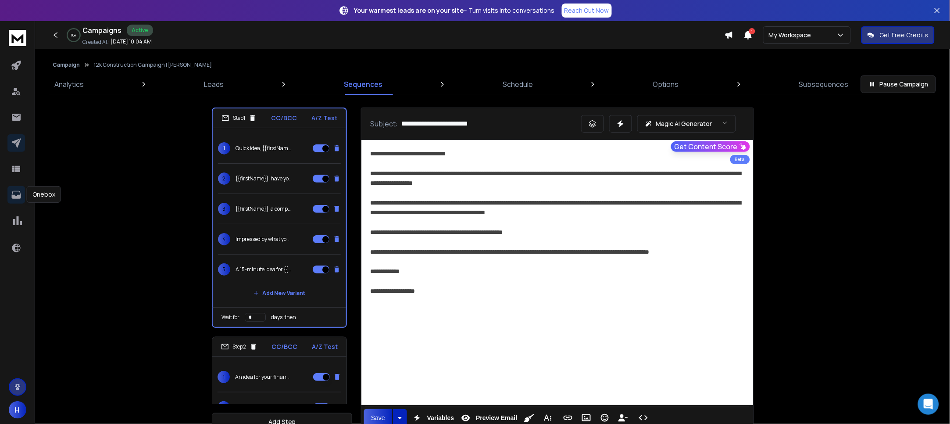
click at [14, 194] on icon at bounding box center [16, 195] width 11 height 11
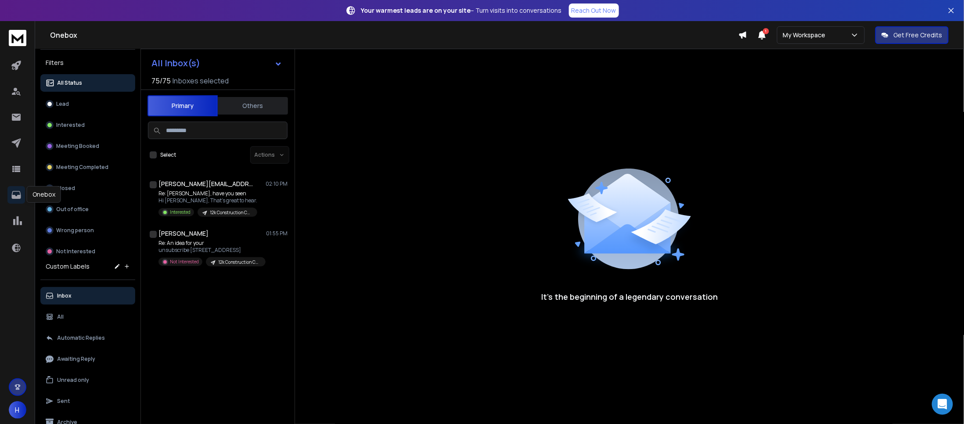
scroll to position [86, 0]
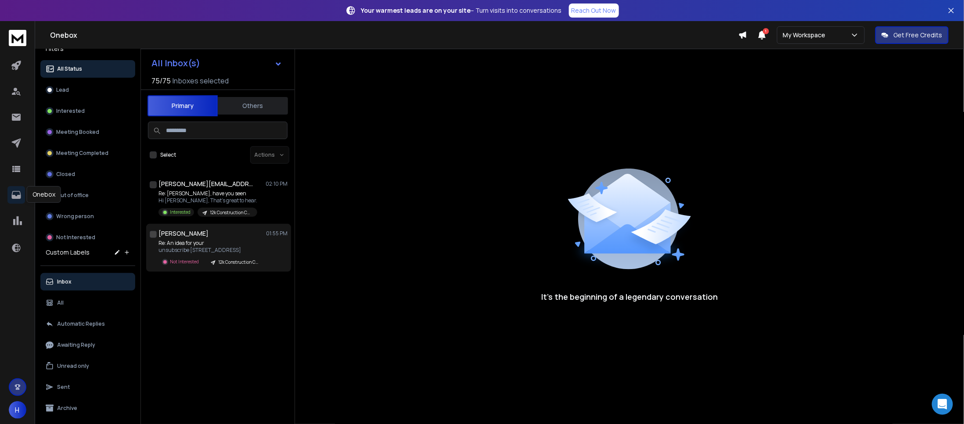
click at [216, 247] on p "unsubscribe [STREET_ADDRESS]" at bounding box center [210, 250] width 105 height 7
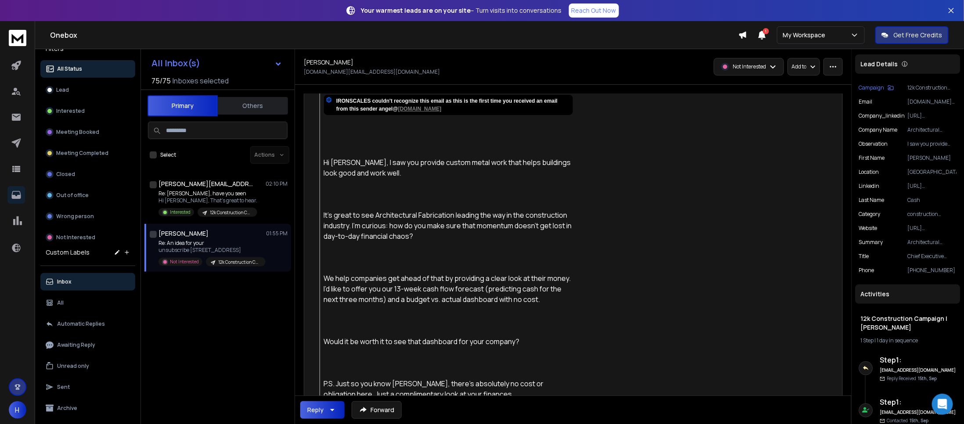
scroll to position [813, 0]
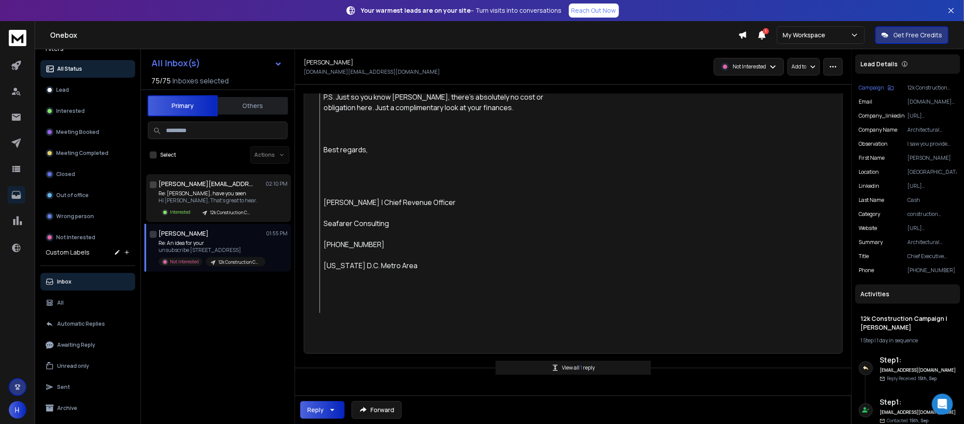
click at [249, 196] on p "Re: [PERSON_NAME], have you seen" at bounding box center [207, 193] width 99 height 7
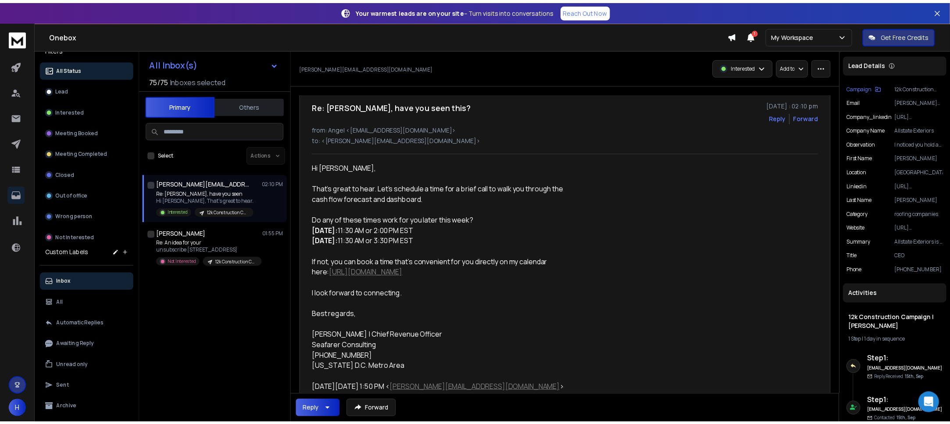
scroll to position [0, 0]
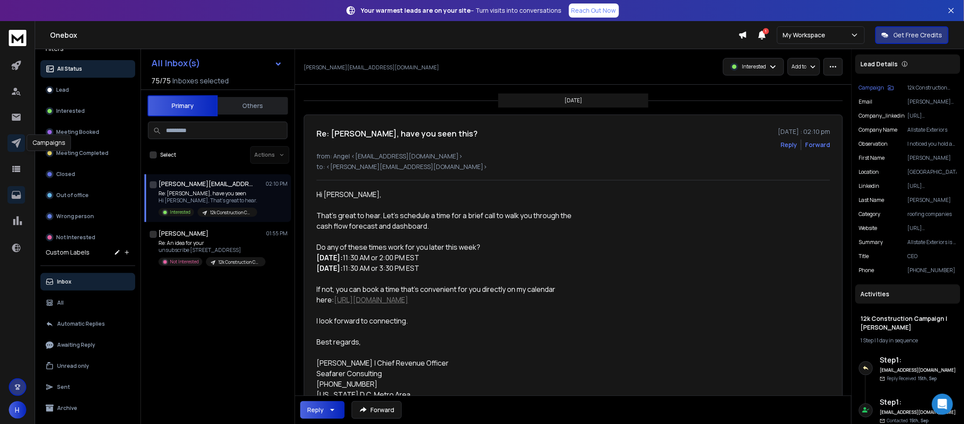
click at [21, 139] on link at bounding box center [16, 143] width 18 height 18
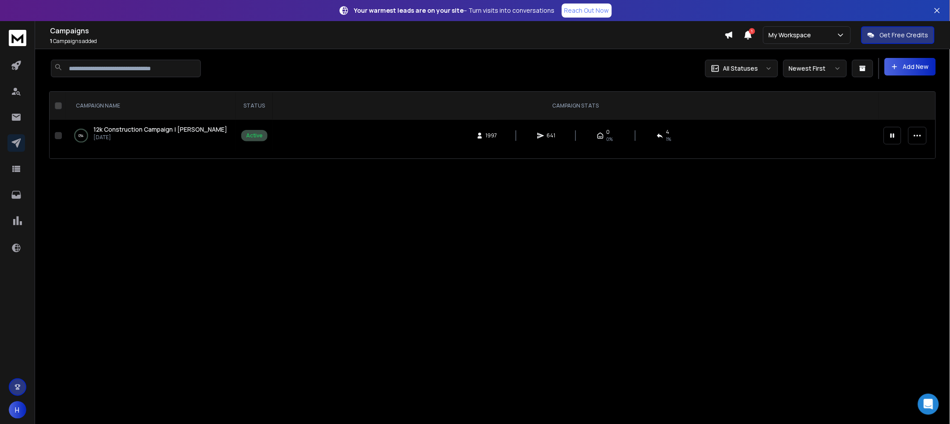
click at [918, 137] on icon "button" at bounding box center [917, 135] width 9 height 9
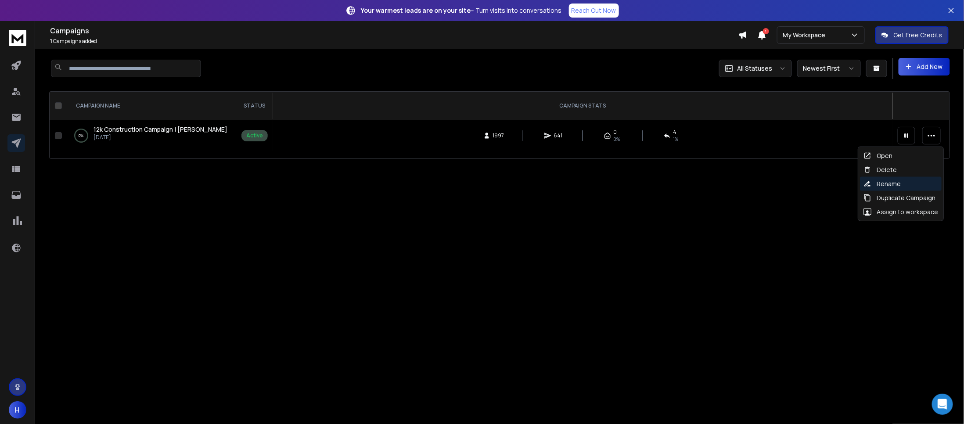
click at [908, 179] on div "Rename" at bounding box center [901, 184] width 82 height 14
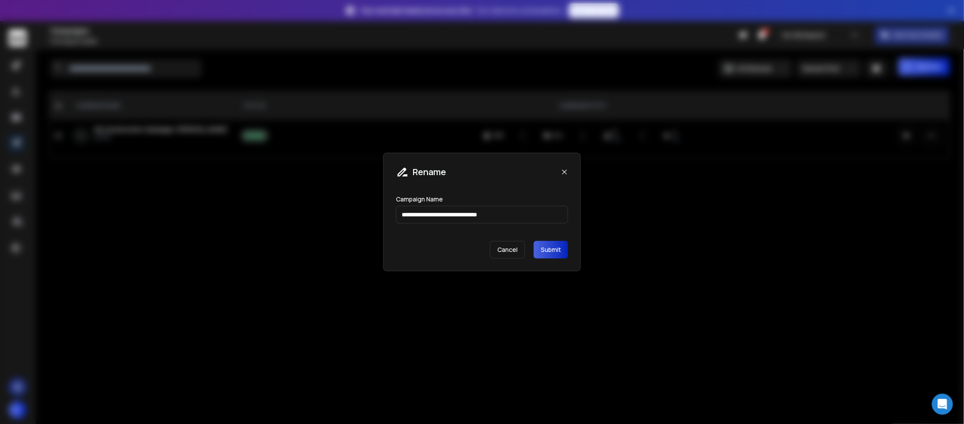
click at [407, 215] on input "**********" at bounding box center [482, 215] width 172 height 18
type input "**********"
click at [564, 256] on button "Submit" at bounding box center [551, 250] width 34 height 18
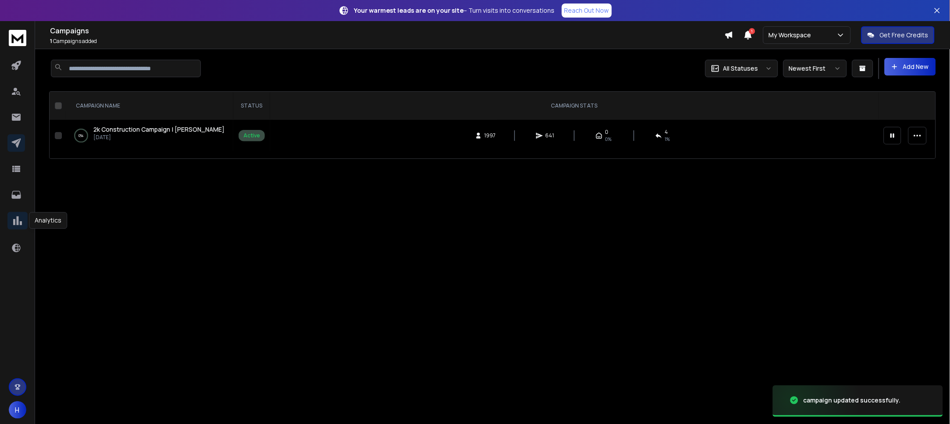
click at [18, 220] on icon at bounding box center [17, 220] width 9 height 9
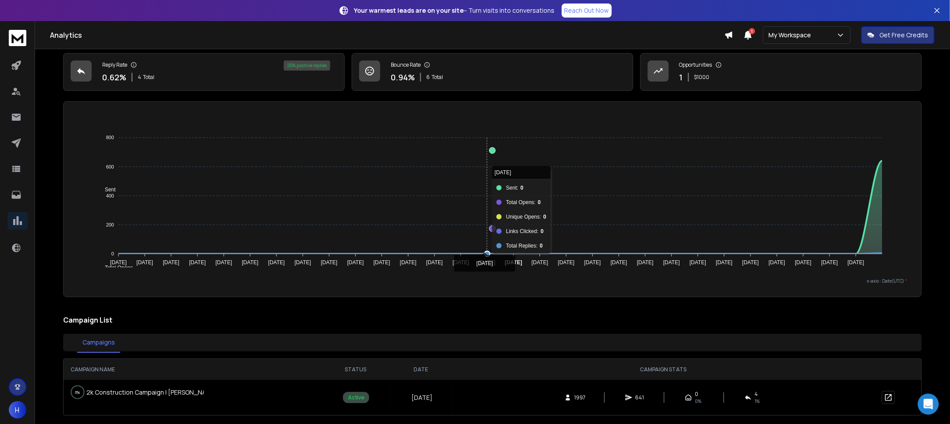
scroll to position [93, 0]
click at [13, 186] on link at bounding box center [16, 195] width 18 height 18
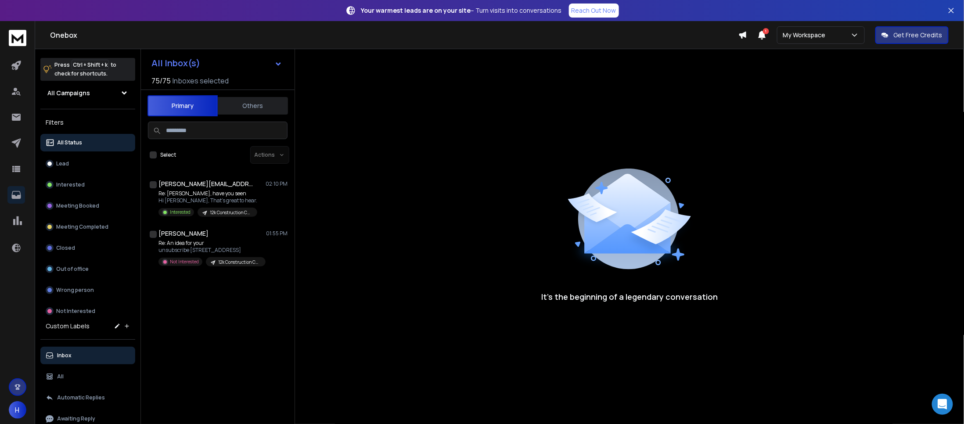
click at [261, 103] on button "Others" at bounding box center [253, 105] width 70 height 19
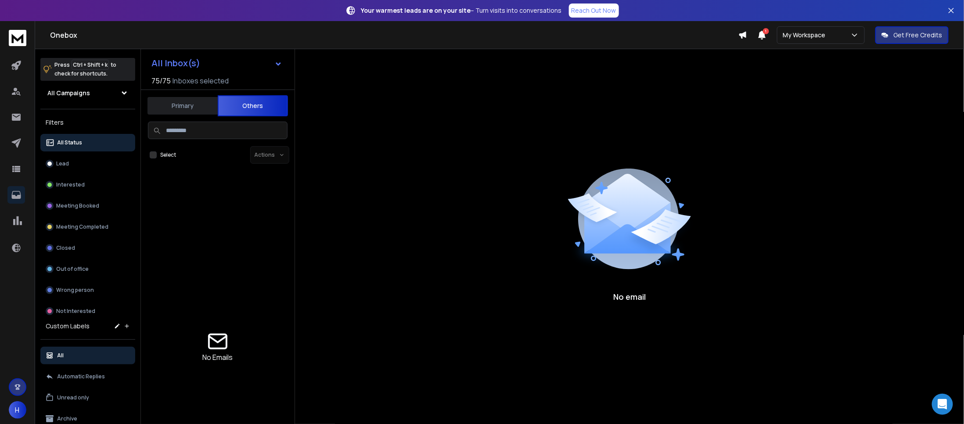
click at [166, 88] on div "All Inbox(s) 75 / 75 Inboxes selected Primary Others Select Actions No Emails" at bounding box center [218, 261] width 154 height 424
click at [178, 108] on button "Primary" at bounding box center [182, 105] width 70 height 19
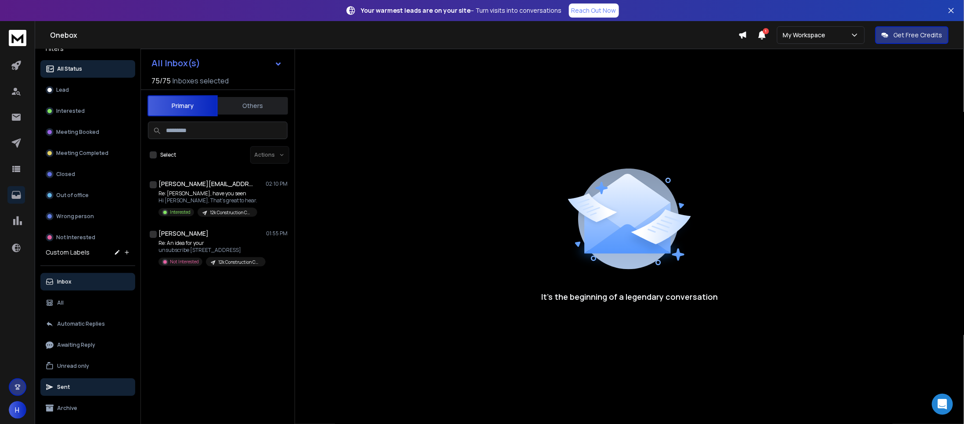
scroll to position [86, 0]
click at [97, 319] on div "Automatic Replies" at bounding box center [75, 324] width 59 height 11
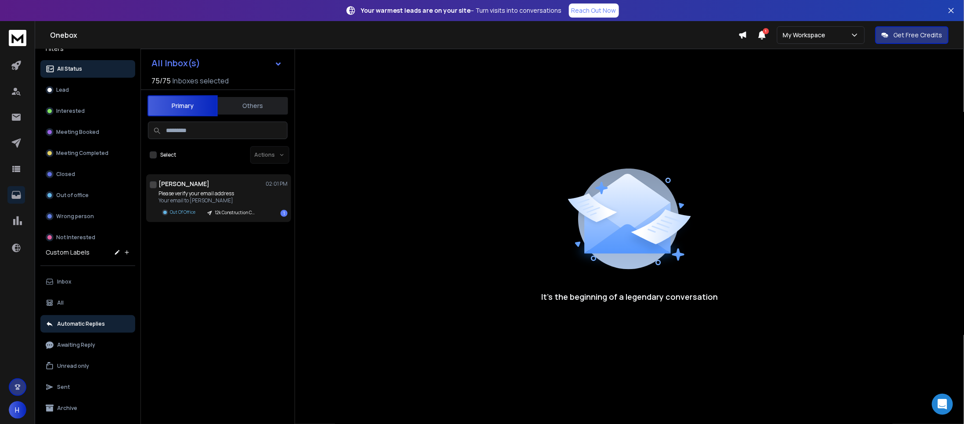
click at [257, 180] on div "Anthony Martini 02:01 PM" at bounding box center [222, 183] width 129 height 9
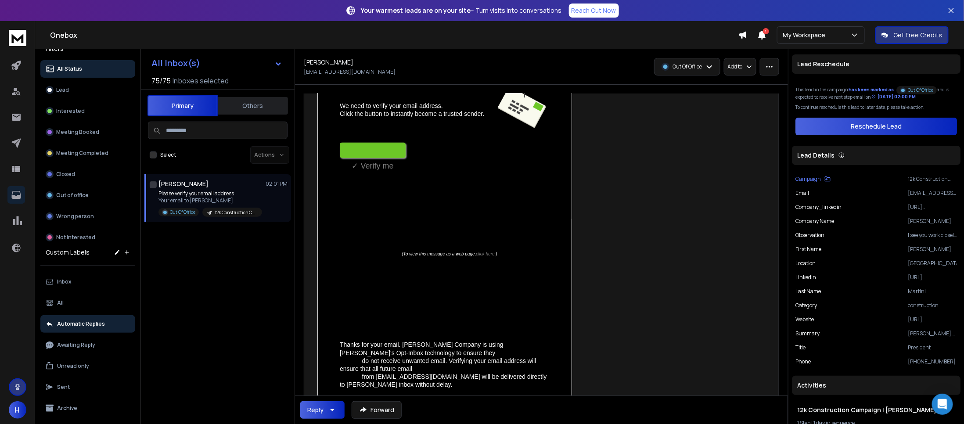
scroll to position [527, 0]
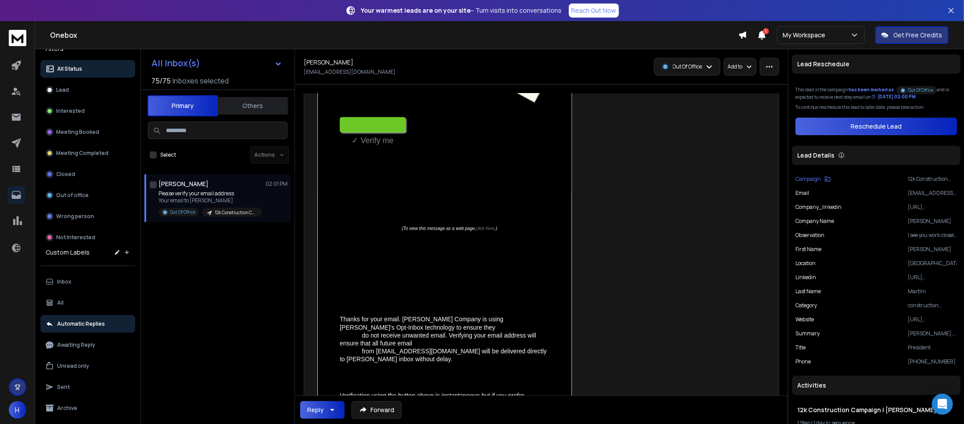
click at [368, 125] on td "✓ Verify me" at bounding box center [373, 124] width 66 height 15
click at [381, 133] on td "✓ Verify me" at bounding box center [373, 124] width 66 height 15
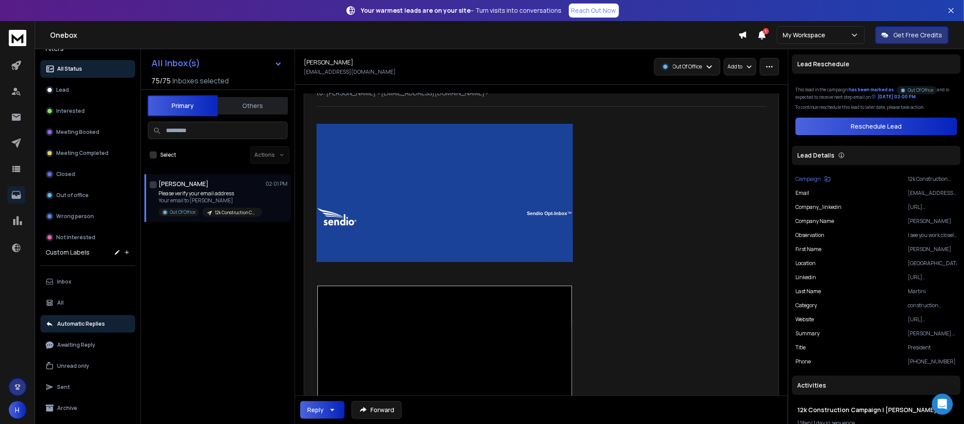
scroll to position [337, 0]
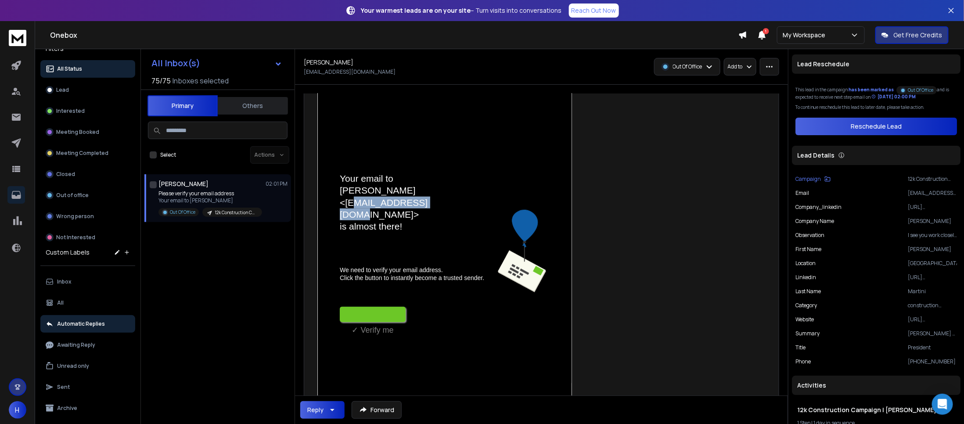
drag, startPoint x: 432, startPoint y: 203, endPoint x: 343, endPoint y: 206, distance: 89.5
click at [343, 206] on p "Your email to Anthony Martini <afm@amartinigc.com> is almost there!" at bounding box center [417, 202] width 154 height 60
copy p "afm@amartinigc.com"
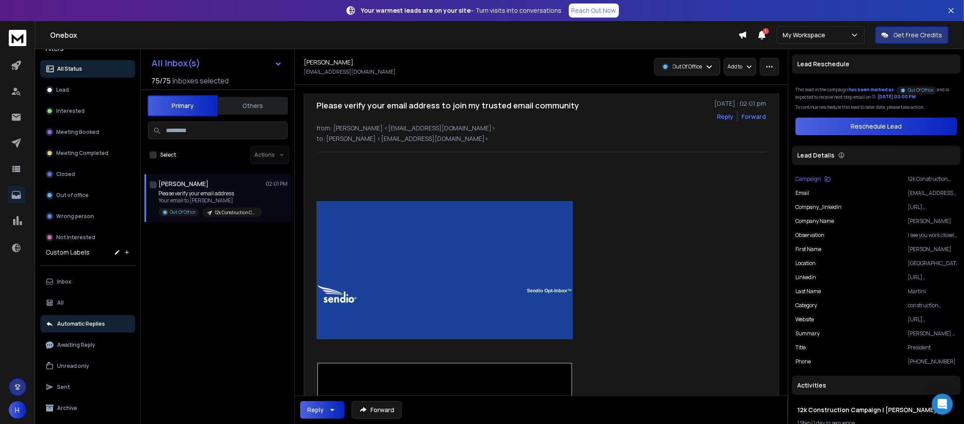
scroll to position [0, 0]
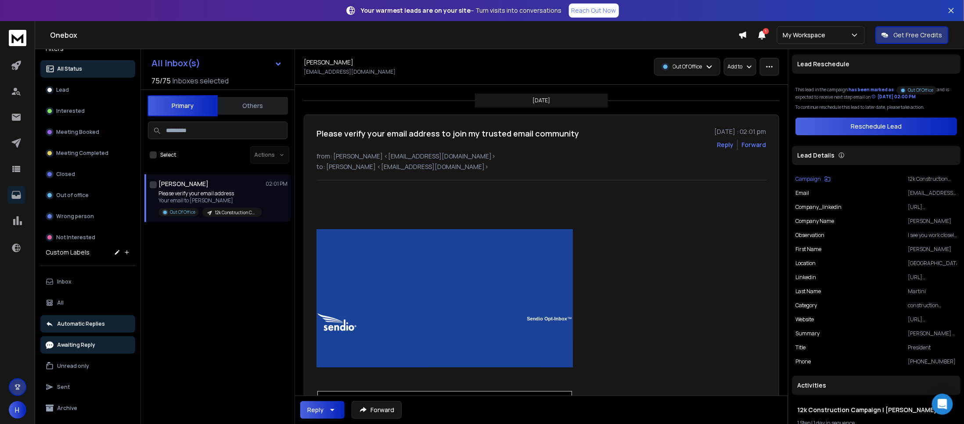
click at [67, 341] on p "Awaiting Reply" at bounding box center [76, 344] width 38 height 7
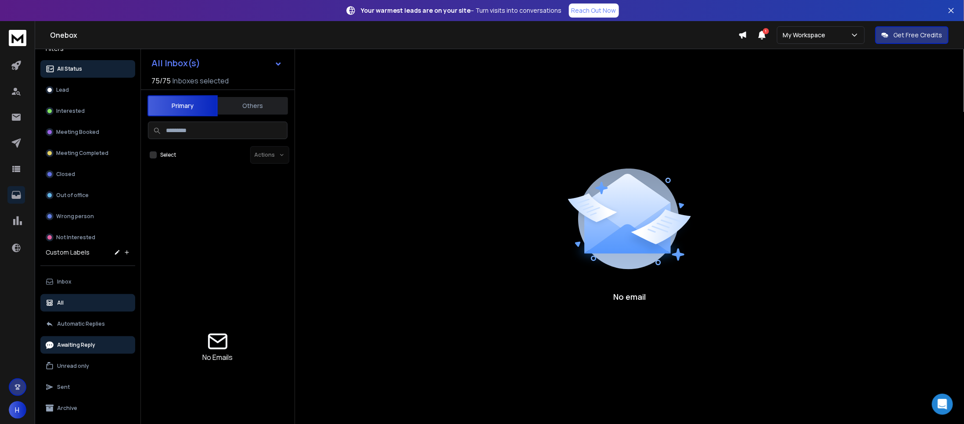
click at [77, 294] on button "All" at bounding box center [87, 303] width 95 height 18
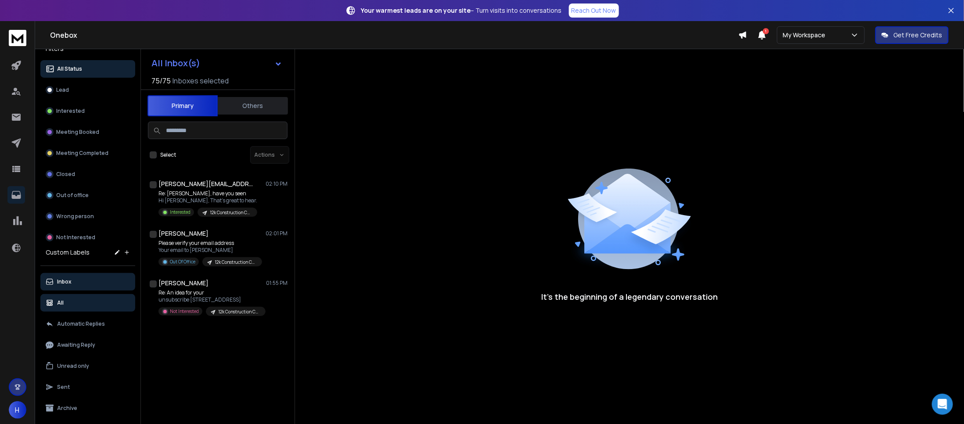
click at [84, 273] on button "Inbox" at bounding box center [87, 282] width 95 height 18
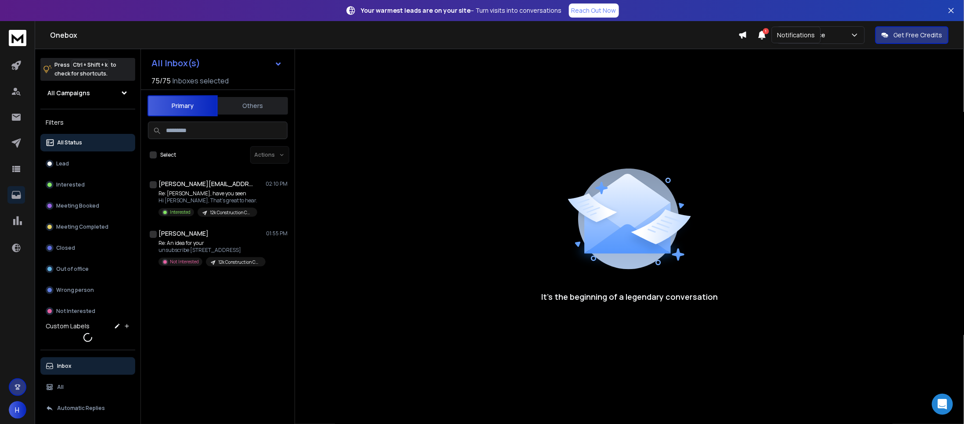
click at [765, 37] on icon at bounding box center [762, 34] width 8 height 9
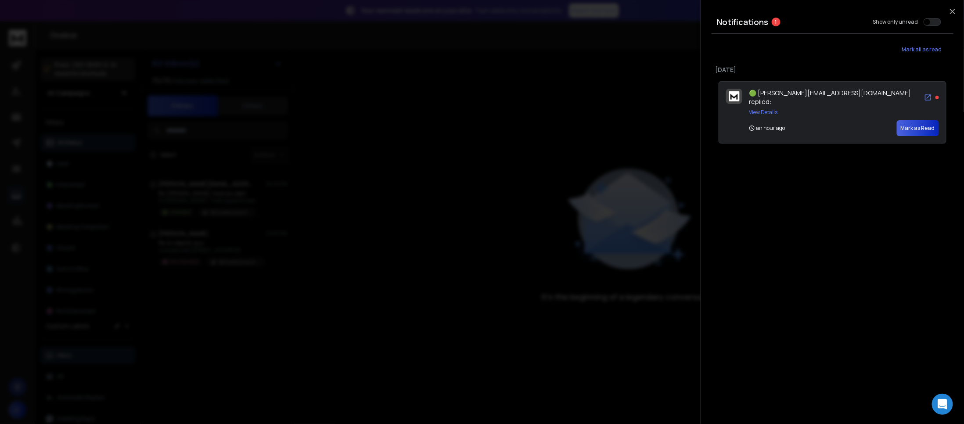
click at [938, 96] on span at bounding box center [937, 98] width 4 height 4
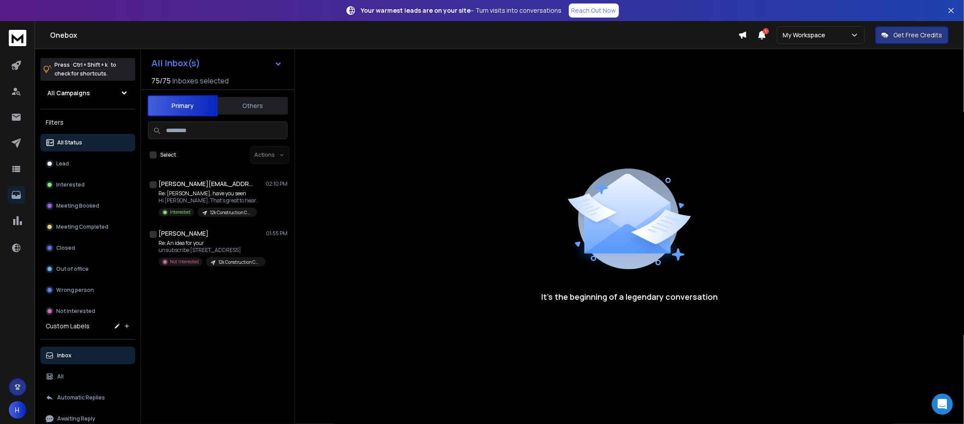
click at [247, 103] on button "Others" at bounding box center [253, 105] width 70 height 19
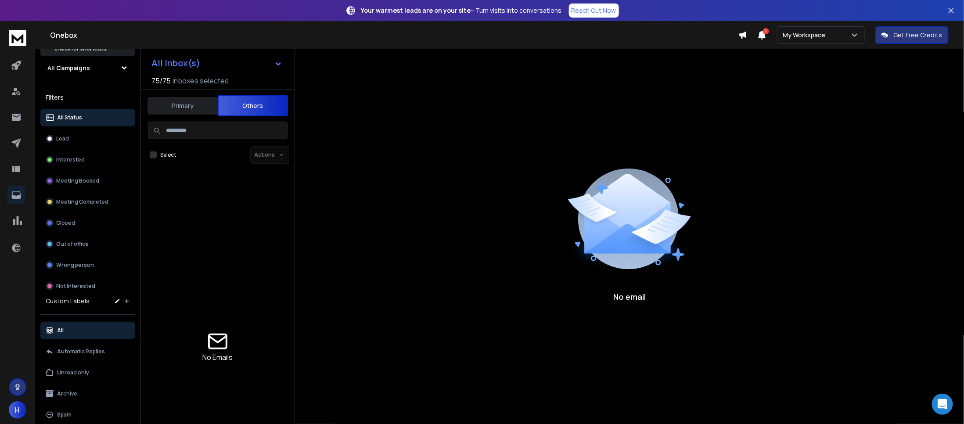
scroll to position [44, 0]
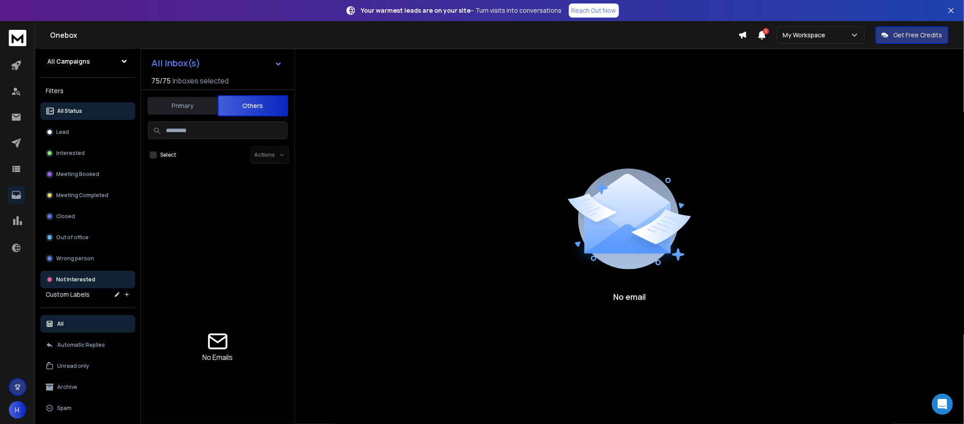
click at [69, 276] on p "Not Interested" at bounding box center [75, 279] width 39 height 7
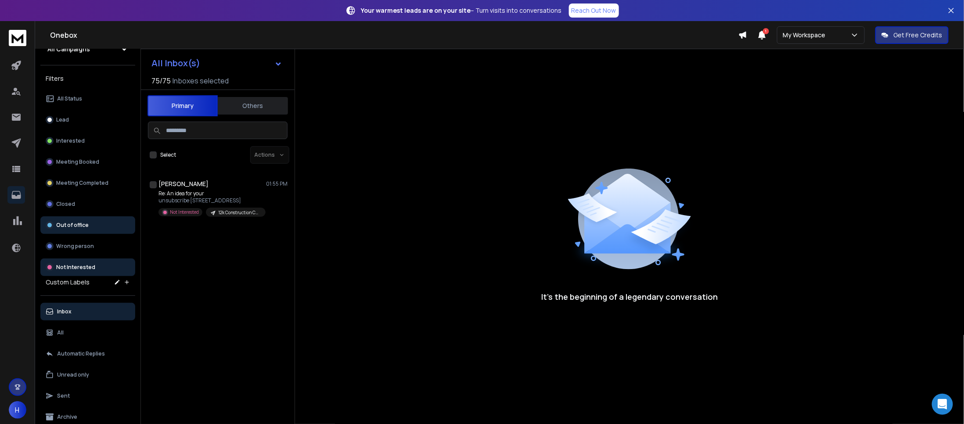
click at [92, 220] on button "Out of office" at bounding box center [87, 225] width 95 height 18
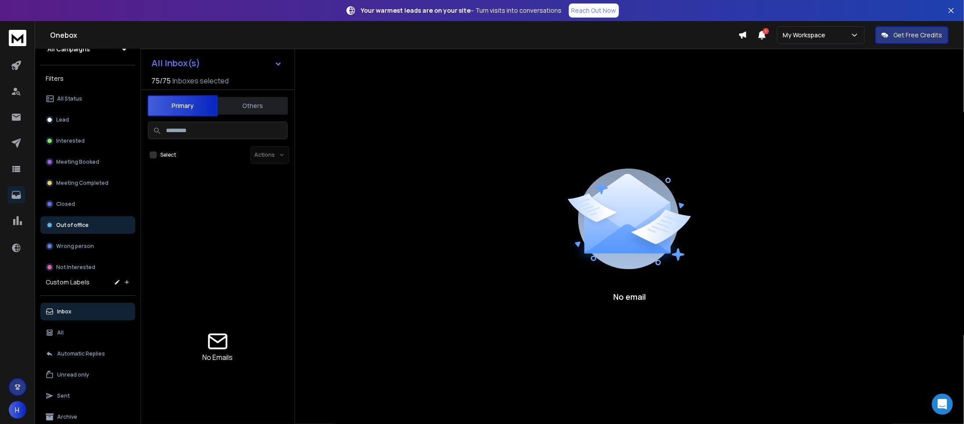
click at [74, 131] on div "All Status Lead Interested Meeting Booked Meeting Completed Closed Out of offic…" at bounding box center [87, 183] width 95 height 186
click at [76, 134] on button "Interested" at bounding box center [87, 141] width 95 height 18
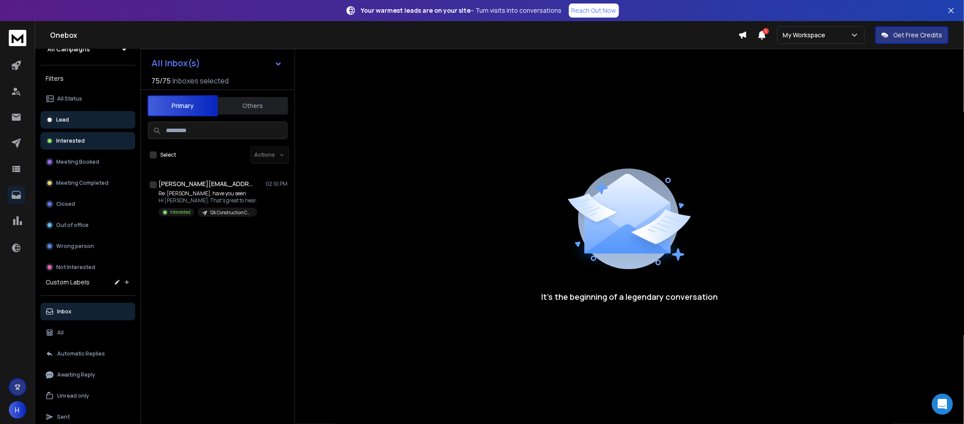
click at [78, 114] on button "Lead" at bounding box center [87, 120] width 95 height 18
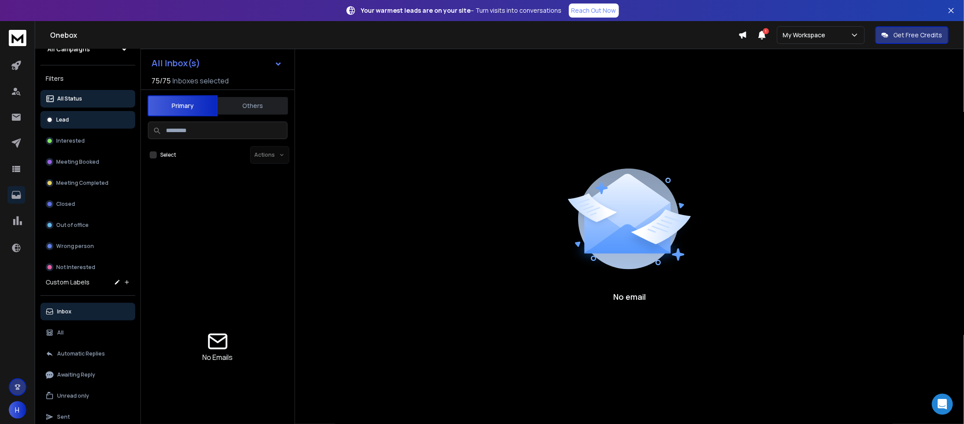
click at [81, 96] on p "All Status" at bounding box center [69, 98] width 25 height 7
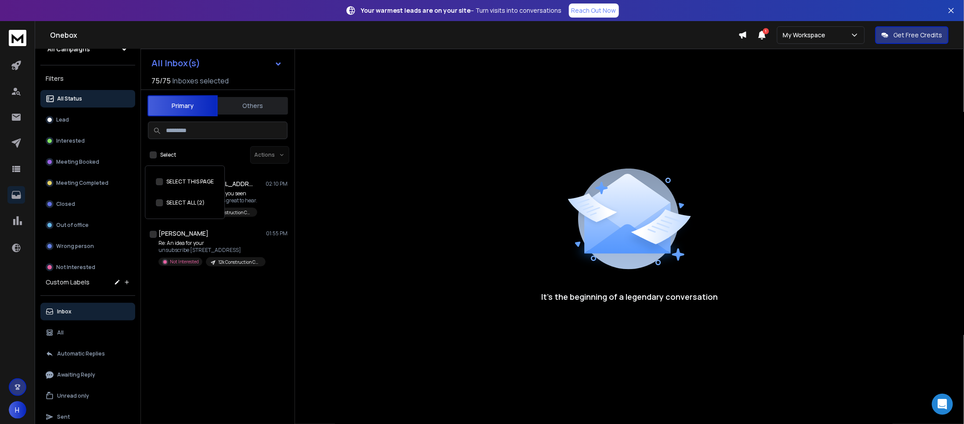
click at [206, 188] on div "SELECT THIS PAGE" at bounding box center [185, 182] width 58 height 18
click at [254, 181] on div "joe@allstateroof.com 02:10 PM" at bounding box center [222, 183] width 129 height 9
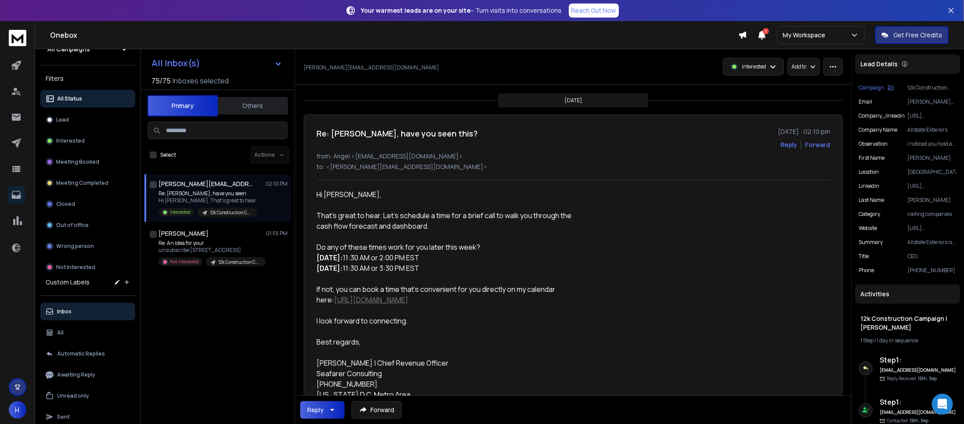
scroll to position [176, 0]
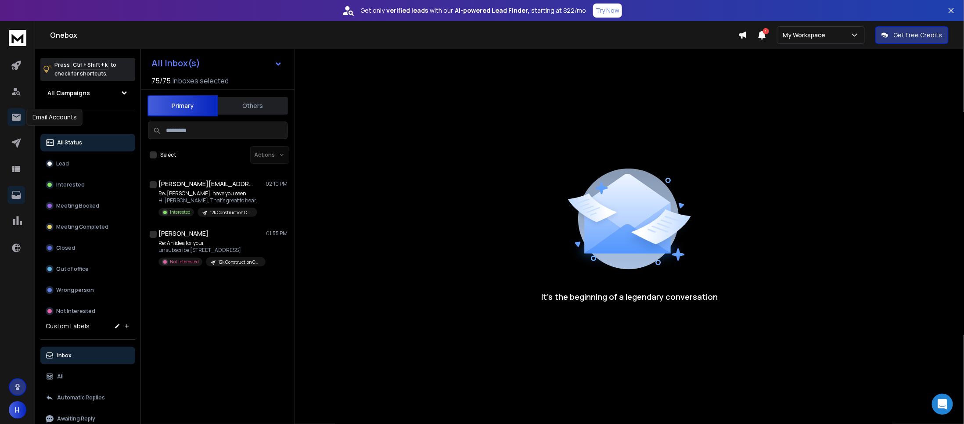
click at [18, 117] on icon at bounding box center [16, 117] width 9 height 7
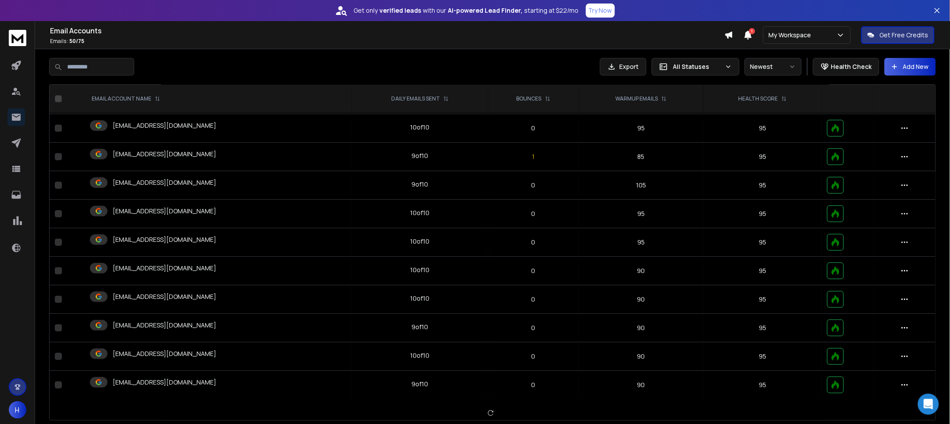
scroll to position [1143, 0]
click at [18, 228] on link at bounding box center [17, 221] width 20 height 20
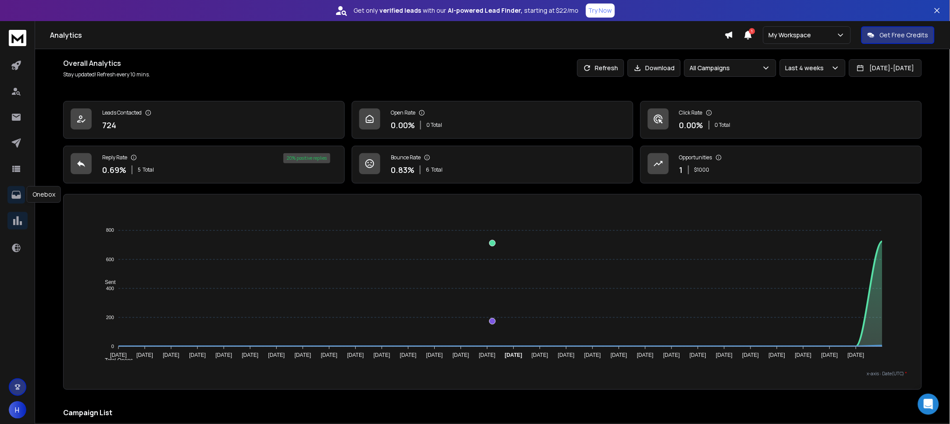
click at [15, 196] on icon at bounding box center [15, 195] width 9 height 8
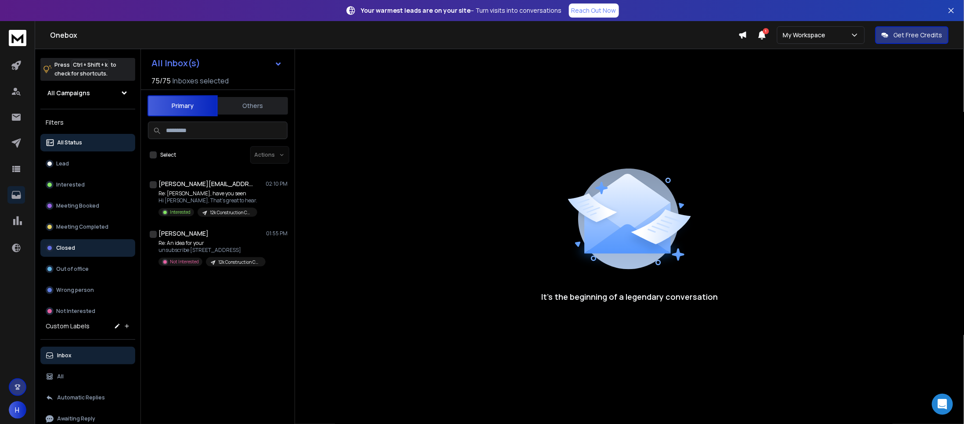
scroll to position [86, 0]
click at [19, 167] on icon at bounding box center [16, 169] width 11 height 11
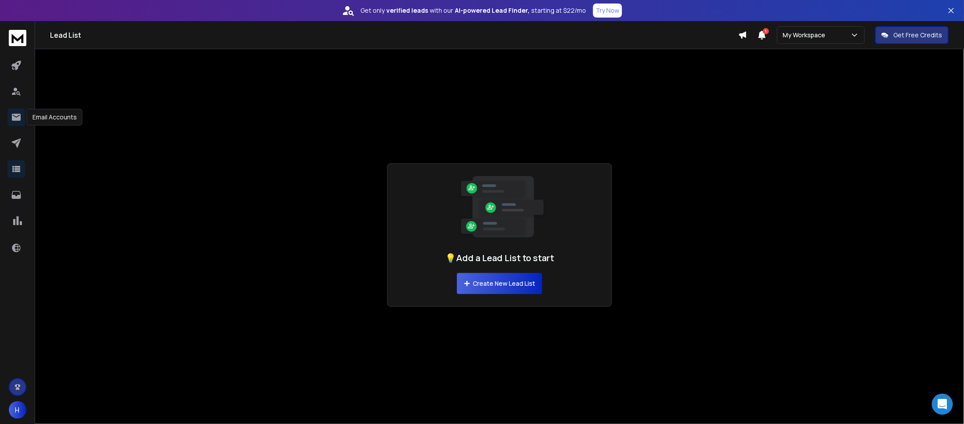
click at [20, 117] on icon at bounding box center [16, 117] width 11 height 11
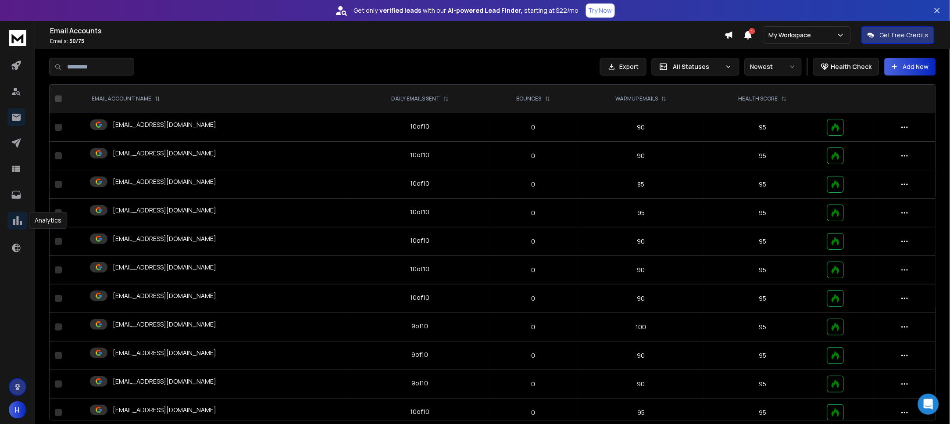
click at [16, 217] on icon at bounding box center [17, 220] width 13 height 13
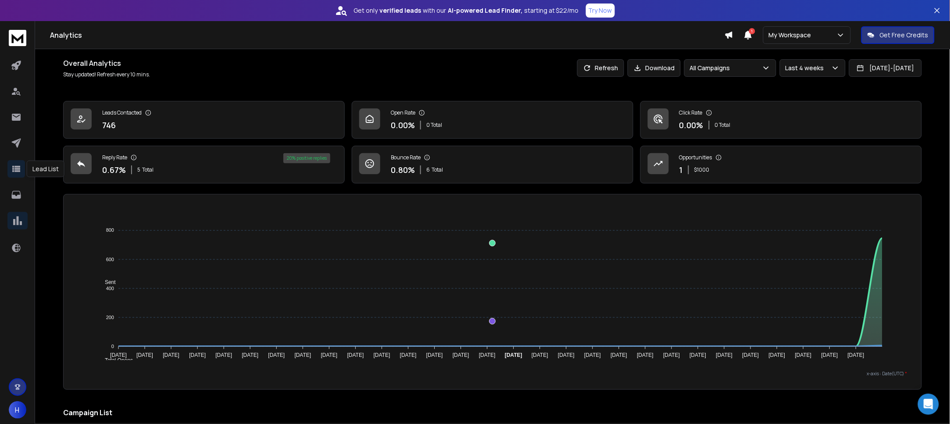
click at [13, 166] on icon at bounding box center [16, 169] width 8 height 6
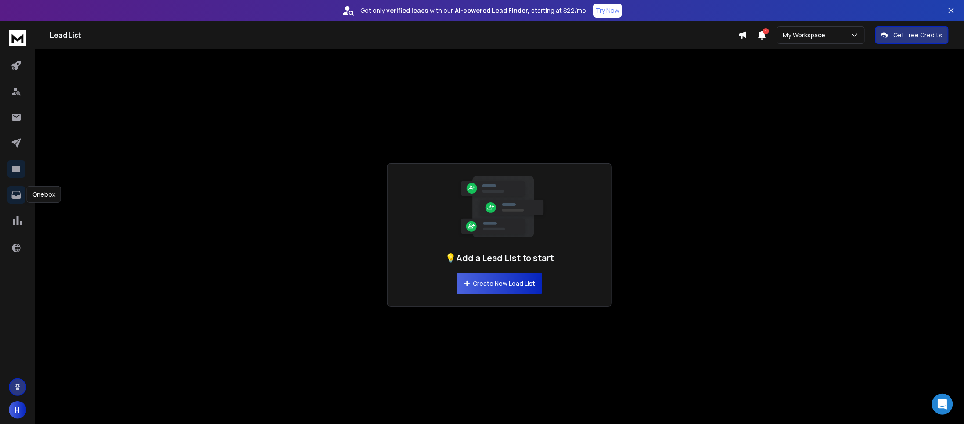
click at [18, 190] on icon at bounding box center [16, 195] width 11 height 11
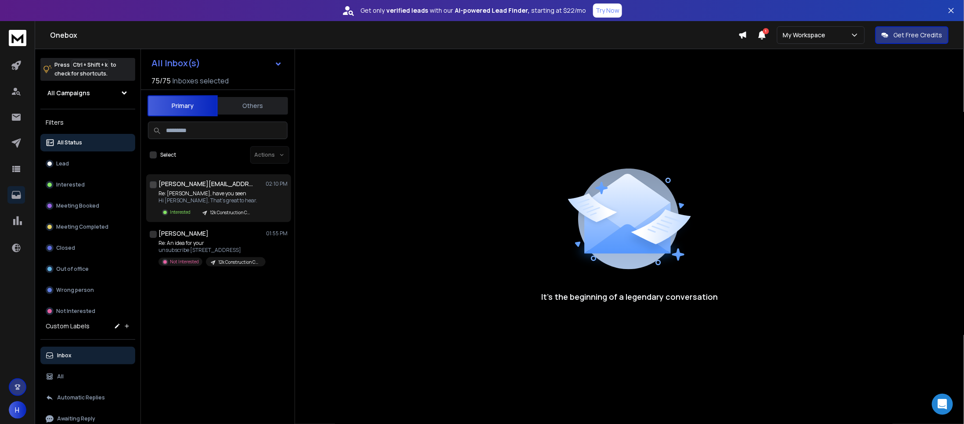
click at [222, 180] on div "[PERSON_NAME][EMAIL_ADDRESS][DOMAIN_NAME] 02:10 PM" at bounding box center [222, 183] width 129 height 9
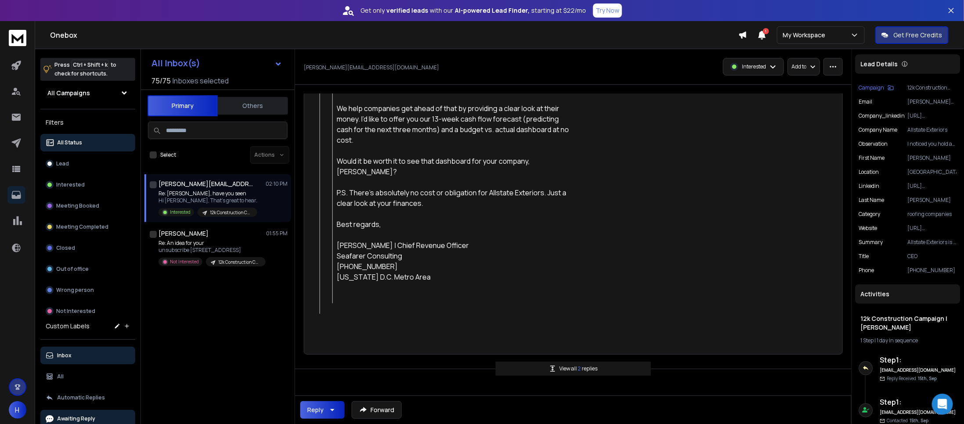
scroll to position [86, 0]
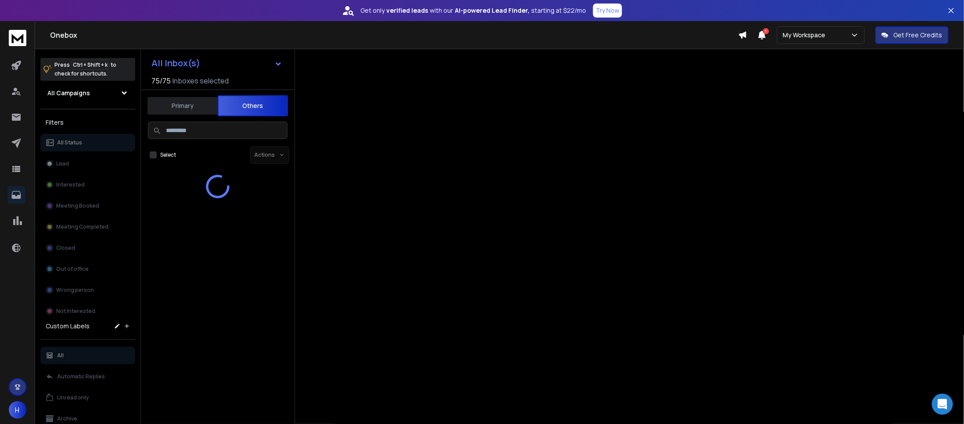
click at [234, 107] on button "Others" at bounding box center [253, 105] width 70 height 21
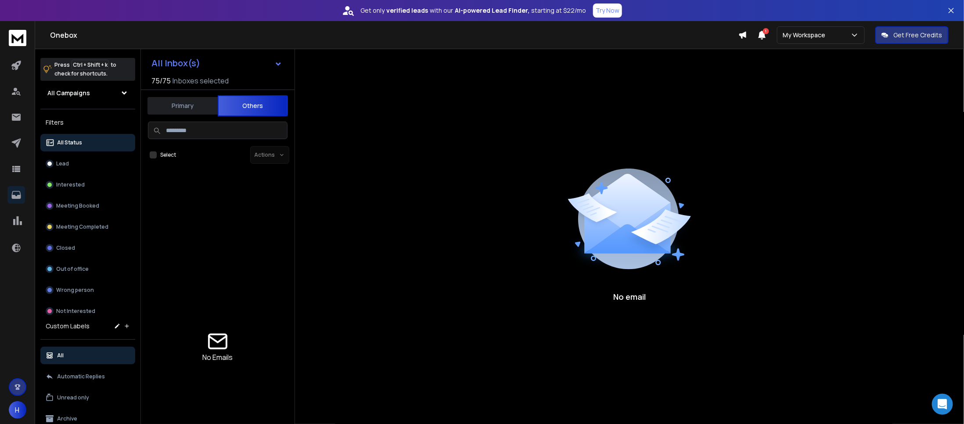
click at [205, 112] on button "Primary" at bounding box center [182, 105] width 70 height 19
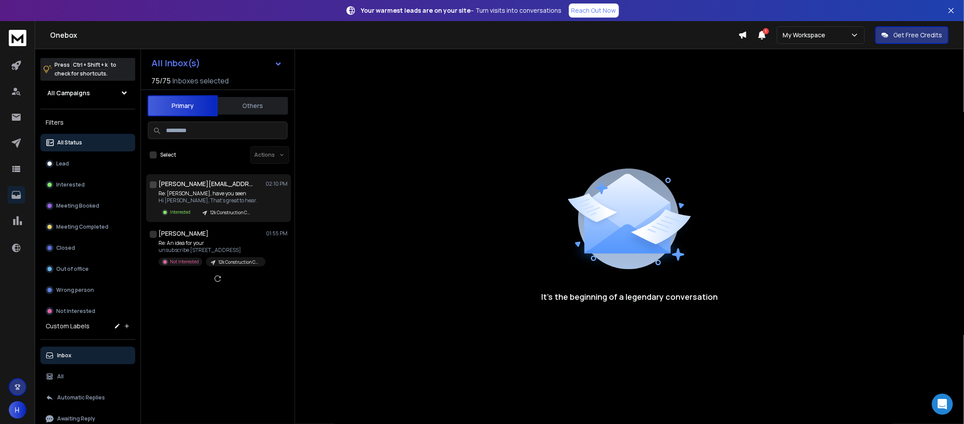
click at [219, 191] on p "Re: [PERSON_NAME], have you seen" at bounding box center [207, 193] width 99 height 7
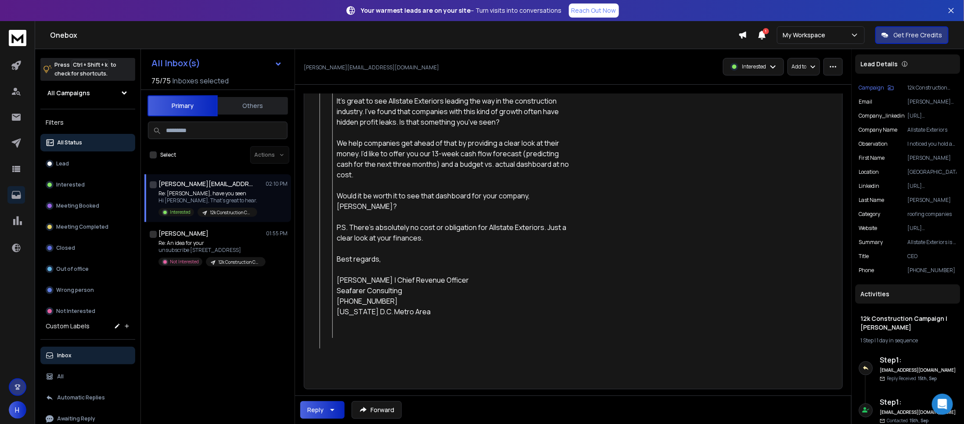
scroll to position [444, 0]
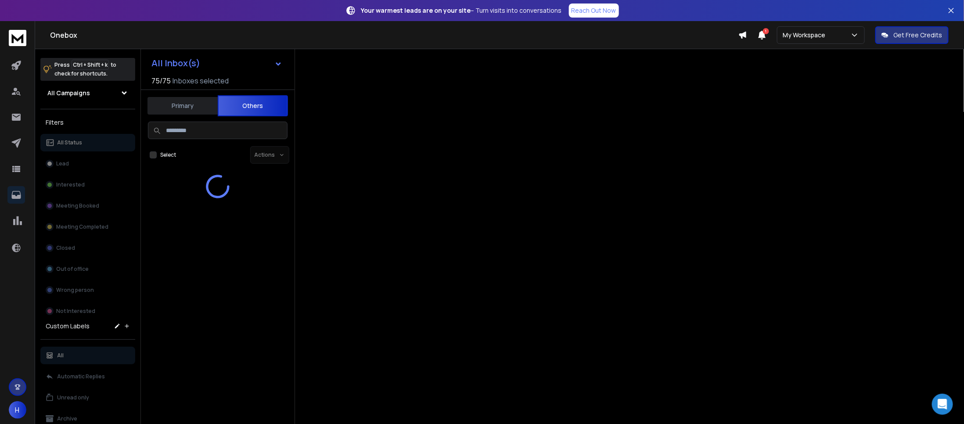
click at [264, 97] on button "Others" at bounding box center [253, 105] width 70 height 21
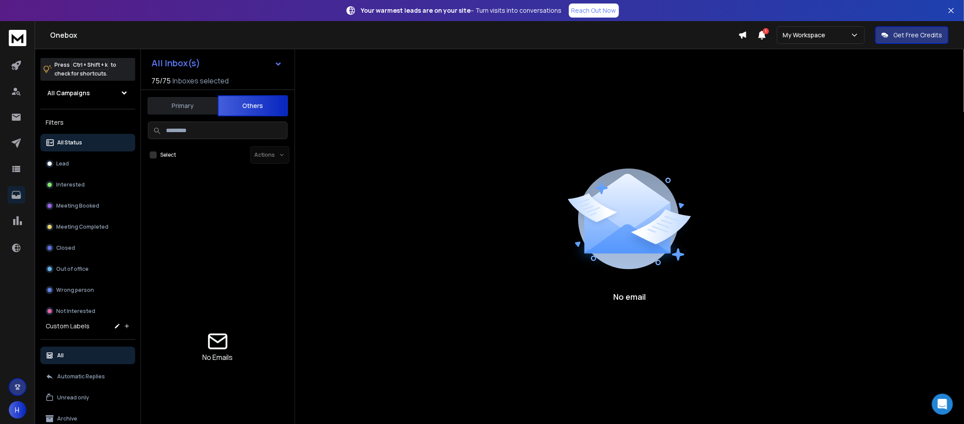
click at [185, 107] on button "Primary" at bounding box center [182, 105] width 70 height 19
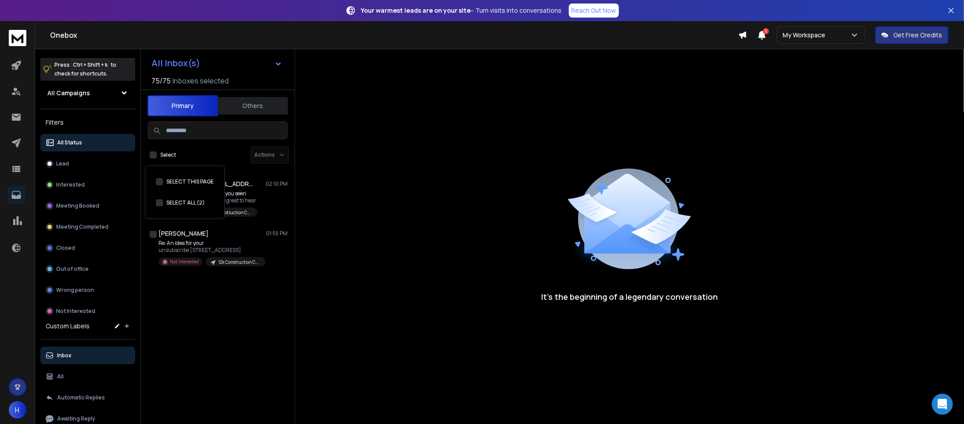
click at [205, 183] on label "SELECT THIS PAGE" at bounding box center [189, 181] width 47 height 7
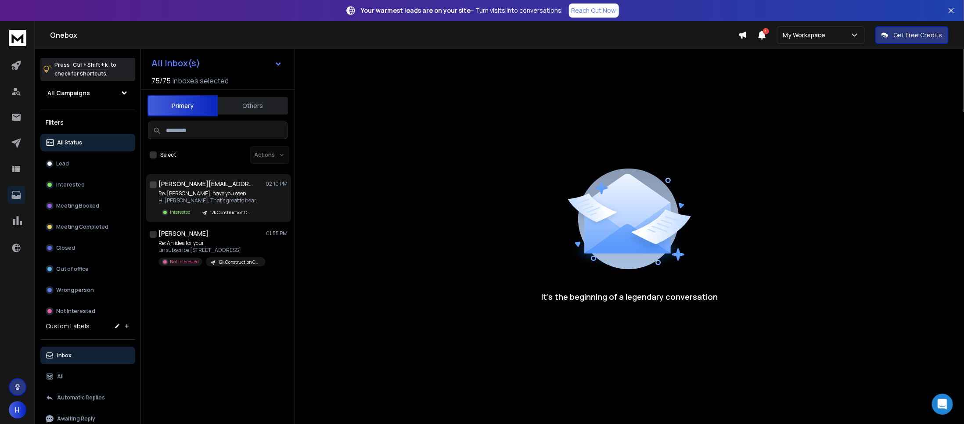
click at [259, 198] on div "Re: [PERSON_NAME], have you seen Hi [PERSON_NAME], That's great to hear. Intere…" at bounding box center [222, 203] width 129 height 27
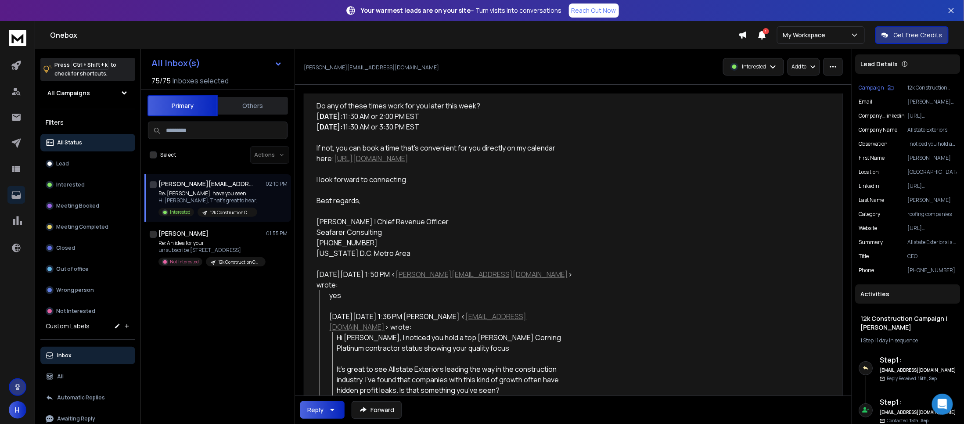
scroll to position [263, 0]
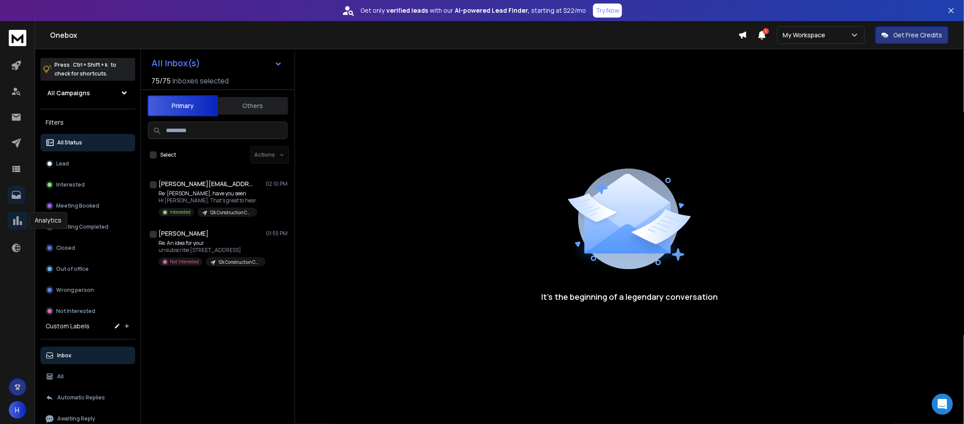
click at [15, 214] on icon at bounding box center [17, 220] width 13 height 13
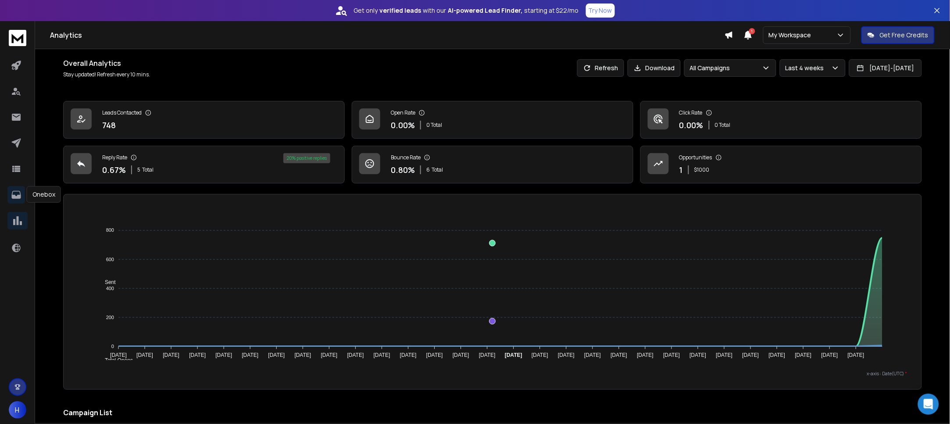
click at [11, 195] on icon at bounding box center [16, 195] width 11 height 11
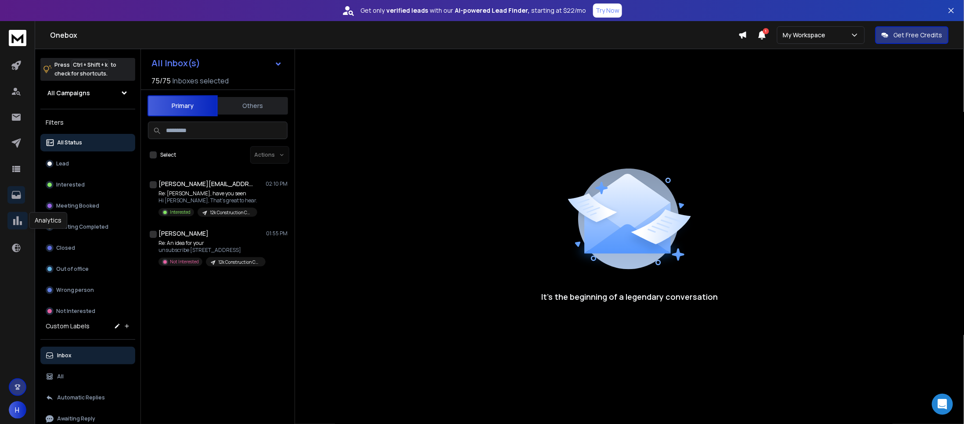
click at [14, 219] on icon at bounding box center [17, 220] width 13 height 13
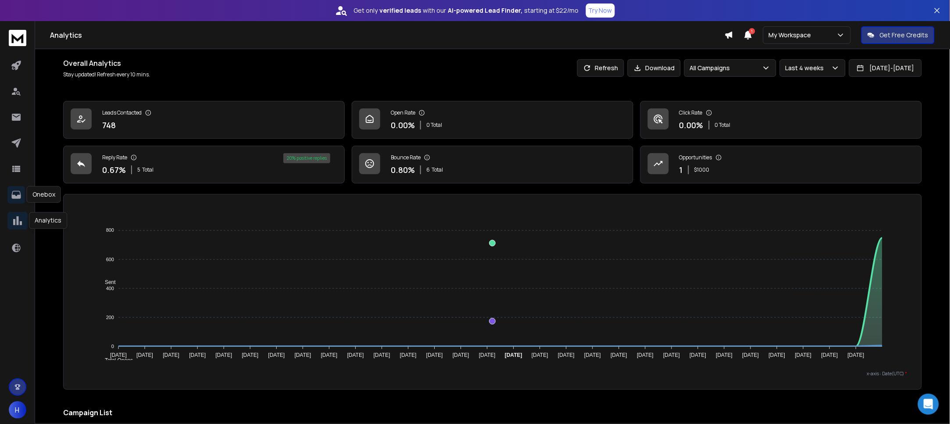
click at [14, 196] on icon at bounding box center [15, 195] width 9 height 8
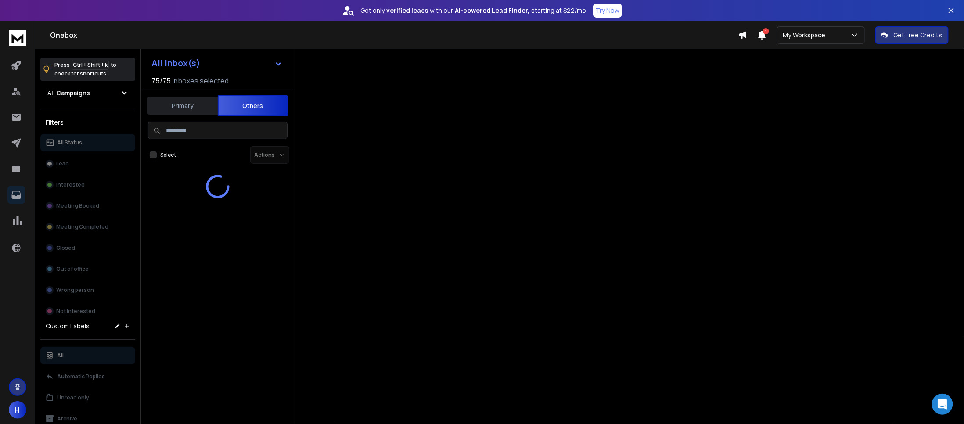
click at [249, 110] on button "Others" at bounding box center [253, 105] width 70 height 21
click at [197, 96] on button "Primary" at bounding box center [182, 105] width 70 height 21
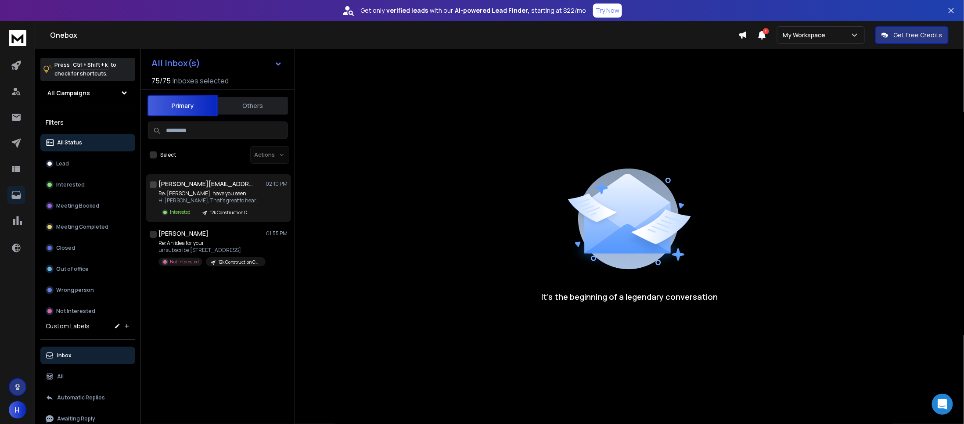
click at [253, 194] on p "Re: [PERSON_NAME], have you seen" at bounding box center [207, 193] width 99 height 7
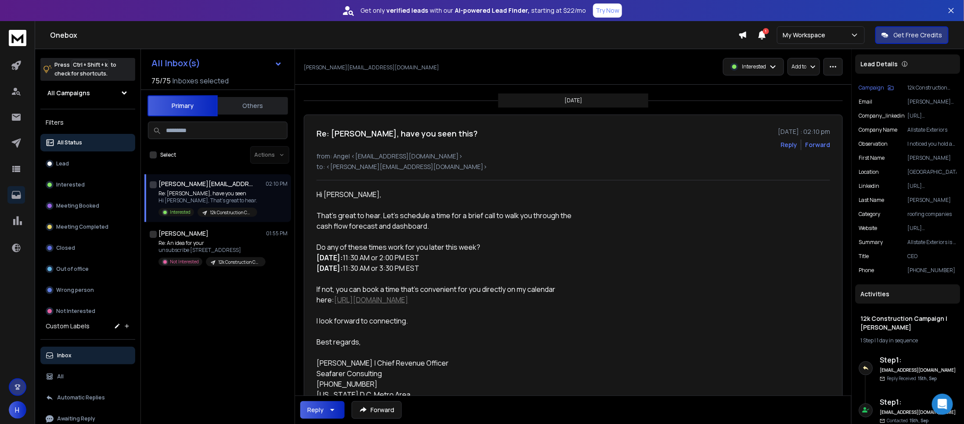
click at [255, 104] on button "Others" at bounding box center [253, 105] width 70 height 19
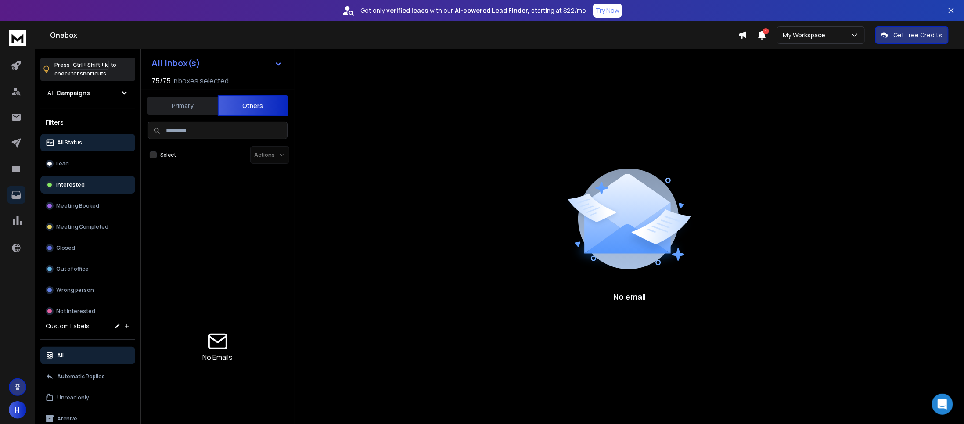
click at [86, 182] on button "Interested" at bounding box center [87, 185] width 95 height 18
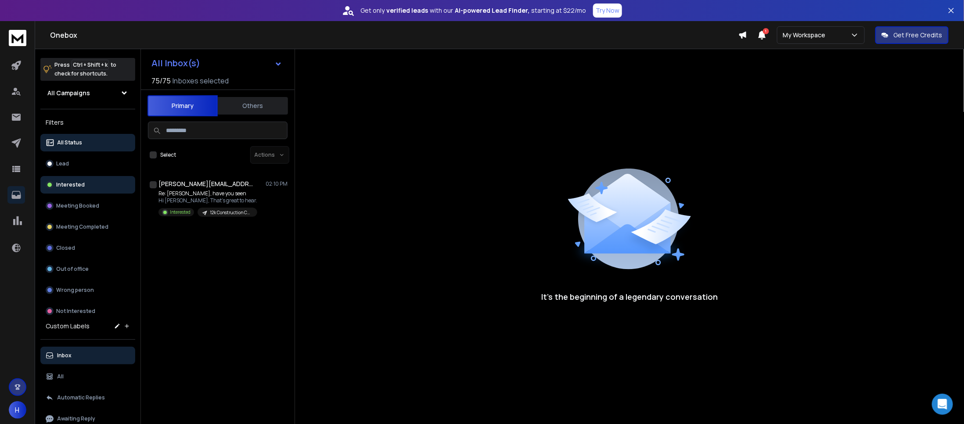
click at [83, 145] on button "All Status" at bounding box center [87, 143] width 95 height 18
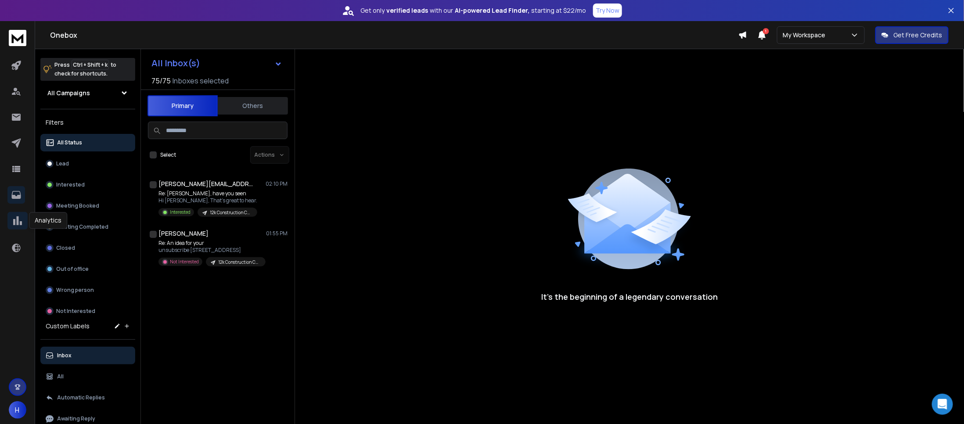
click at [19, 225] on icon at bounding box center [17, 220] width 13 height 13
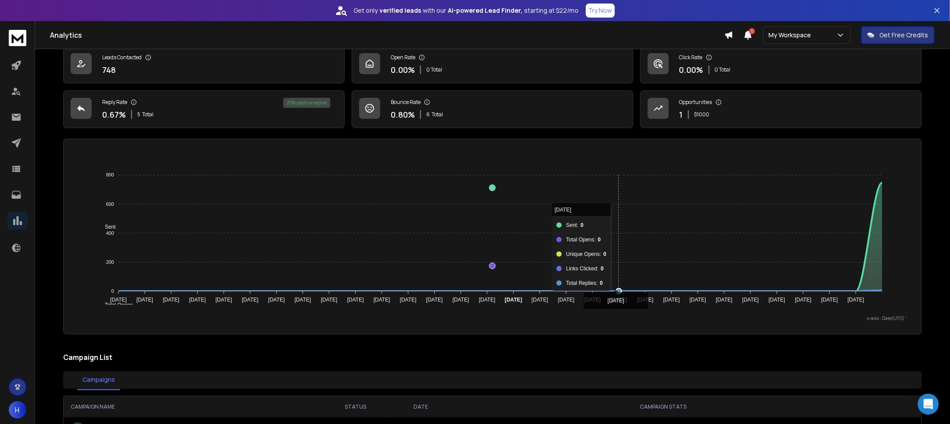
scroll to position [93, 0]
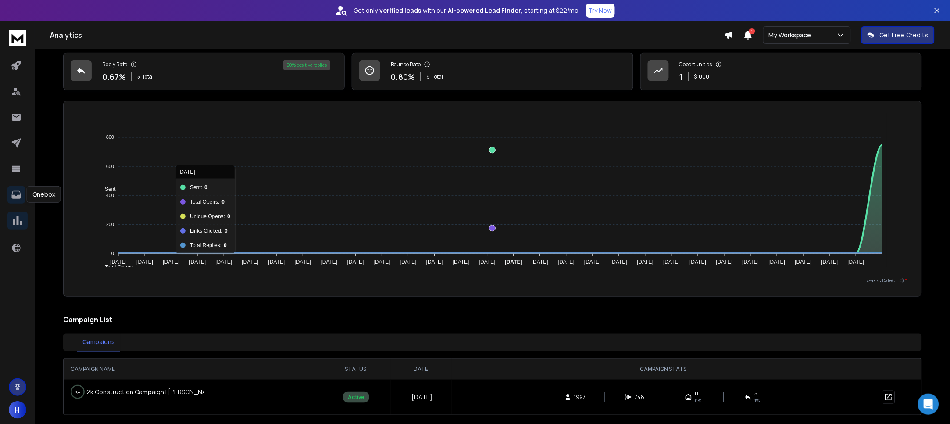
click at [16, 192] on icon at bounding box center [16, 195] width 11 height 11
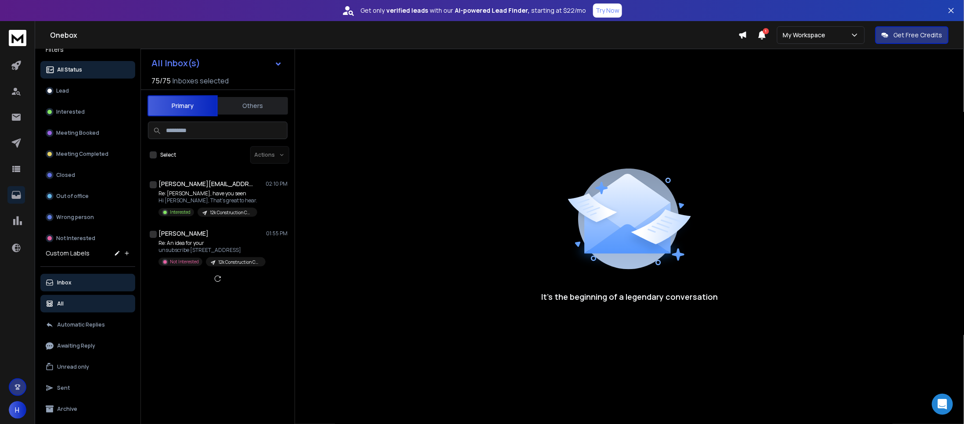
scroll to position [86, 0]
click at [89, 338] on button "Awaiting Reply" at bounding box center [87, 345] width 95 height 18
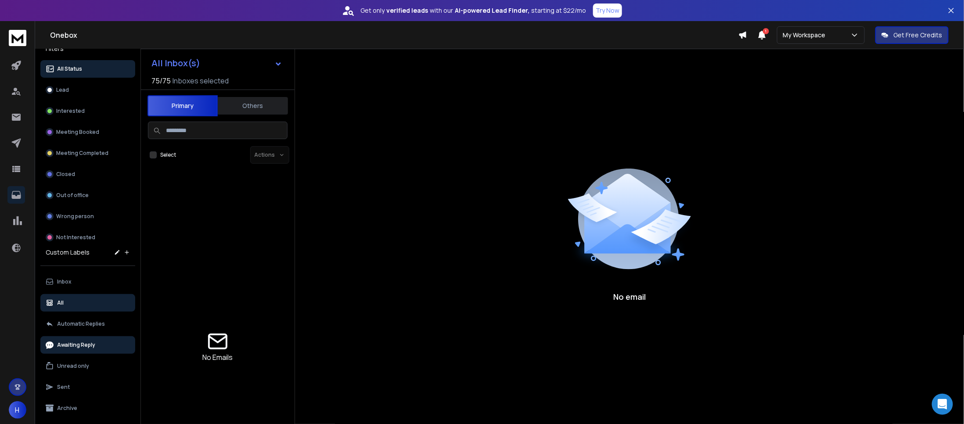
click at [76, 294] on button "All" at bounding box center [87, 303] width 95 height 18
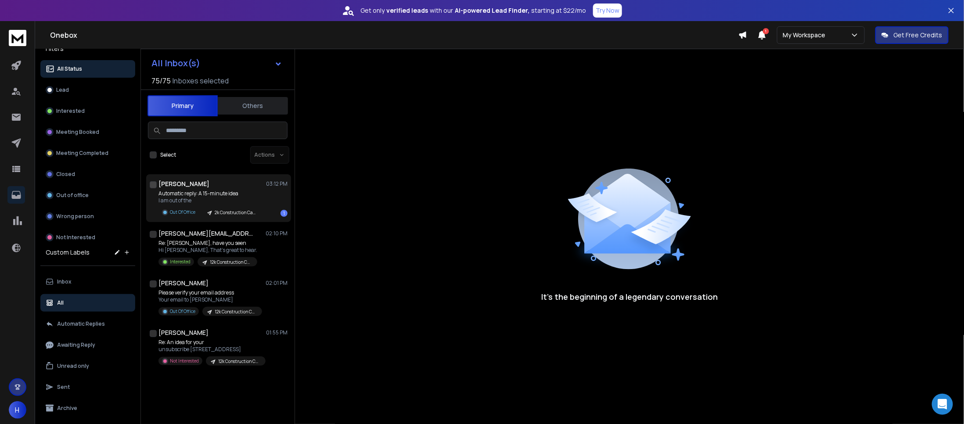
click at [229, 189] on div "[PERSON_NAME] 03:12 PM Automatic reply: A 15-minute idea I am out of the Out Of…" at bounding box center [222, 197] width 129 height 37
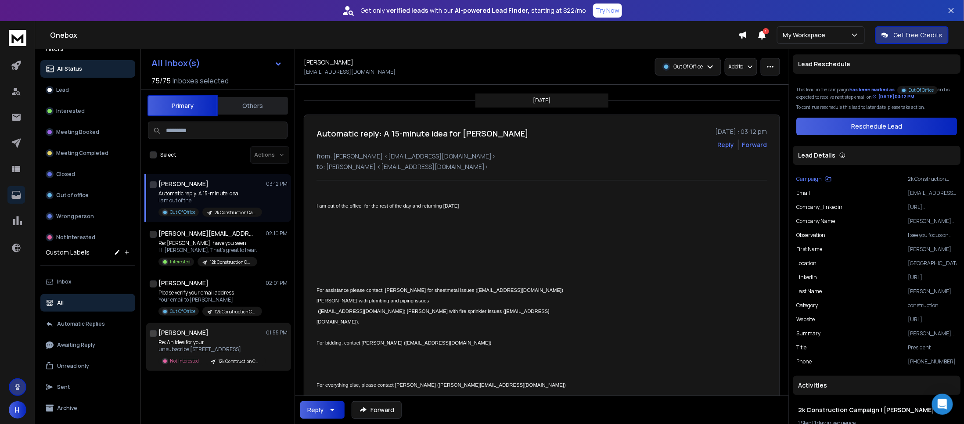
click at [253, 339] on p "Re: An idea for your" at bounding box center [210, 342] width 105 height 7
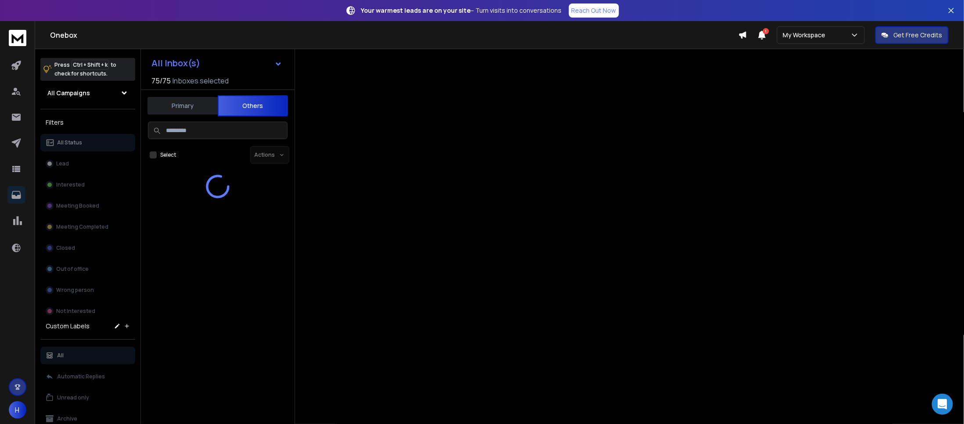
click at [254, 97] on button "Others" at bounding box center [253, 105] width 70 height 21
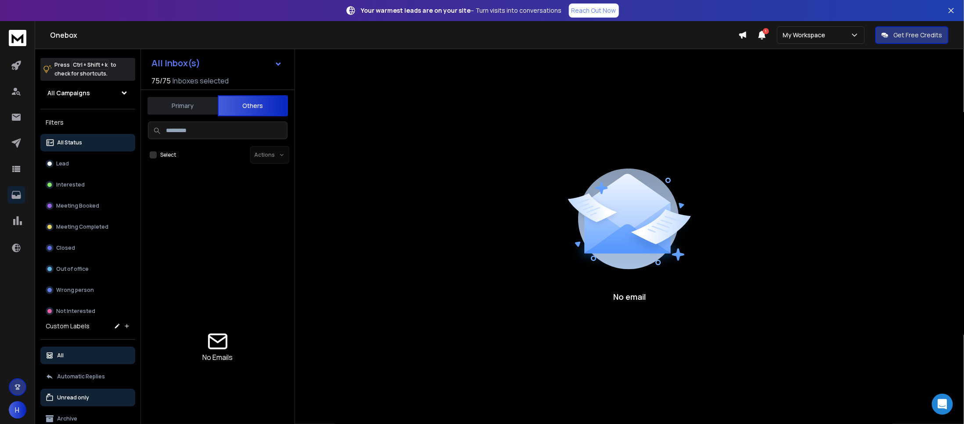
scroll to position [44, 0]
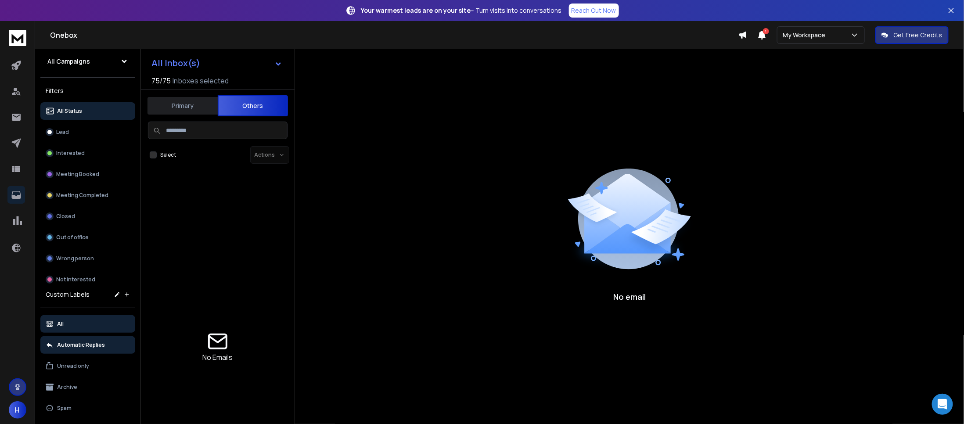
click at [92, 341] on p "Automatic Replies" at bounding box center [81, 344] width 48 height 7
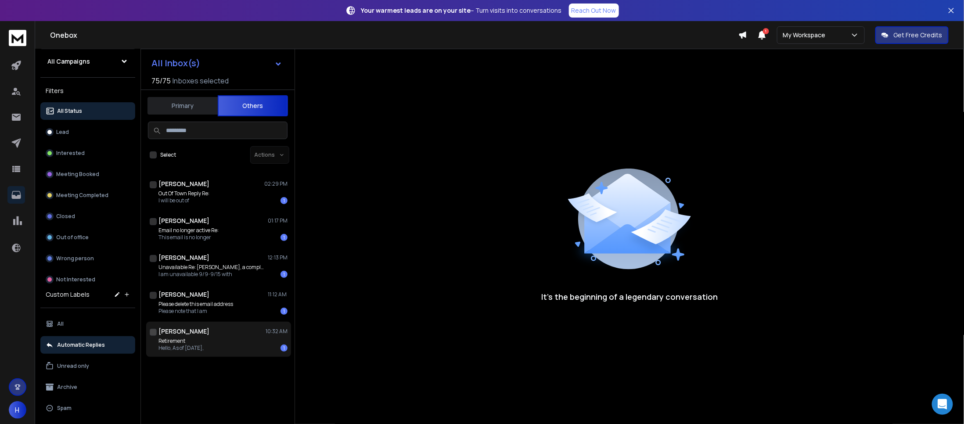
click at [230, 349] on div "Retirement Hello, As of [DATE], 1" at bounding box center [222, 344] width 129 height 14
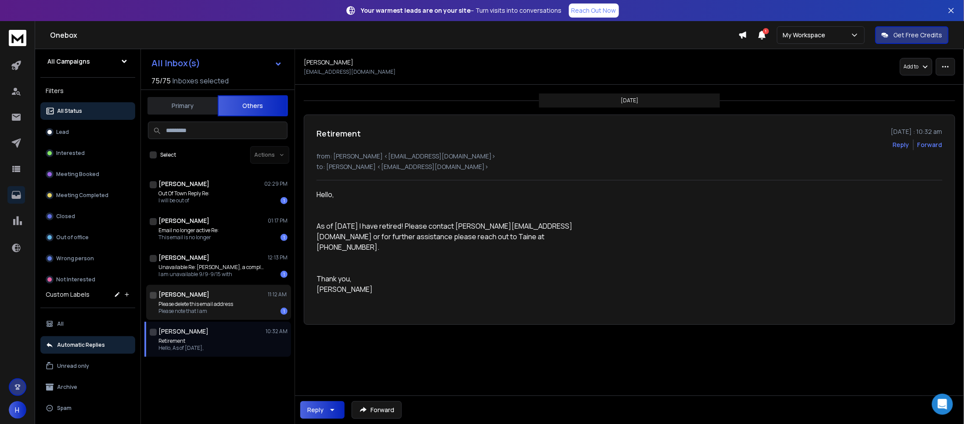
click at [204, 309] on p "Please note that I am" at bounding box center [195, 311] width 75 height 7
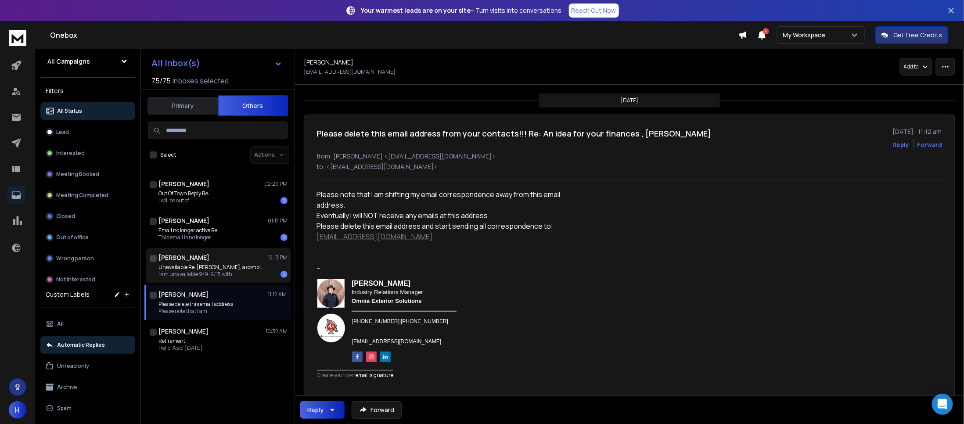
click at [248, 264] on p "Unavailable Re: [PERSON_NAME], a complimentary" at bounding box center [210, 267] width 105 height 7
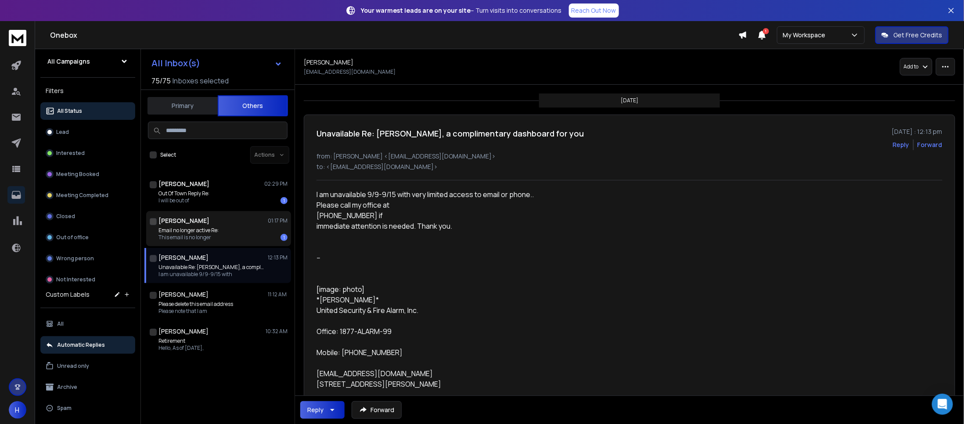
click at [227, 233] on div "Email no longer active Re: This email is no longer 1" at bounding box center [222, 234] width 129 height 14
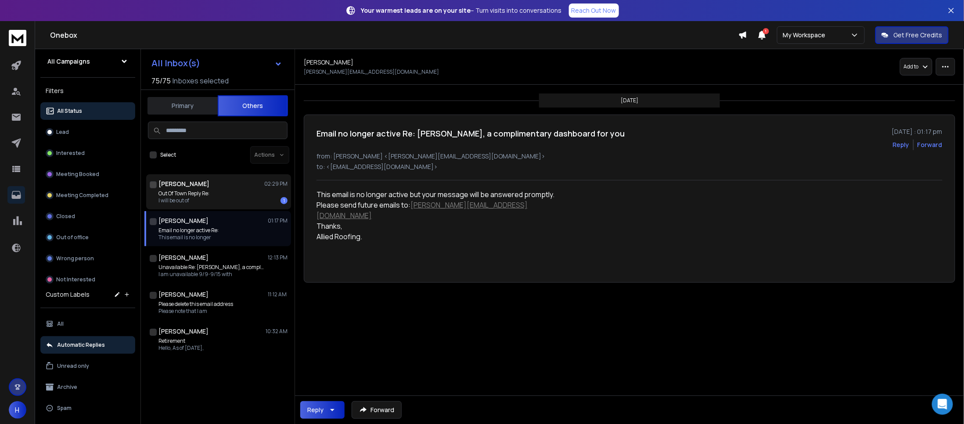
click at [225, 201] on div "Out Of Town Reply Re: I will be out of 1" at bounding box center [222, 197] width 129 height 14
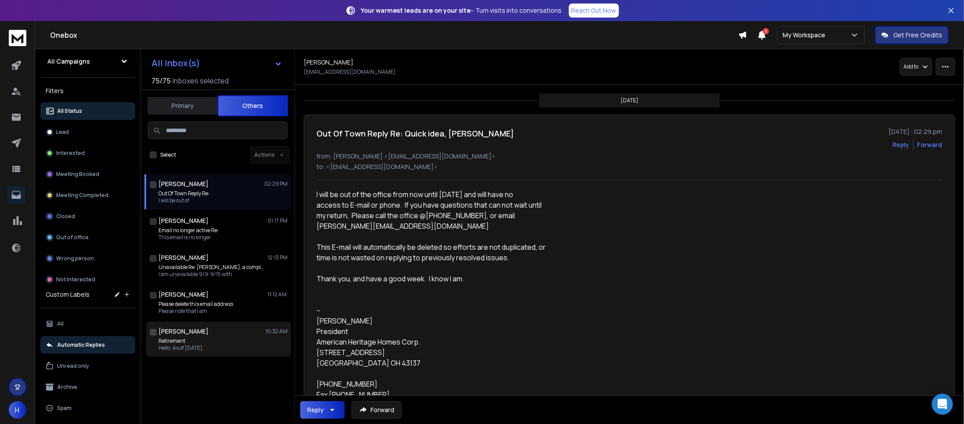
click at [260, 326] on div "[PERSON_NAME] 10:32 AM Retirement Hello, As of [DATE]," at bounding box center [218, 339] width 145 height 35
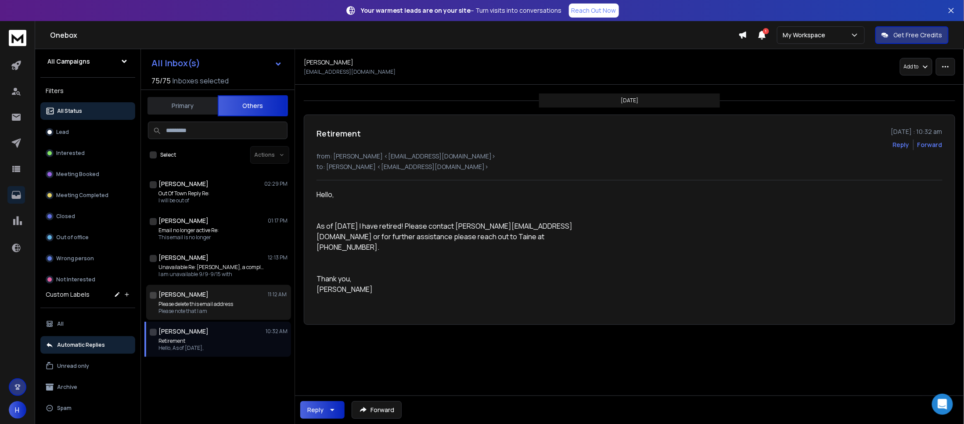
click at [225, 301] on p "Please delete this email address" at bounding box center [195, 304] width 75 height 7
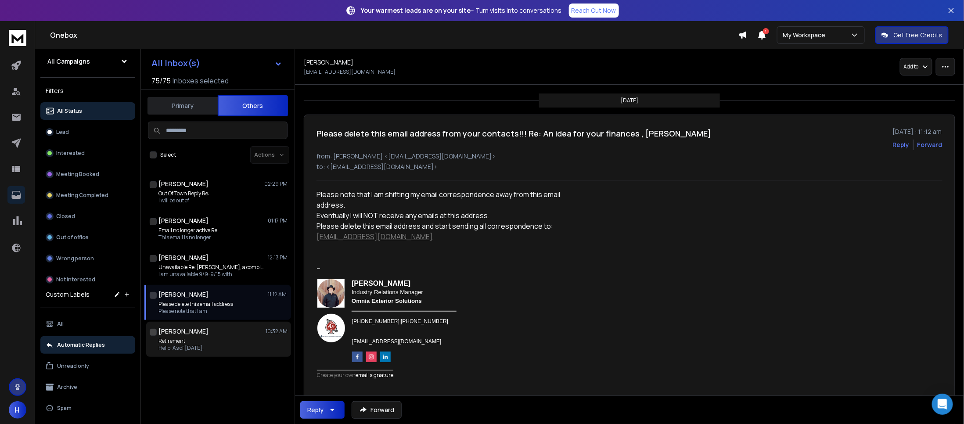
click at [222, 335] on div "[PERSON_NAME] 10:32 AM" at bounding box center [222, 331] width 129 height 9
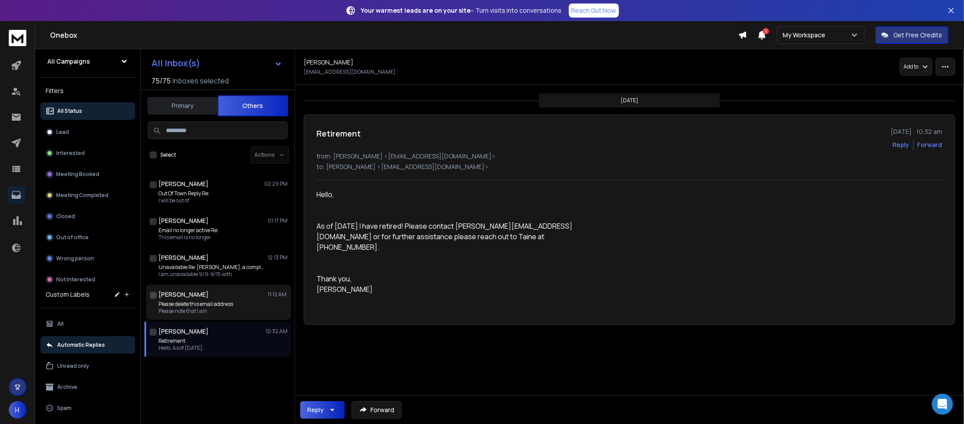
click at [220, 288] on div "[PERSON_NAME] 11:12 AM Please delete this email address Please note that I am" at bounding box center [218, 302] width 145 height 35
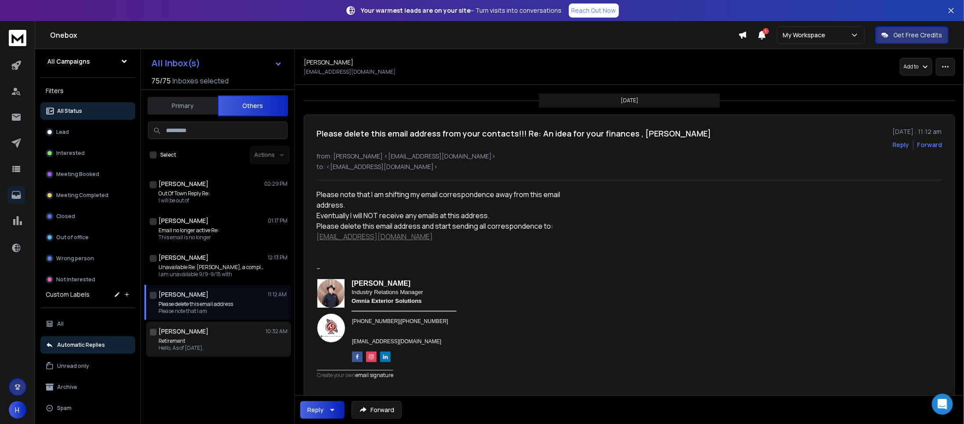
click at [234, 347] on div "Retirement Hello, As of [DATE]," at bounding box center [222, 344] width 129 height 14
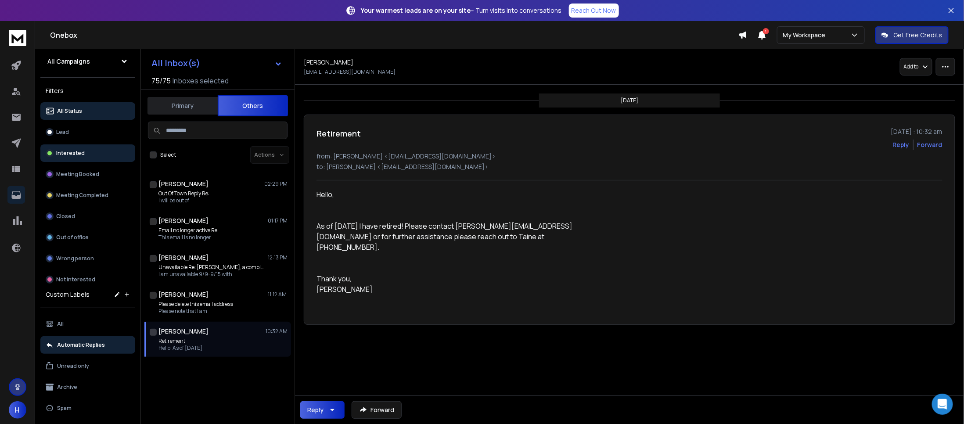
click at [82, 150] on p "Interested" at bounding box center [70, 153] width 29 height 7
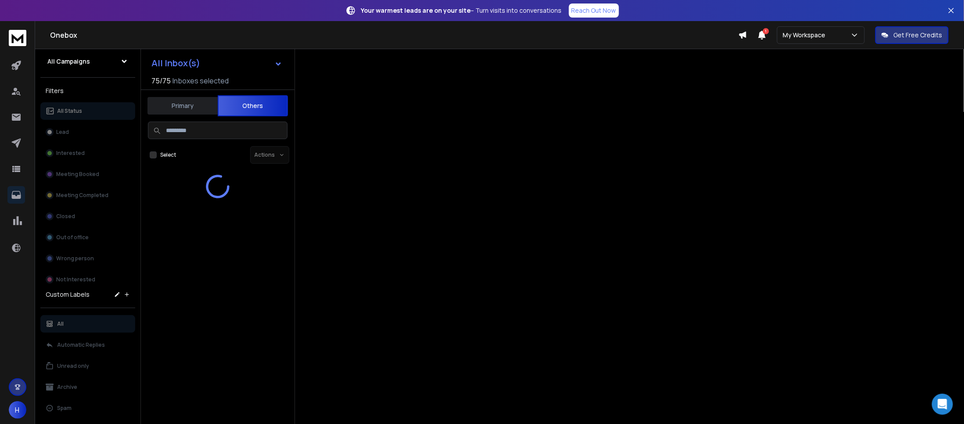
click at [243, 104] on button "Others" at bounding box center [253, 105] width 70 height 21
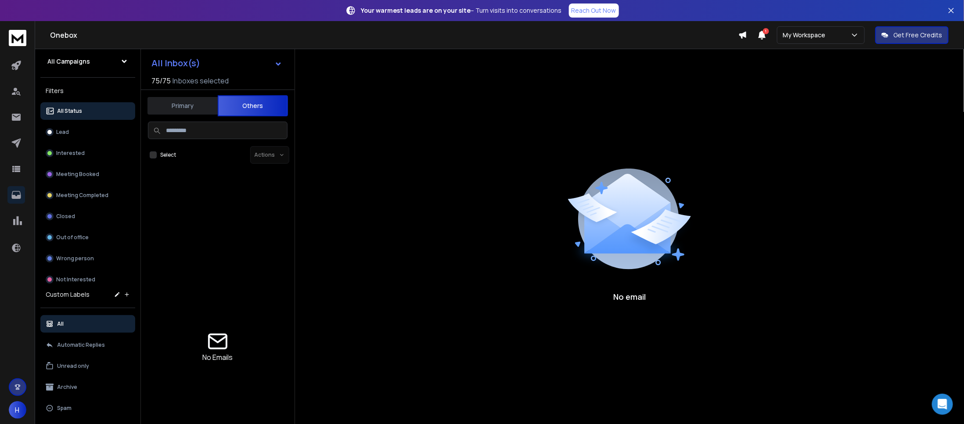
click at [192, 104] on button "Primary" at bounding box center [182, 105] width 70 height 19
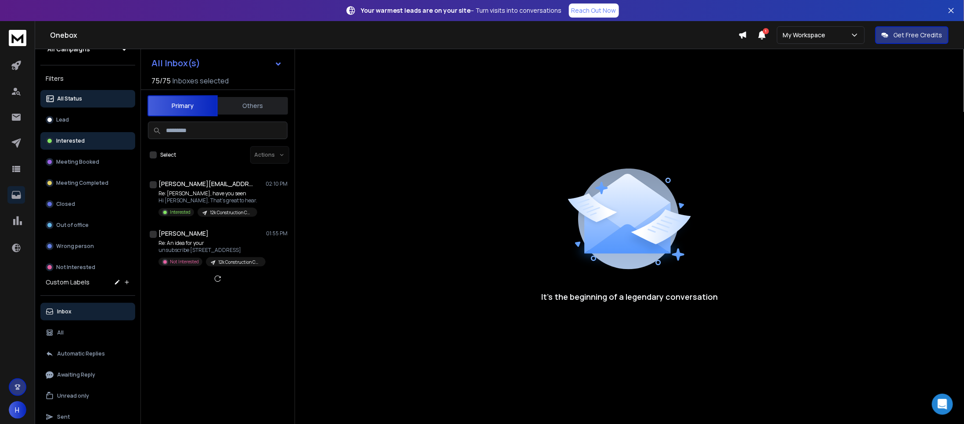
click at [75, 141] on p "Interested" at bounding box center [70, 140] width 29 height 7
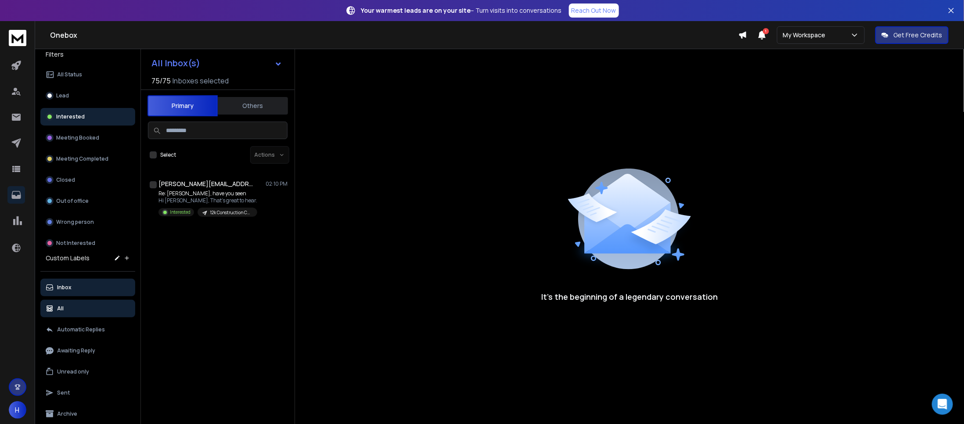
scroll to position [86, 0]
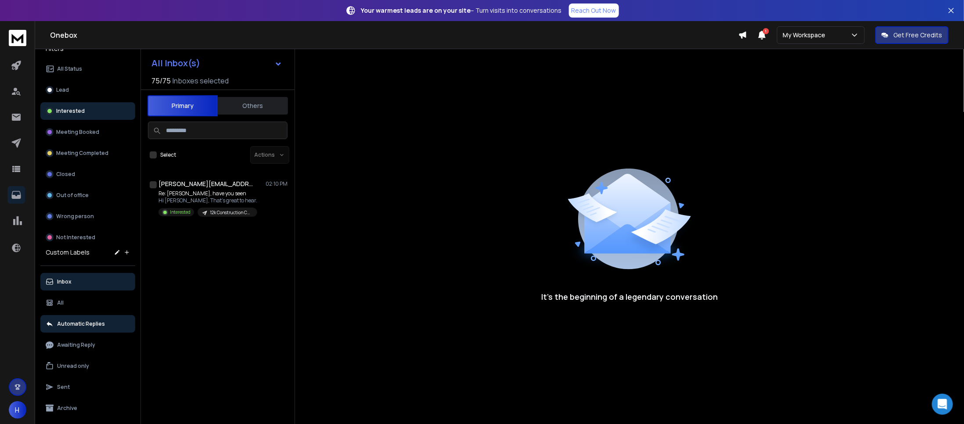
click at [107, 315] on button "Automatic Replies" at bounding box center [87, 324] width 95 height 18
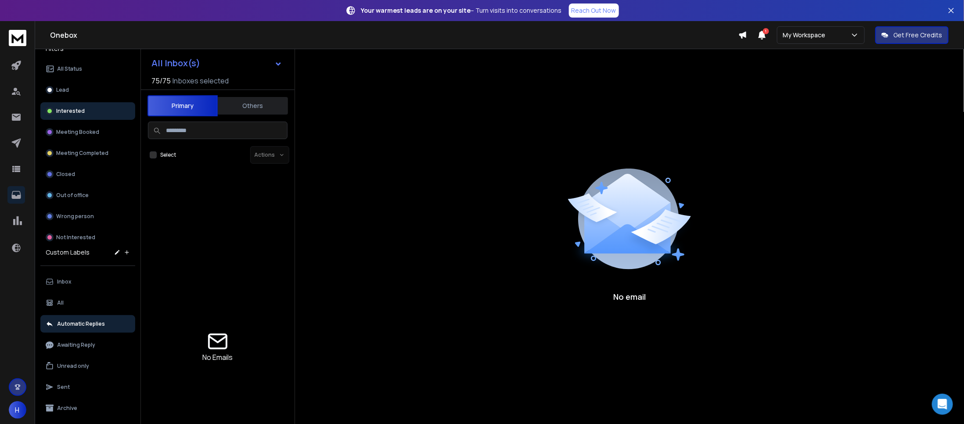
click at [258, 100] on button "Others" at bounding box center [253, 105] width 70 height 19
